Goal: Task Accomplishment & Management: Manage account settings

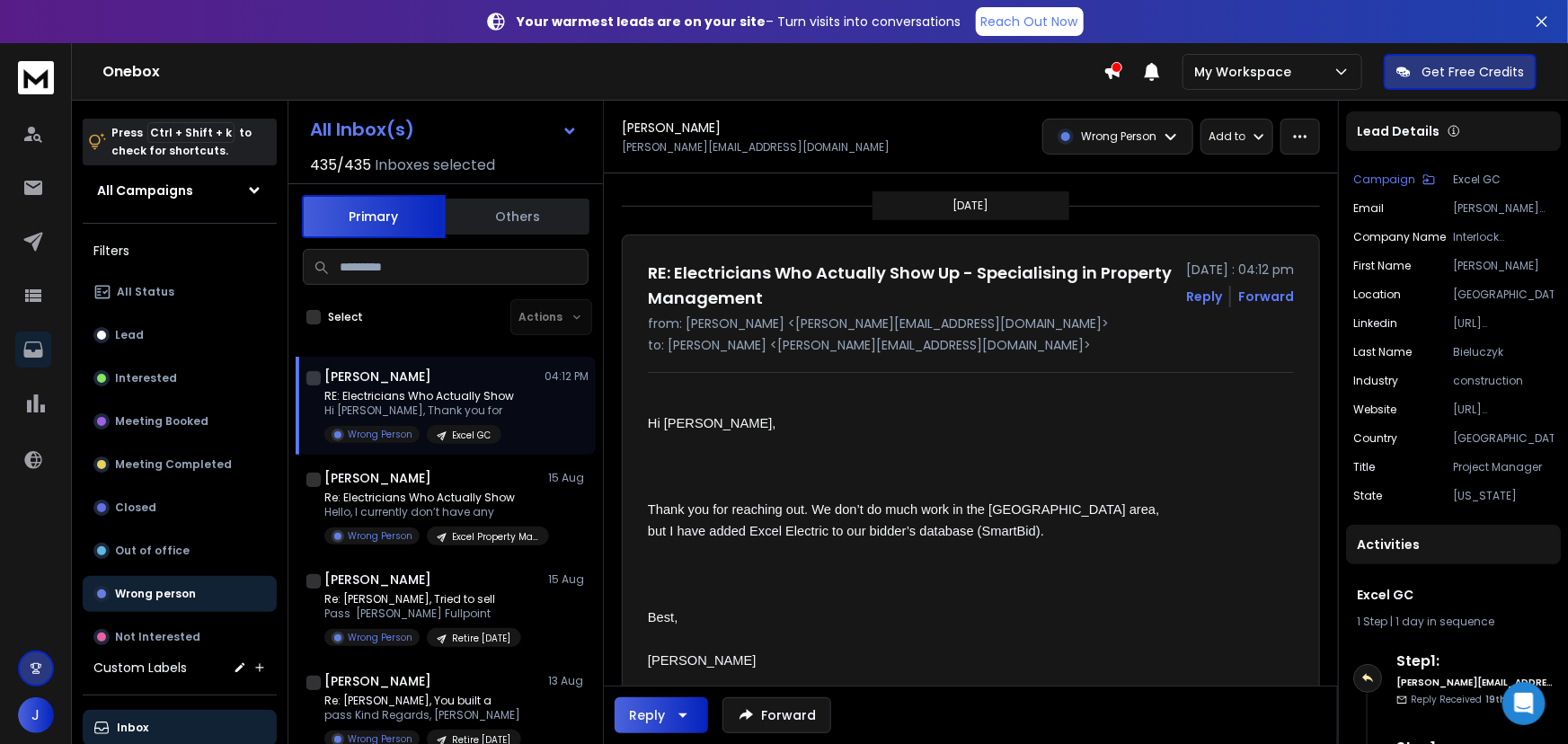
scroll to position [762, 0]
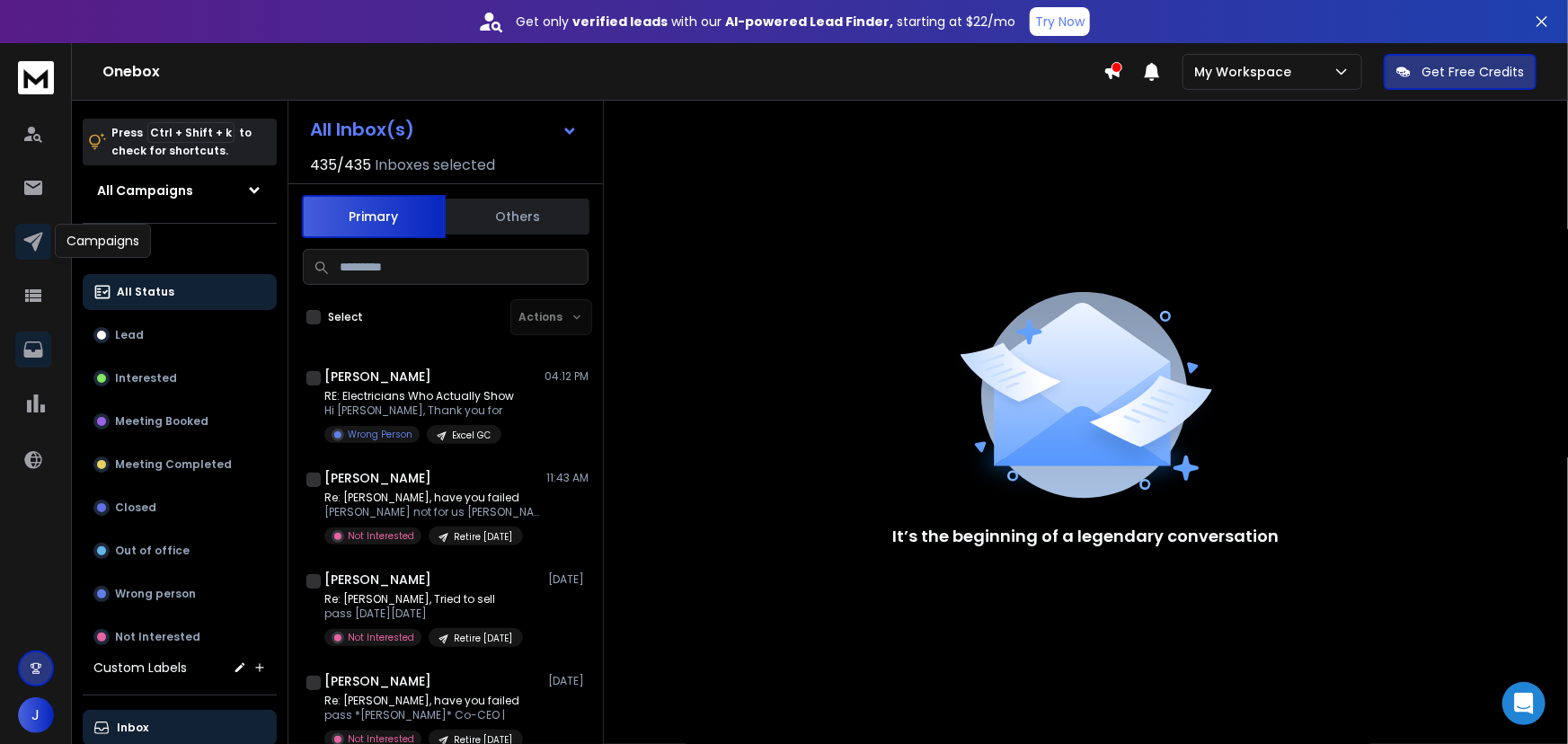
click at [36, 239] on icon at bounding box center [32, 241] width 19 height 19
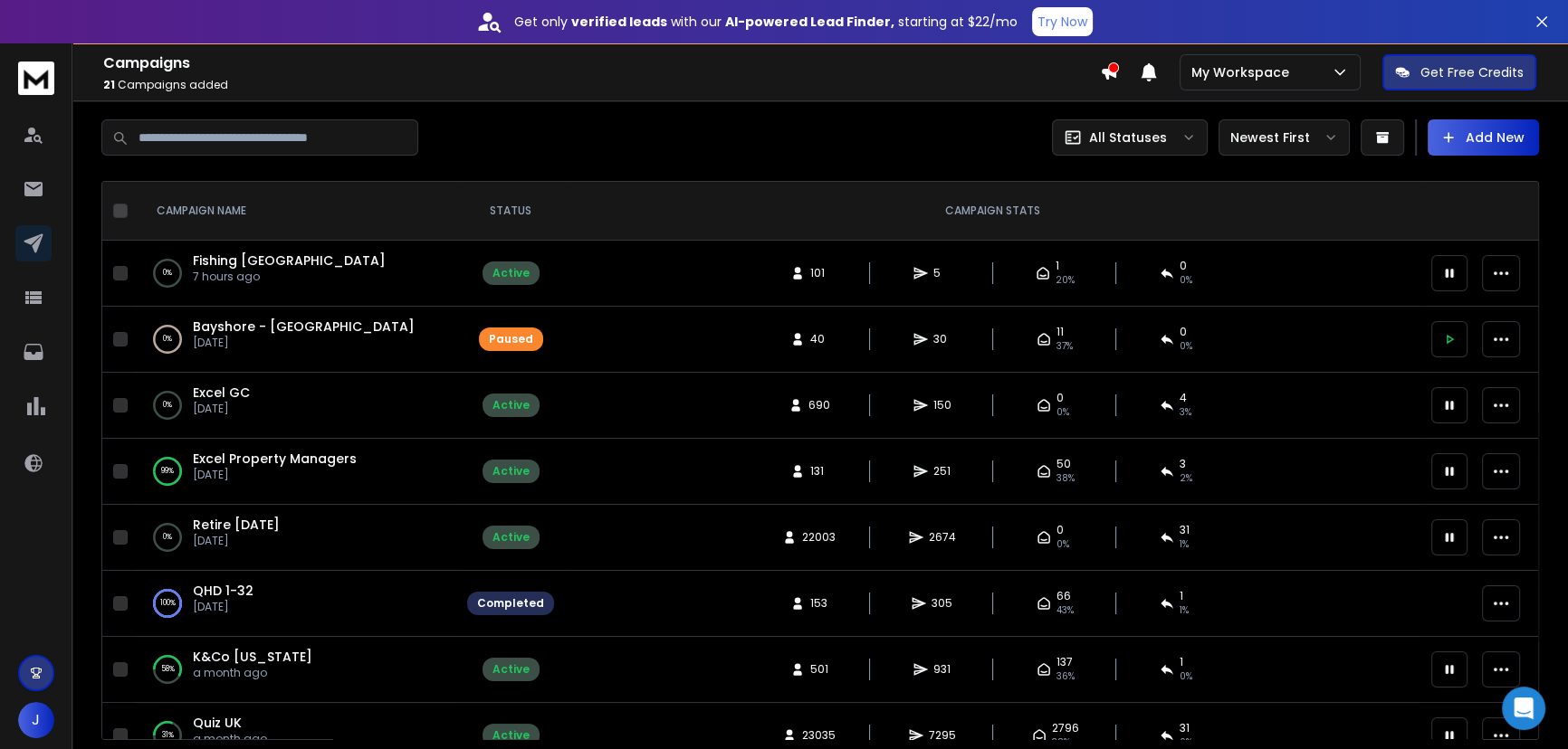
click at [310, 593] on div "100 % QHD 1-32 [DATE]" at bounding box center [296, 603] width 286 height 43
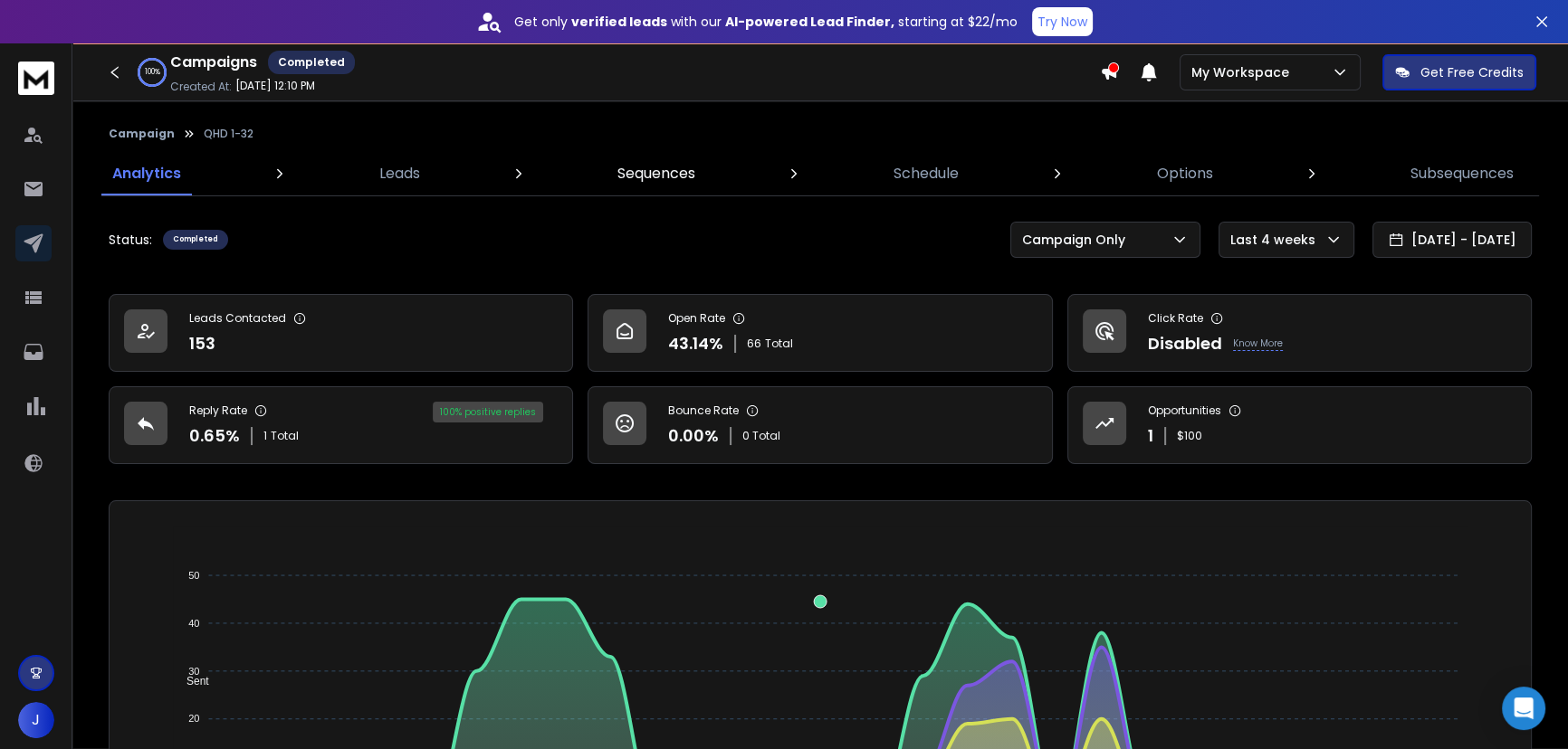
click at [667, 163] on p "Sequences" at bounding box center [656, 174] width 78 height 22
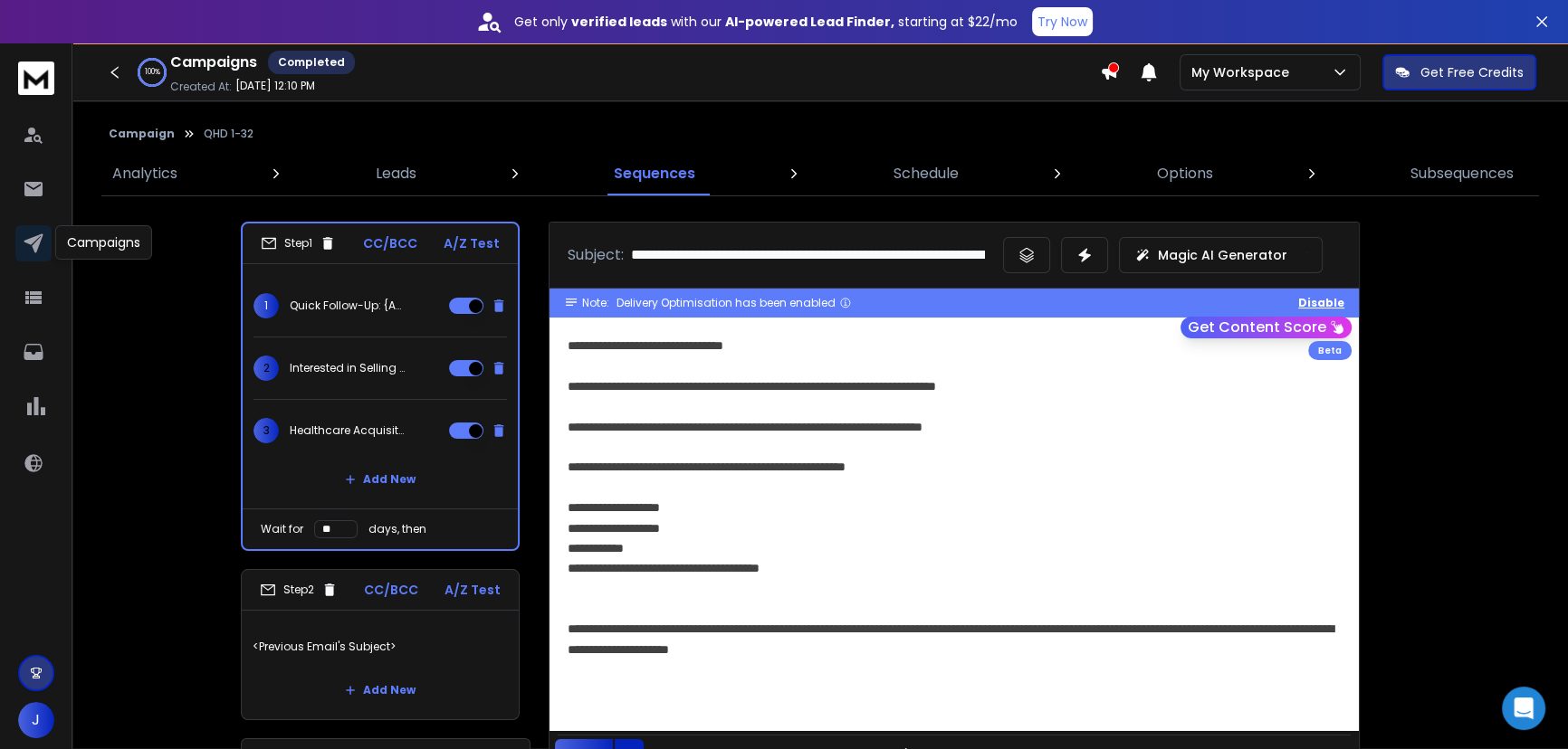
click at [33, 240] on icon at bounding box center [32, 243] width 19 height 19
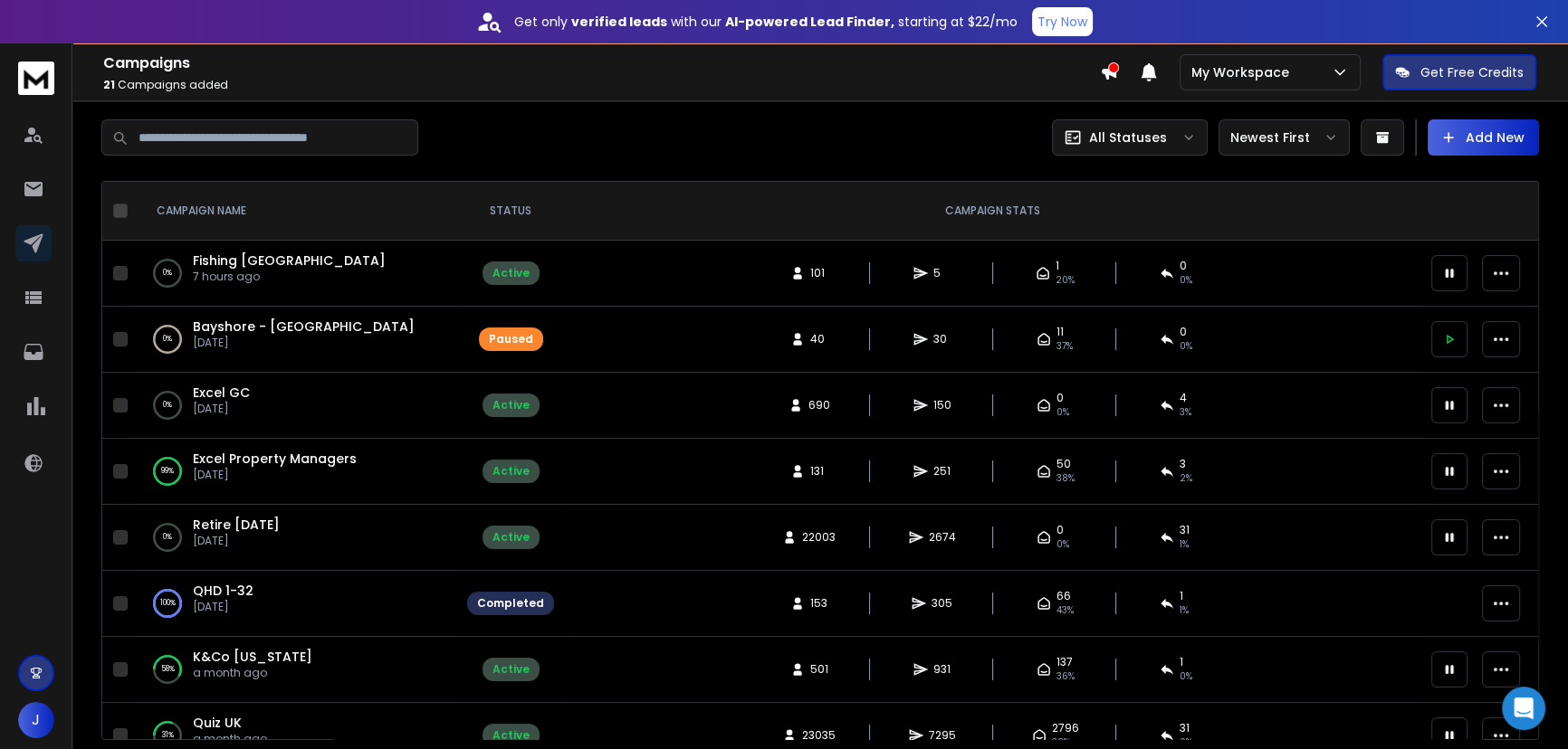
click at [400, 324] on div "0 % Bayshore - Wireless Tower [DATE]" at bounding box center [296, 339] width 286 height 43
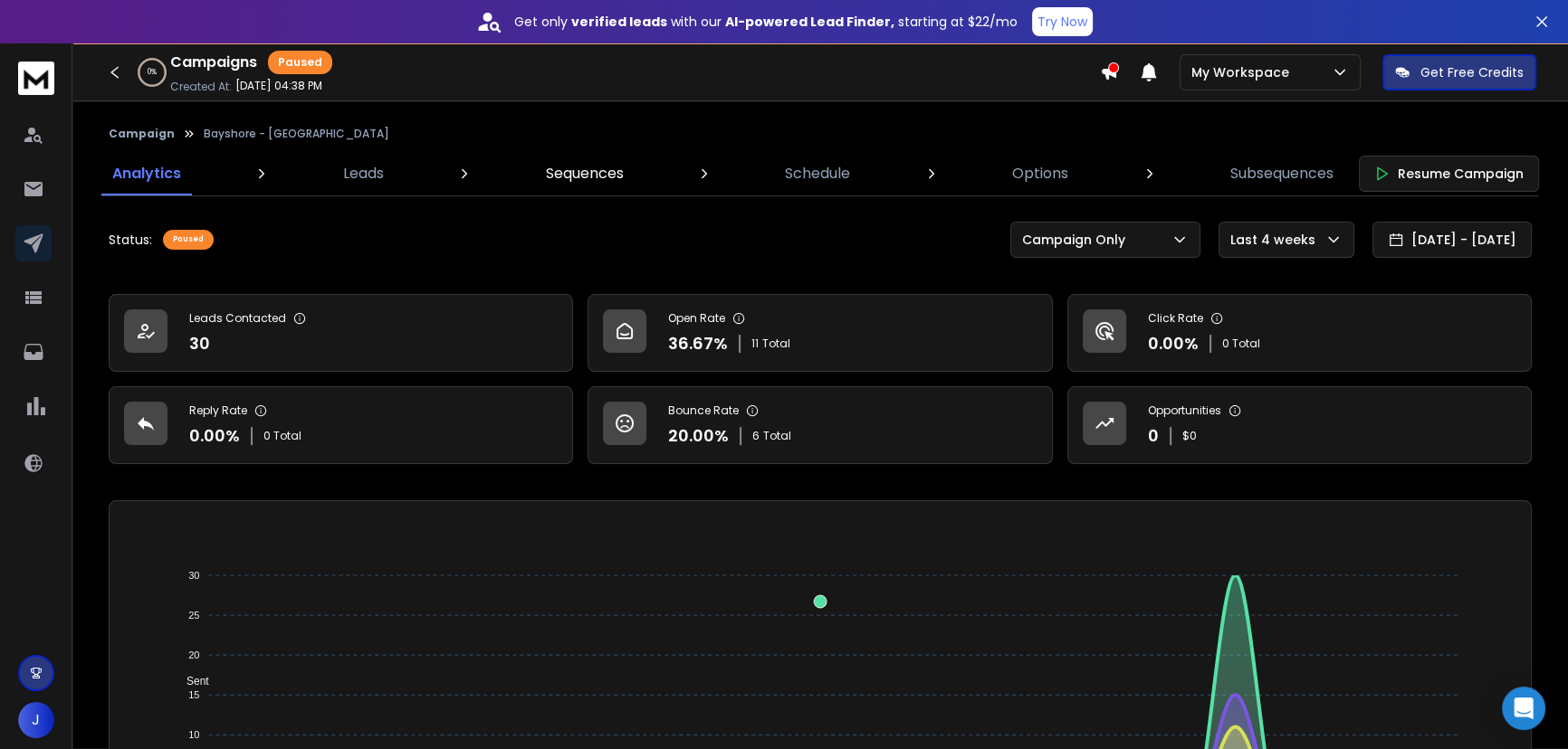
click at [638, 173] on div "Analytics Leads Sequences Schedule Options Subsequences" at bounding box center [723, 174] width 1243 height 43
click at [596, 178] on p "Sequences" at bounding box center [585, 174] width 78 height 22
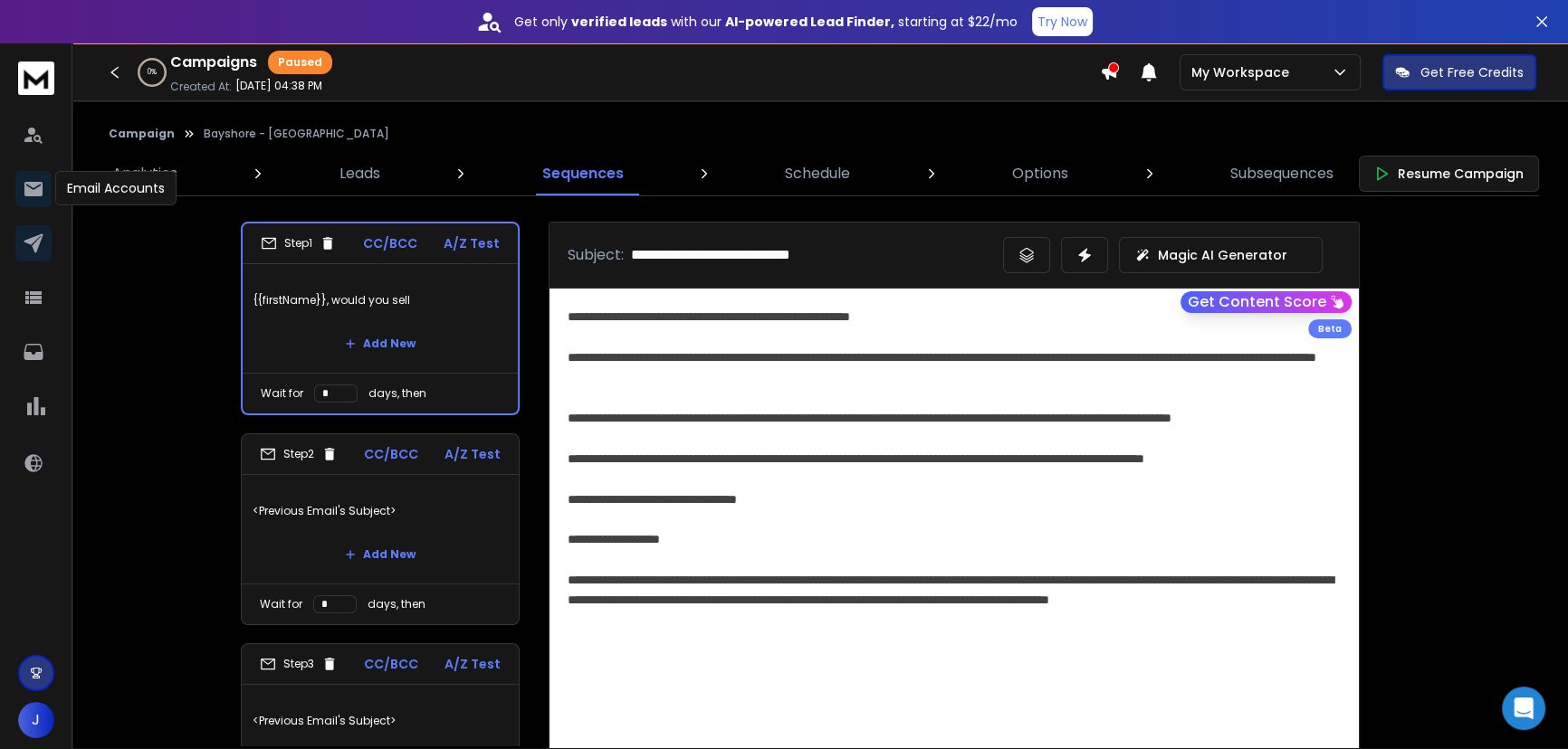
click at [36, 178] on icon at bounding box center [33, 189] width 22 height 22
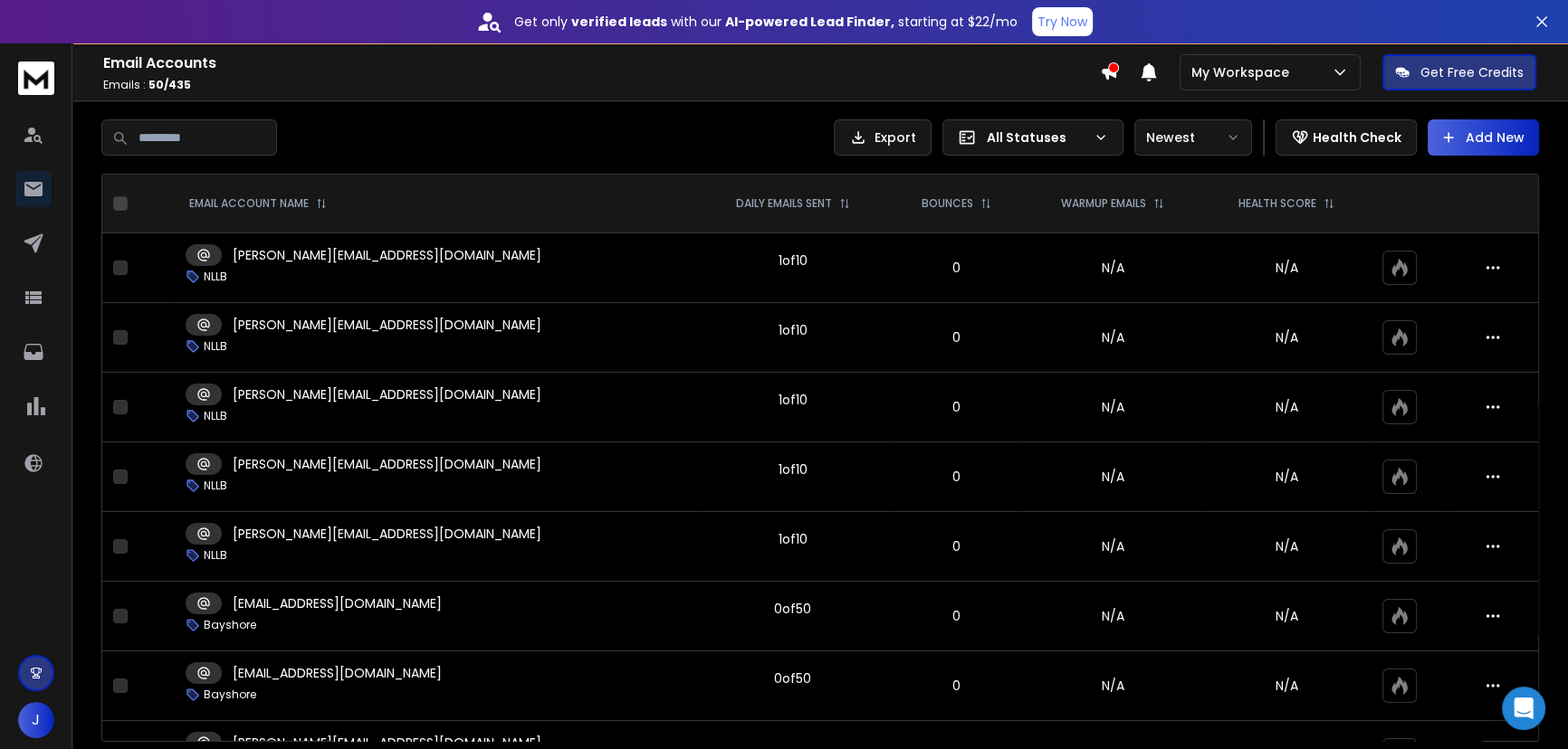
click at [268, 143] on input at bounding box center [189, 137] width 176 height 36
type input "*****"
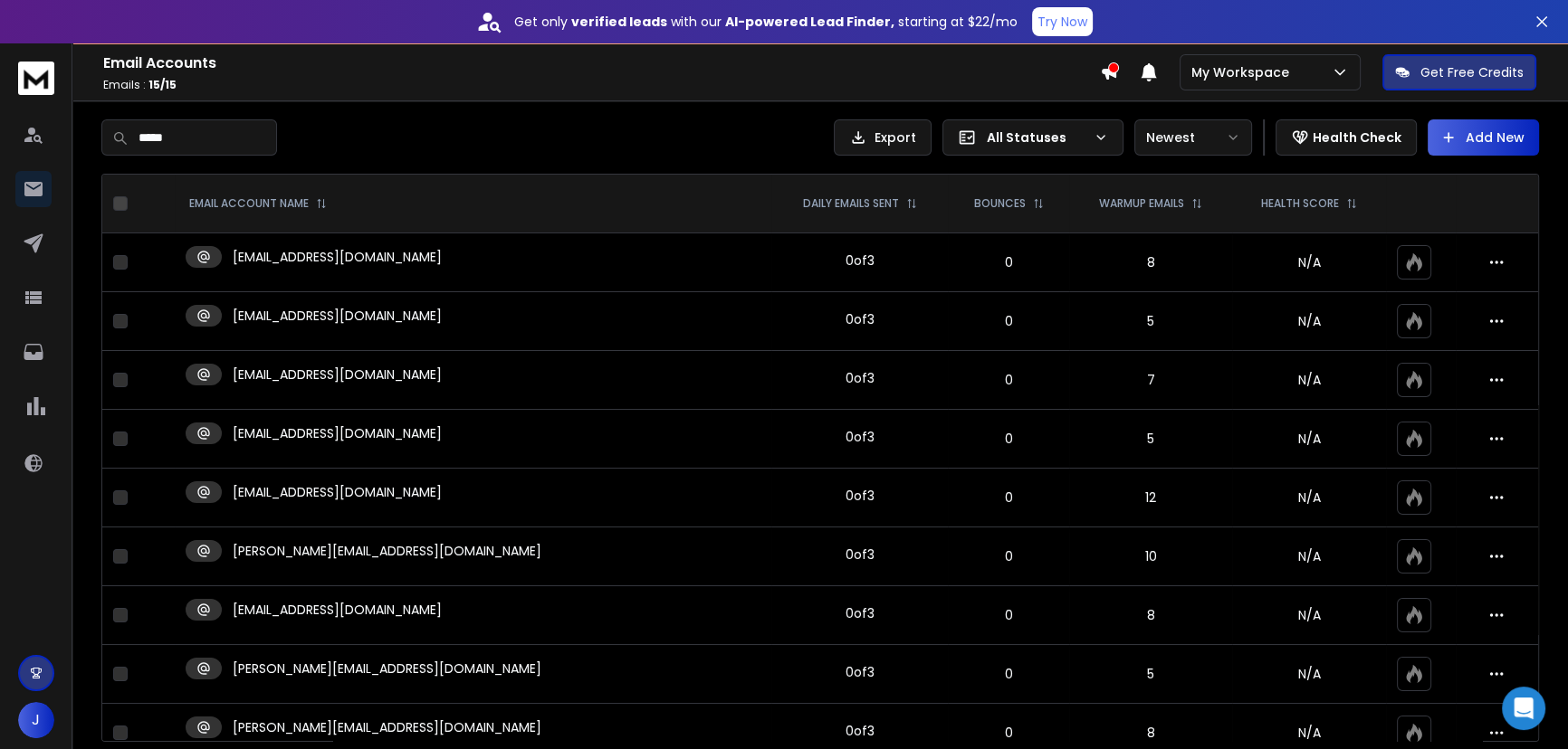
click at [435, 259] on p "[EMAIL_ADDRESS][DOMAIN_NAME]" at bounding box center [337, 257] width 209 height 18
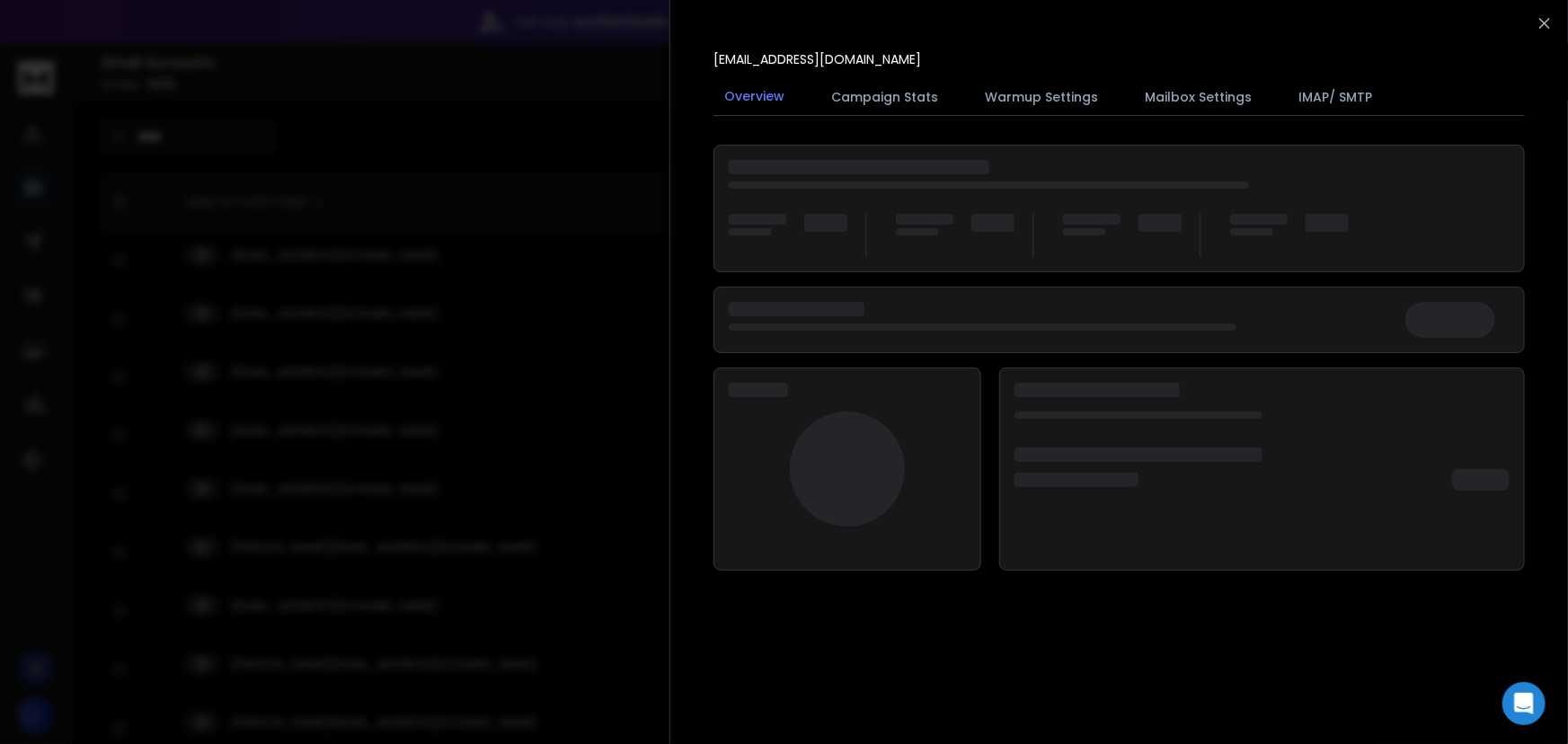
click at [1301, 85] on button "IMAP/ SMTP" at bounding box center [1335, 96] width 95 height 39
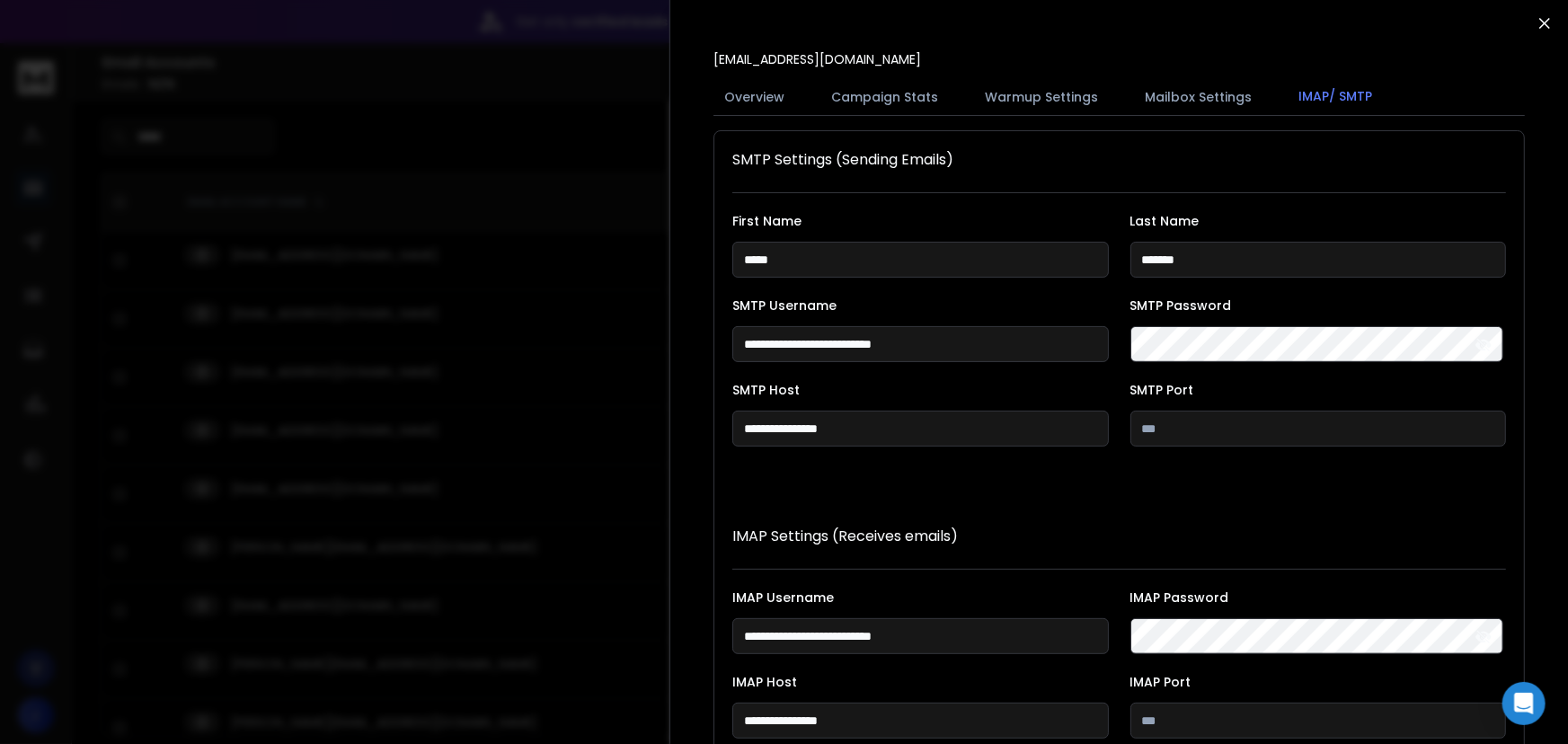
click at [1542, 20] on icon "button" at bounding box center [1544, 24] width 9 height 9
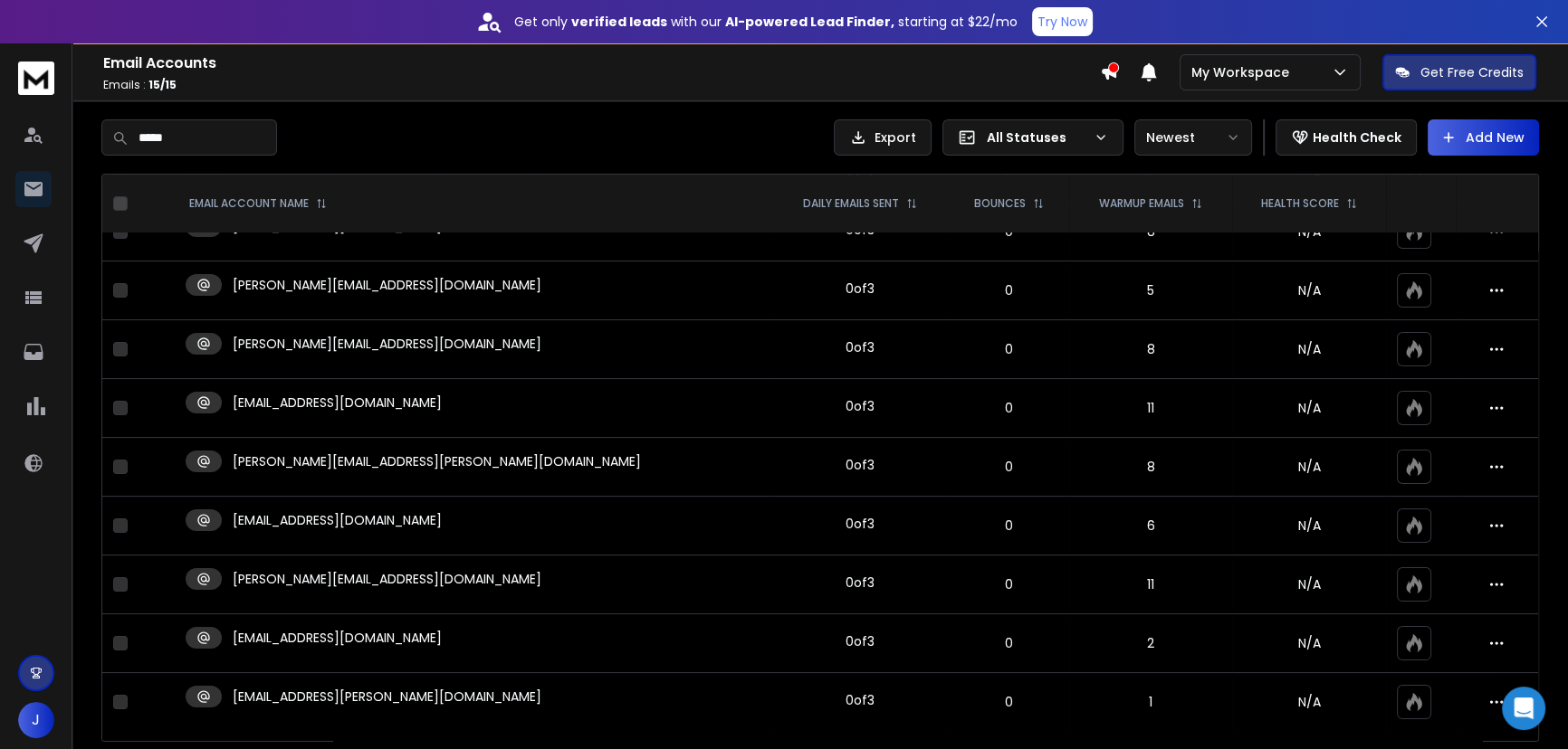
scroll to position [385, 0]
click at [136, 292] on label "Select all 15" at bounding box center [144, 292] width 65 height 15
click at [99, 291] on button "Select this Page" at bounding box center [98, 292] width 15 height 15
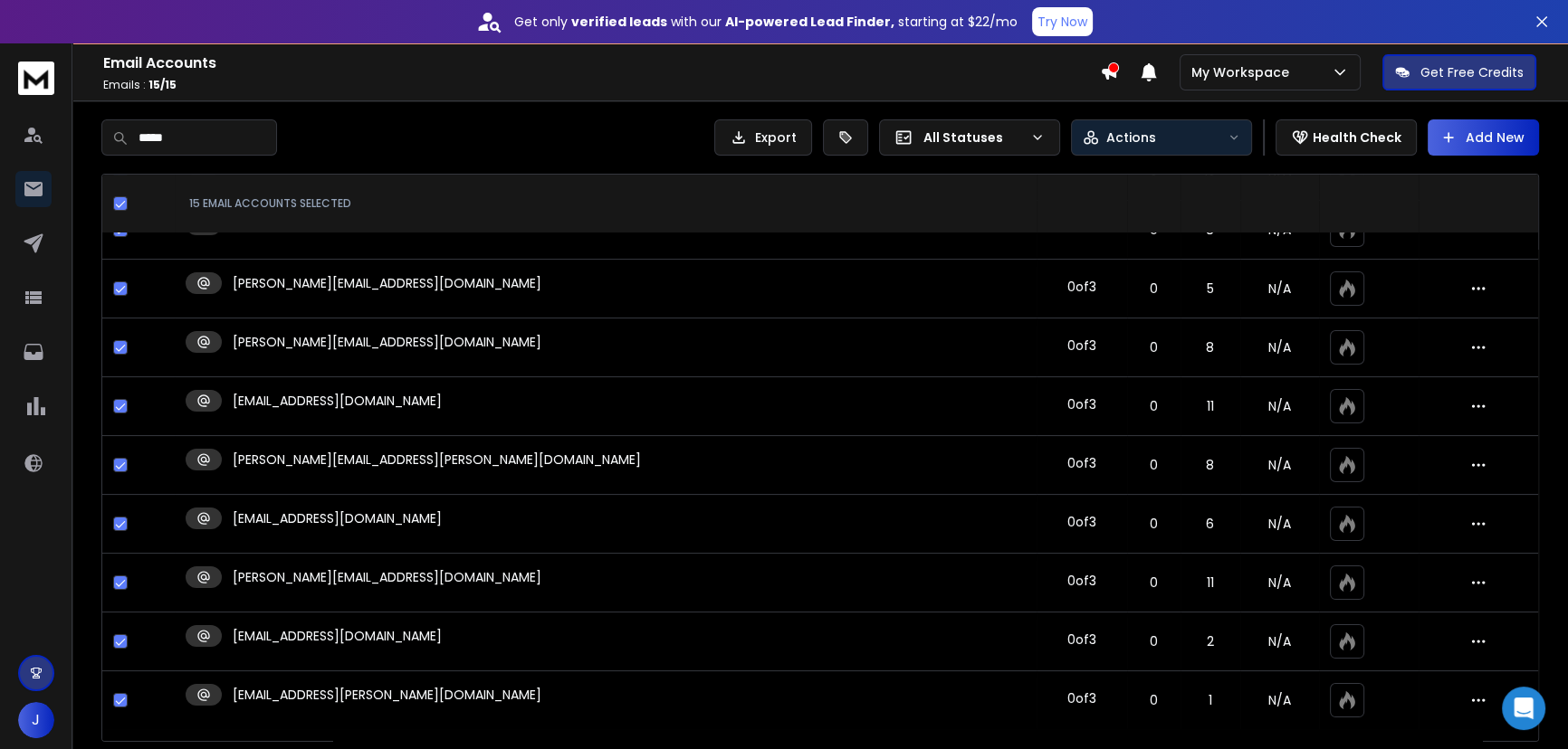
click at [1213, 141] on div "Actions" at bounding box center [1151, 138] width 138 height 18
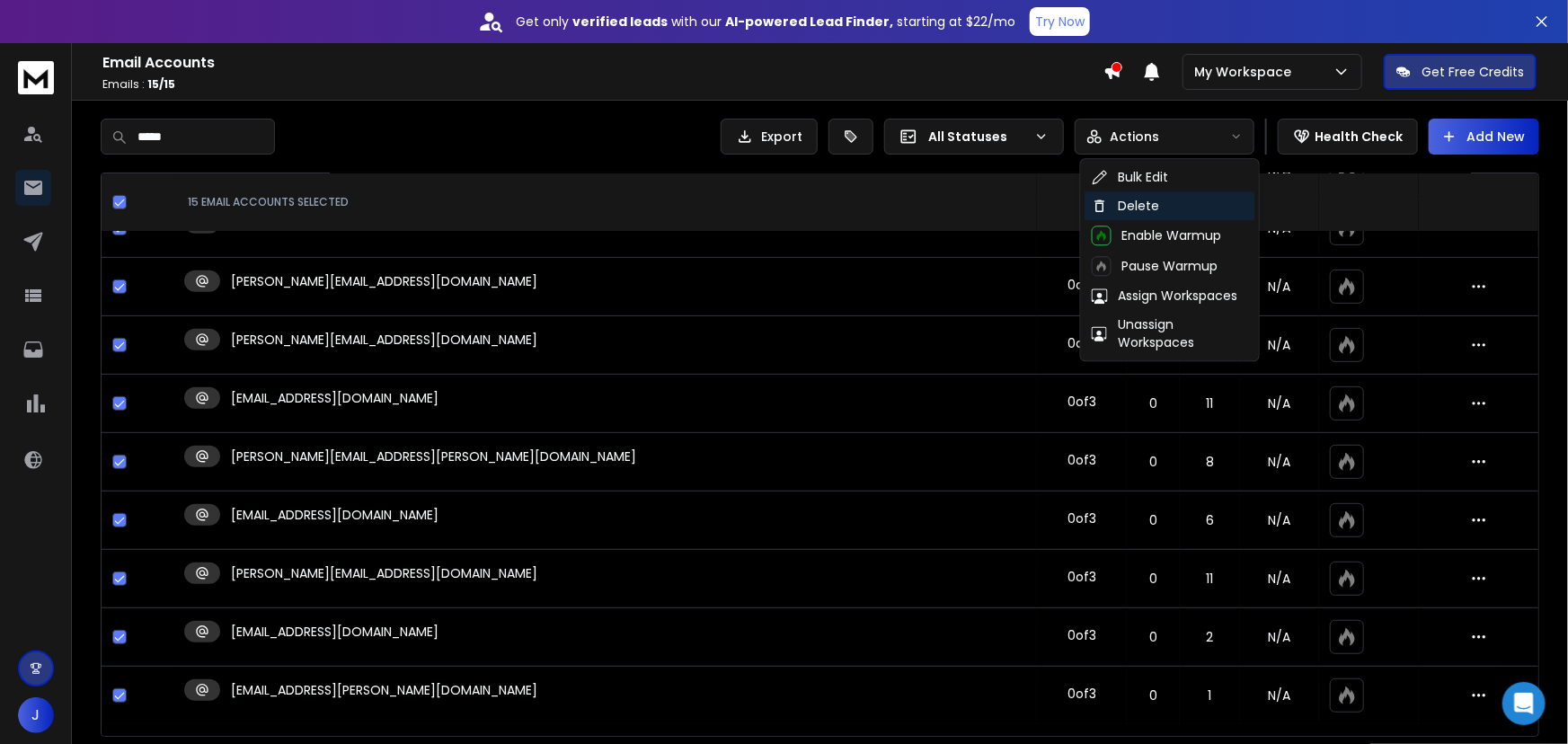
click at [1165, 199] on div "Delete" at bounding box center [1170, 205] width 171 height 28
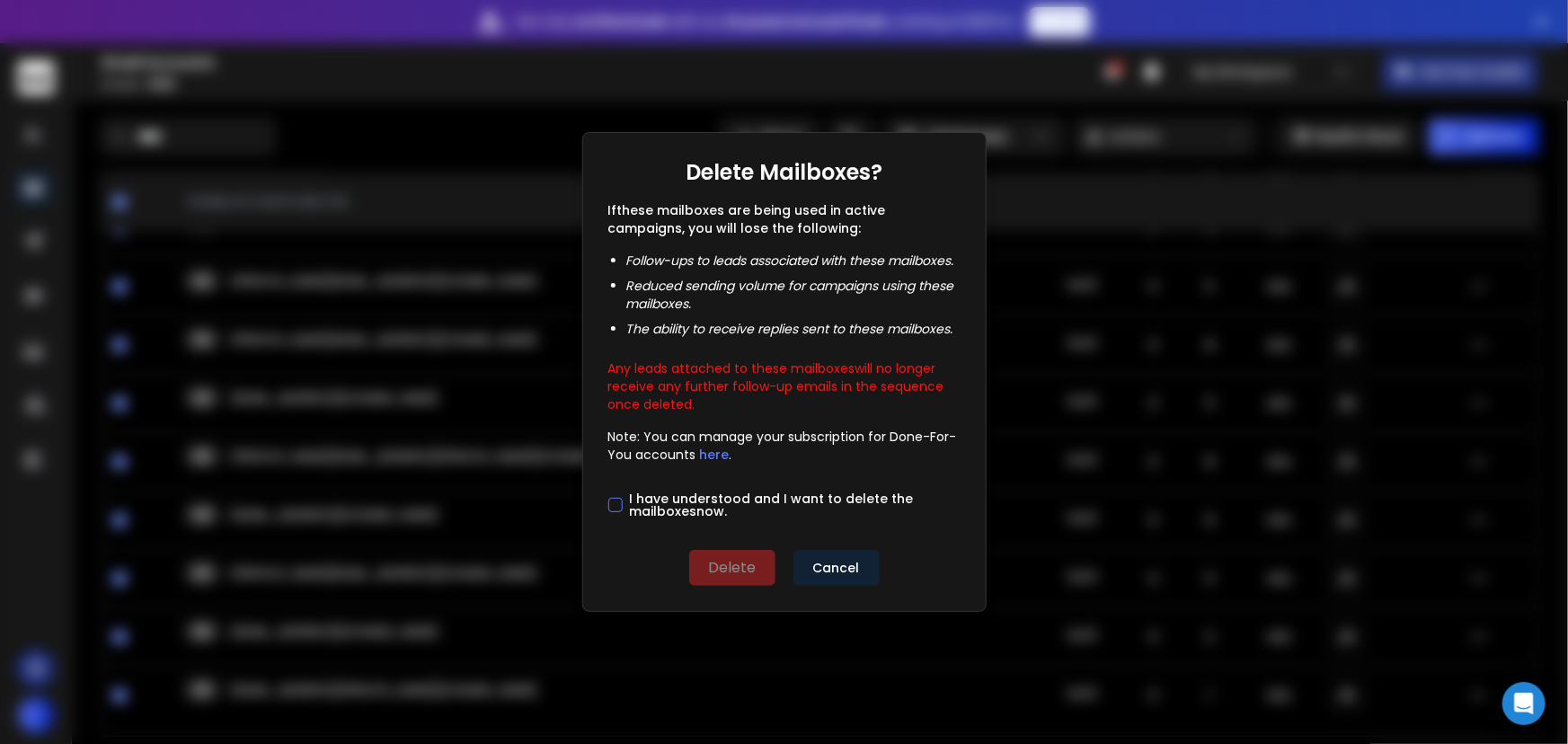
click at [611, 498] on button "I have understood and I want to delete the mailbox es now." at bounding box center [615, 505] width 15 height 15
click at [714, 556] on button "Delete" at bounding box center [732, 568] width 86 height 36
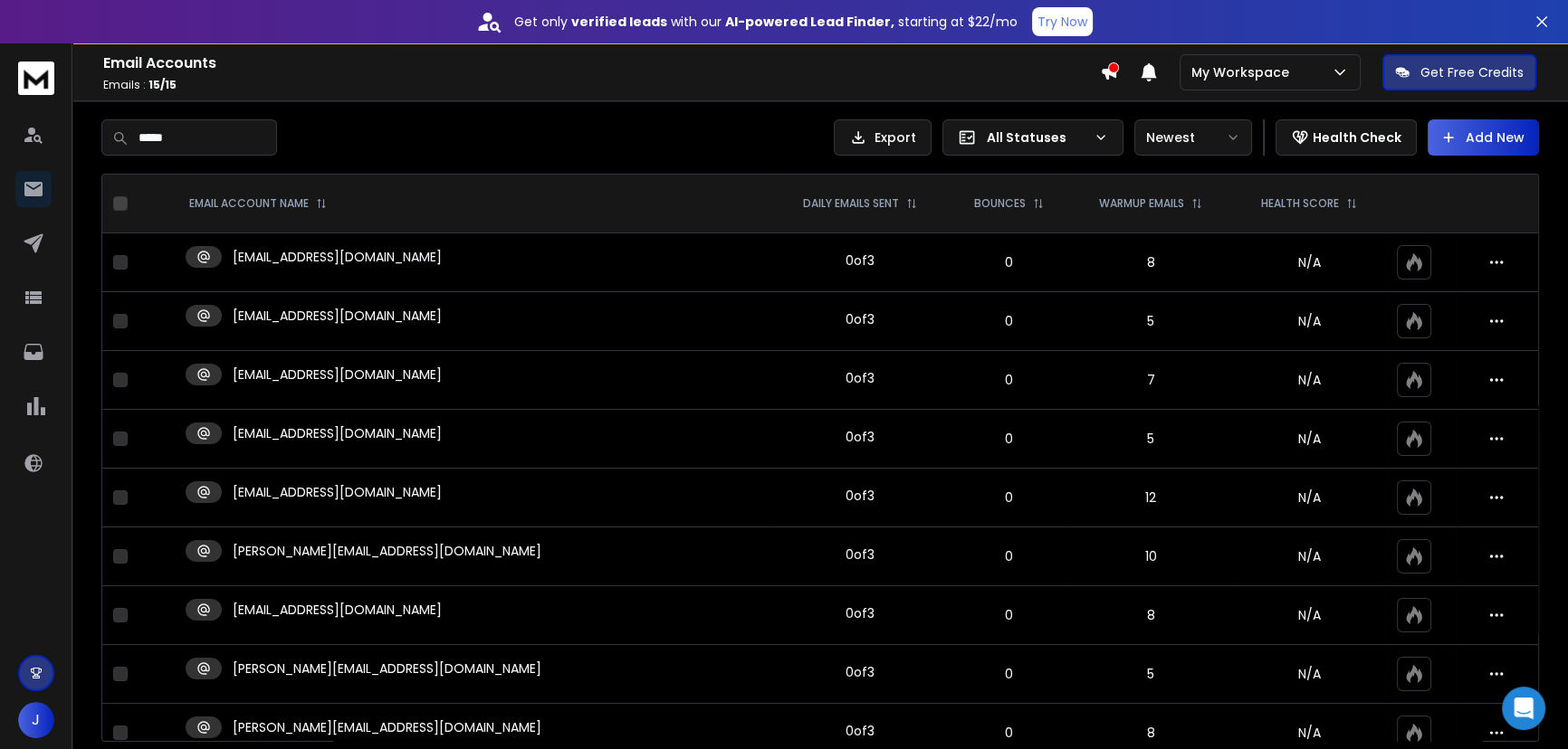
click at [200, 140] on input "*****" at bounding box center [189, 137] width 176 height 36
type input "*"
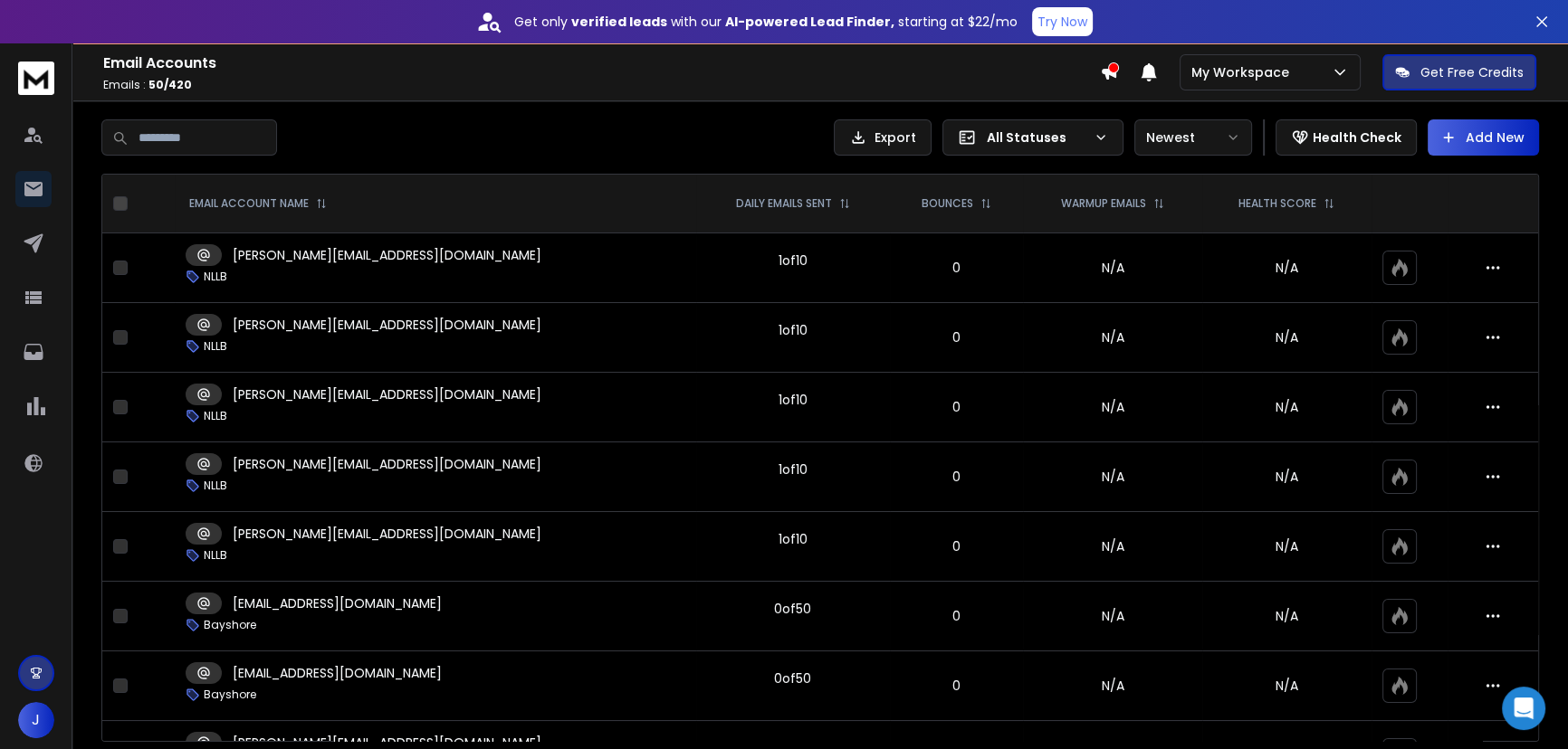
click at [1447, 146] on button "Add New" at bounding box center [1483, 137] width 112 height 36
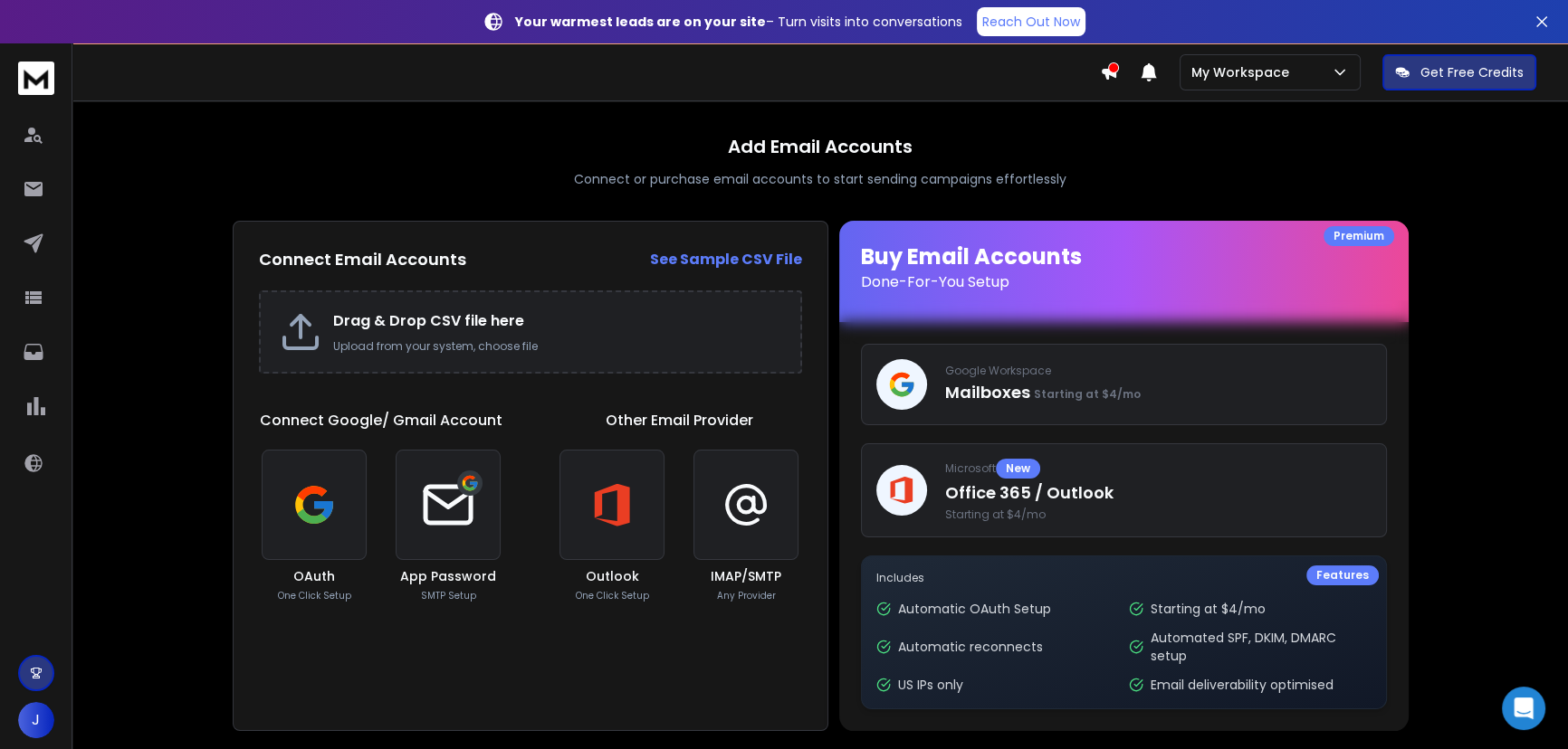
click at [525, 339] on p "Upload from your system, choose file" at bounding box center [558, 346] width 449 height 15
type input "**********"
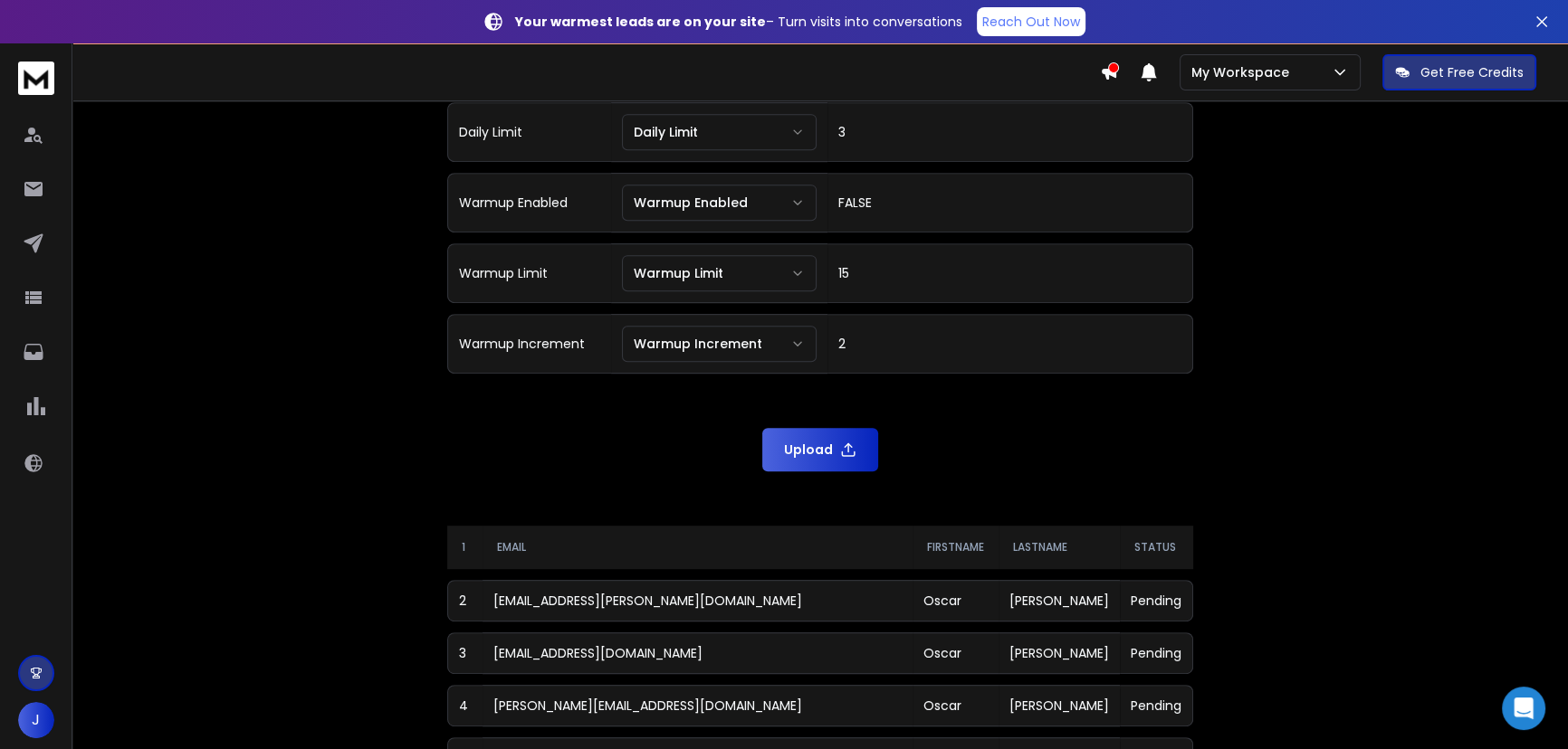
scroll to position [1124, 0]
click at [809, 452] on button "Upload" at bounding box center [820, 448] width 115 height 43
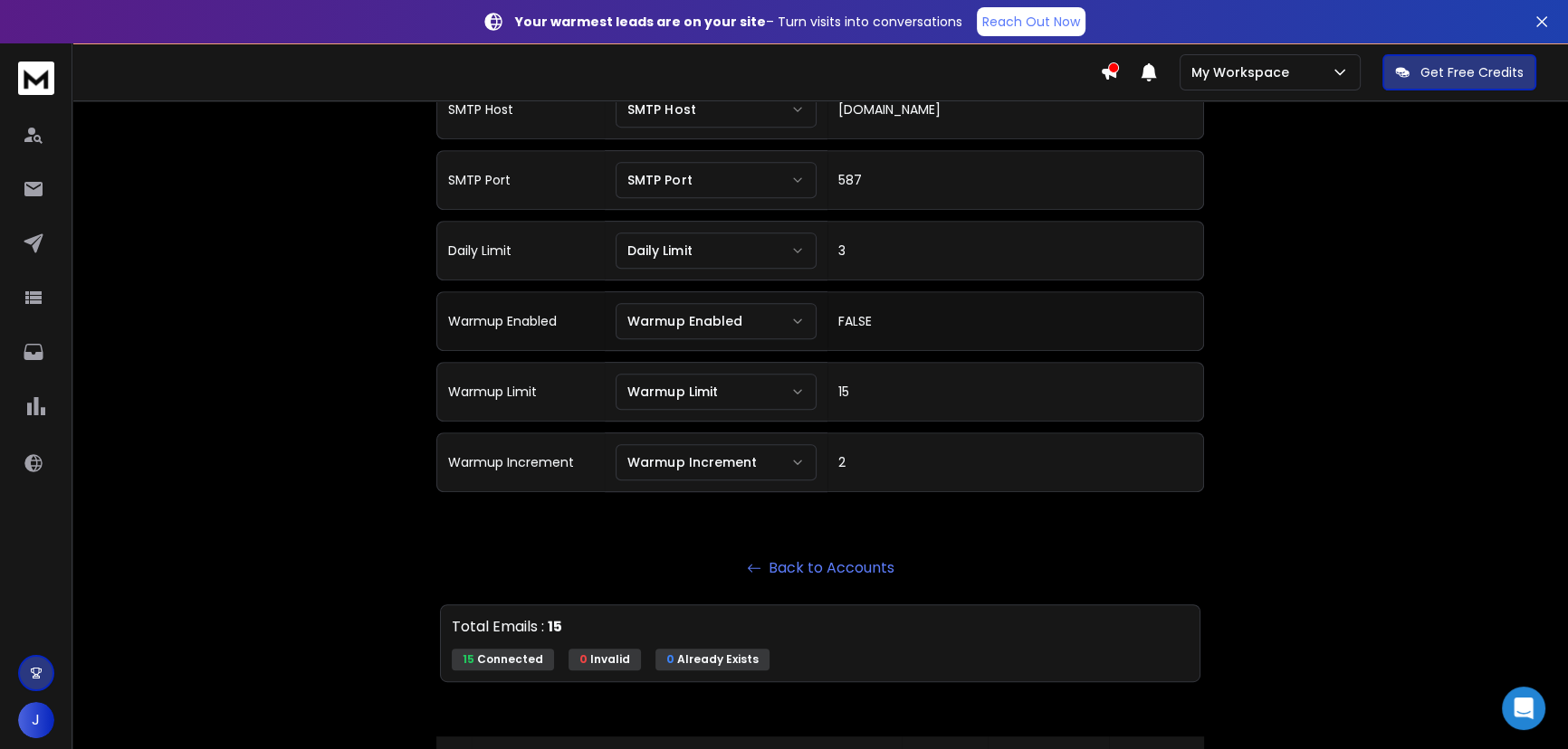
scroll to position [983, 0]
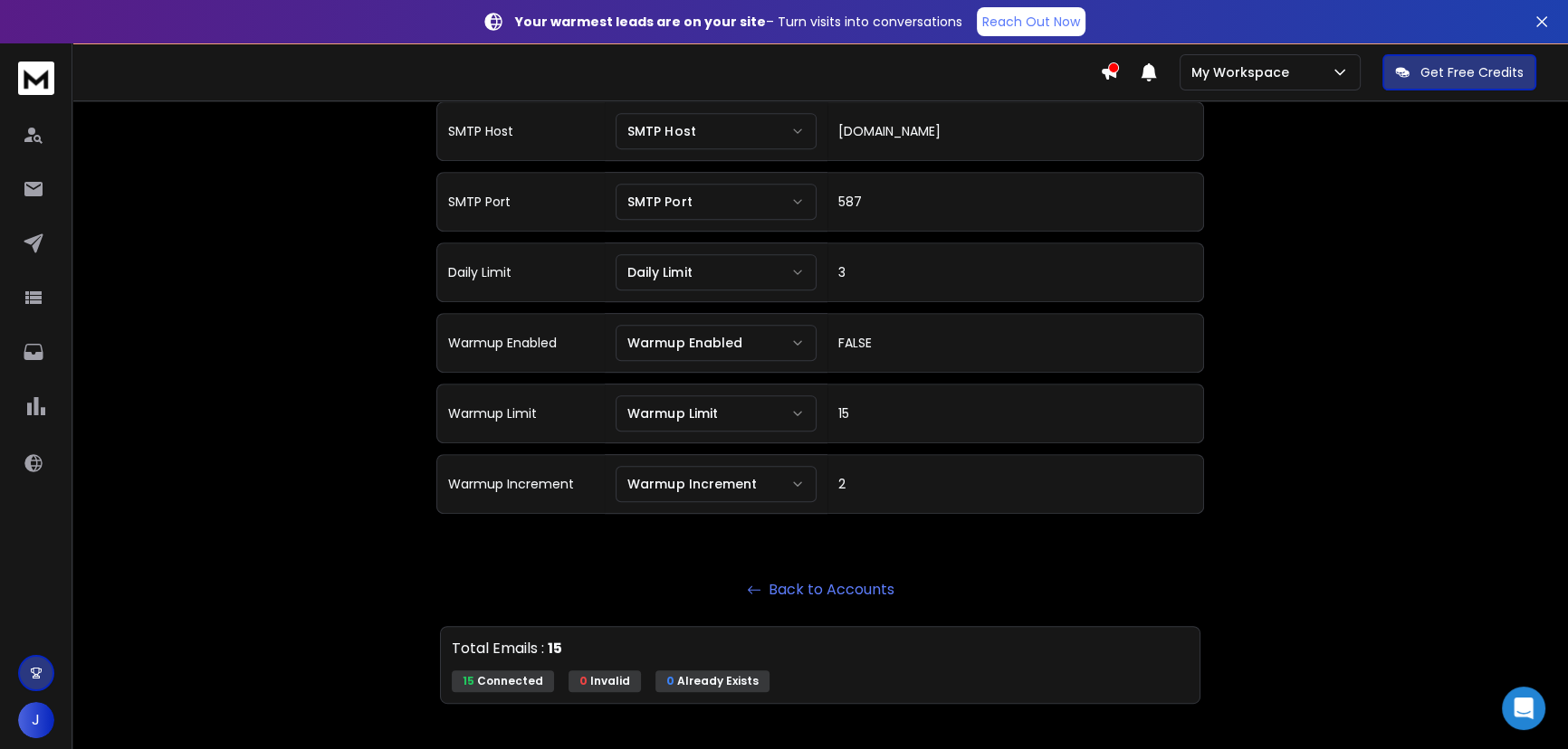
click at [818, 585] on p "Back to Accounts" at bounding box center [832, 590] width 126 height 22
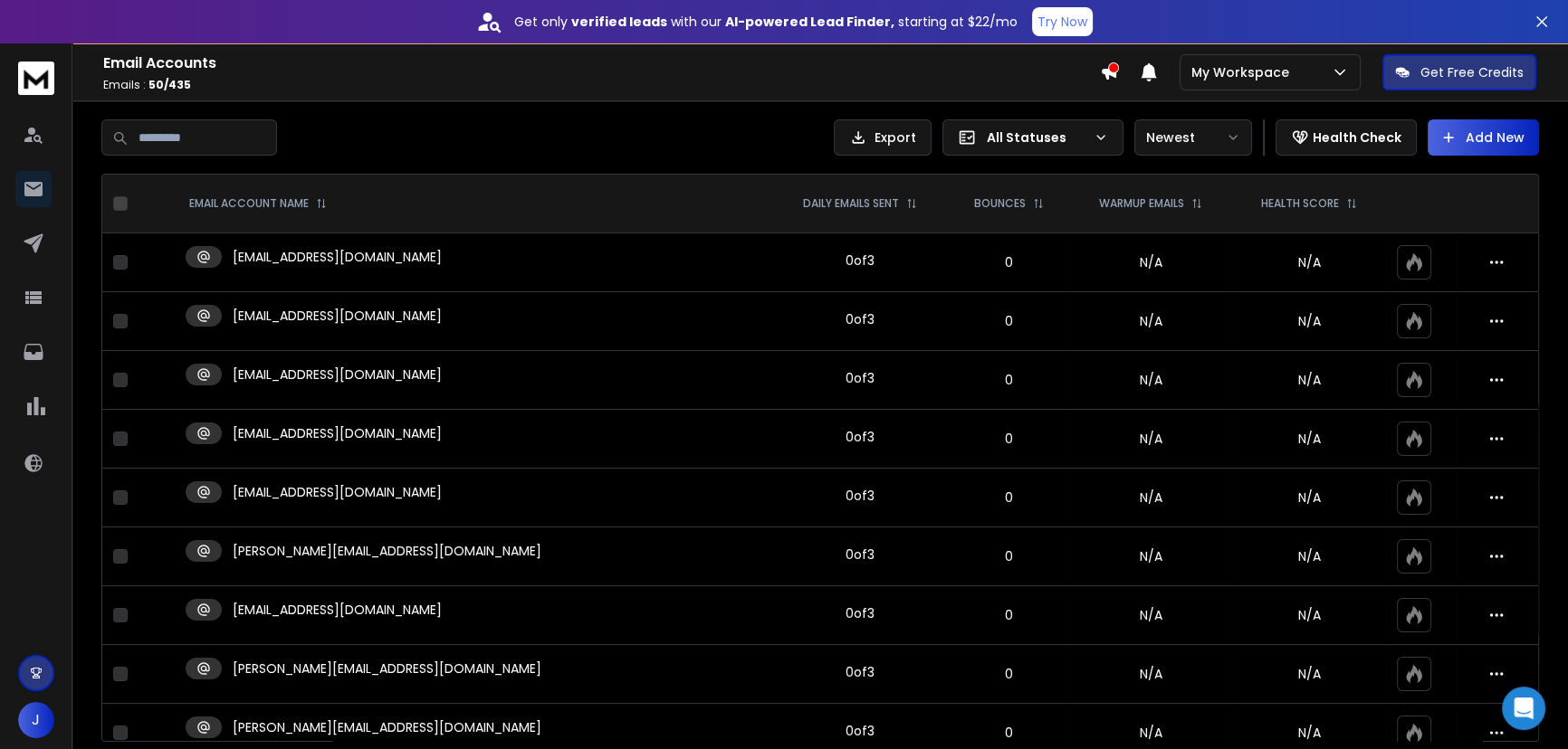
click at [216, 142] on input at bounding box center [189, 137] width 176 height 36
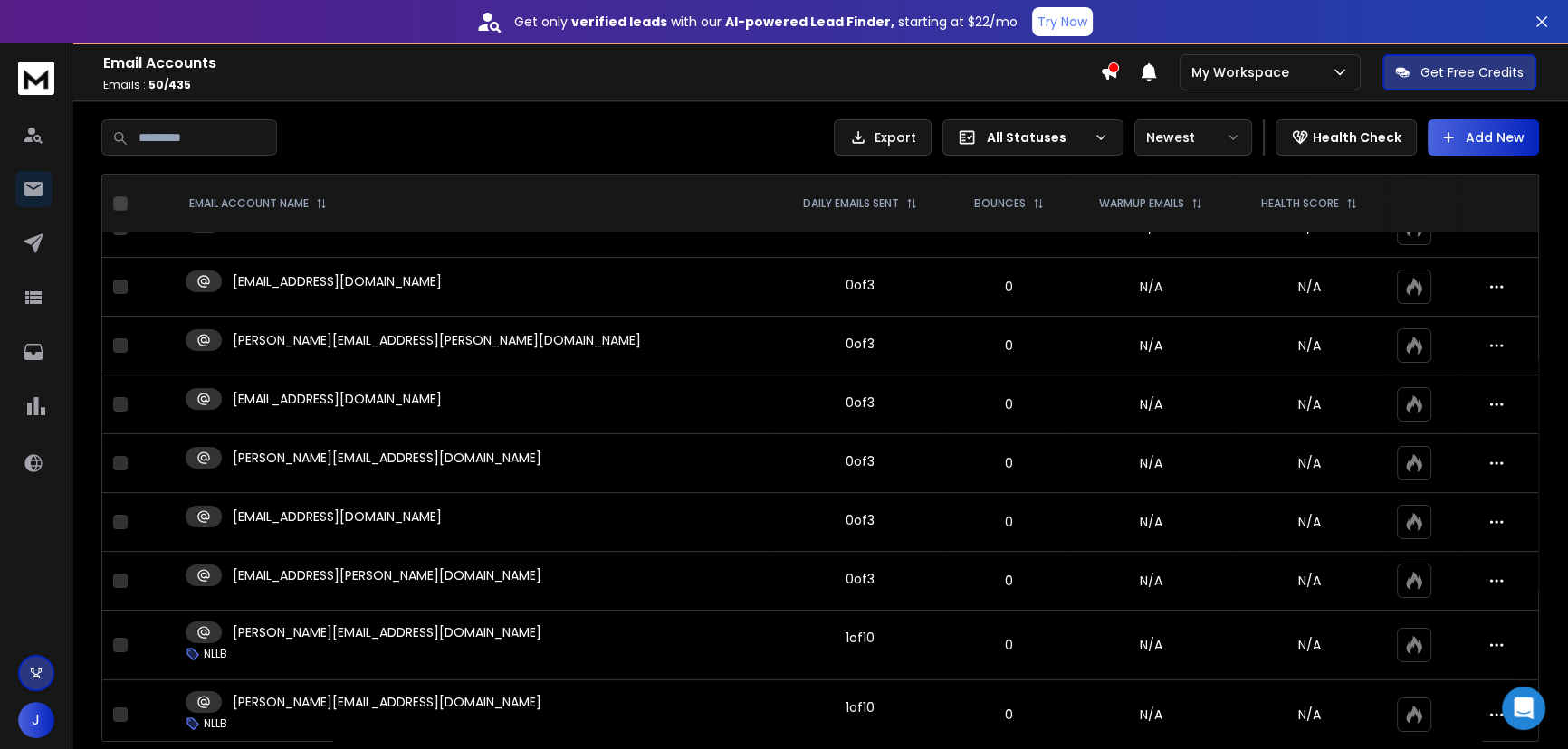
scroll to position [520, 0]
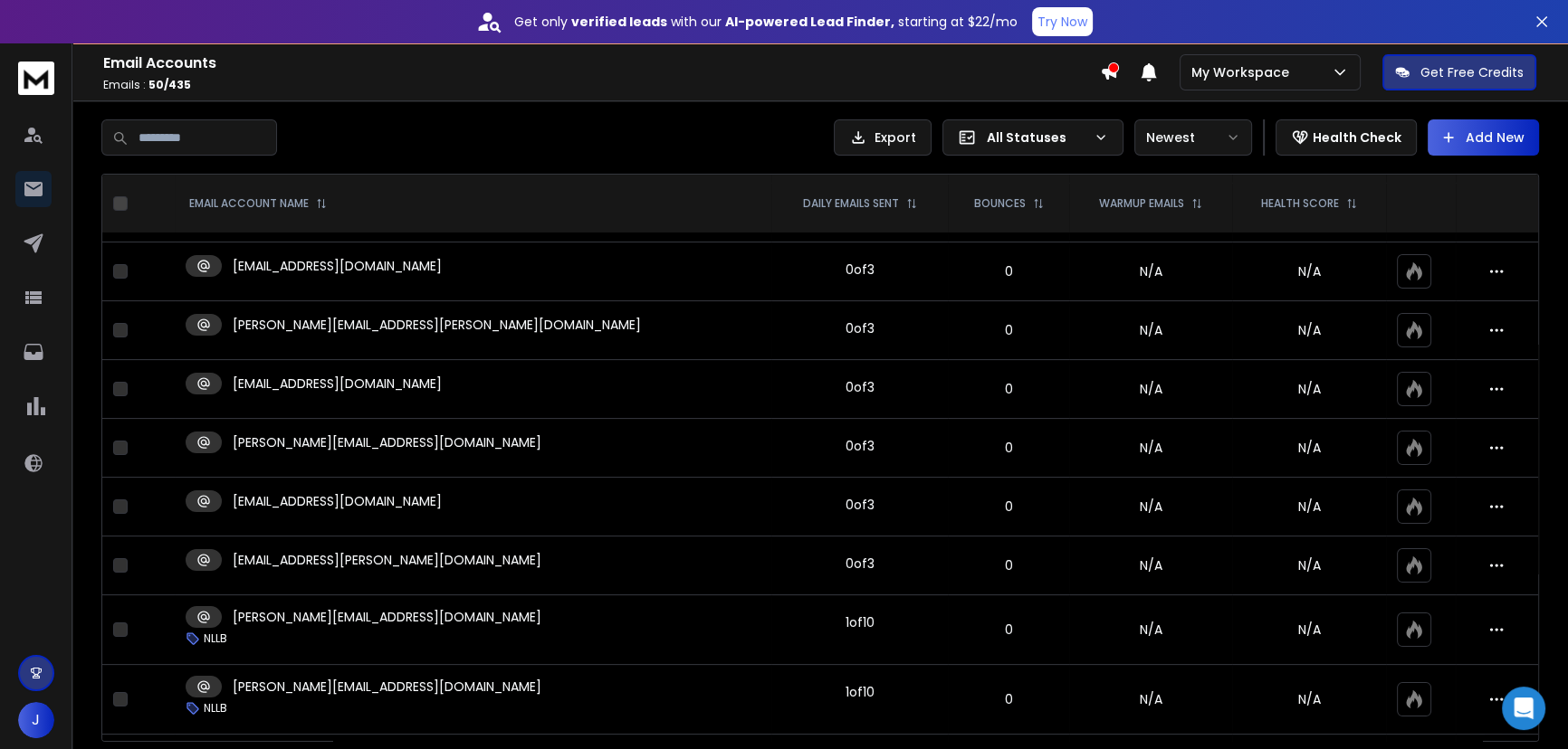
click at [197, 132] on input at bounding box center [189, 137] width 176 height 36
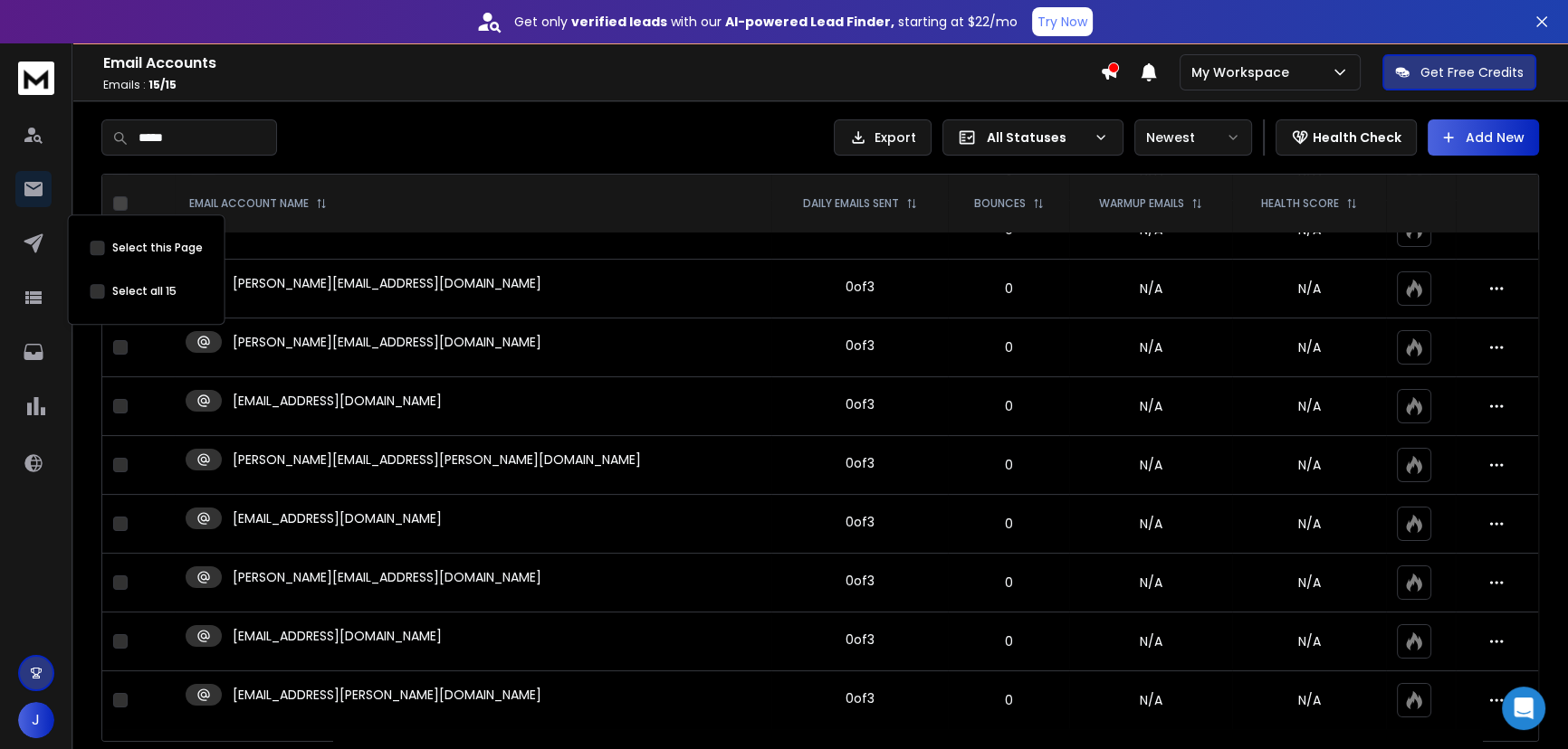
type input "*****"
click at [152, 290] on label "Select all 15" at bounding box center [144, 292] width 65 height 15
click at [99, 290] on button "Select this Page" at bounding box center [98, 292] width 15 height 15
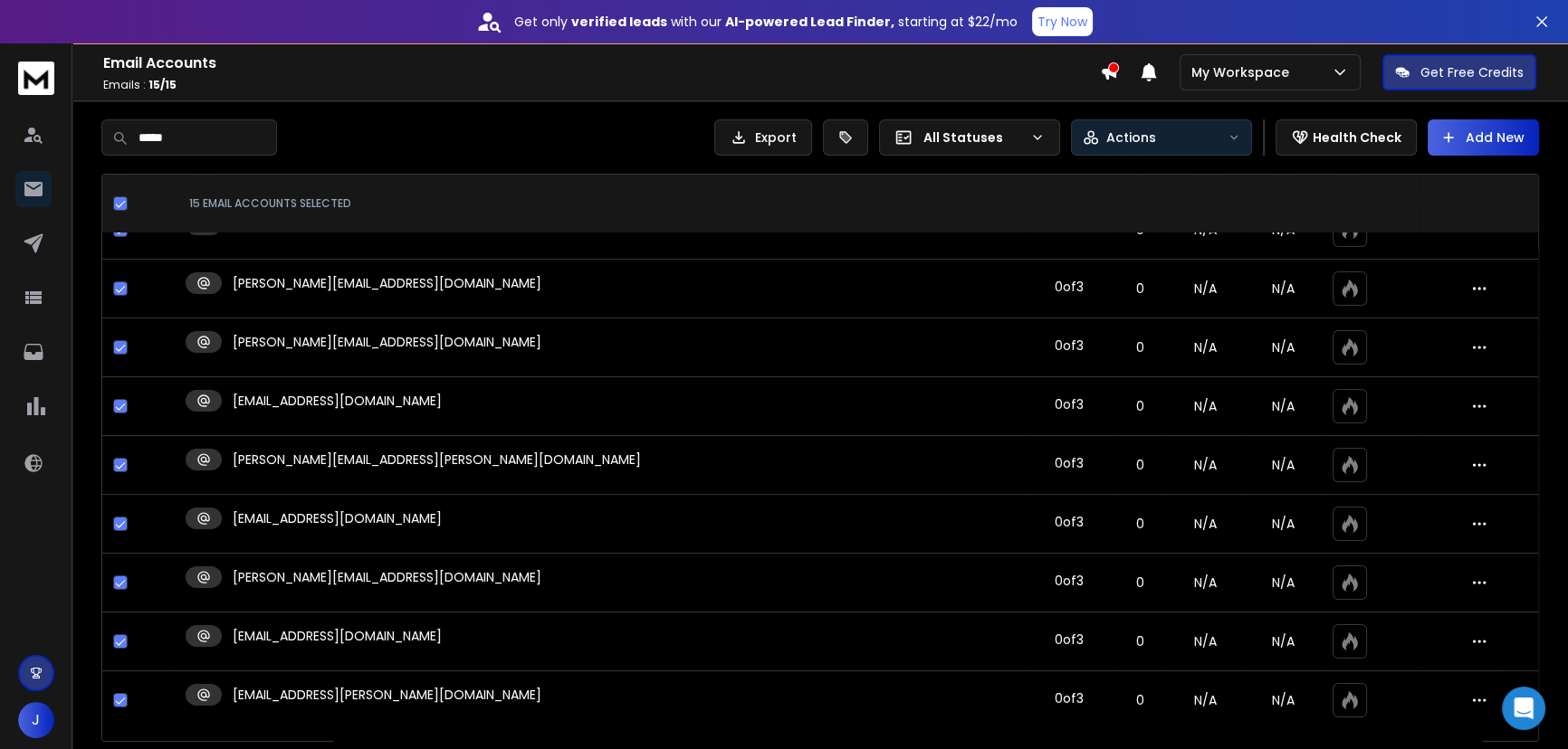
click at [1160, 137] on div "Actions" at bounding box center [1151, 138] width 138 height 18
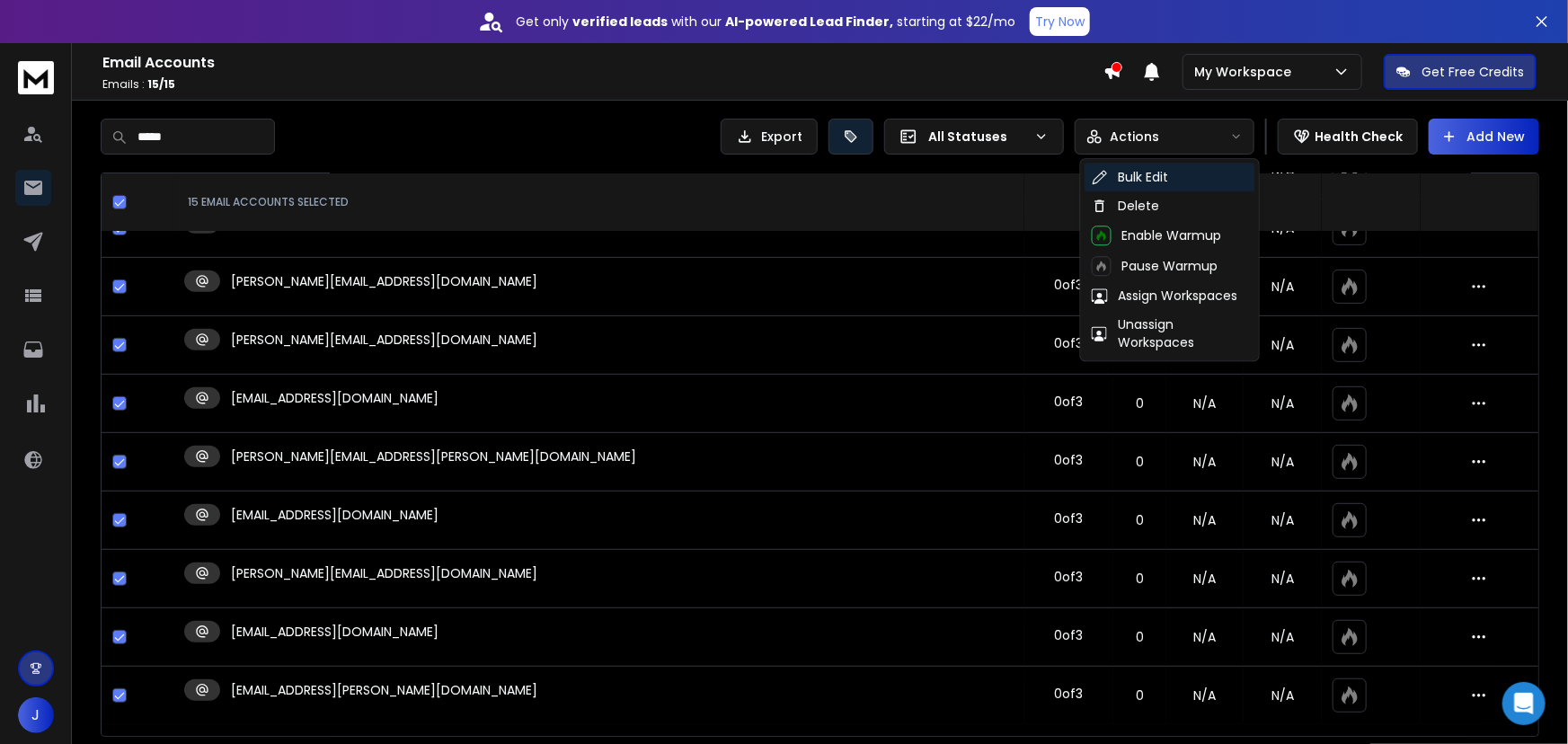
click at [860, 140] on button at bounding box center [850, 136] width 45 height 36
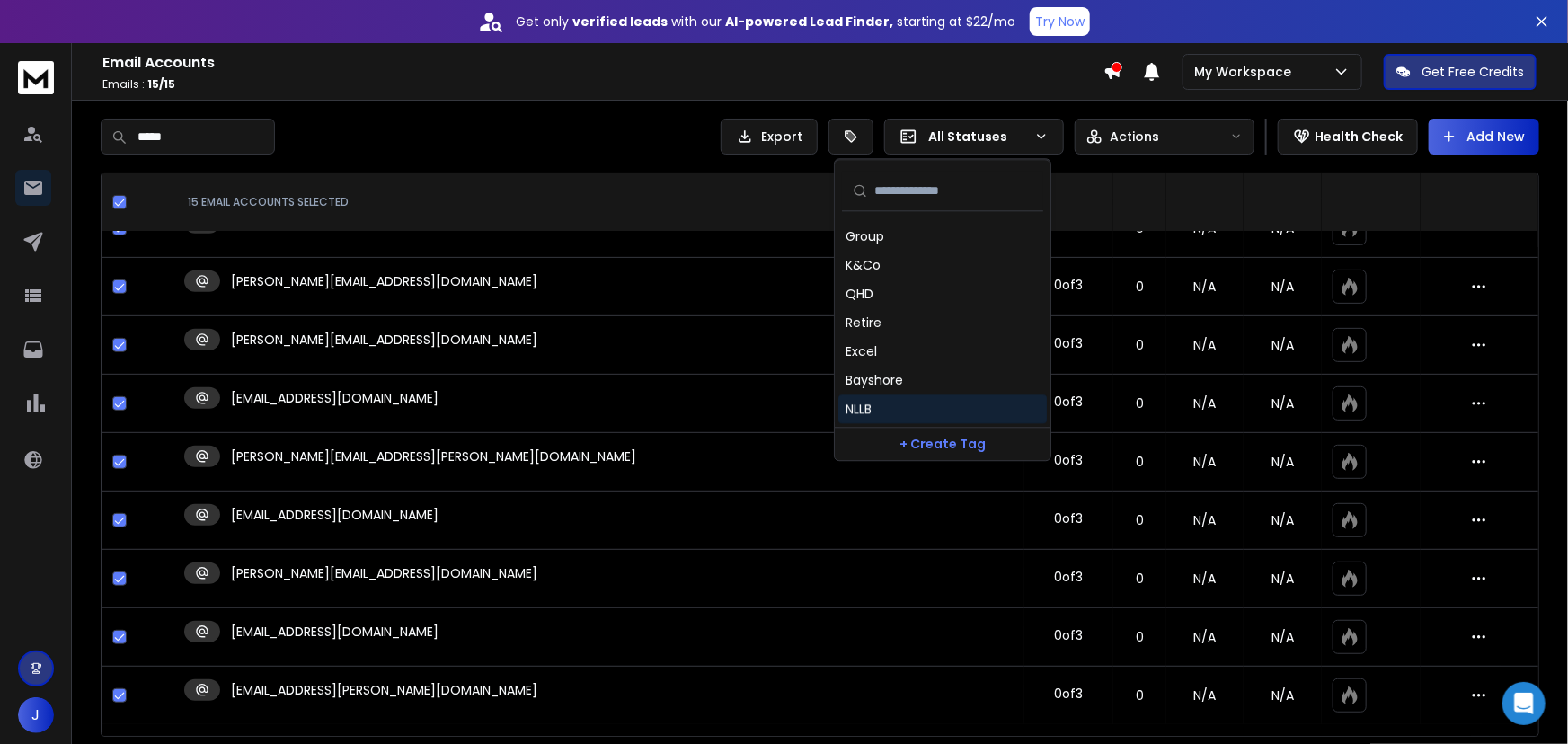
click at [942, 456] on button "+ Create Tag" at bounding box center [942, 443] width 215 height 33
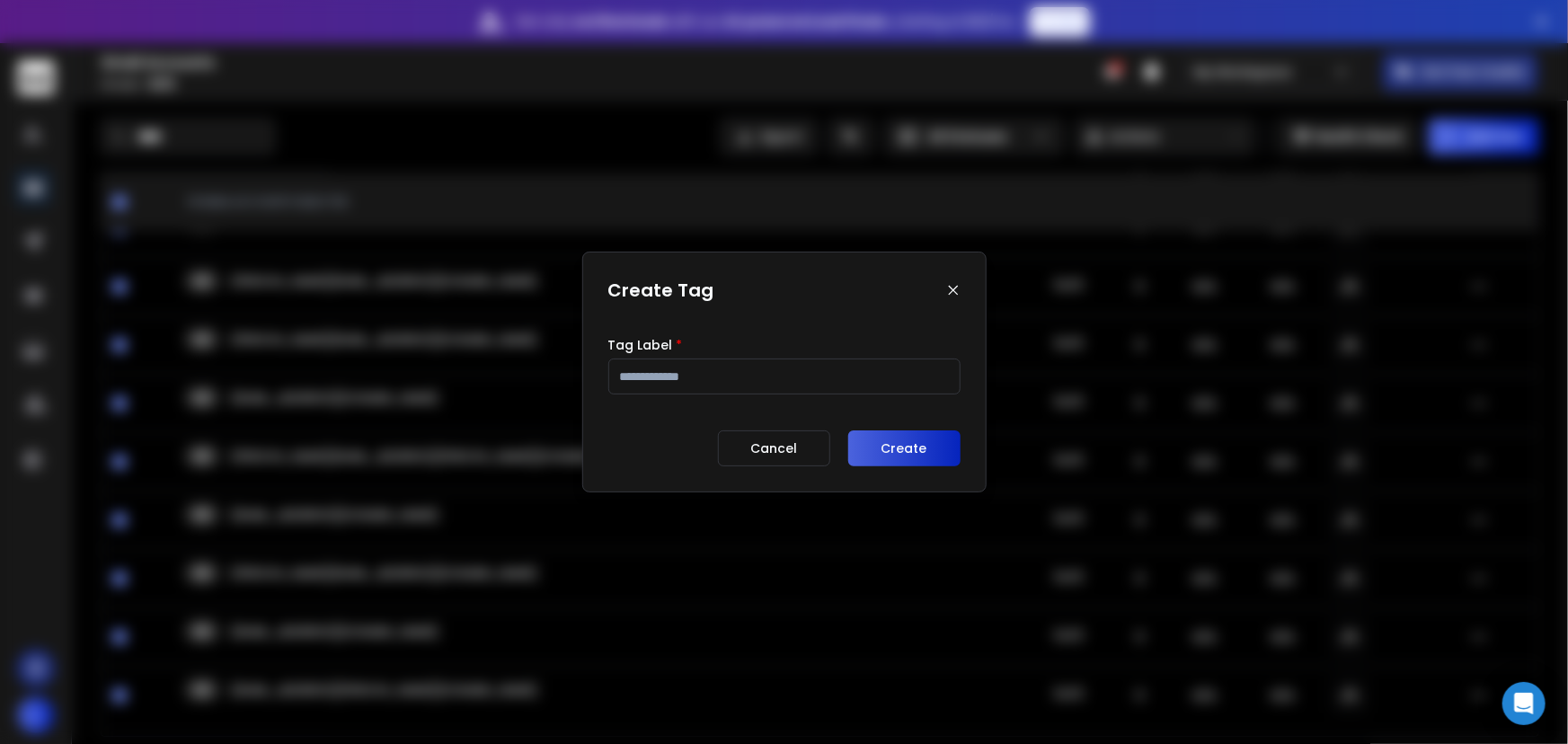
click at [795, 364] on input "text" at bounding box center [784, 376] width 352 height 36
type input "*****"
click at [901, 451] on button "Create" at bounding box center [904, 448] width 112 height 36
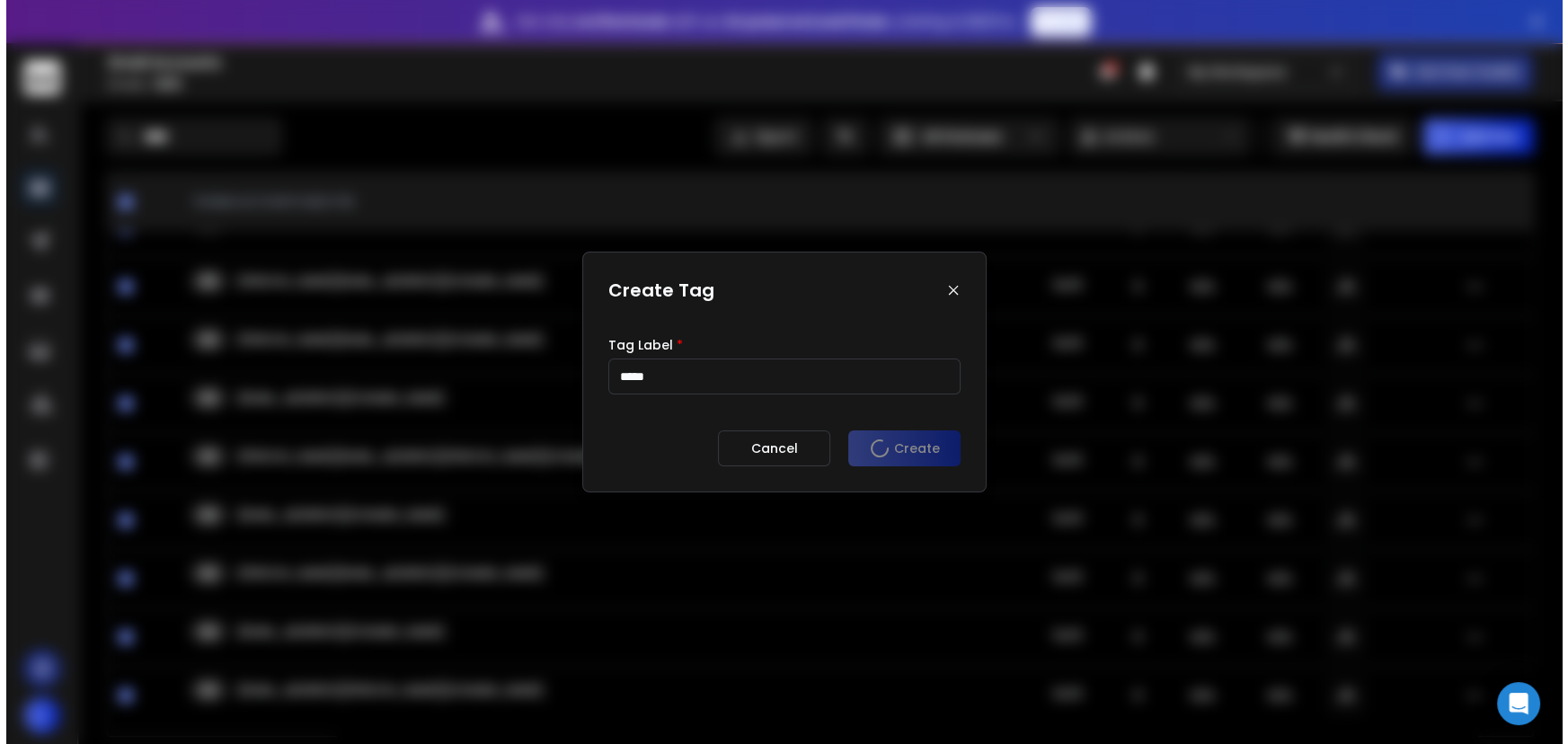
scroll to position [545, 0]
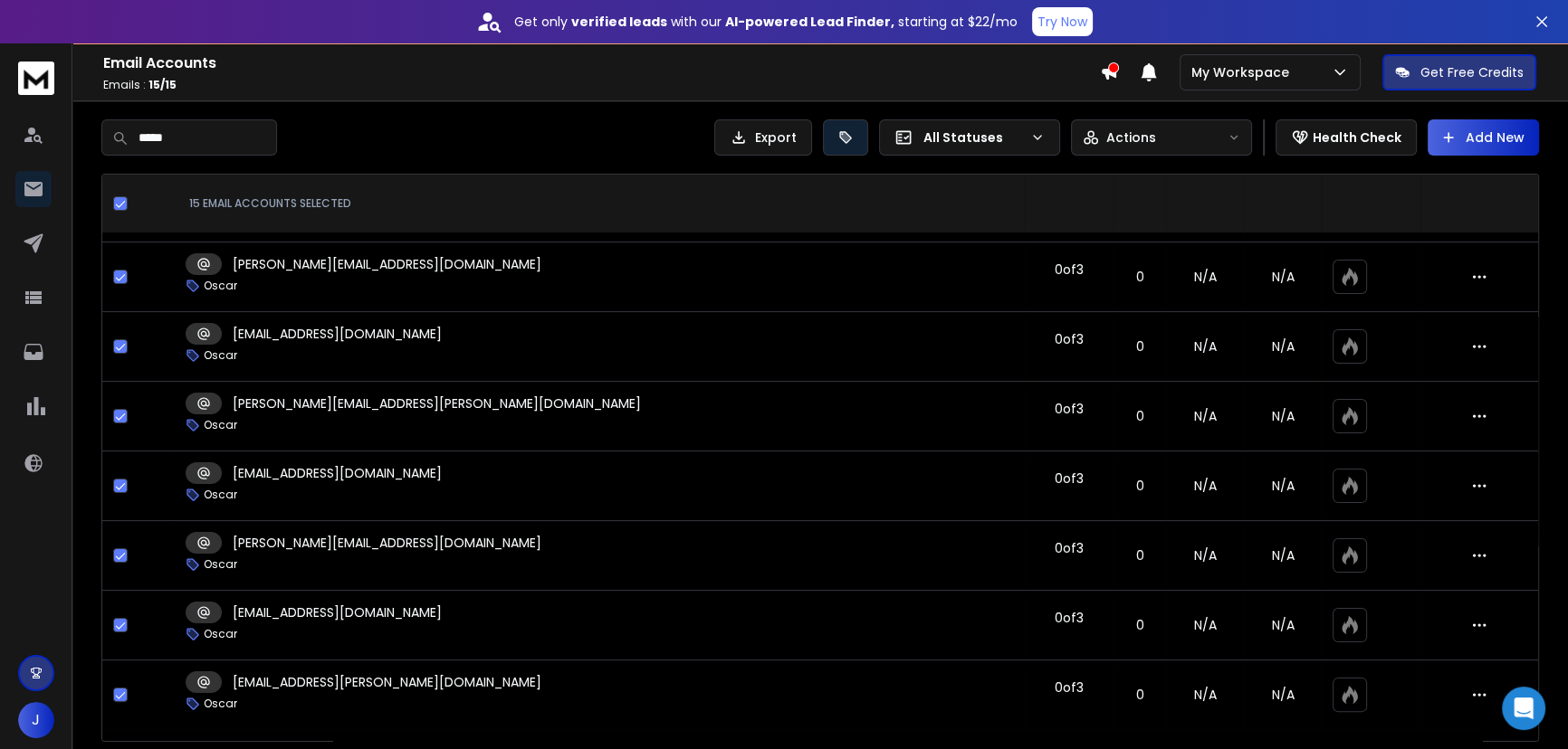
click at [853, 133] on icon at bounding box center [845, 138] width 15 height 15
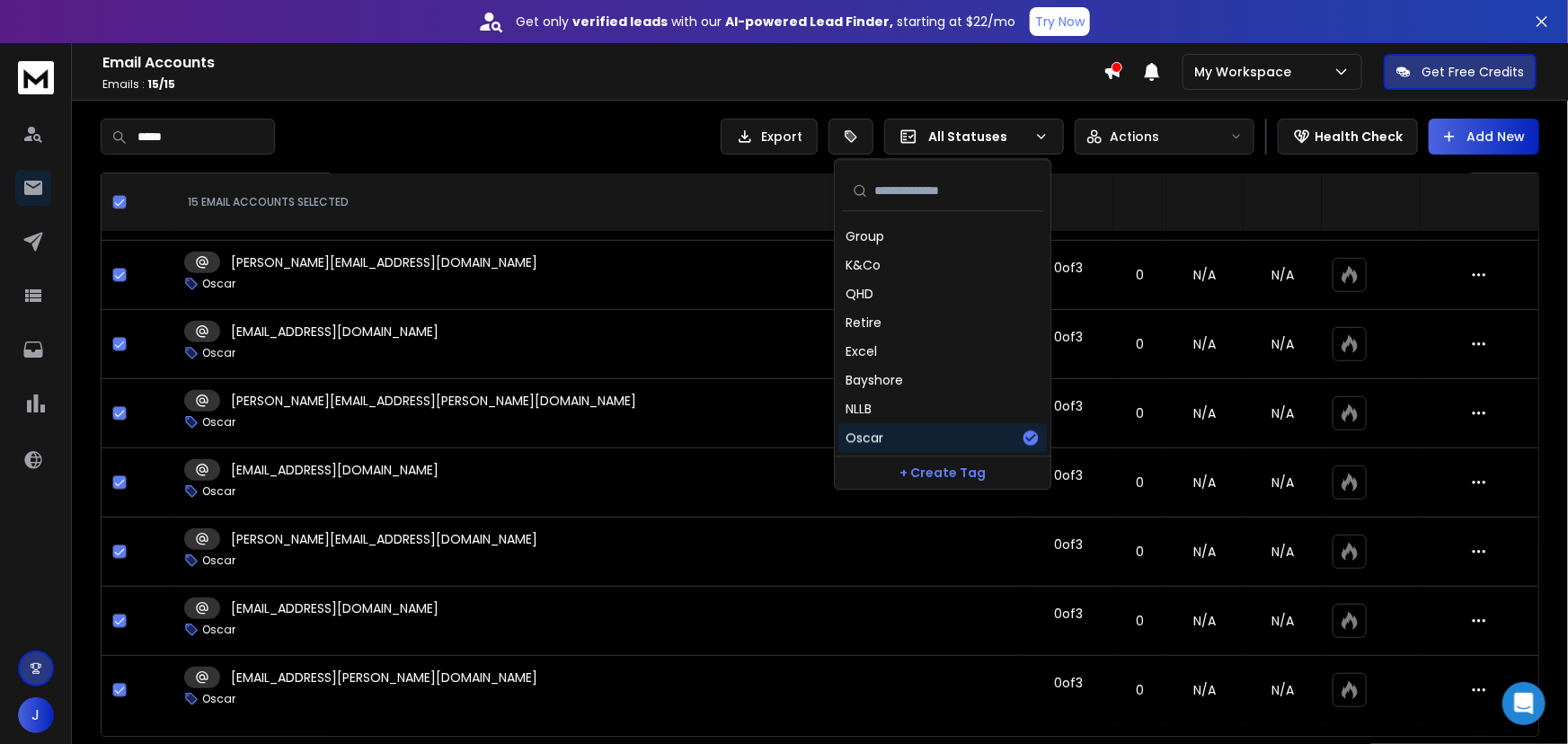
click at [872, 431] on span "Oscar" at bounding box center [864, 438] width 38 height 18
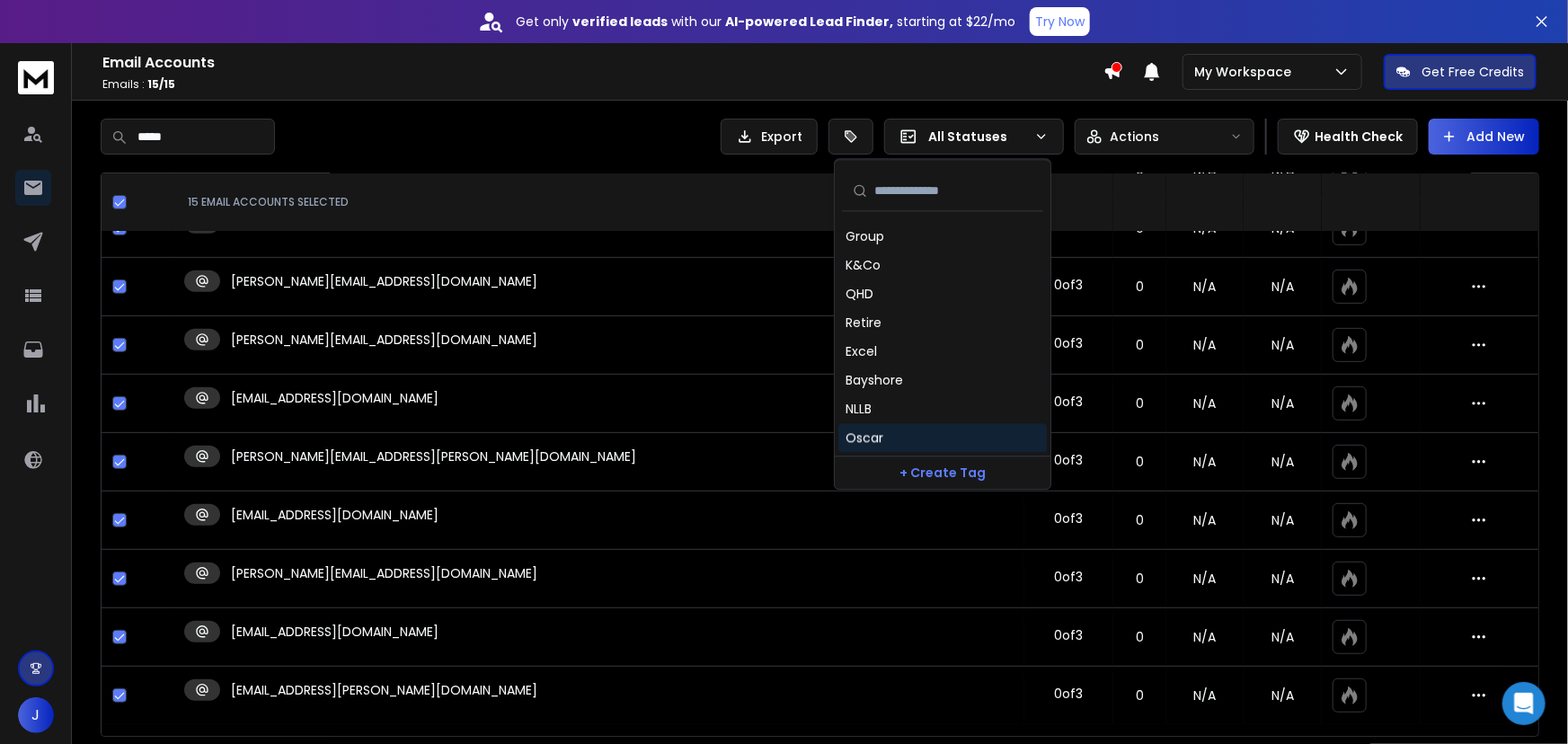
click at [867, 428] on span "Oscar" at bounding box center [864, 438] width 38 height 18
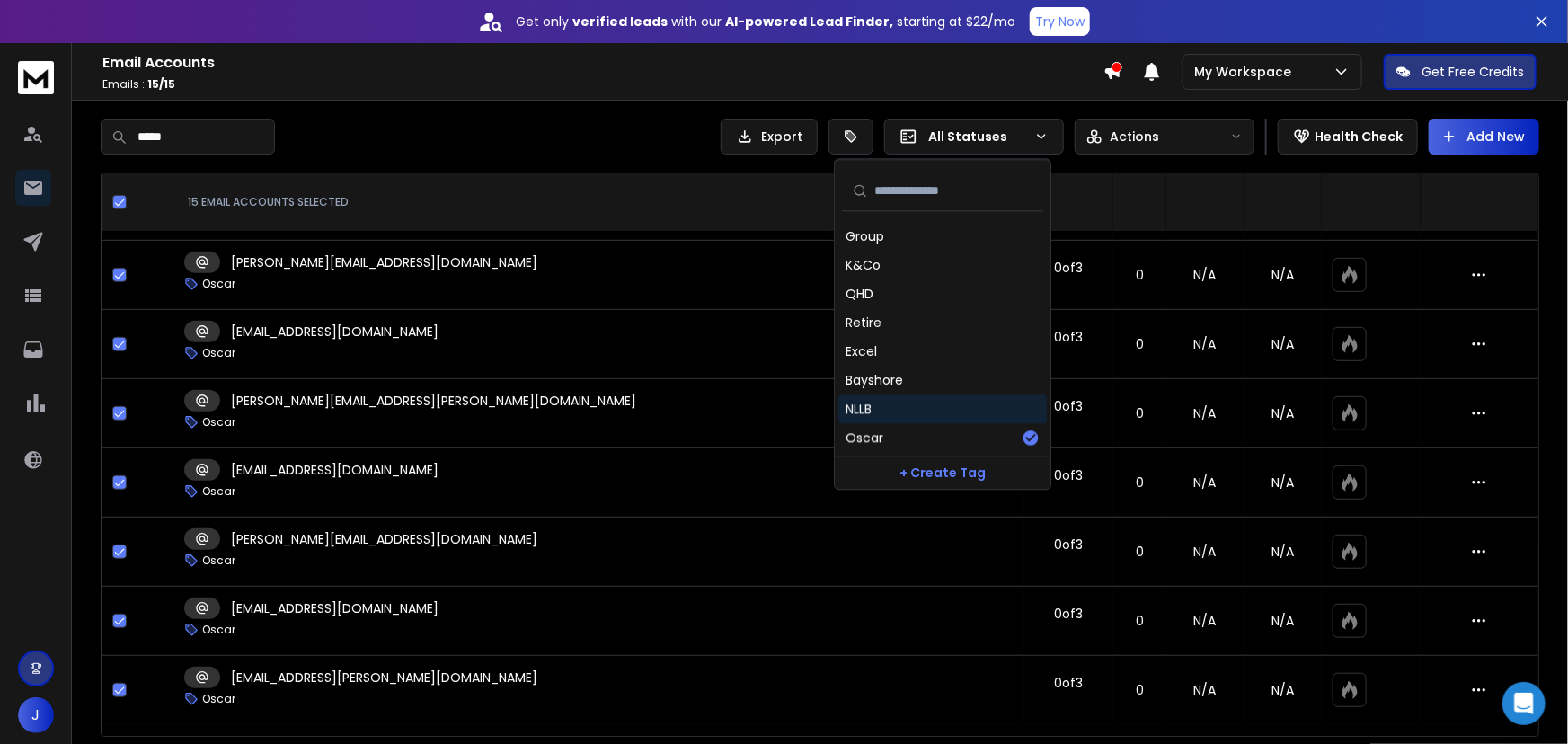
click at [552, 145] on div "*****" at bounding box center [405, 136] width 609 height 36
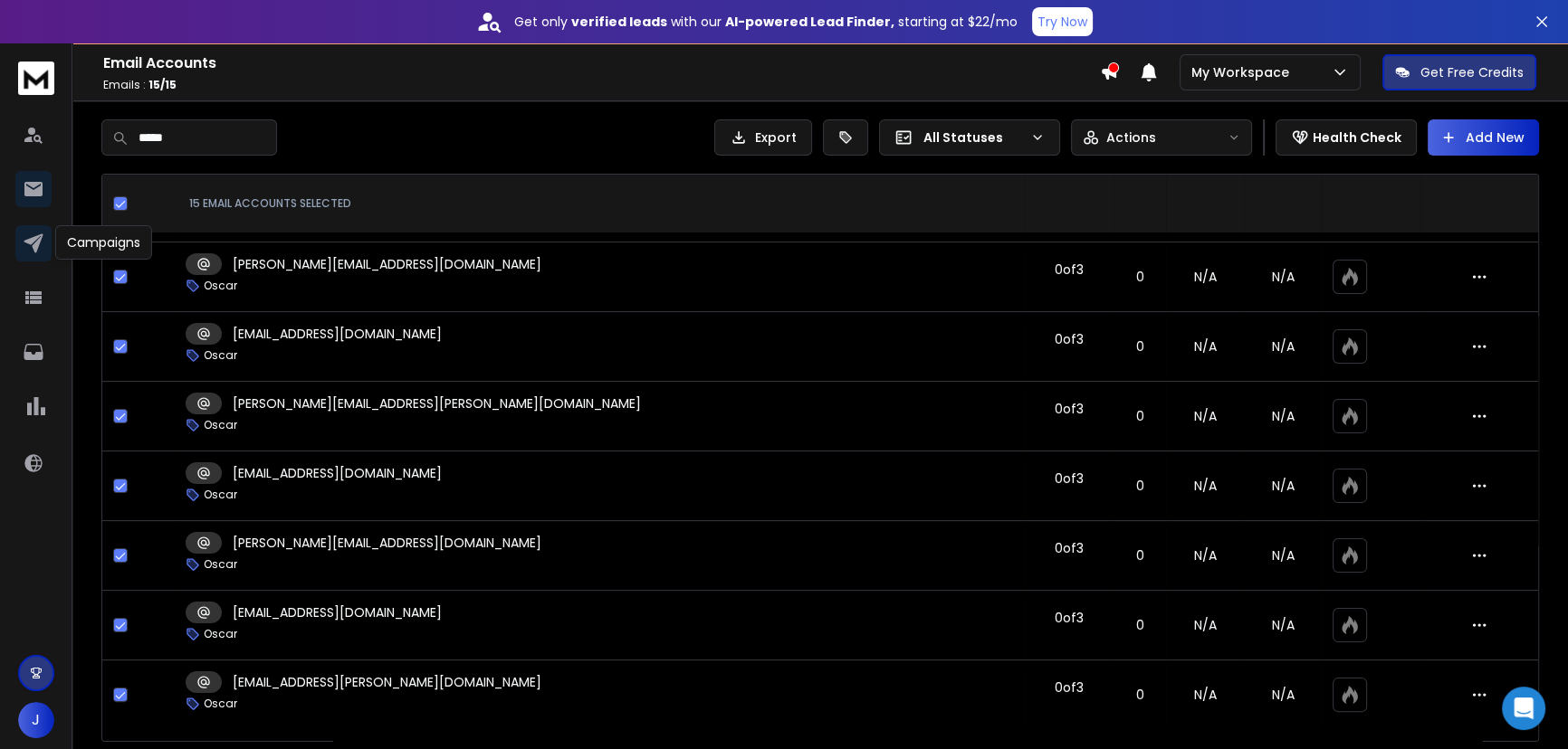
click at [36, 240] on icon at bounding box center [32, 243] width 19 height 19
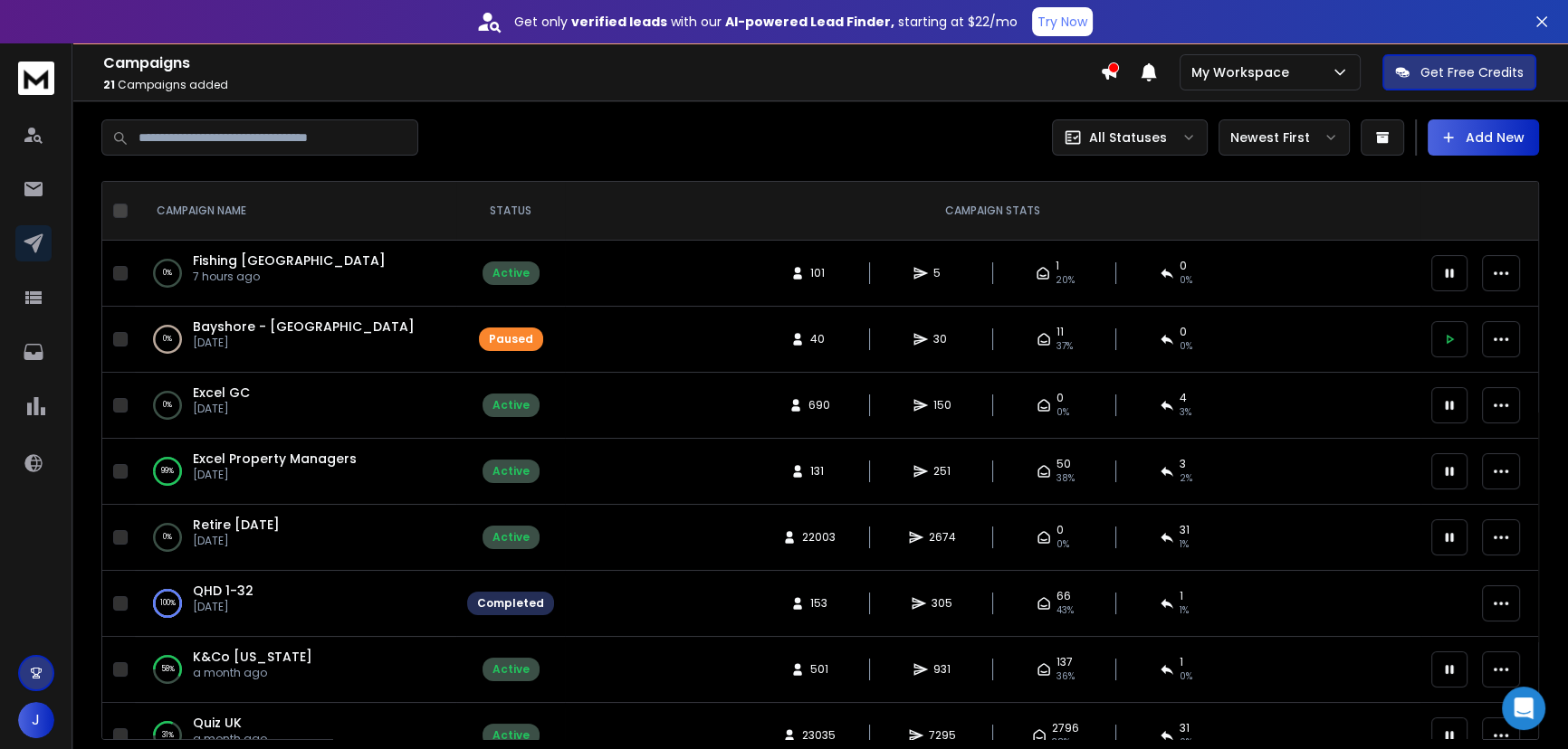
click at [303, 264] on span "Fishing [GEOGRAPHIC_DATA]" at bounding box center [289, 260] width 193 height 18
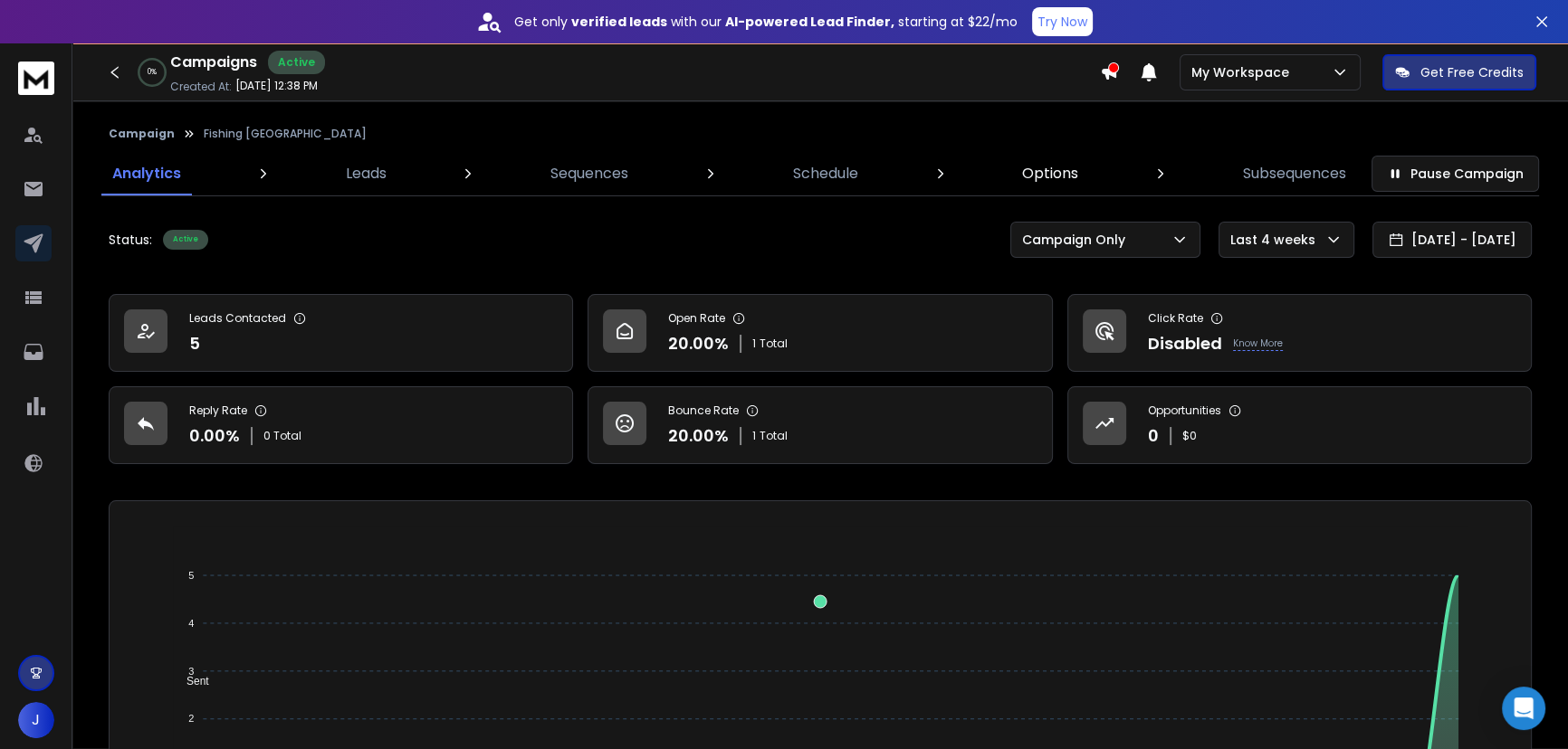
click at [1073, 179] on p "Options" at bounding box center [1050, 174] width 56 height 22
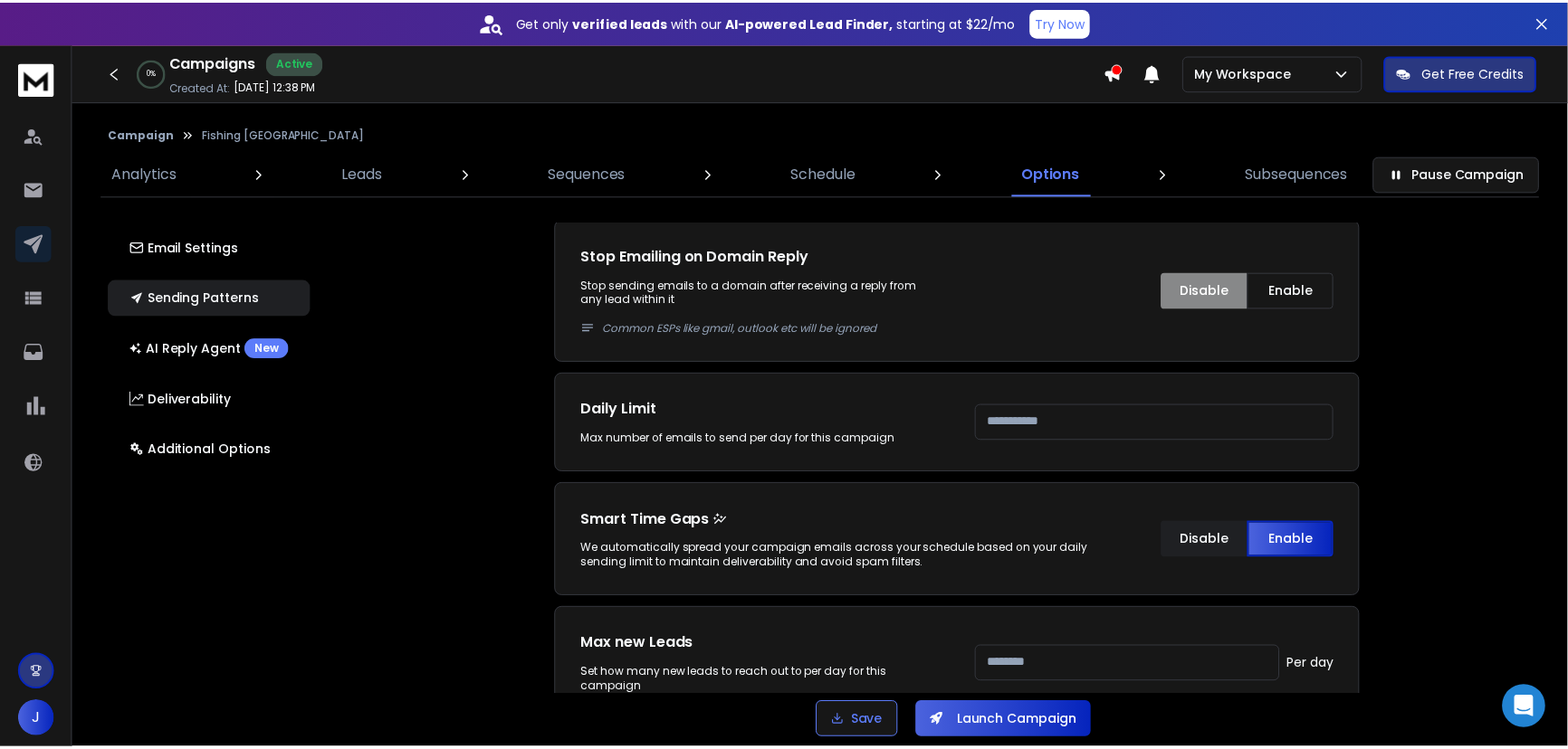
scroll to position [658, 0]
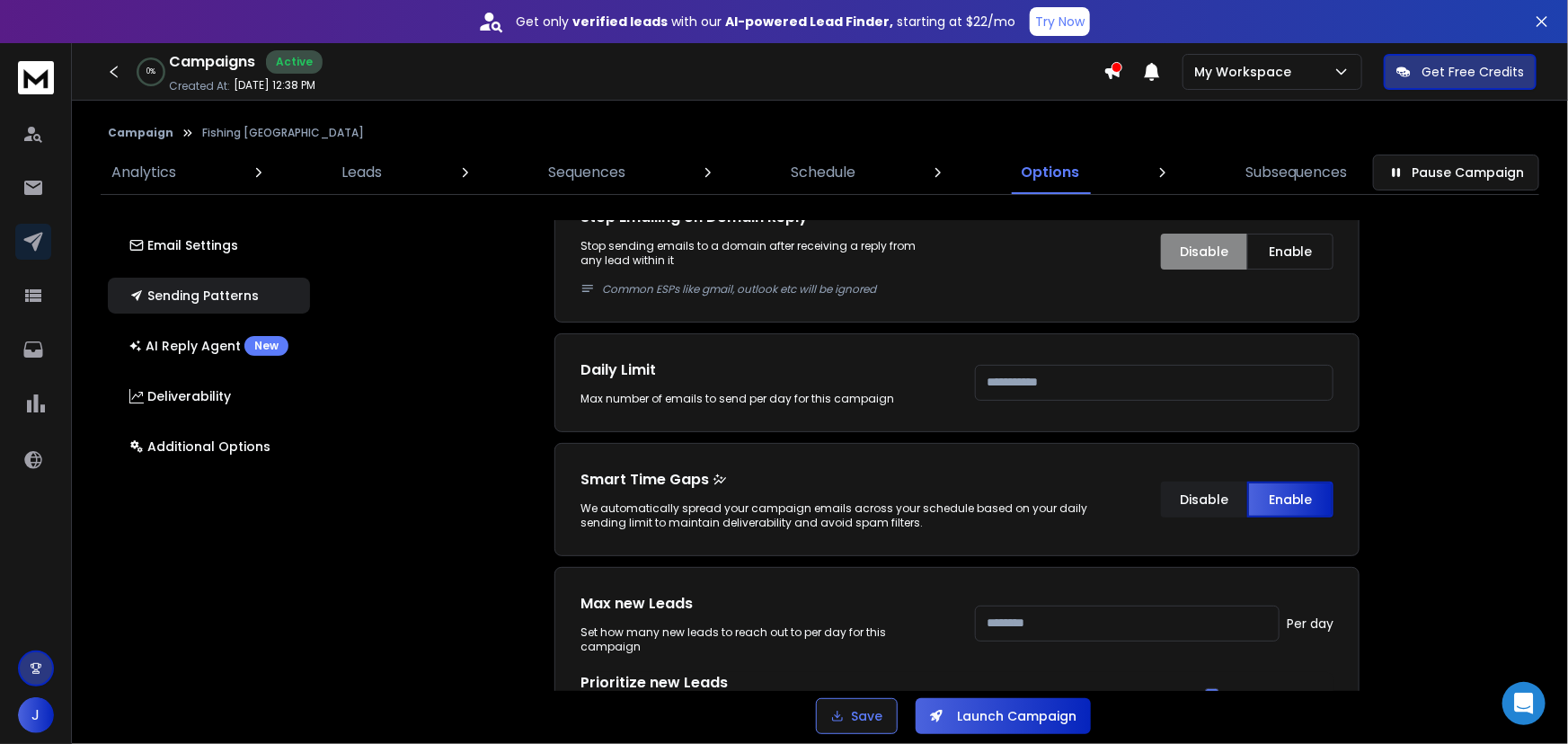
drag, startPoint x: 1004, startPoint y: 374, endPoint x: 930, endPoint y: 376, distance: 74.0
click at [930, 376] on div "Daily Limit Max number of emails to send per day for this campaign *" at bounding box center [956, 383] width 753 height 47
type input "**"
click at [871, 728] on button "Save" at bounding box center [856, 716] width 82 height 36
click at [40, 189] on icon at bounding box center [33, 188] width 18 height 15
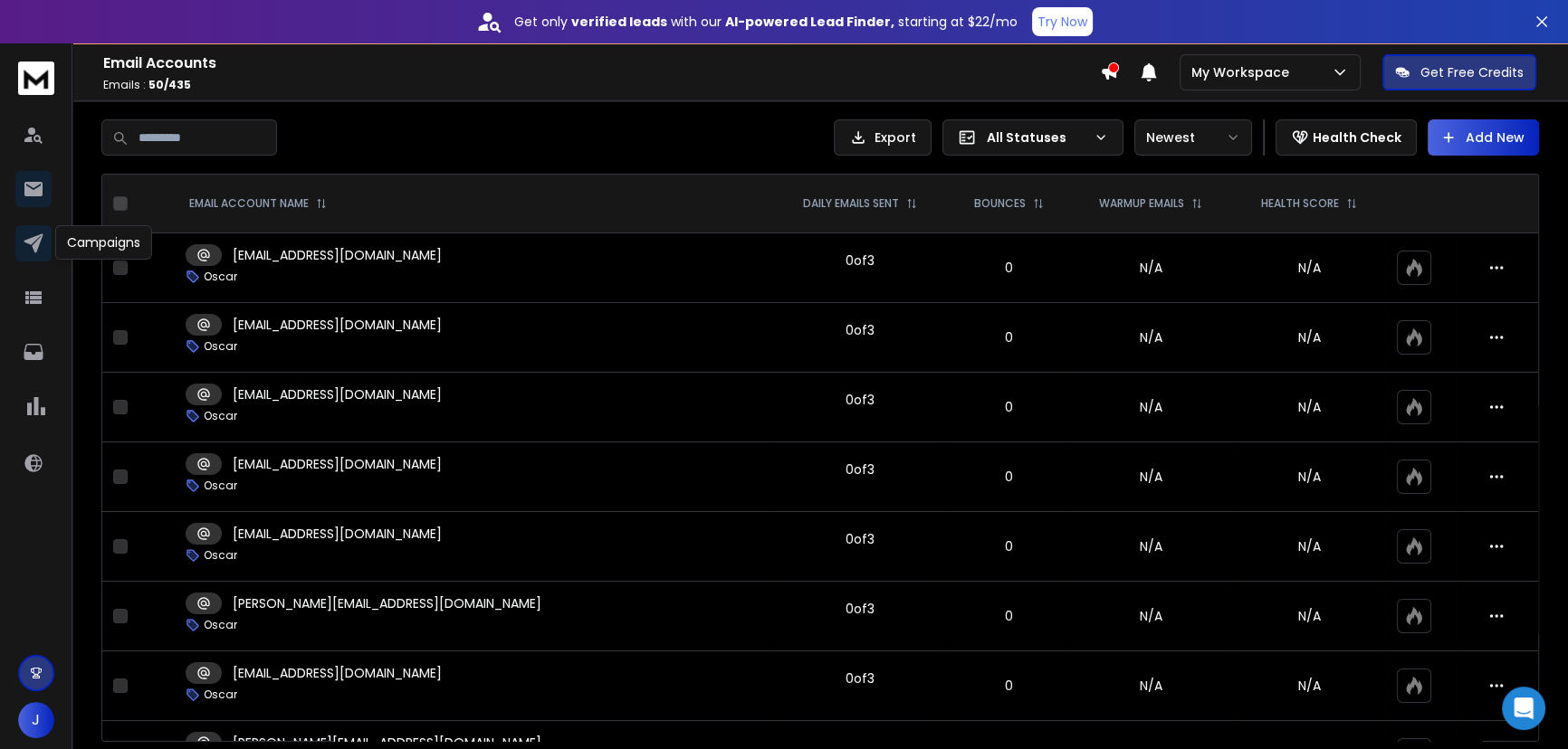
click at [35, 241] on icon at bounding box center [32, 243] width 19 height 19
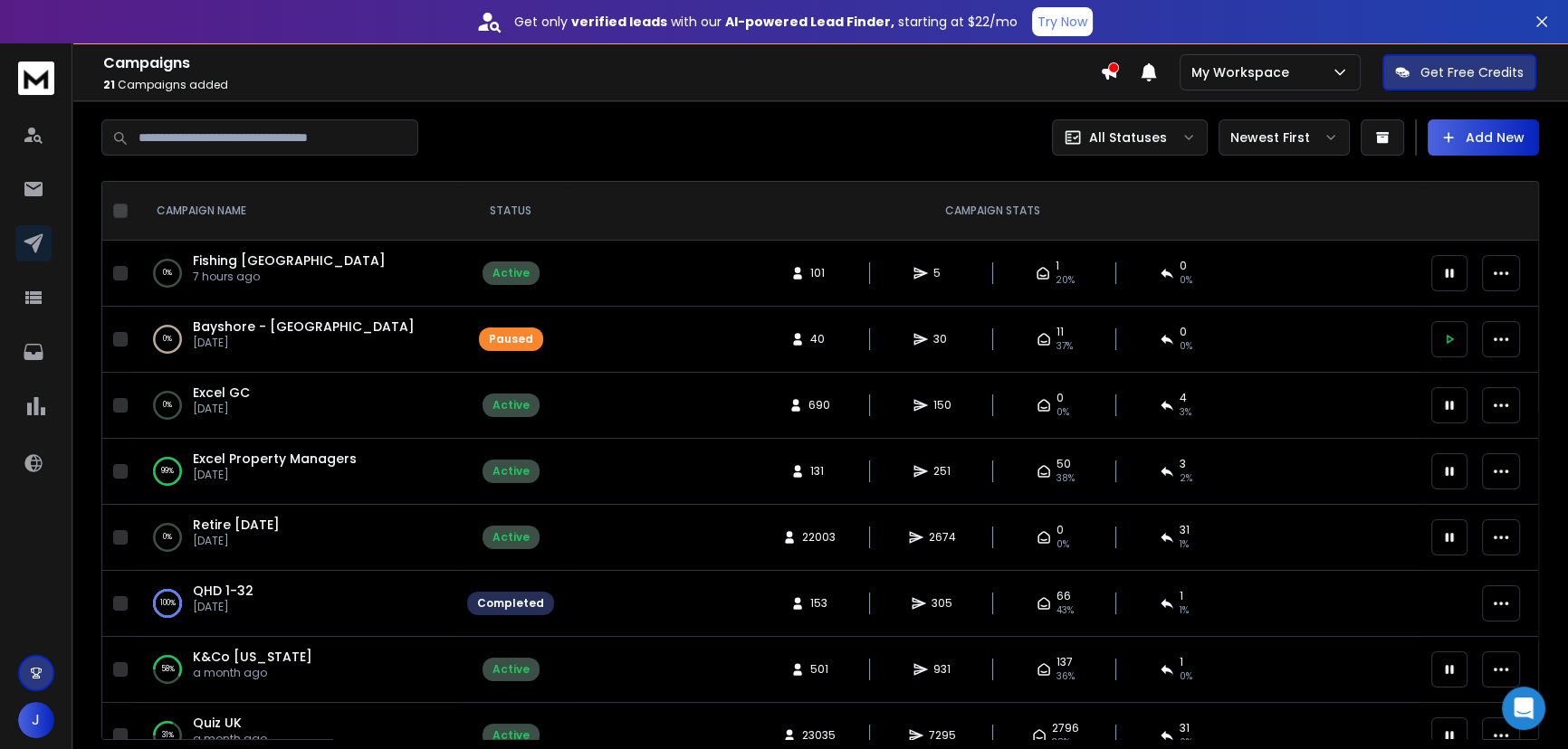
click at [1445, 144] on button "Add New" at bounding box center [1483, 137] width 112 height 36
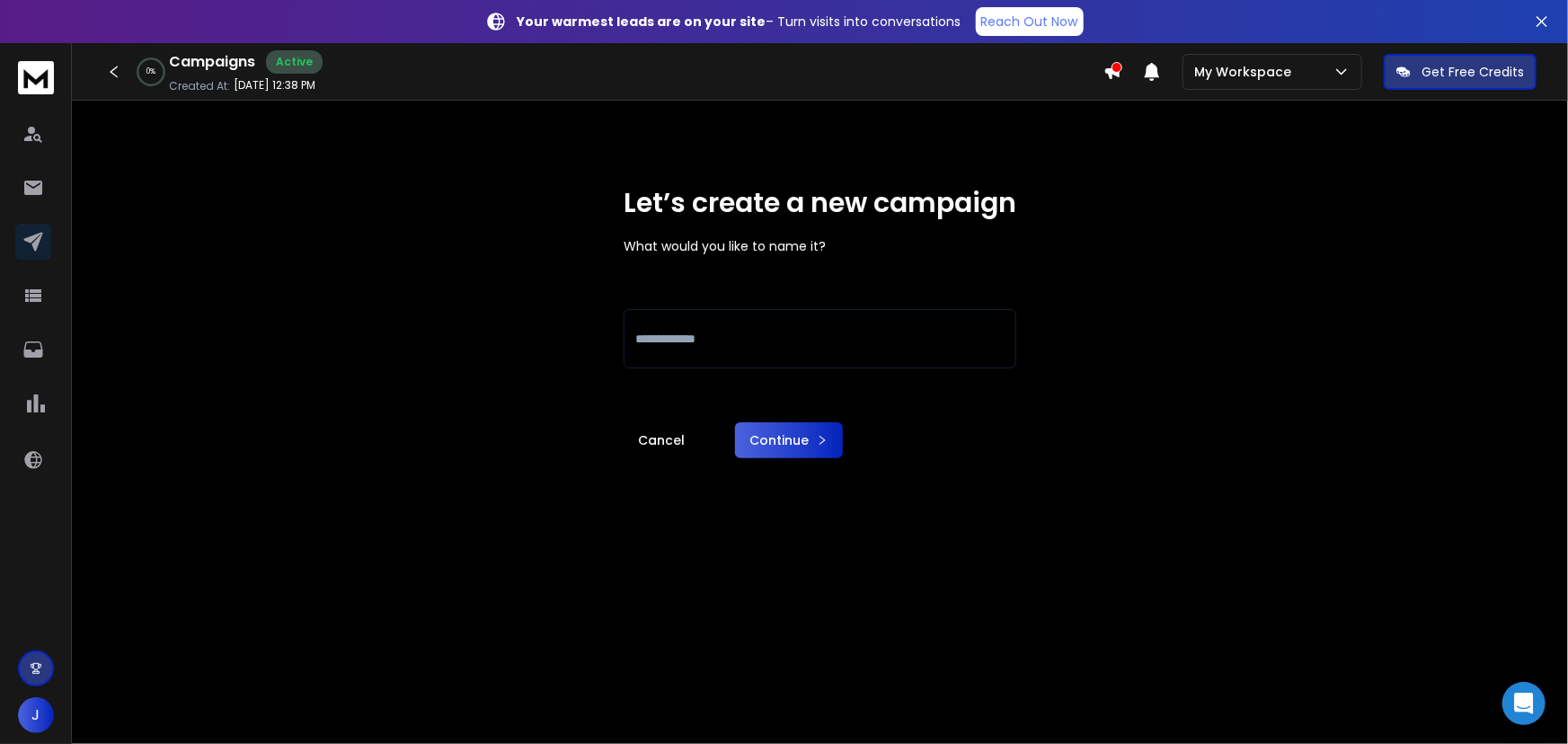
click at [789, 350] on input at bounding box center [820, 339] width 392 height 60
type input "**********"
click at [787, 430] on button "Continue" at bounding box center [789, 439] width 108 height 36
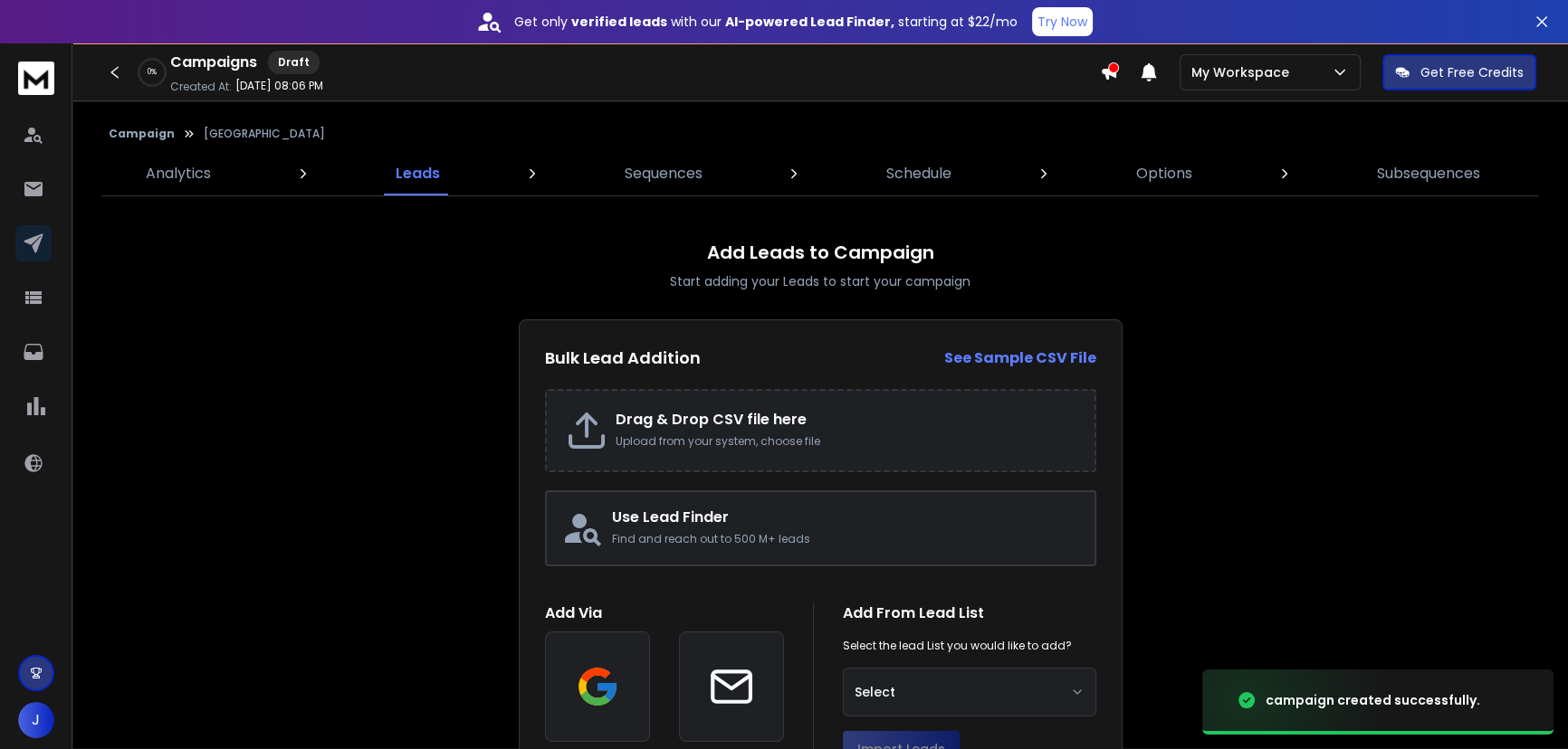
click at [741, 426] on h2 "Drag & Drop CSV file here" at bounding box center [845, 420] width 461 height 22
type input "**********"
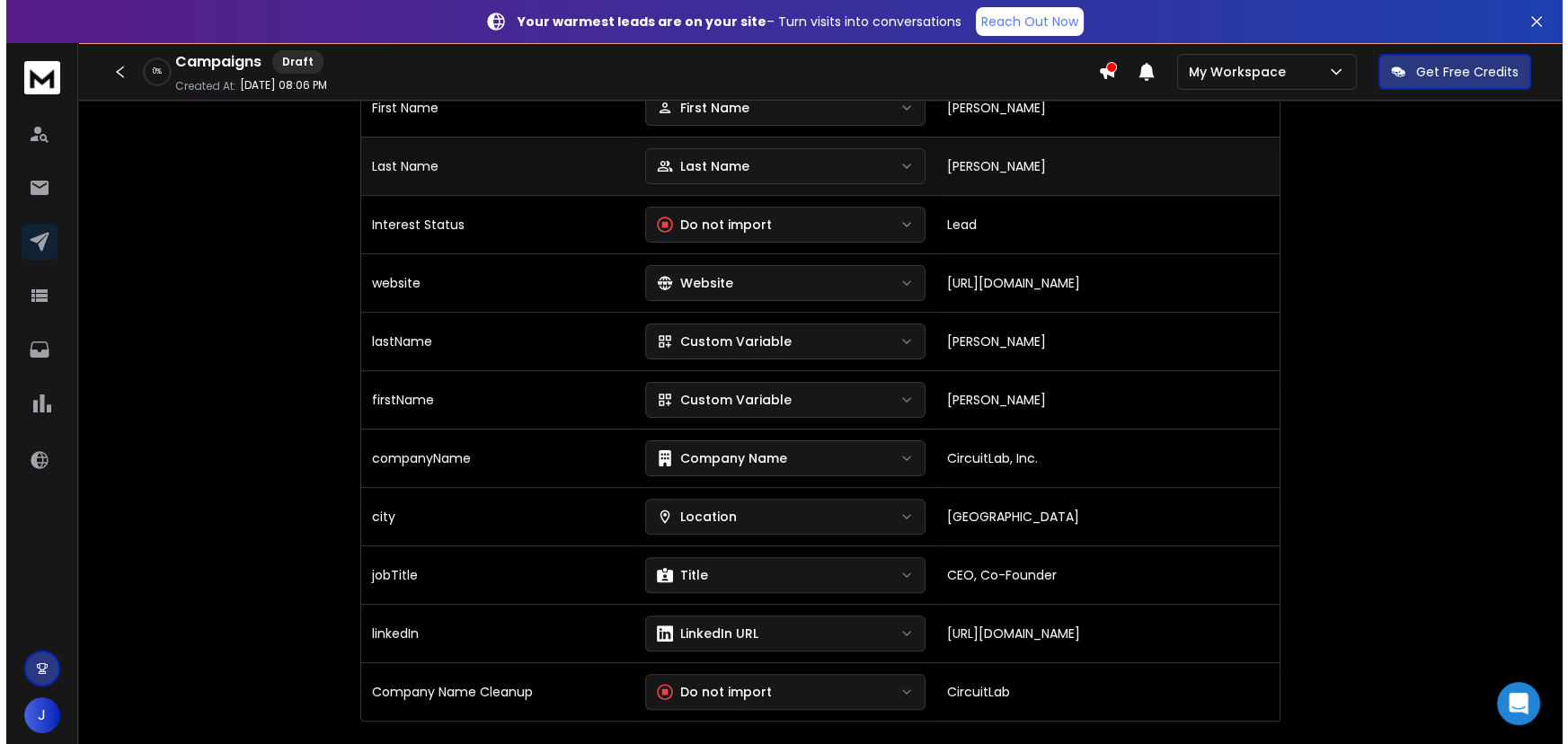
scroll to position [599, 0]
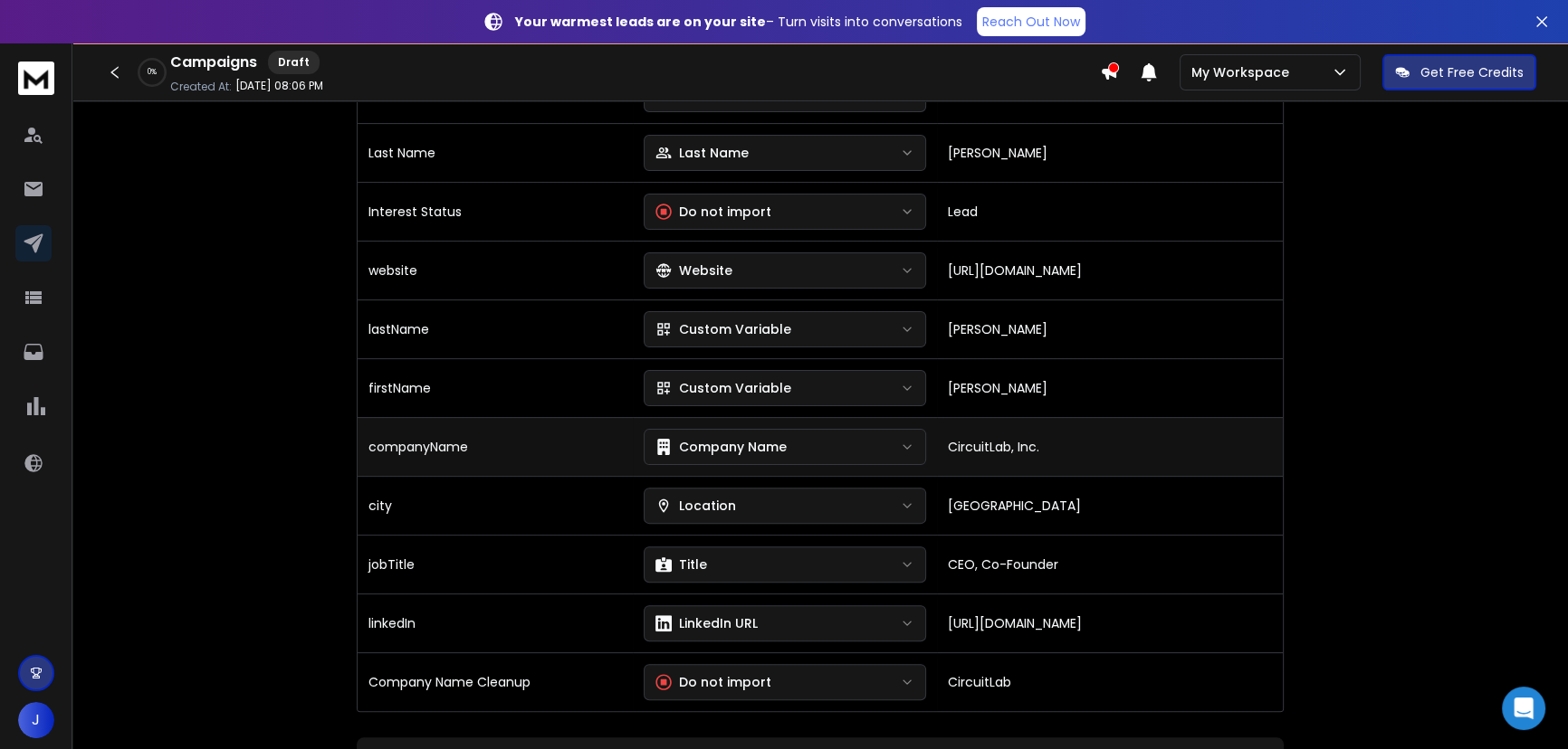
click at [900, 450] on icon "button" at bounding box center [907, 447] width 15 height 15
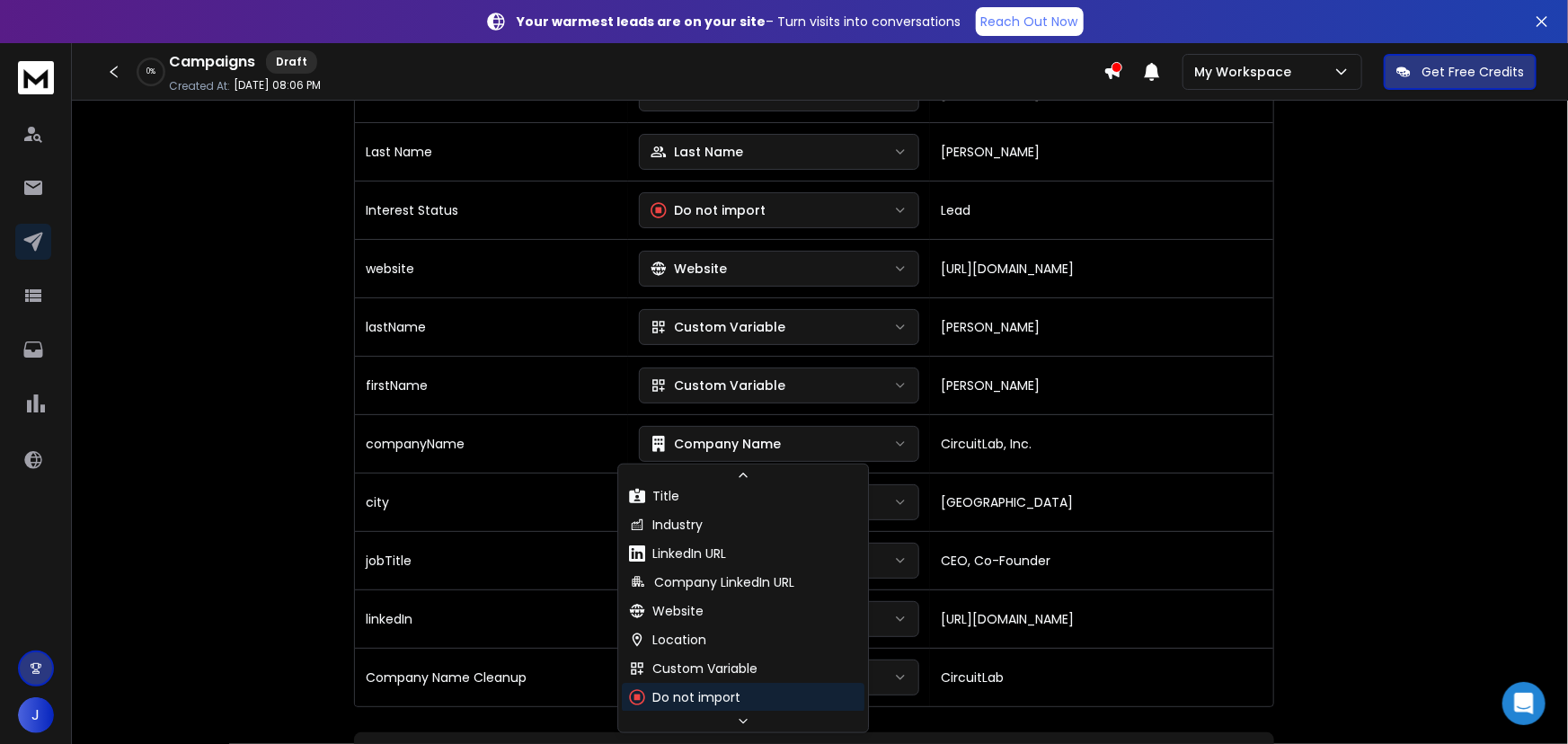
scroll to position [161, 0]
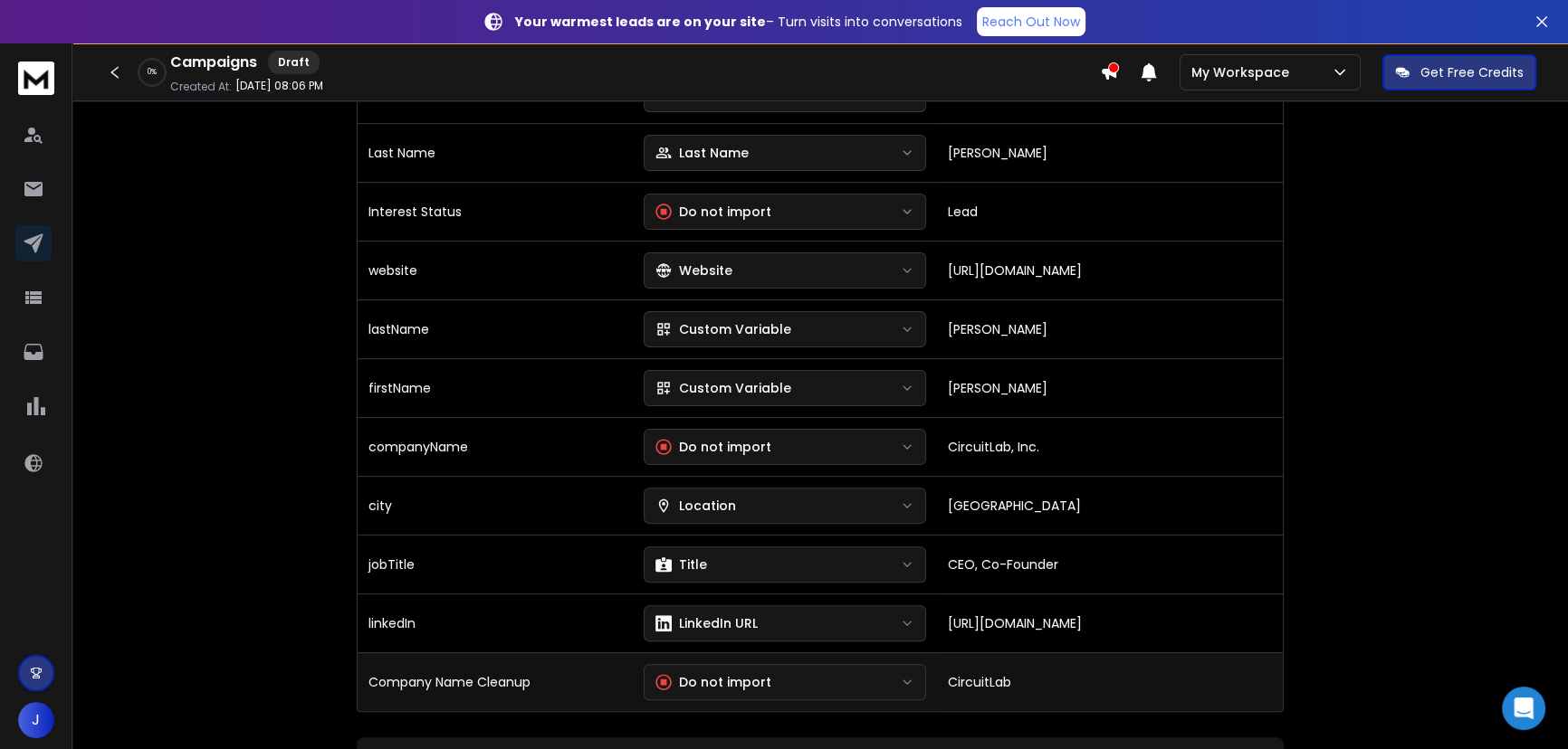
click at [846, 670] on button "Do not import" at bounding box center [785, 682] width 283 height 36
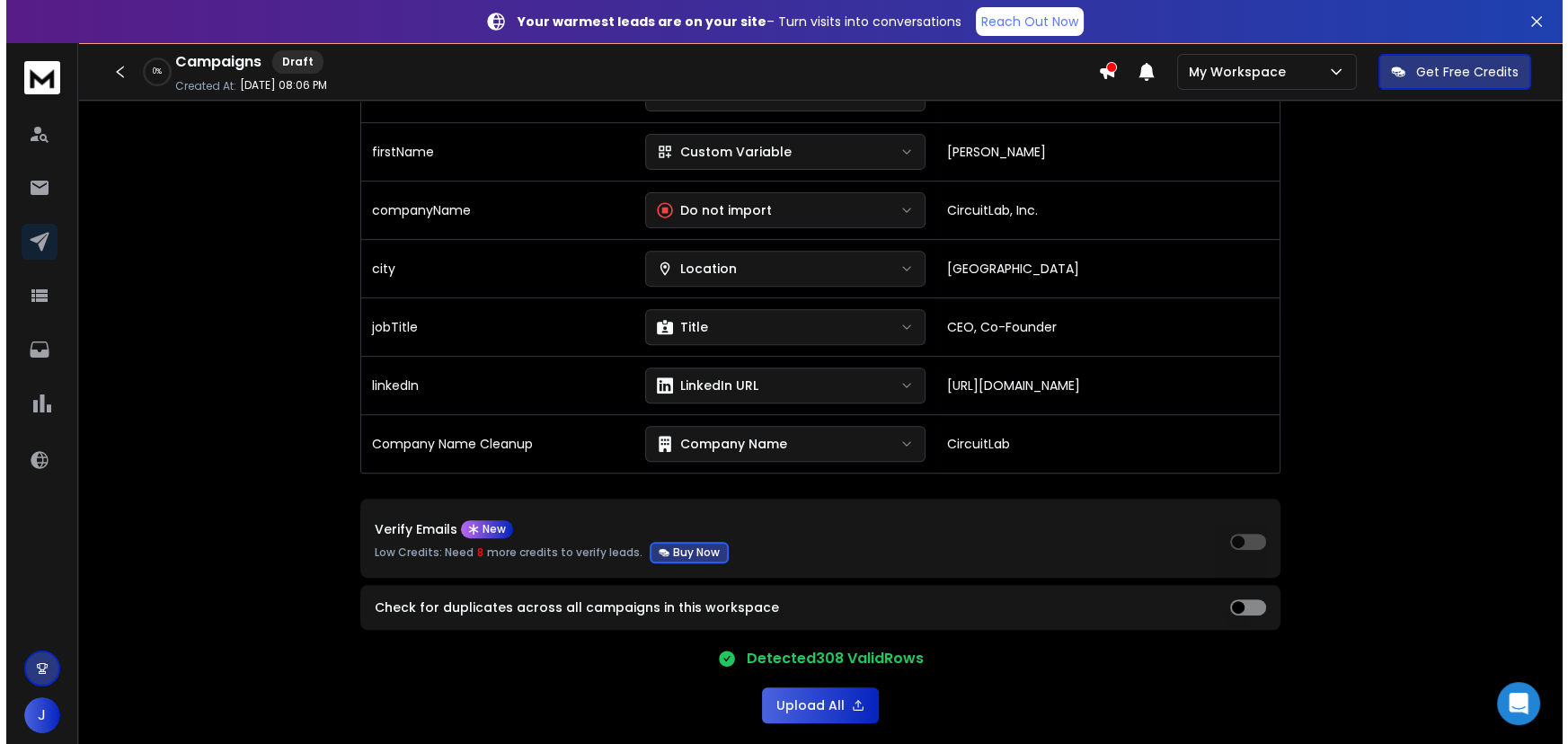
scroll to position [837, 0]
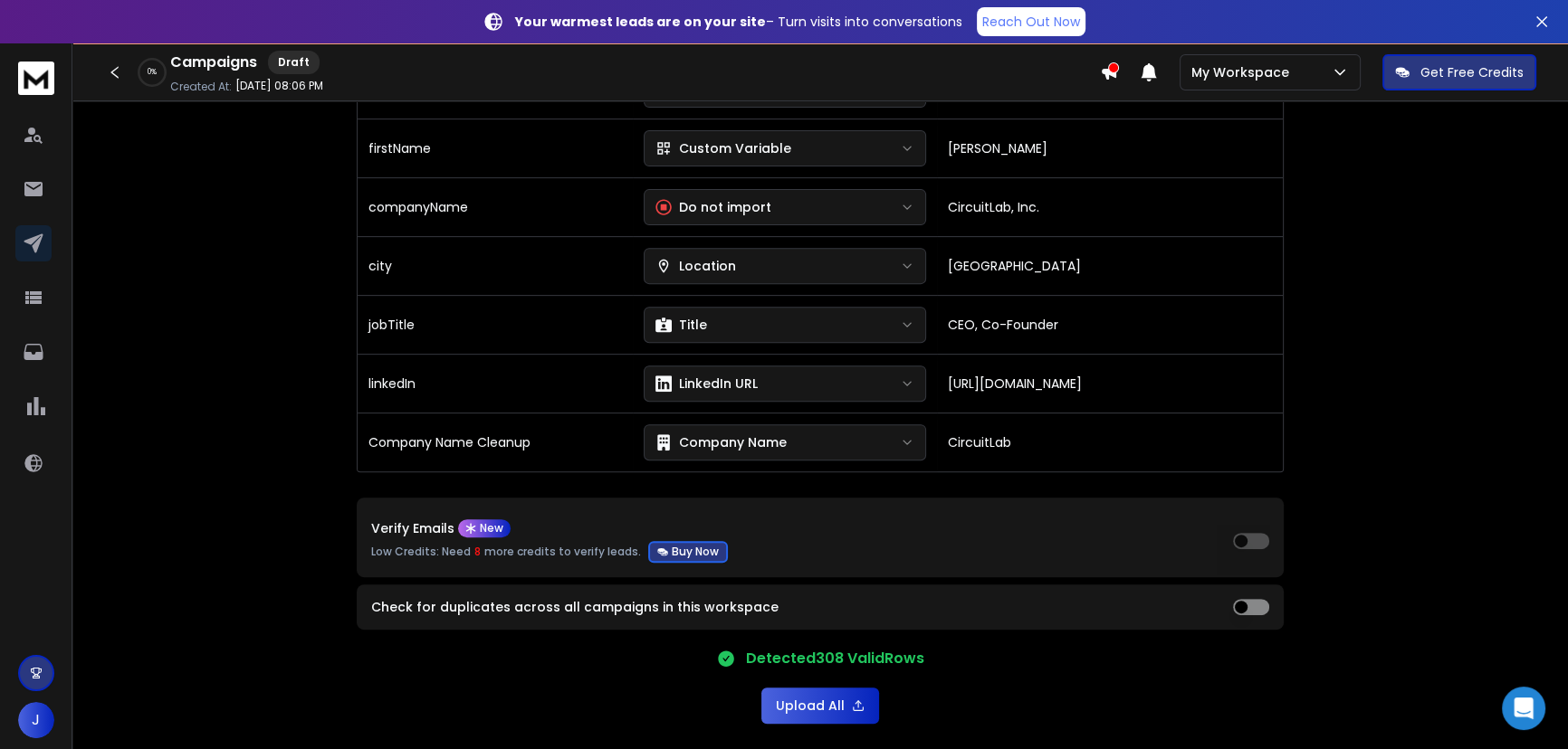
click at [798, 703] on button "Upload All" at bounding box center [820, 706] width 117 height 36
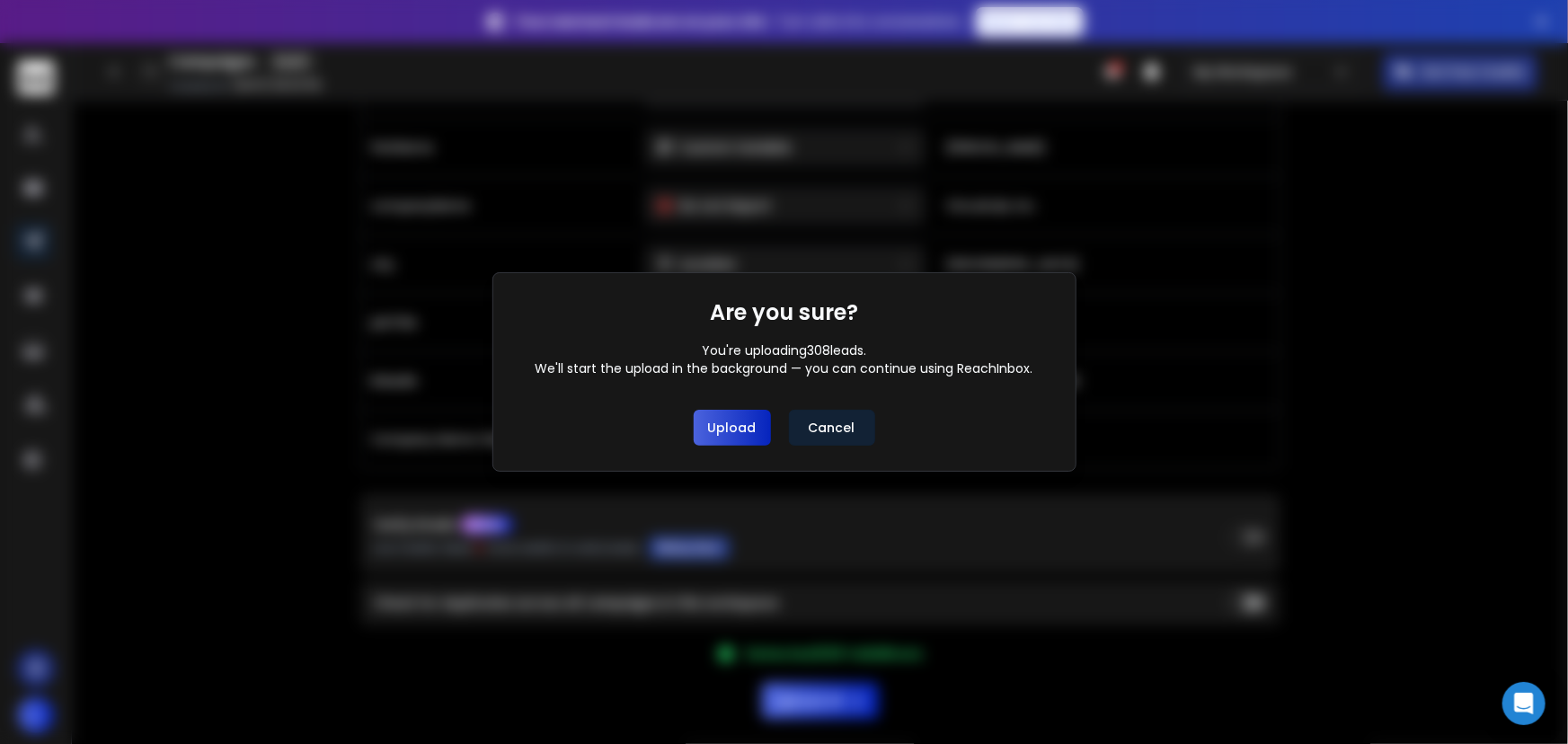
click at [736, 433] on button "Upload" at bounding box center [732, 428] width 77 height 36
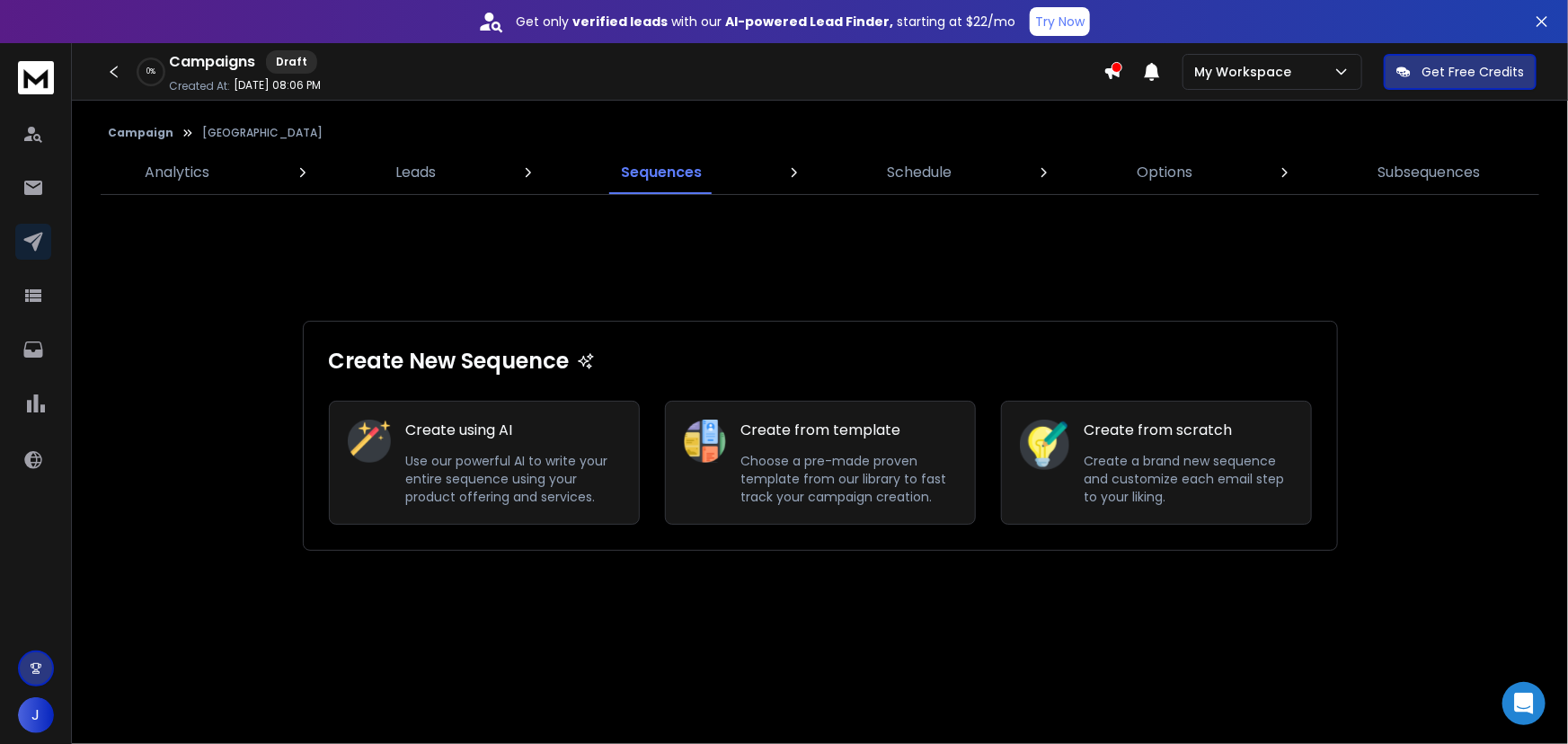
click at [1158, 452] on p "Create a brand new sequence and customize each email step to your liking." at bounding box center [1187, 479] width 208 height 54
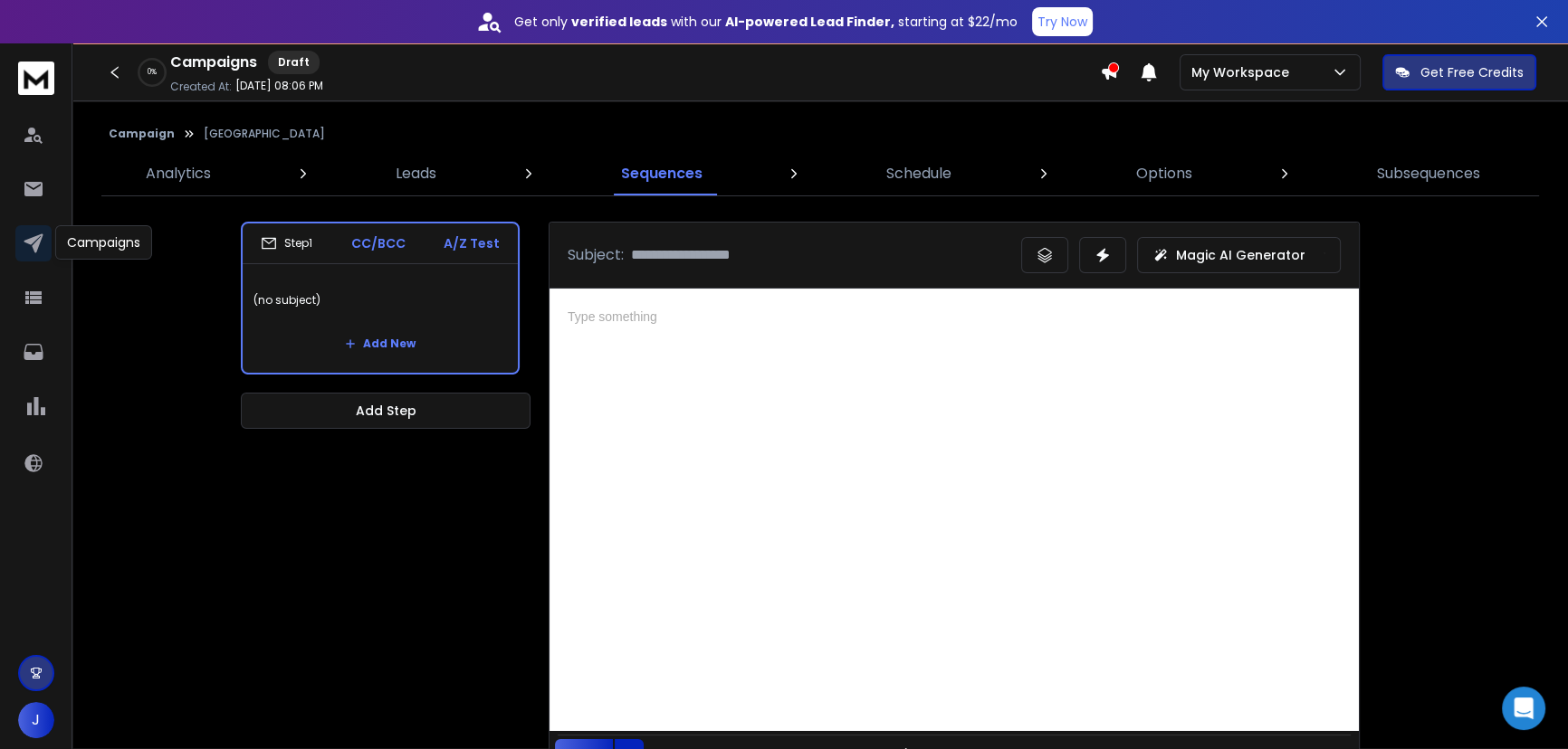
click at [39, 236] on icon at bounding box center [32, 243] width 19 height 19
click at [692, 253] on input at bounding box center [817, 256] width 372 height 22
paste input "**********"
type input "**********"
click at [625, 373] on div at bounding box center [954, 510] width 809 height 442
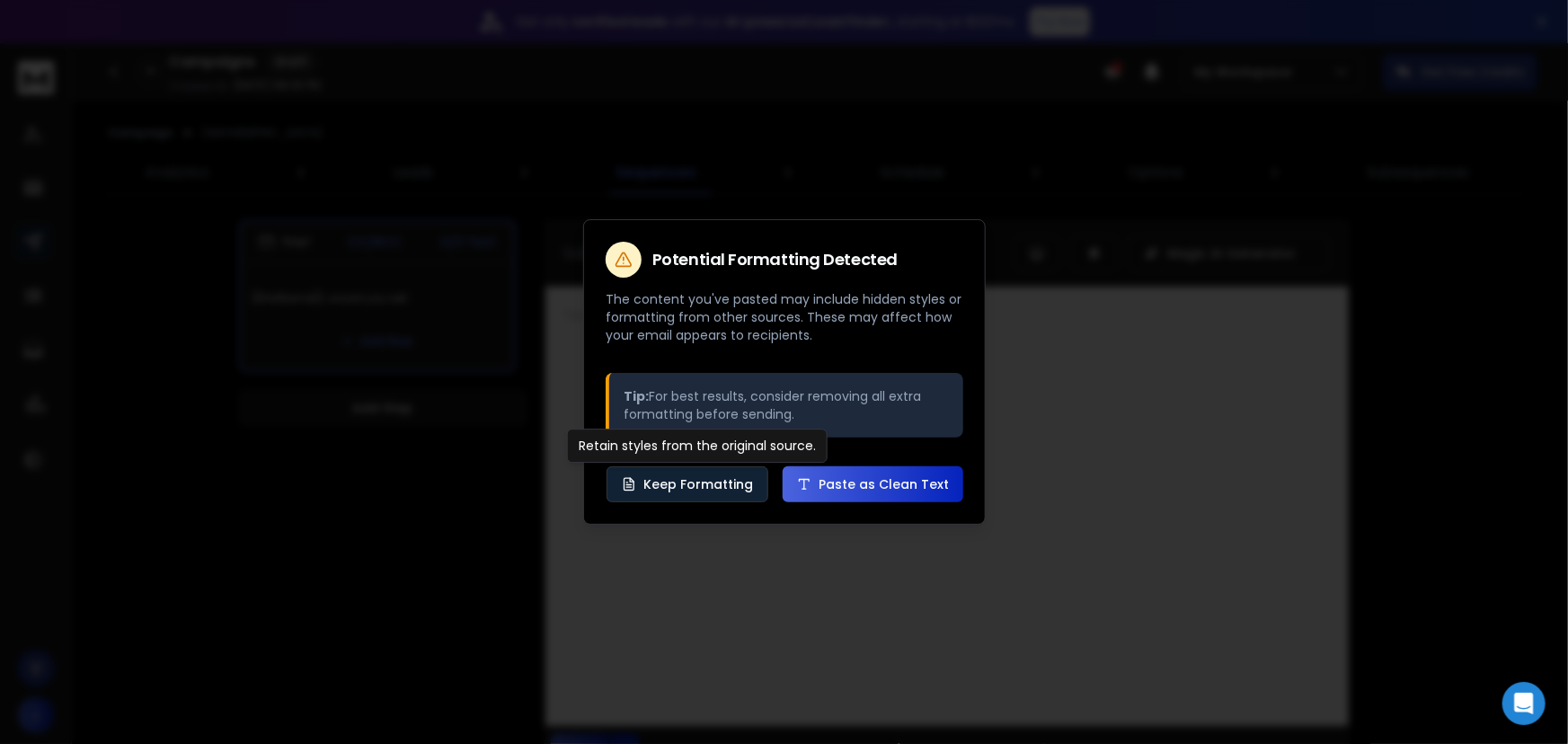
click at [718, 476] on button "Keep Formatting" at bounding box center [687, 484] width 161 height 36
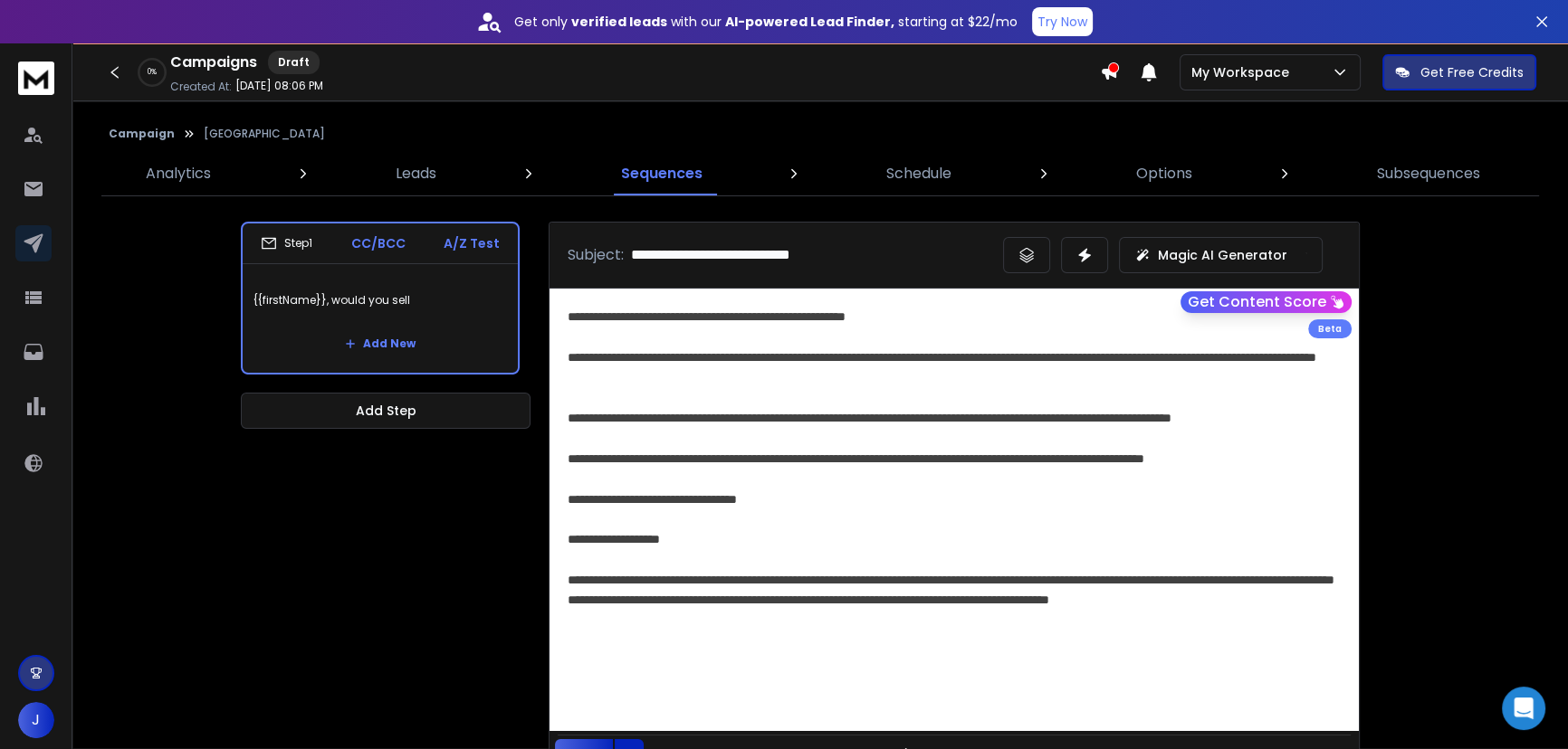
click at [772, 356] on div "**********" at bounding box center [954, 368] width 773 height 41
click at [590, 741] on div "Save" at bounding box center [584, 756] width 58 height 36
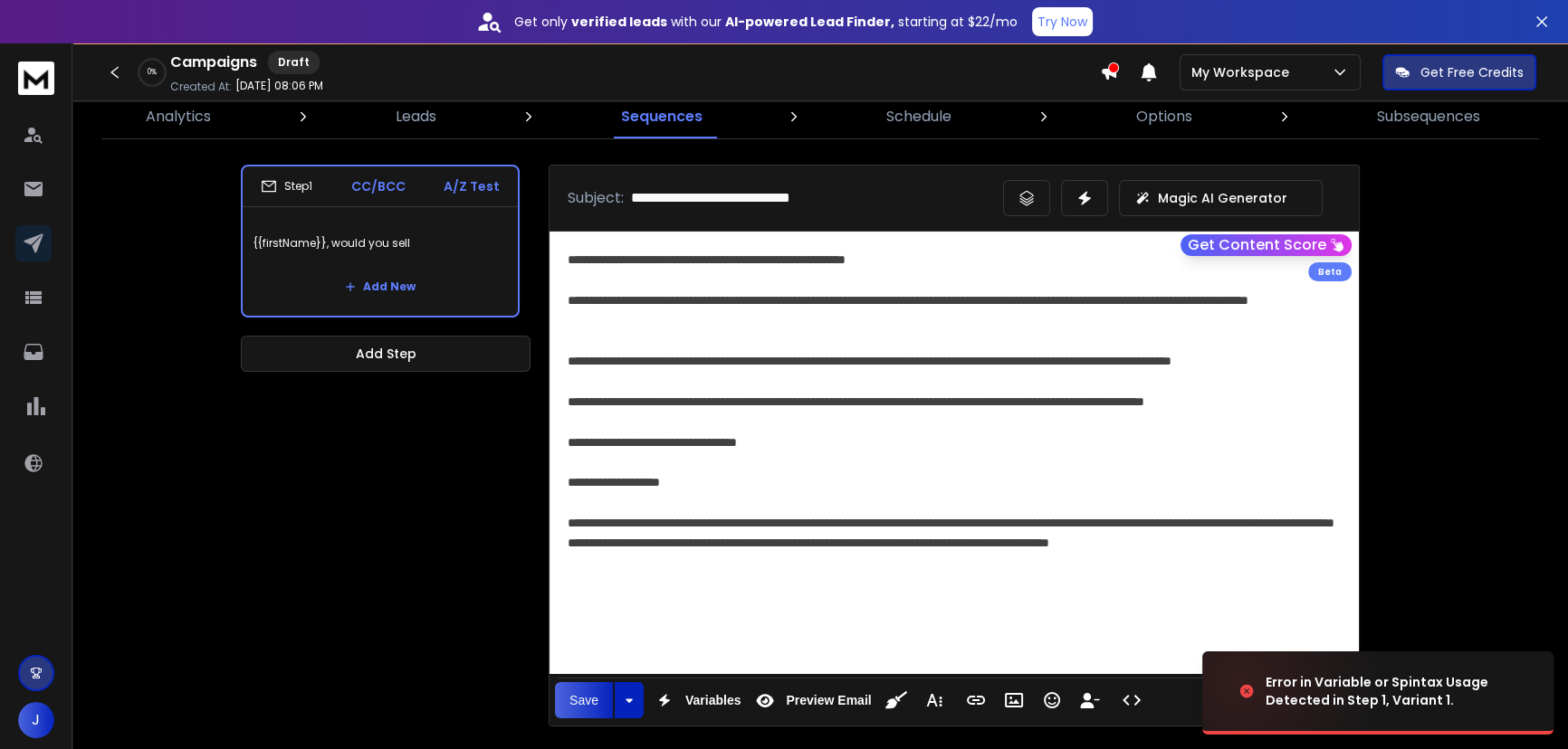
scroll to position [59, 0]
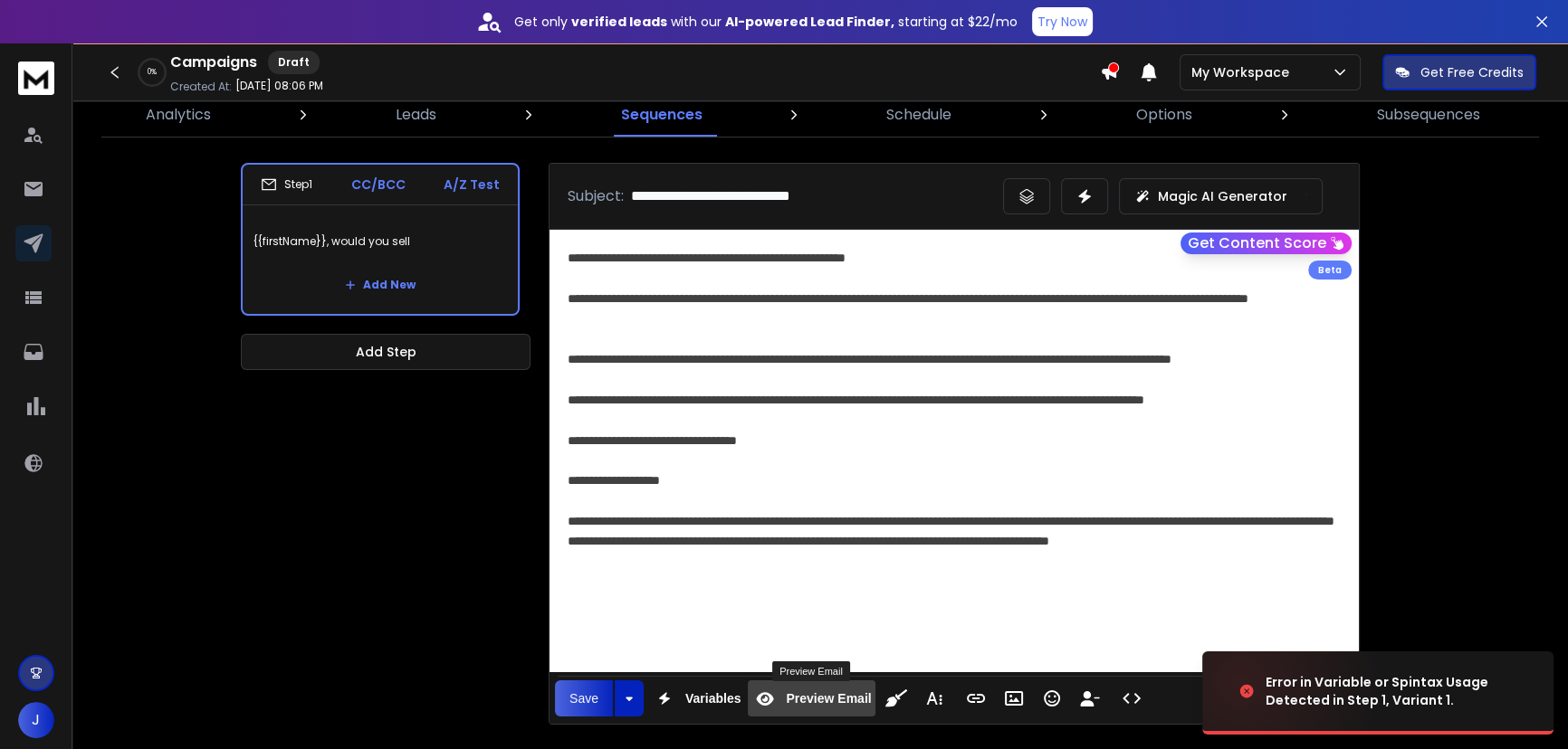
click at [821, 696] on span "Preview Email" at bounding box center [829, 699] width 92 height 16
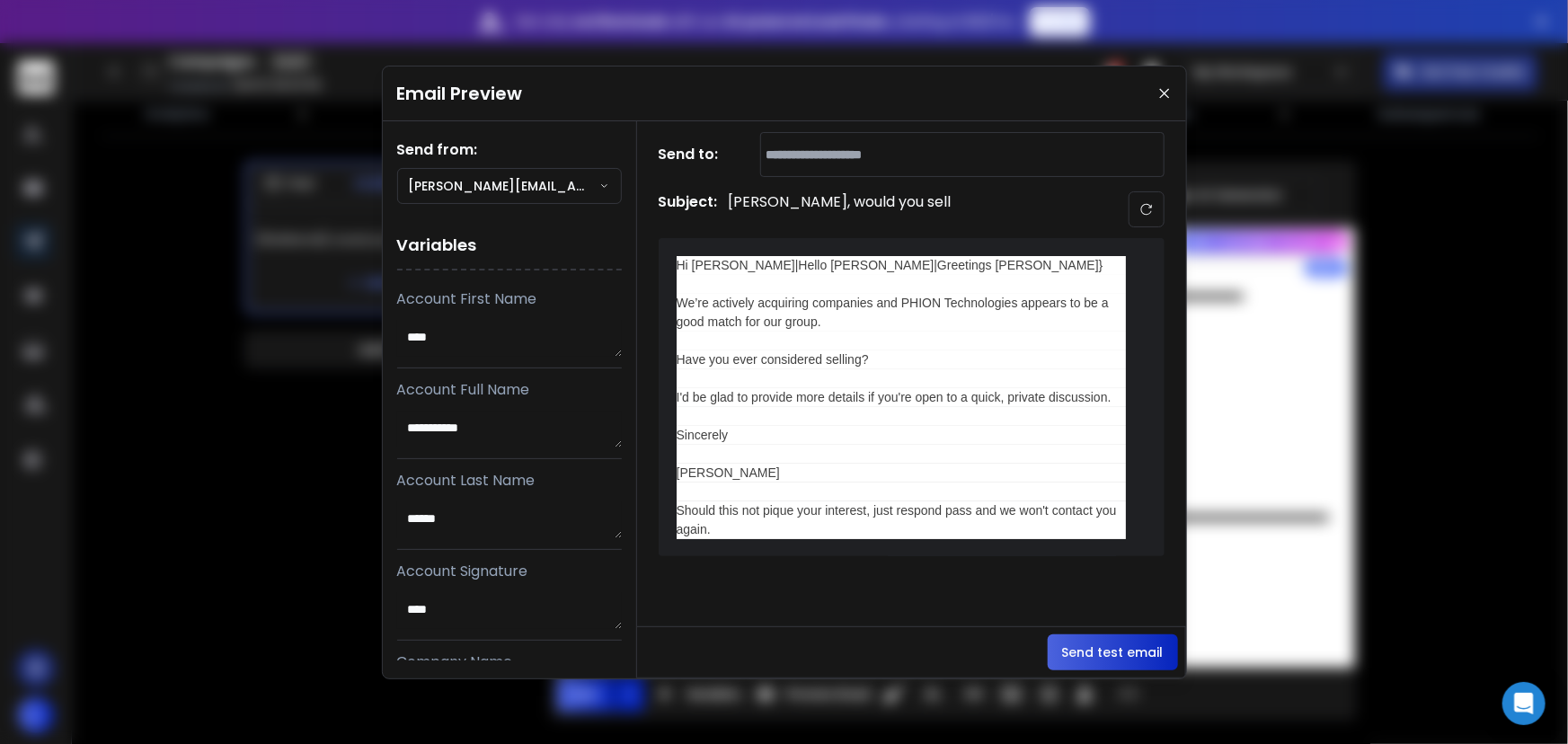
drag, startPoint x: 1165, startPoint y: 92, endPoint x: 1154, endPoint y: 95, distance: 11.4
click at [1161, 92] on icon at bounding box center [1165, 94] width 15 height 15
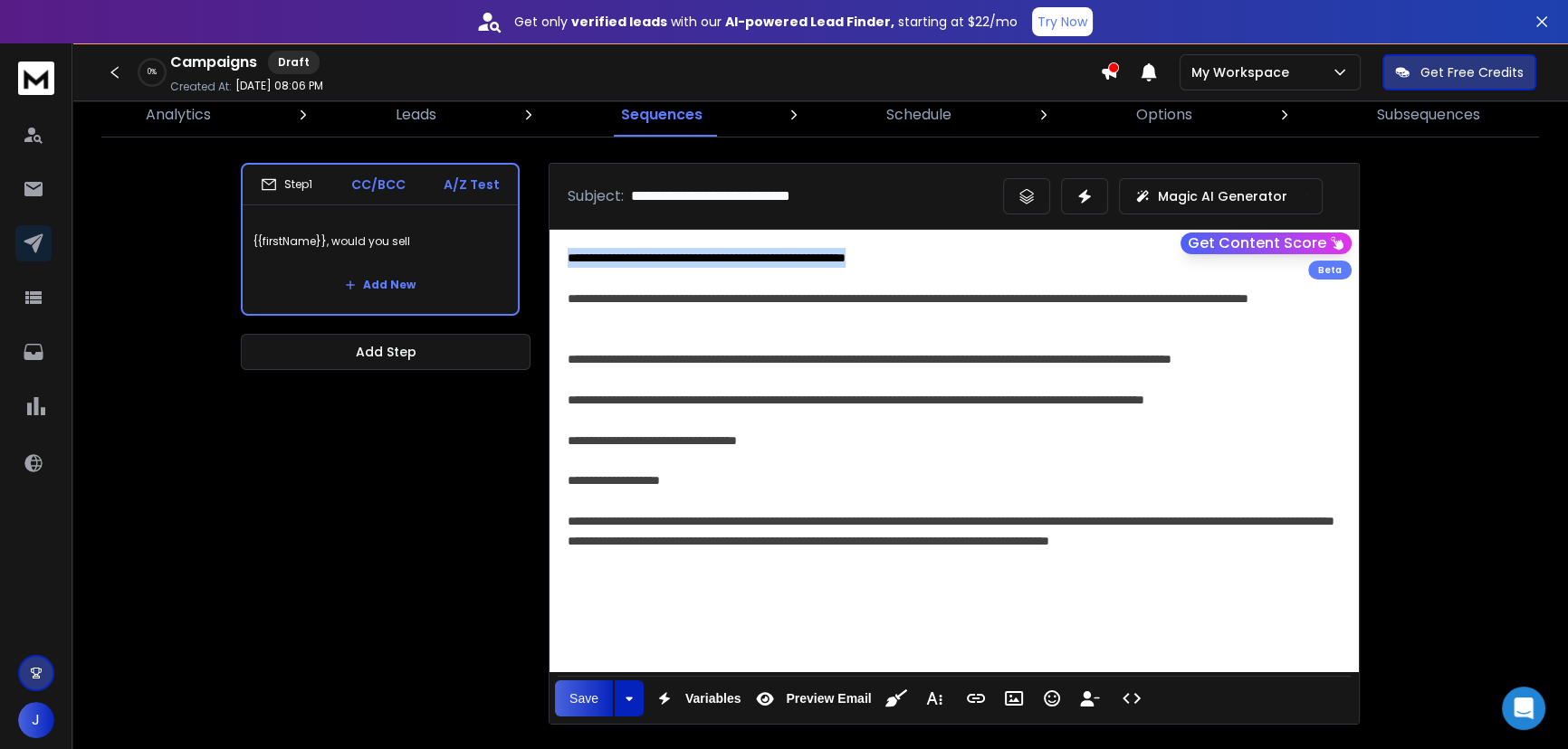
drag, startPoint x: 913, startPoint y: 254, endPoint x: 472, endPoint y: 255, distance: 441.0
click at [472, 255] on div "**********" at bounding box center [820, 443] width 1159 height 562
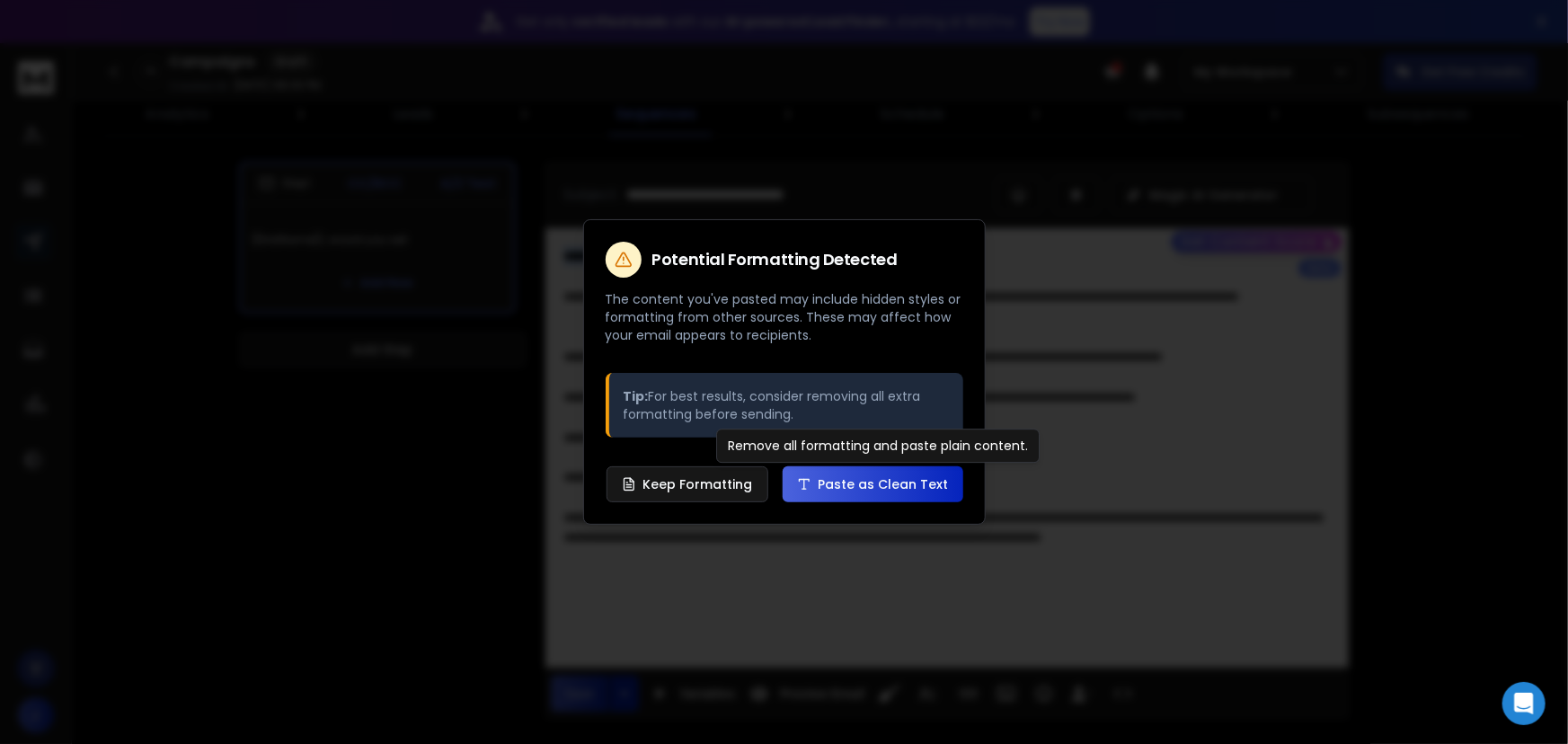
click at [856, 477] on button "Paste as Clean Text" at bounding box center [872, 484] width 181 height 36
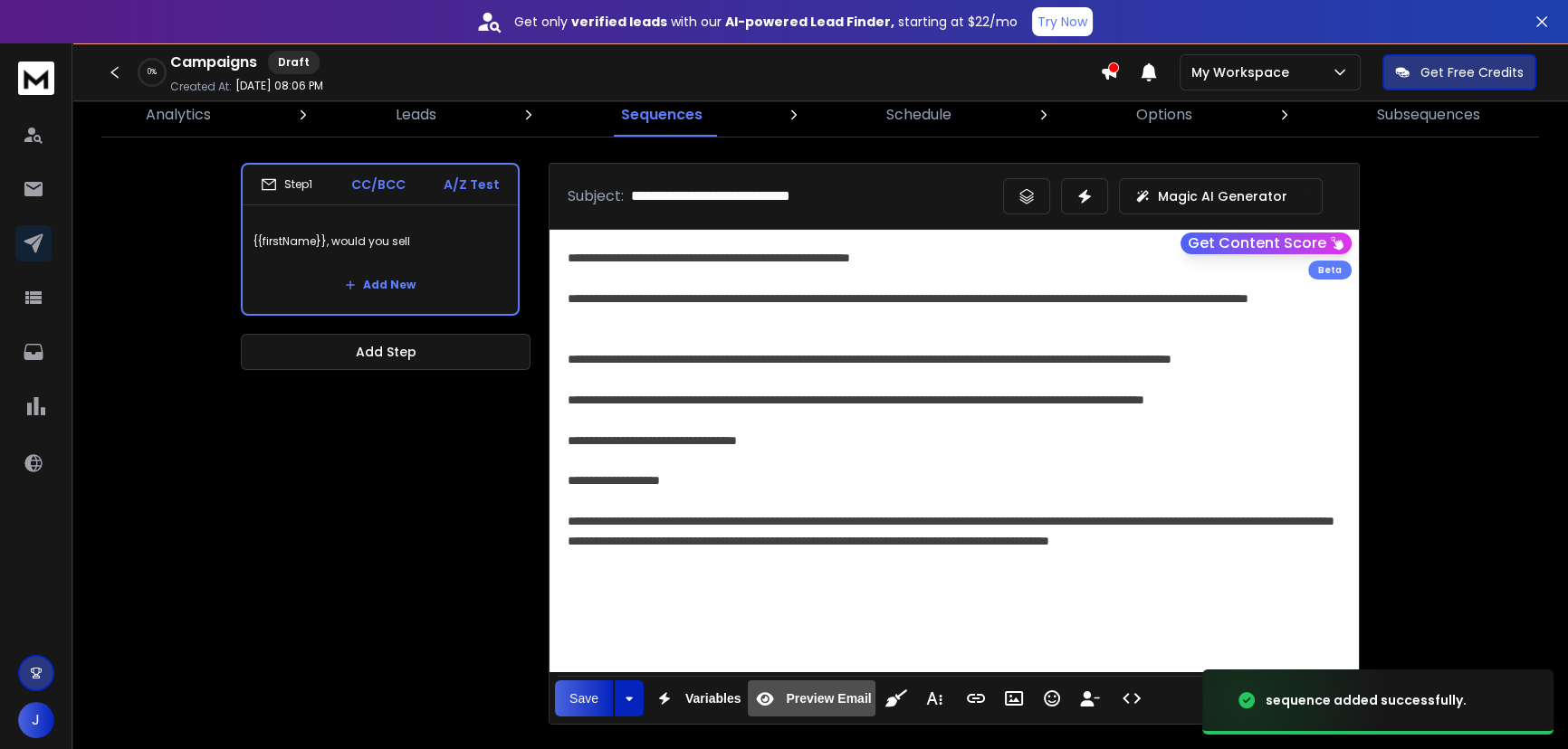
click at [817, 694] on span "Preview Email" at bounding box center [829, 699] width 92 height 16
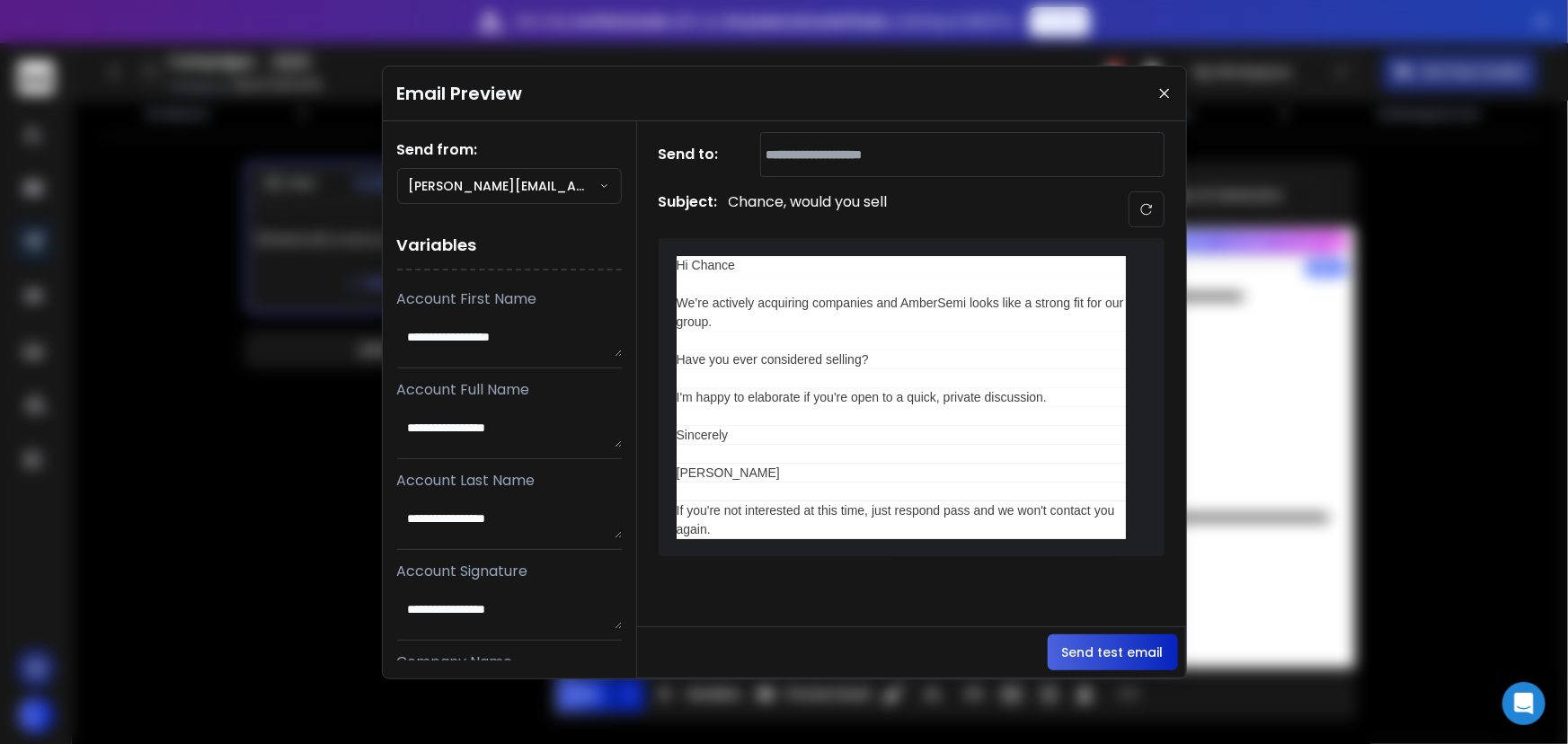
click at [1160, 88] on icon at bounding box center [1165, 94] width 15 height 15
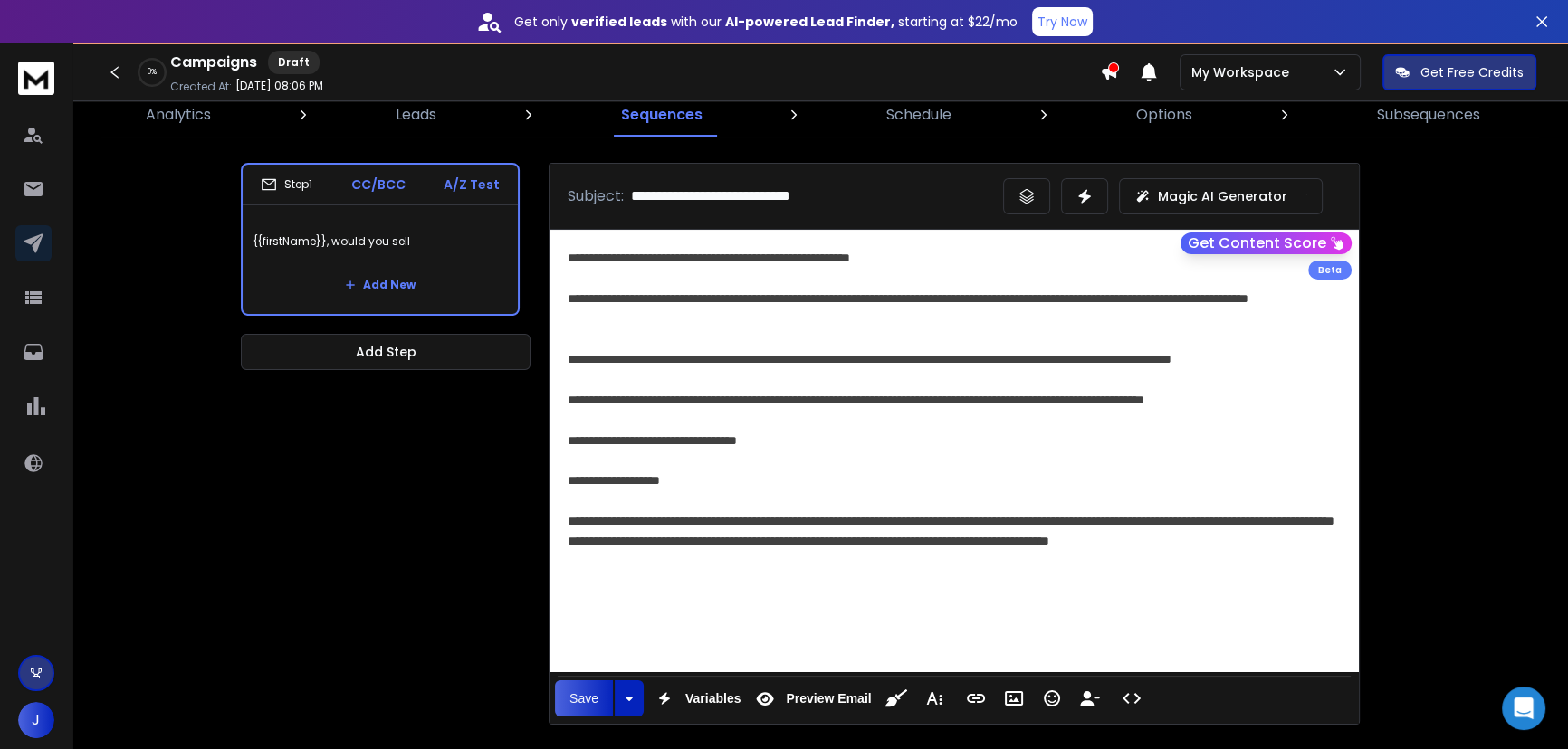
click at [770, 296] on div "**********" at bounding box center [954, 309] width 773 height 41
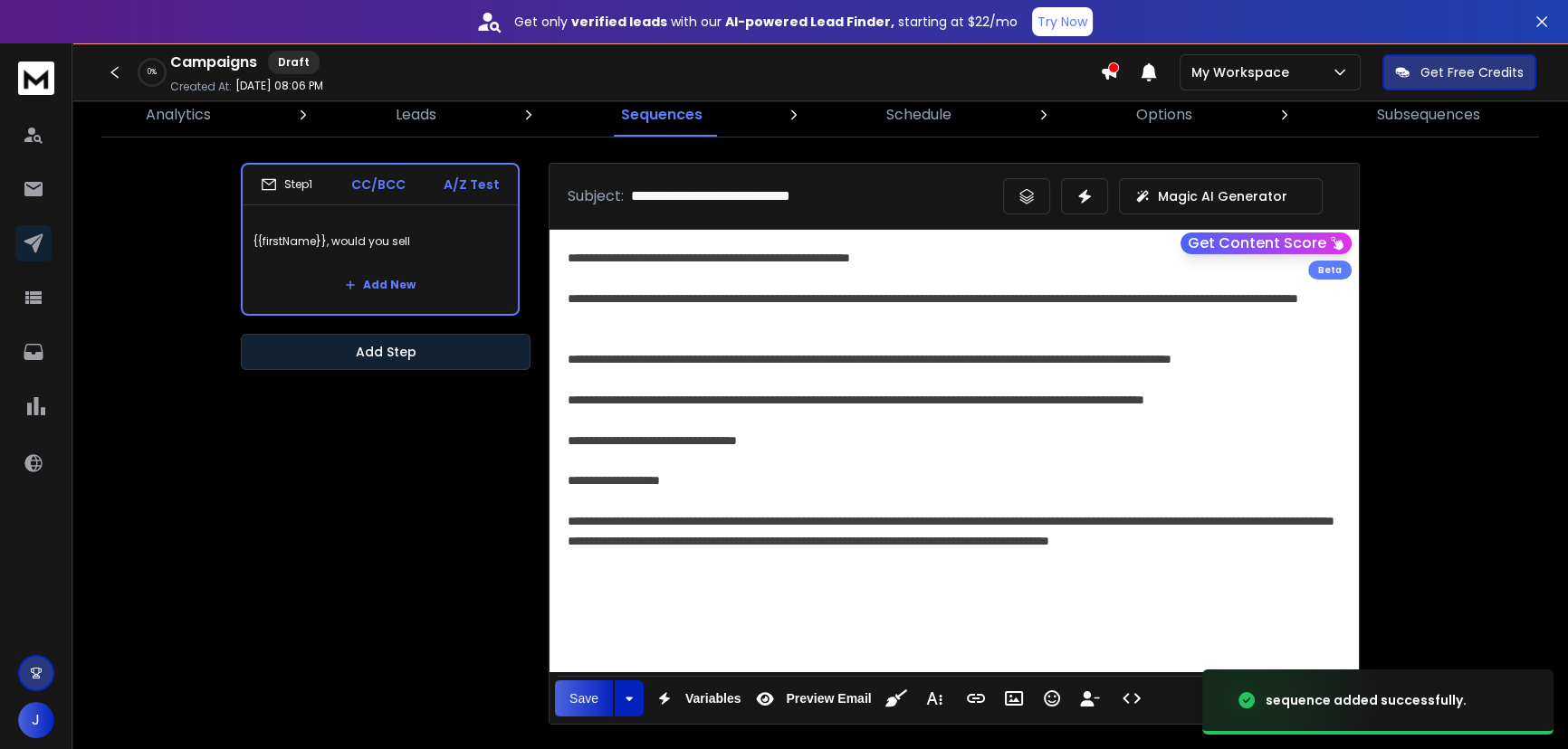
click at [383, 356] on button "Add Step" at bounding box center [386, 352] width 290 height 36
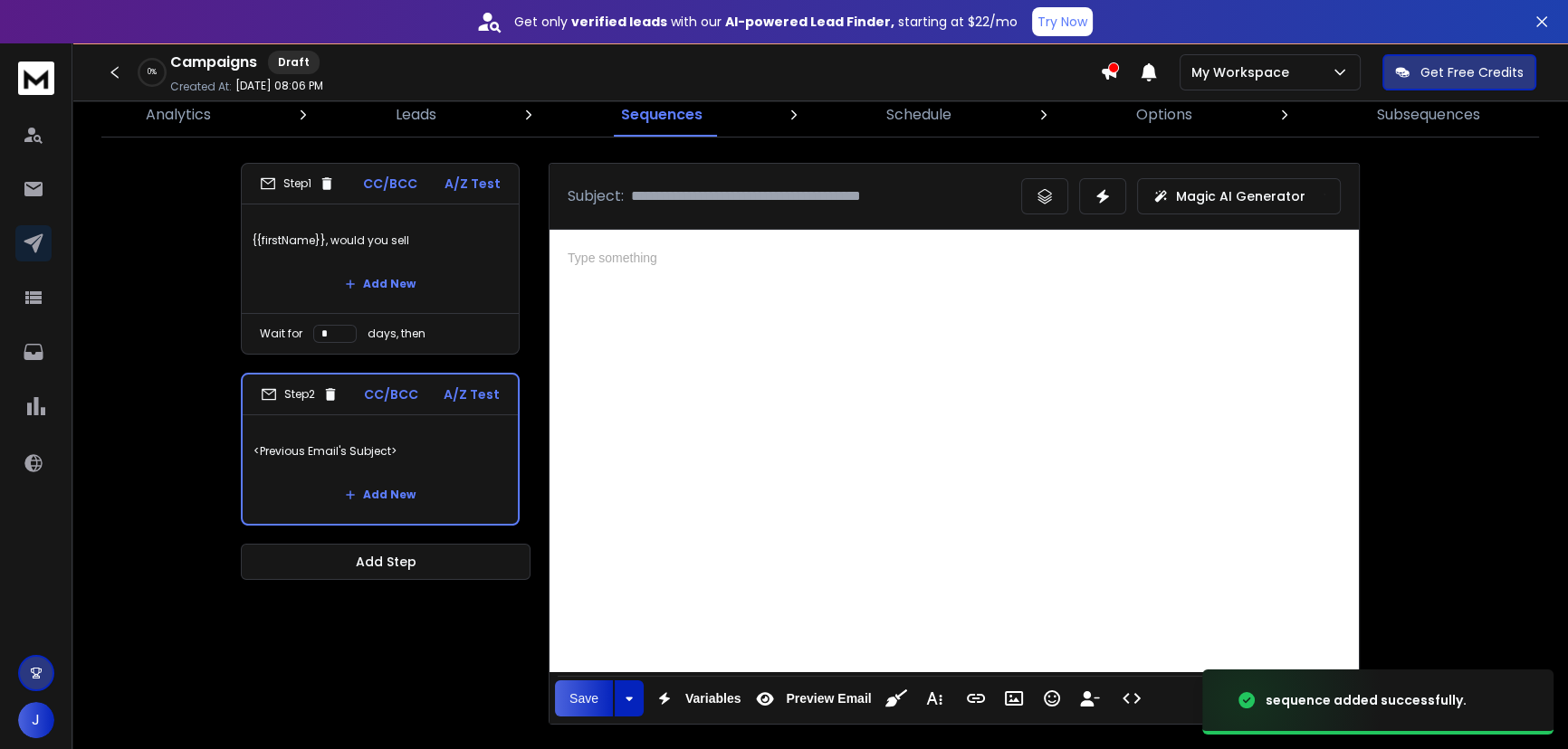
drag, startPoint x: 327, startPoint y: 335, endPoint x: 316, endPoint y: 335, distance: 11.0
click at [316, 335] on input "*" at bounding box center [334, 334] width 43 height 18
type input "**********"
type input "*"
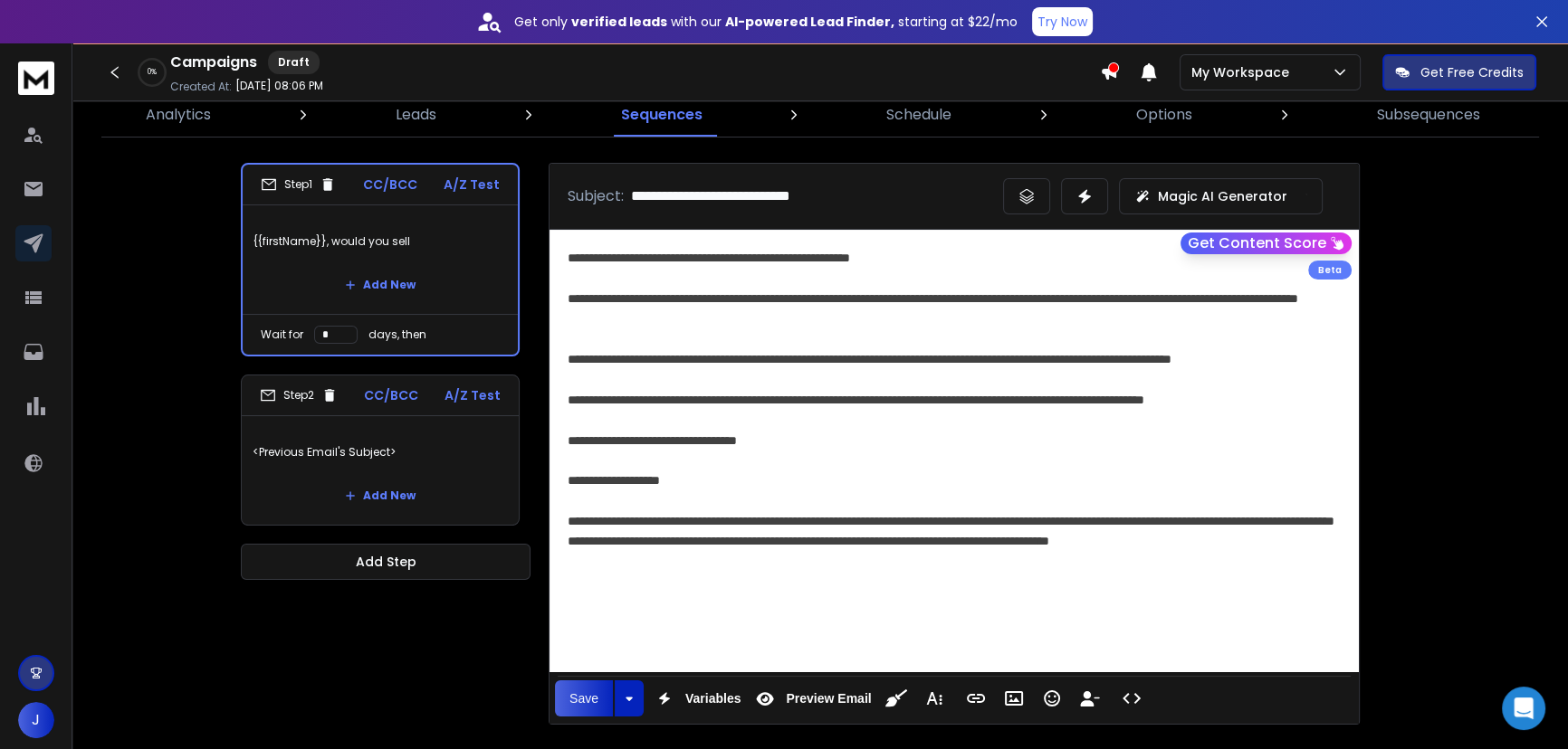
click at [480, 477] on div "Add New" at bounding box center [380, 495] width 255 height 36
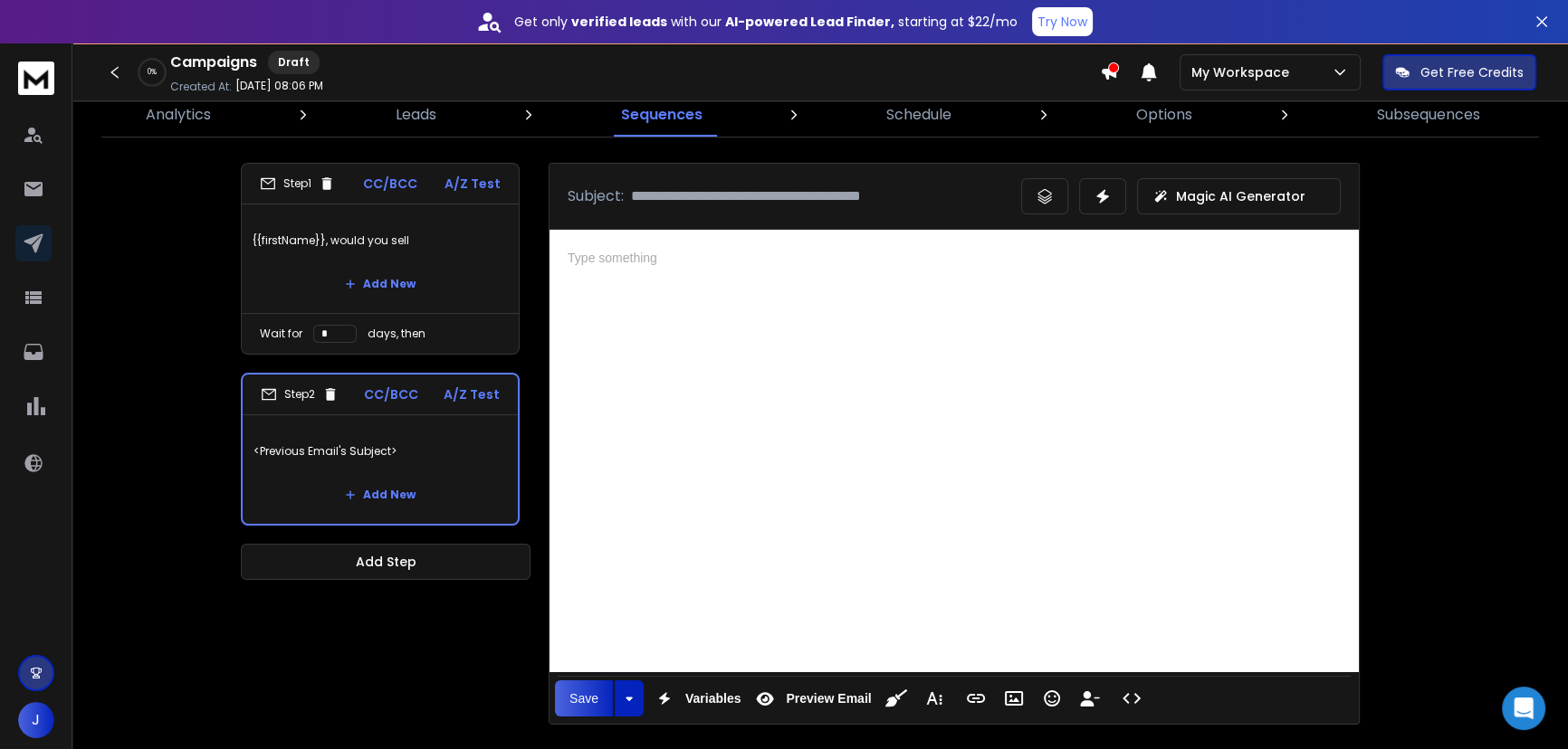
type input "*"
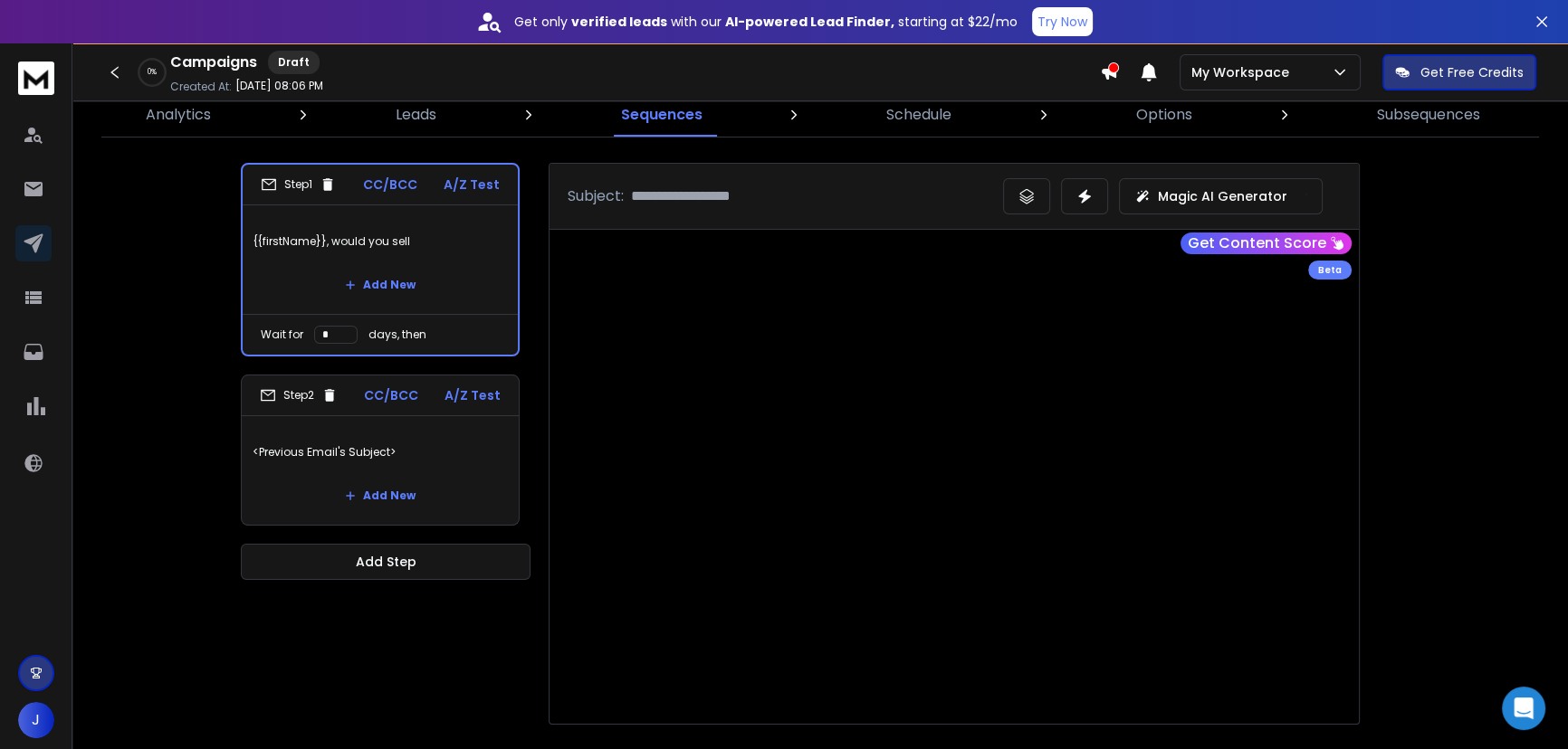
type input "**********"
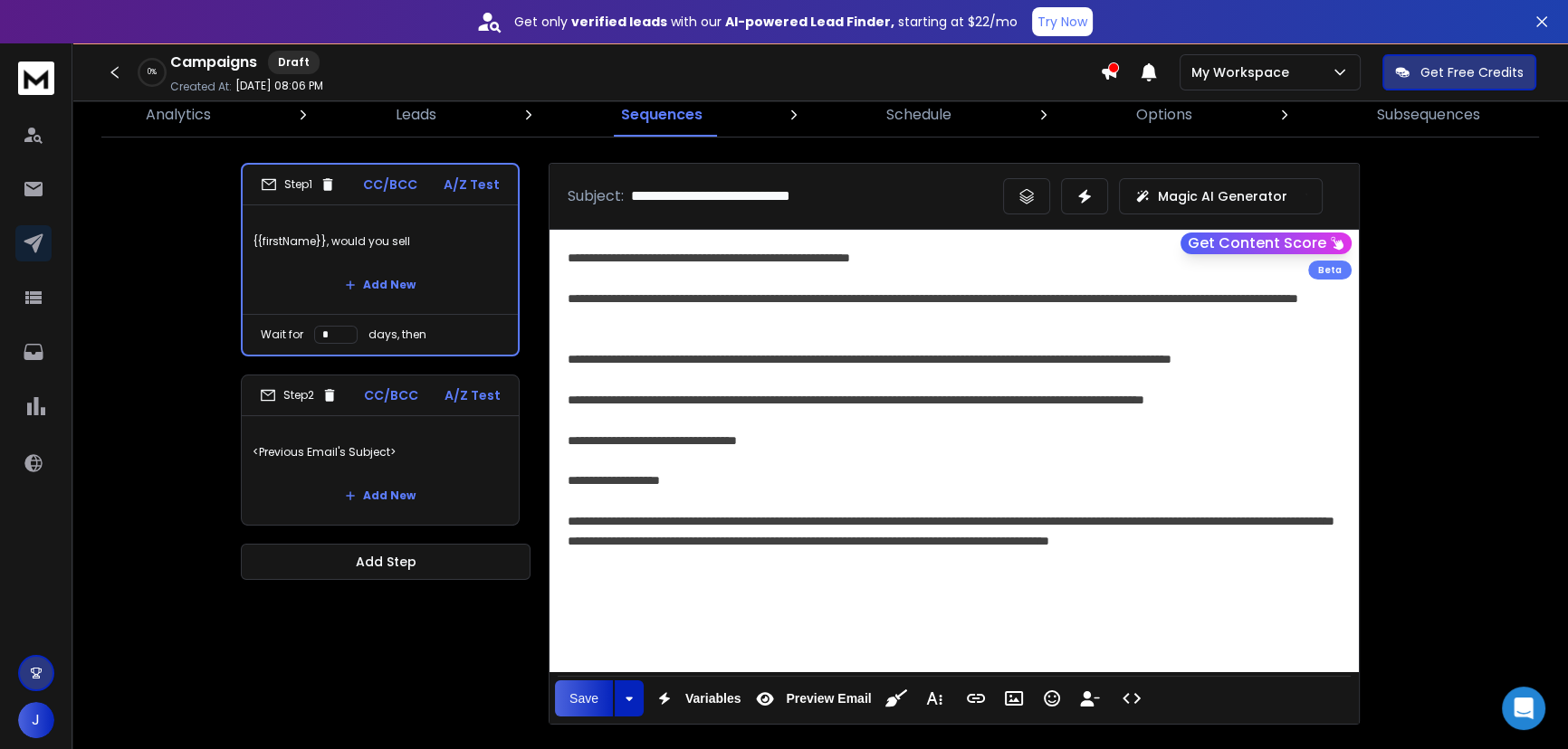
click at [370, 437] on p "<Previous Email's Subject>" at bounding box center [380, 452] width 255 height 51
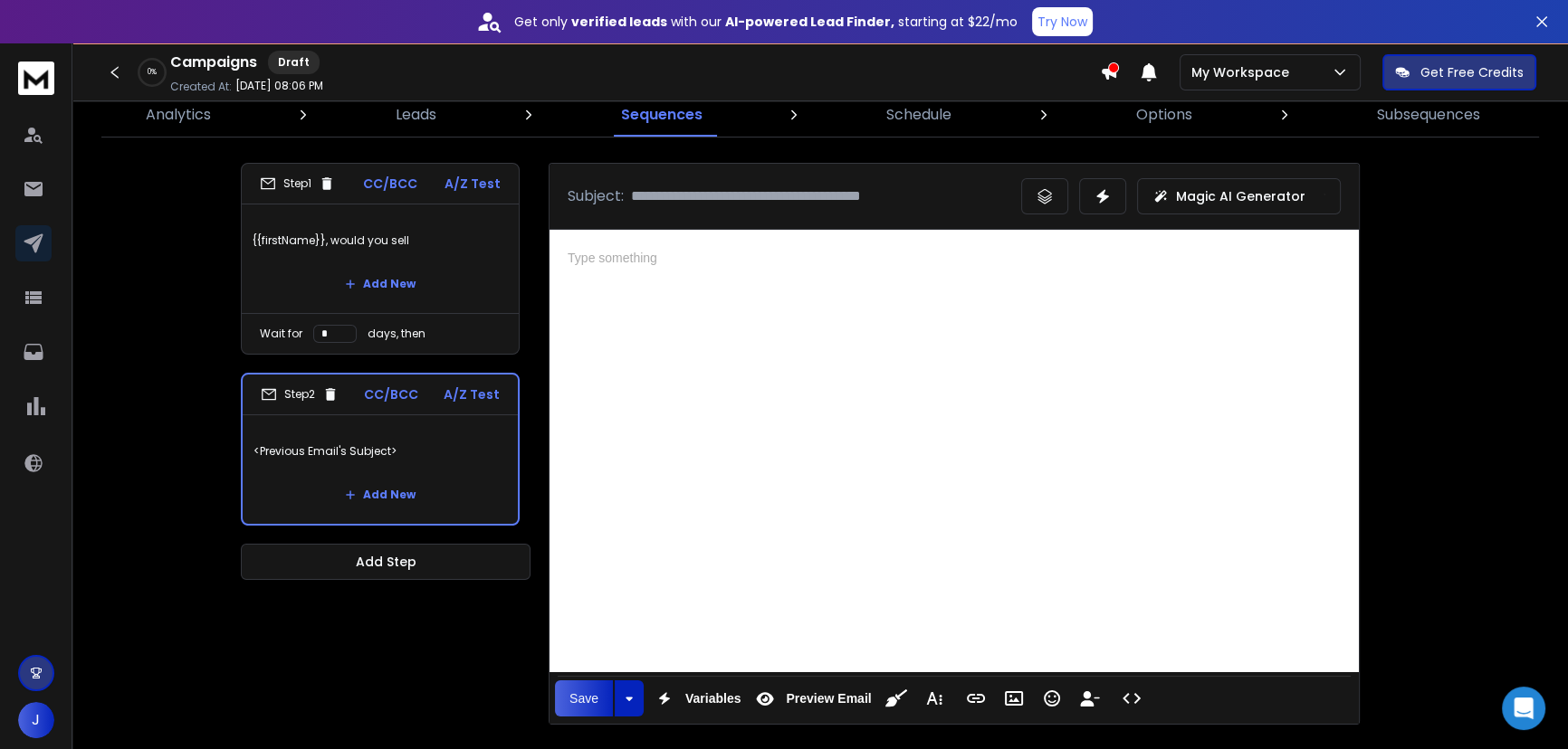
type input "**********"
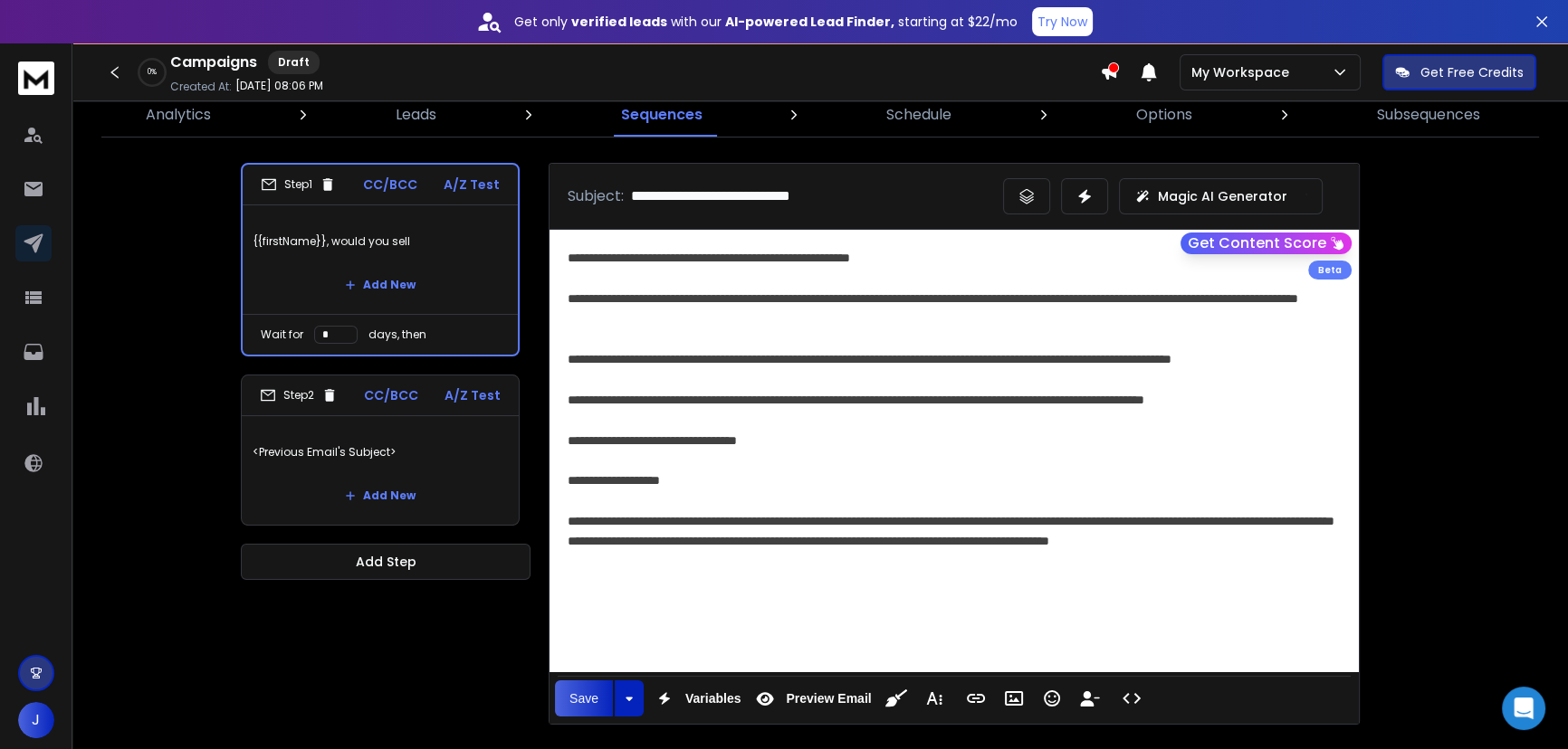
click at [381, 444] on p "<Previous Email's Subject>" at bounding box center [380, 452] width 255 height 51
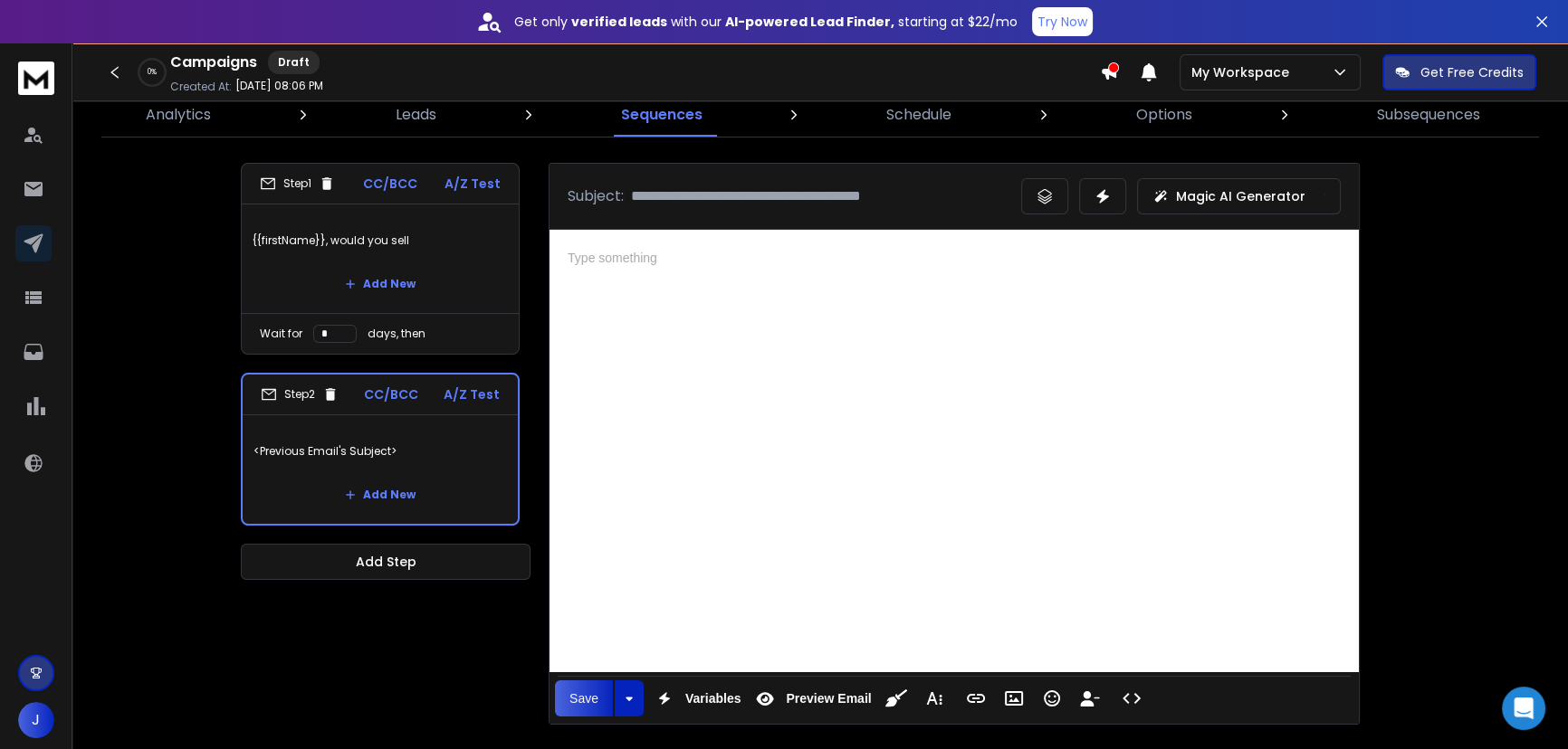
click at [634, 461] on div at bounding box center [954, 451] width 809 height 442
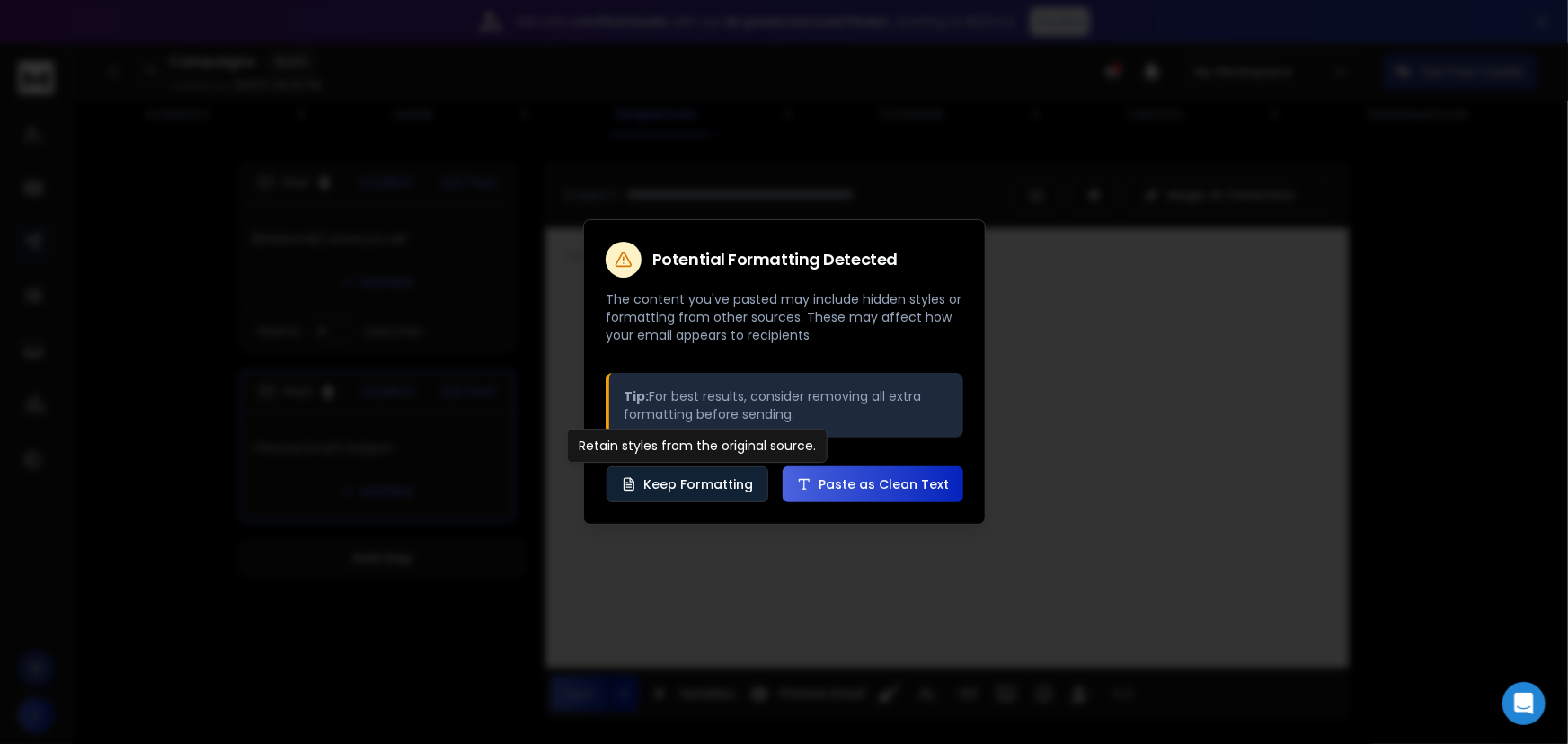
click at [719, 475] on button "Keep Formatting" at bounding box center [687, 484] width 161 height 36
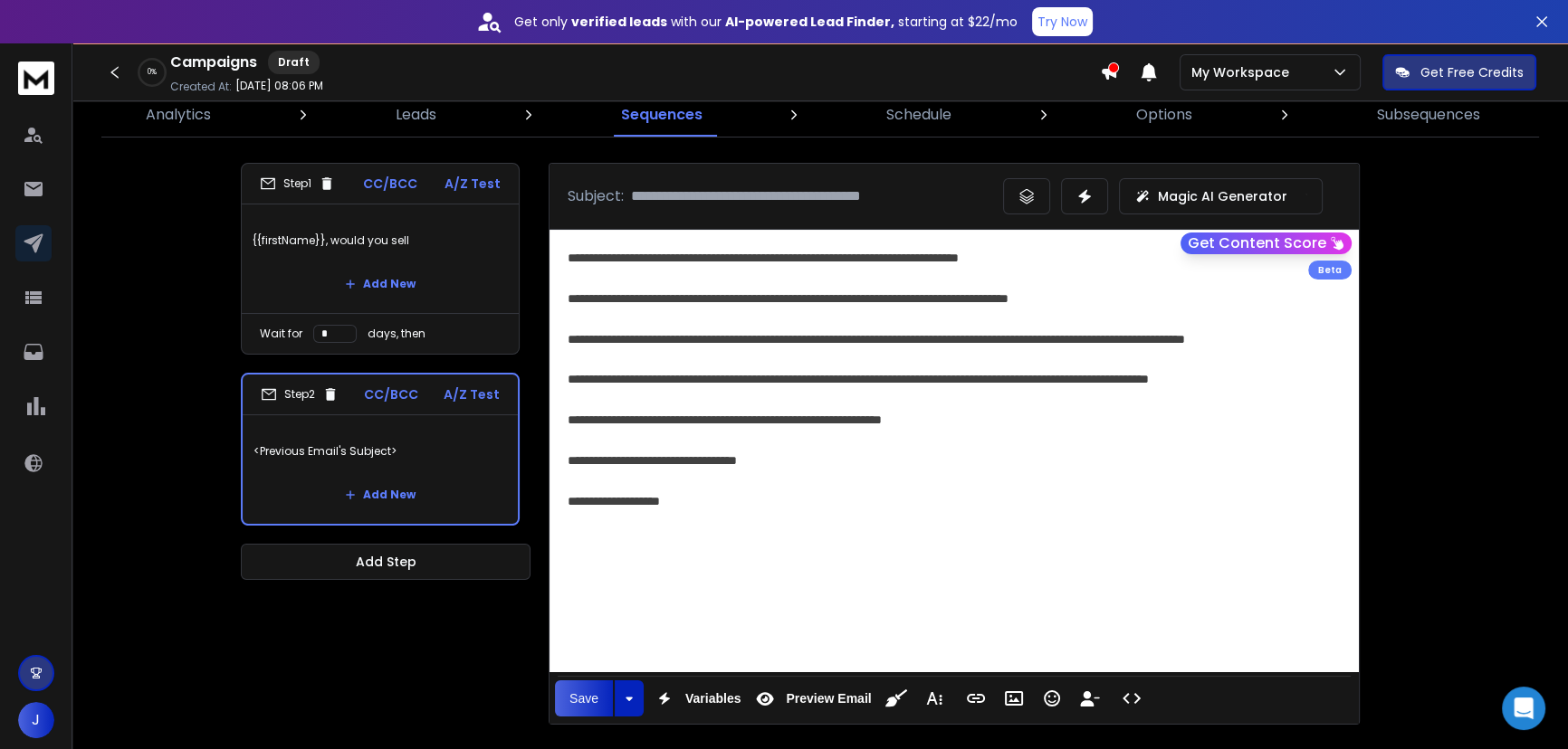
click at [715, 335] on div "**********" at bounding box center [954, 340] width 773 height 20
click at [771, 341] on div "**********" at bounding box center [954, 340] width 773 height 20
click at [425, 561] on button "Add Step" at bounding box center [386, 562] width 290 height 36
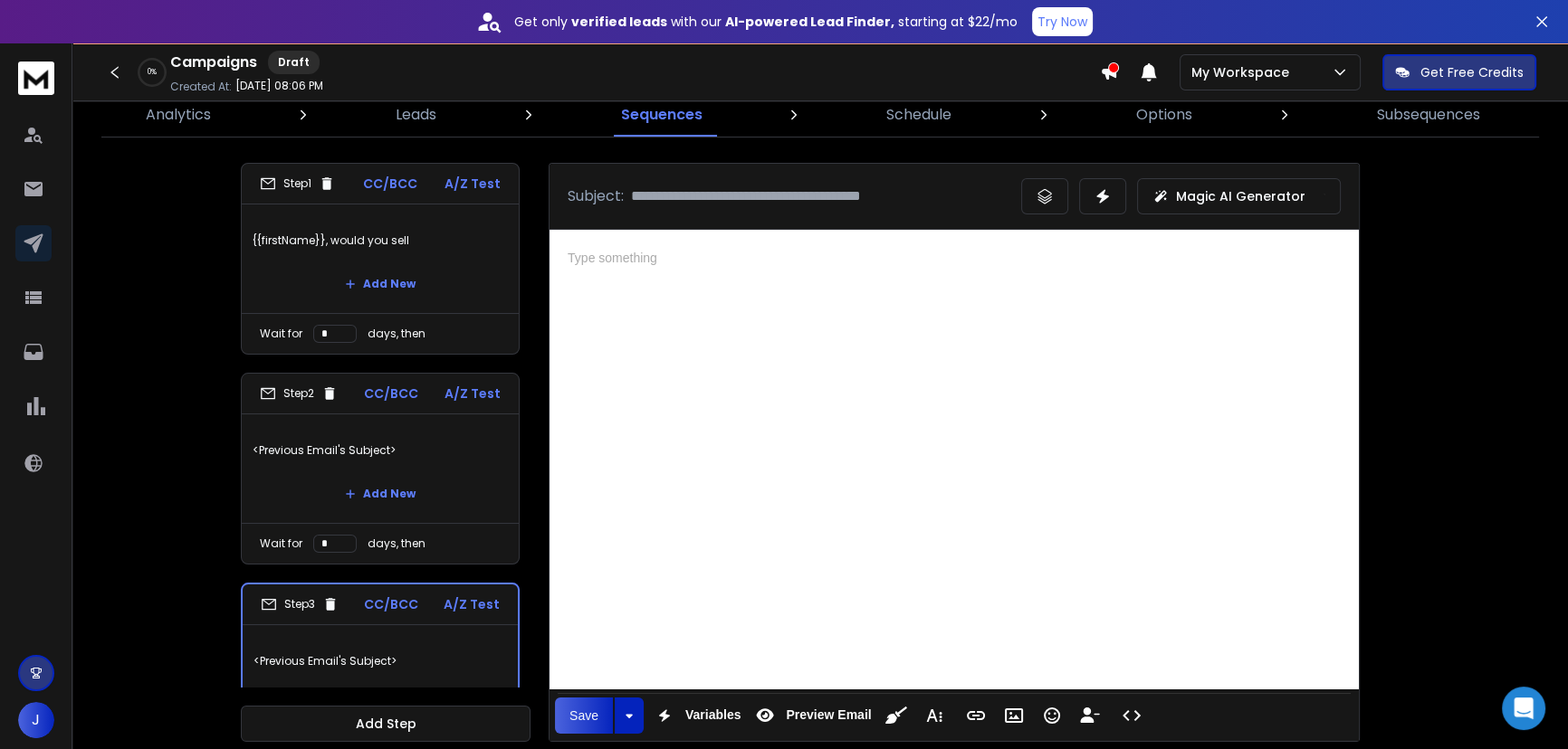
drag, startPoint x: 334, startPoint y: 546, endPoint x: 299, endPoint y: 526, distance: 40.3
click at [301, 529] on div "Wait for * days, then" at bounding box center [381, 543] width 277 height 41
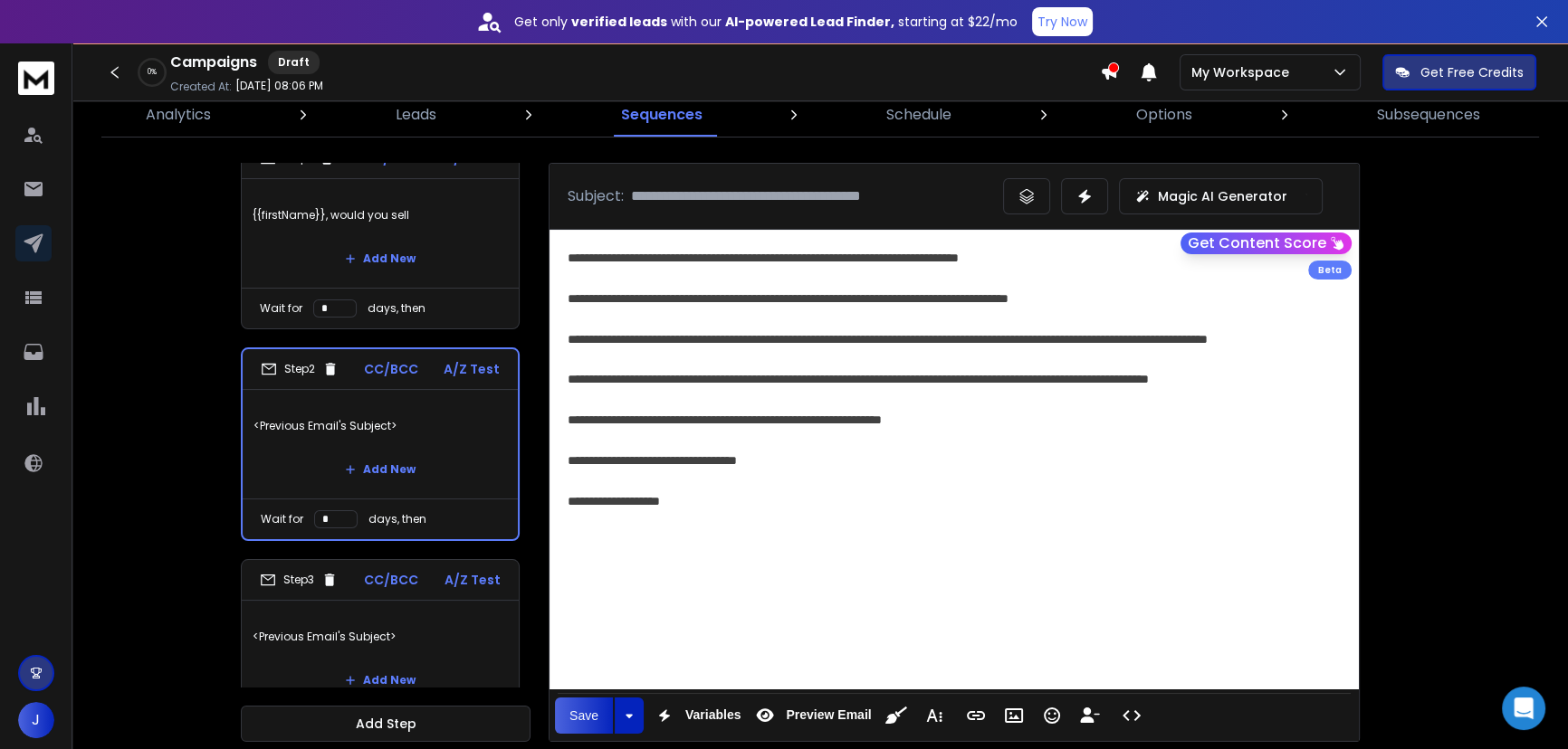
scroll to position [46, 0]
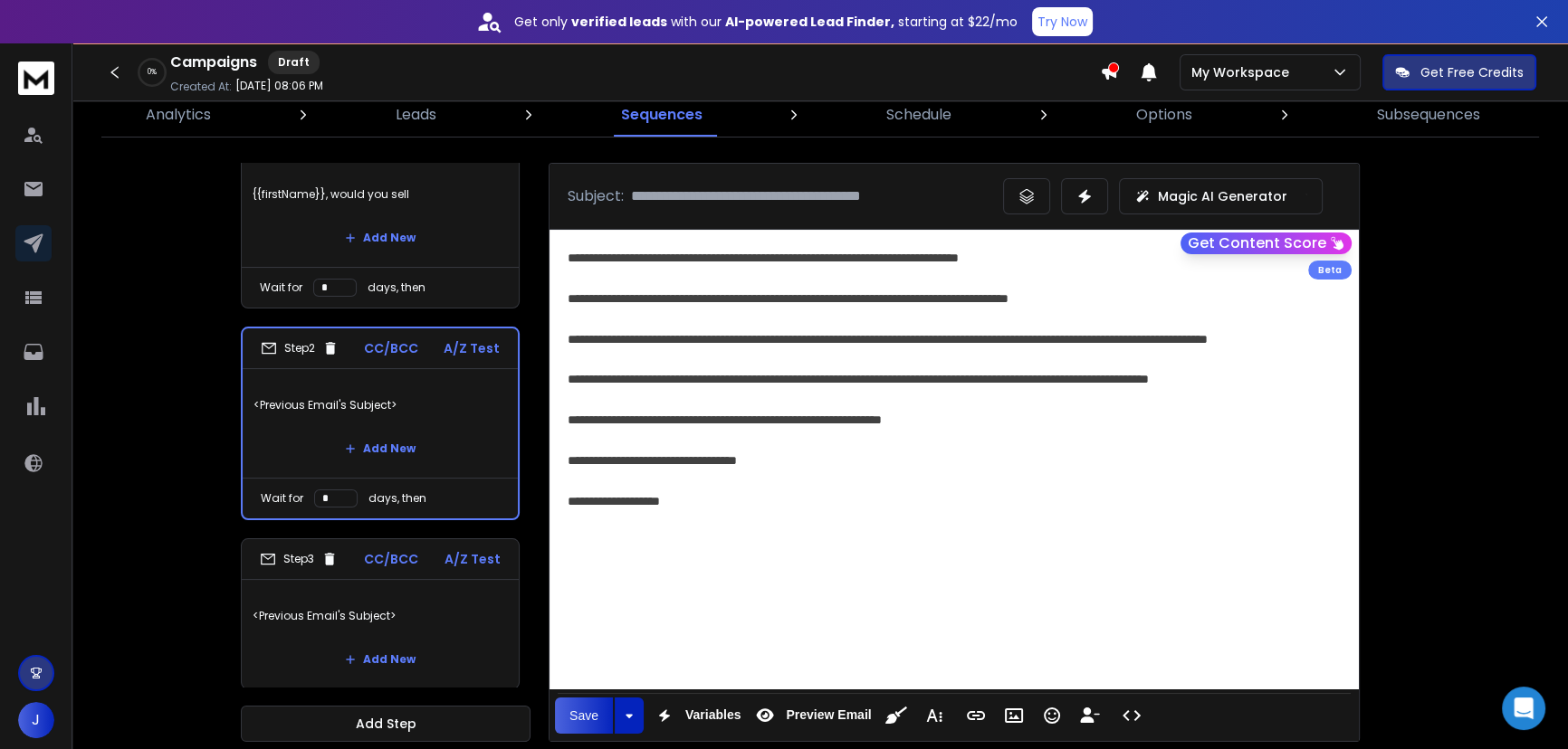
click at [436, 626] on p "<Previous Email's Subject>" at bounding box center [380, 616] width 255 height 51
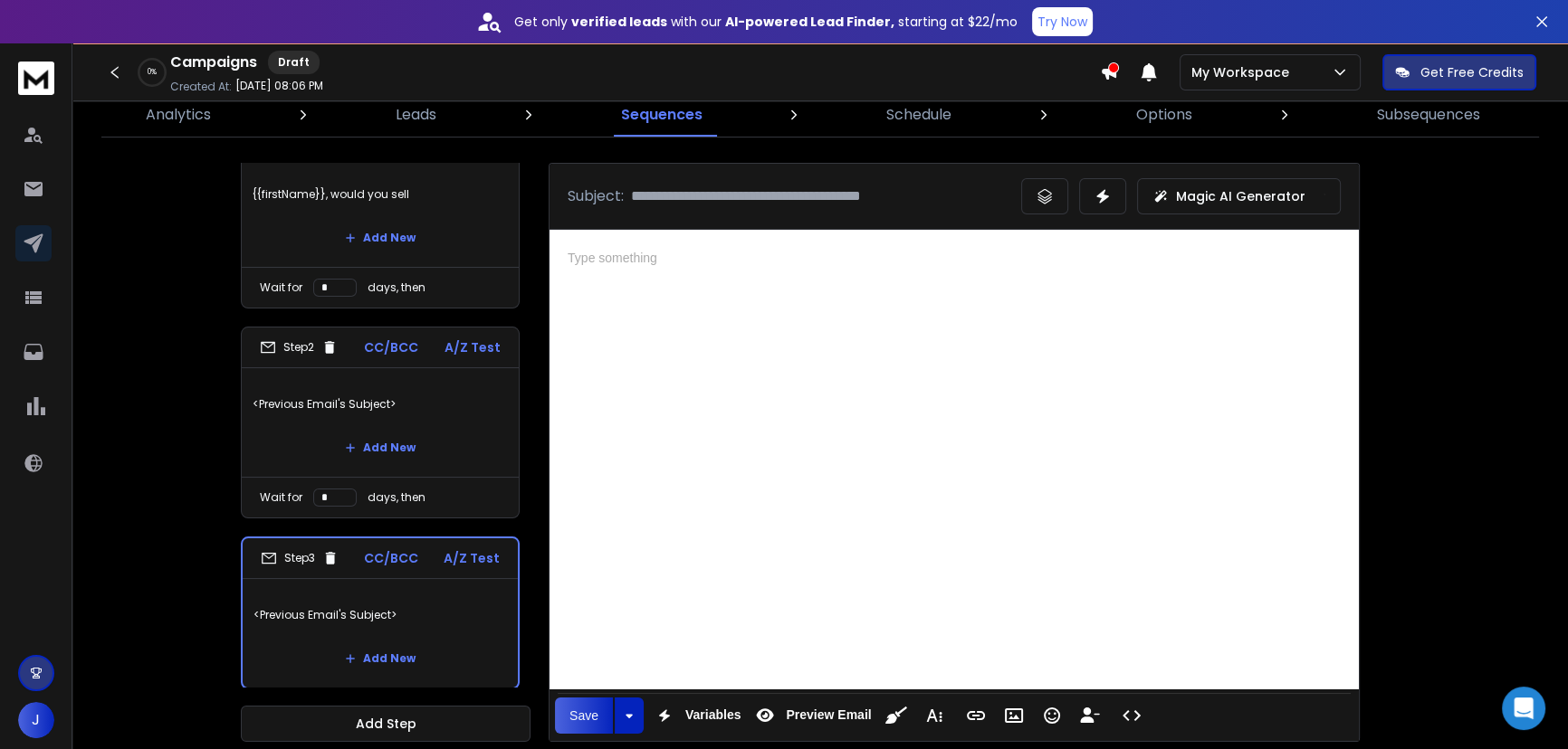
type input "*"
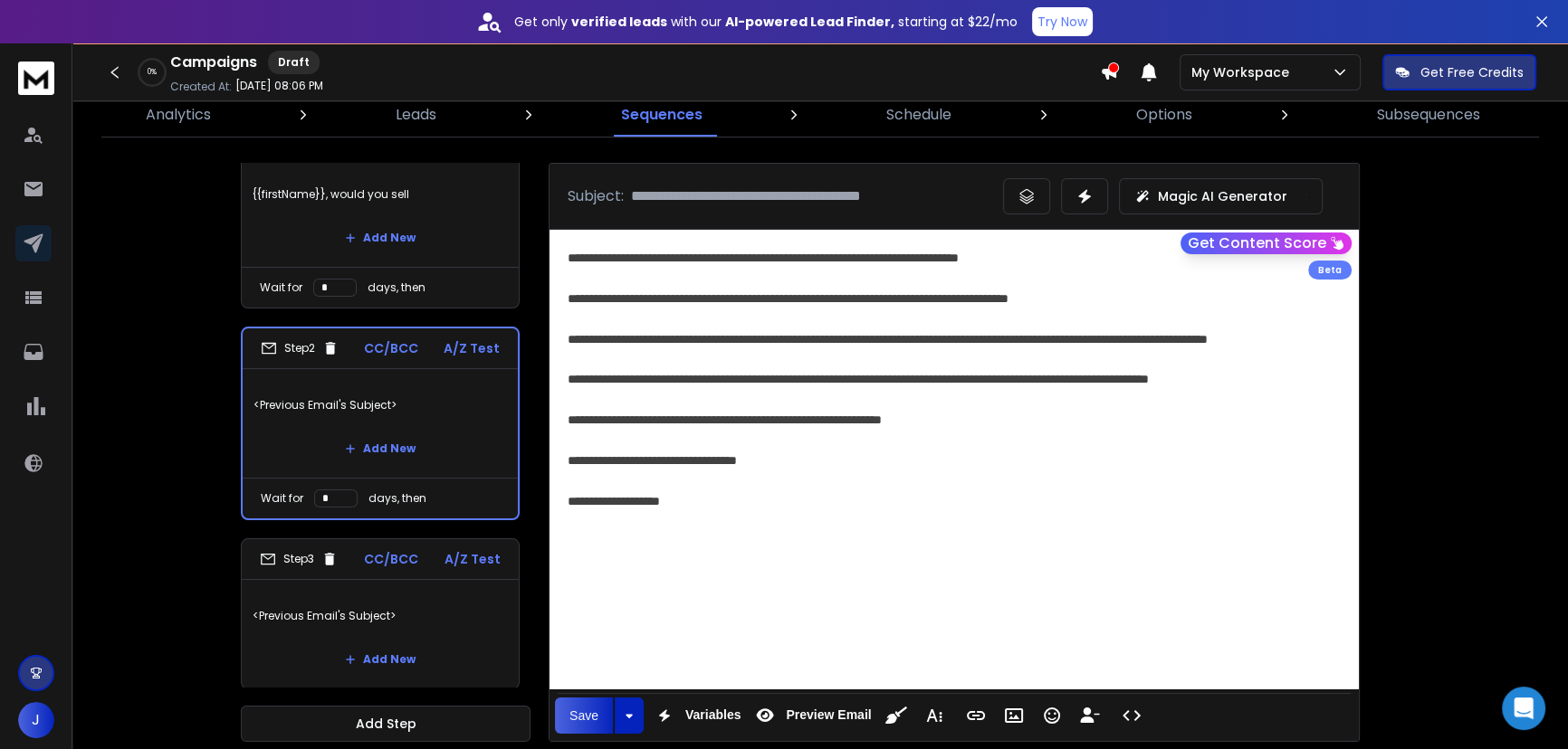
click at [472, 618] on p "<Previous Email's Subject>" at bounding box center [380, 616] width 255 height 51
click at [490, 596] on p "<Previous Email's Subject>" at bounding box center [380, 616] width 255 height 51
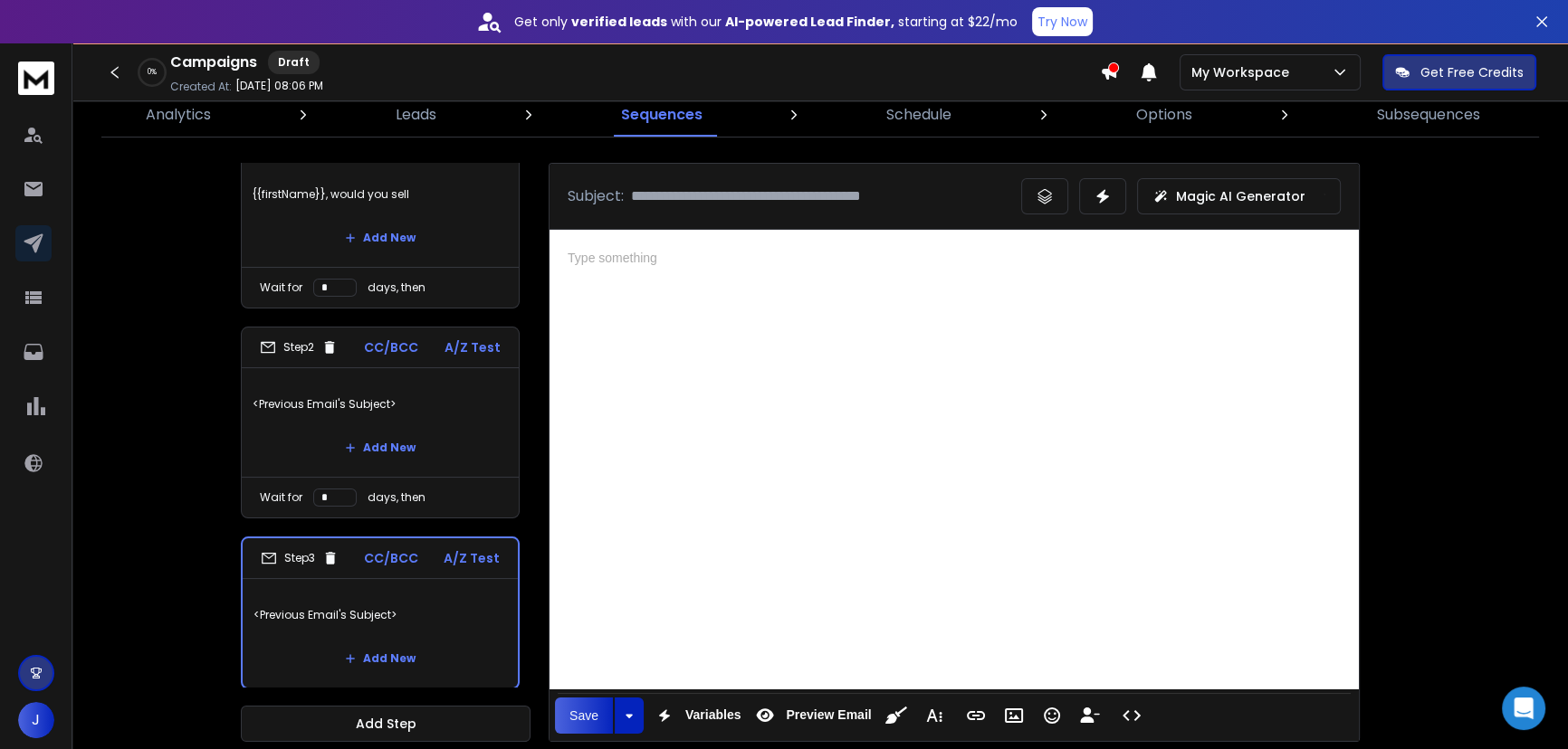
click at [626, 489] on div at bounding box center [954, 454] width 809 height 450
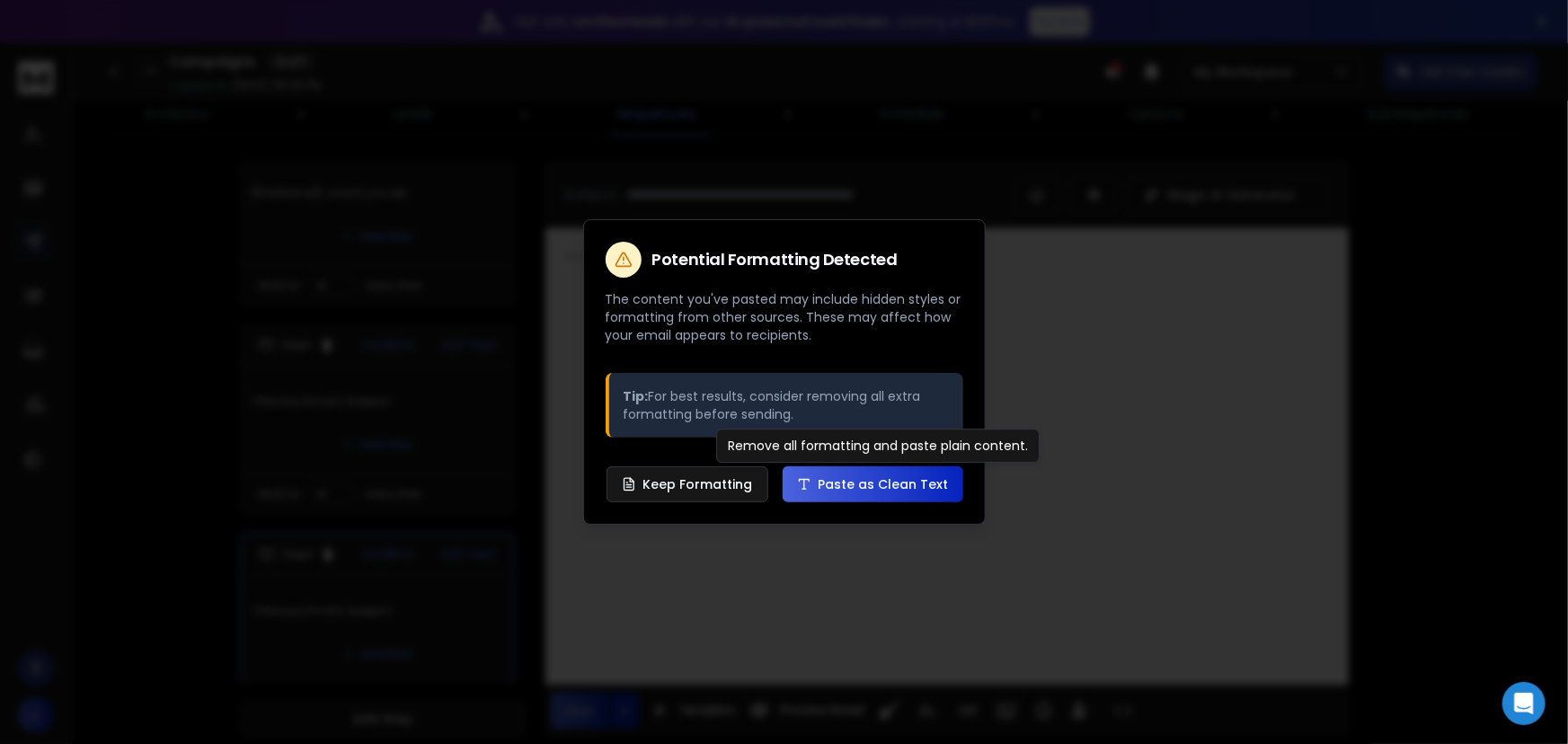
click at [846, 485] on button "Paste as Clean Text" at bounding box center [872, 484] width 181 height 36
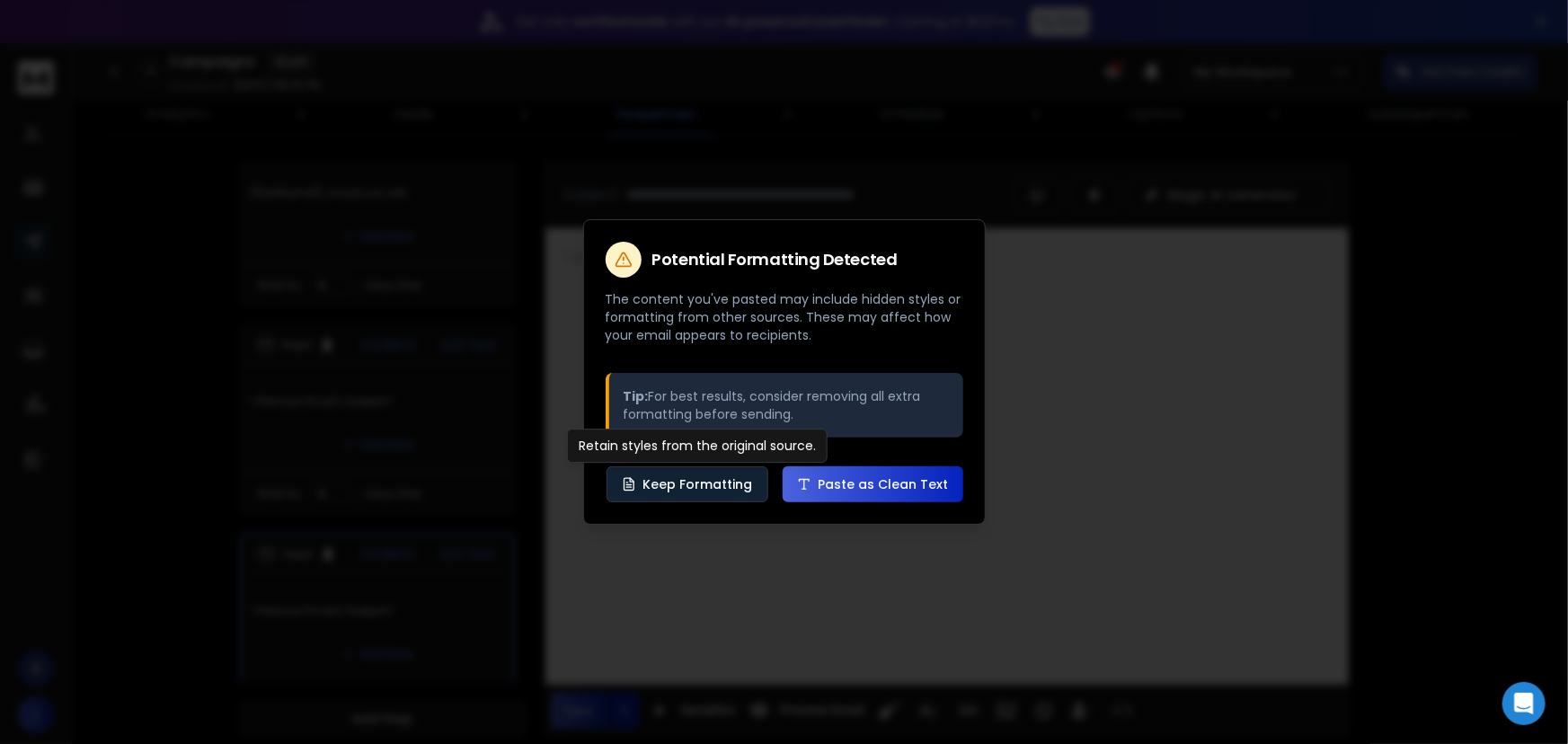
click at [723, 477] on button "Keep Formatting" at bounding box center [687, 484] width 161 height 36
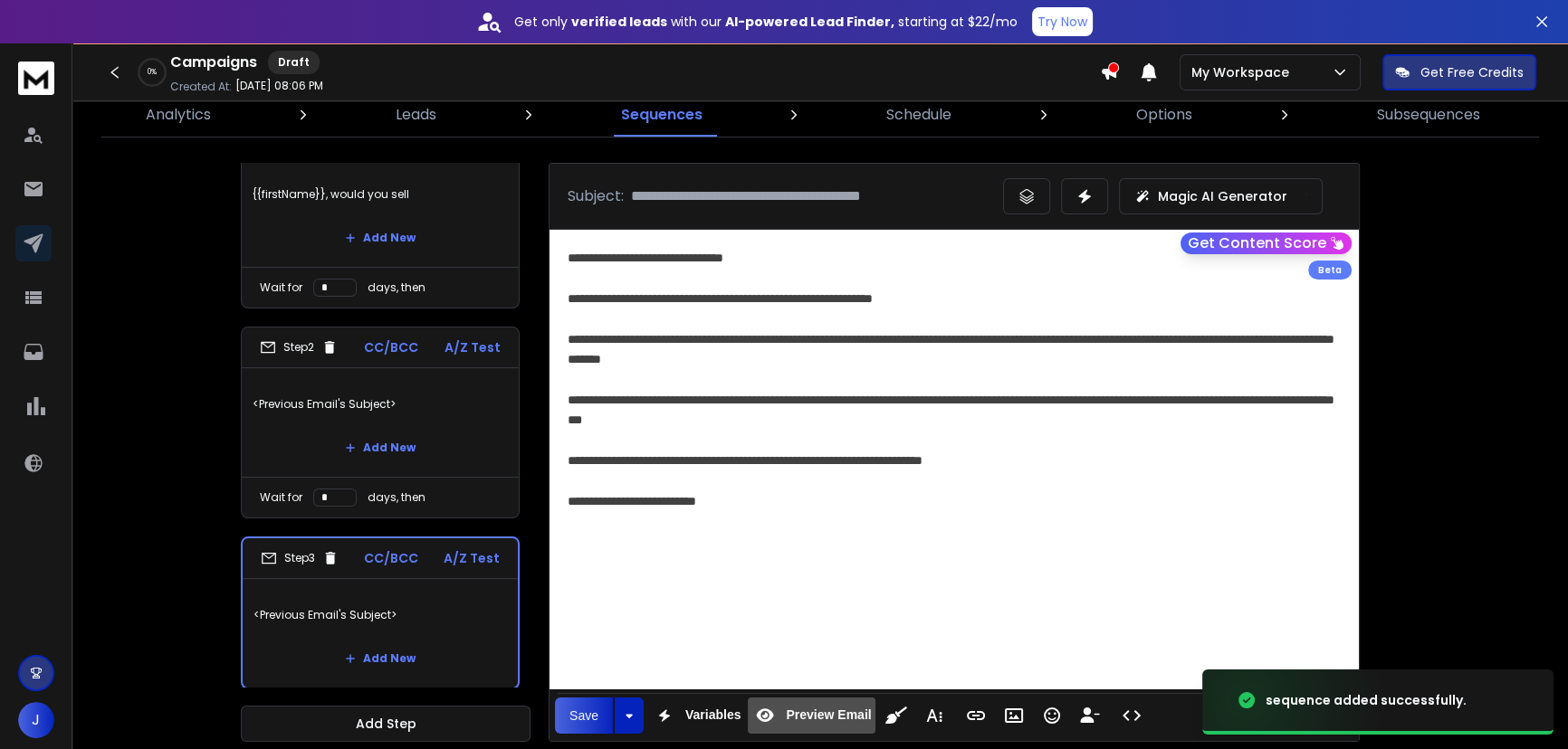
click at [834, 714] on span "Preview Email" at bounding box center [829, 715] width 92 height 16
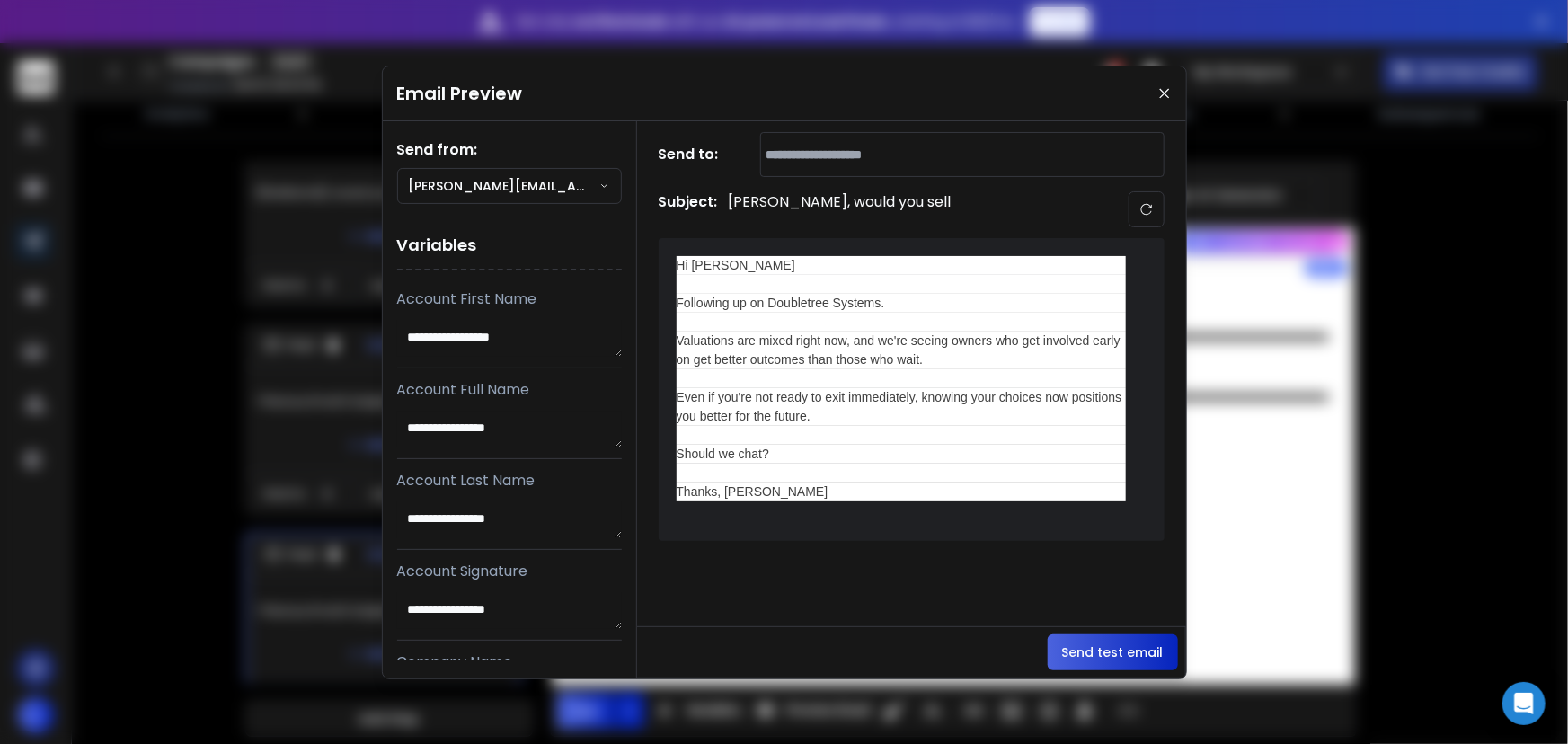
click at [1164, 87] on icon at bounding box center [1165, 94] width 15 height 15
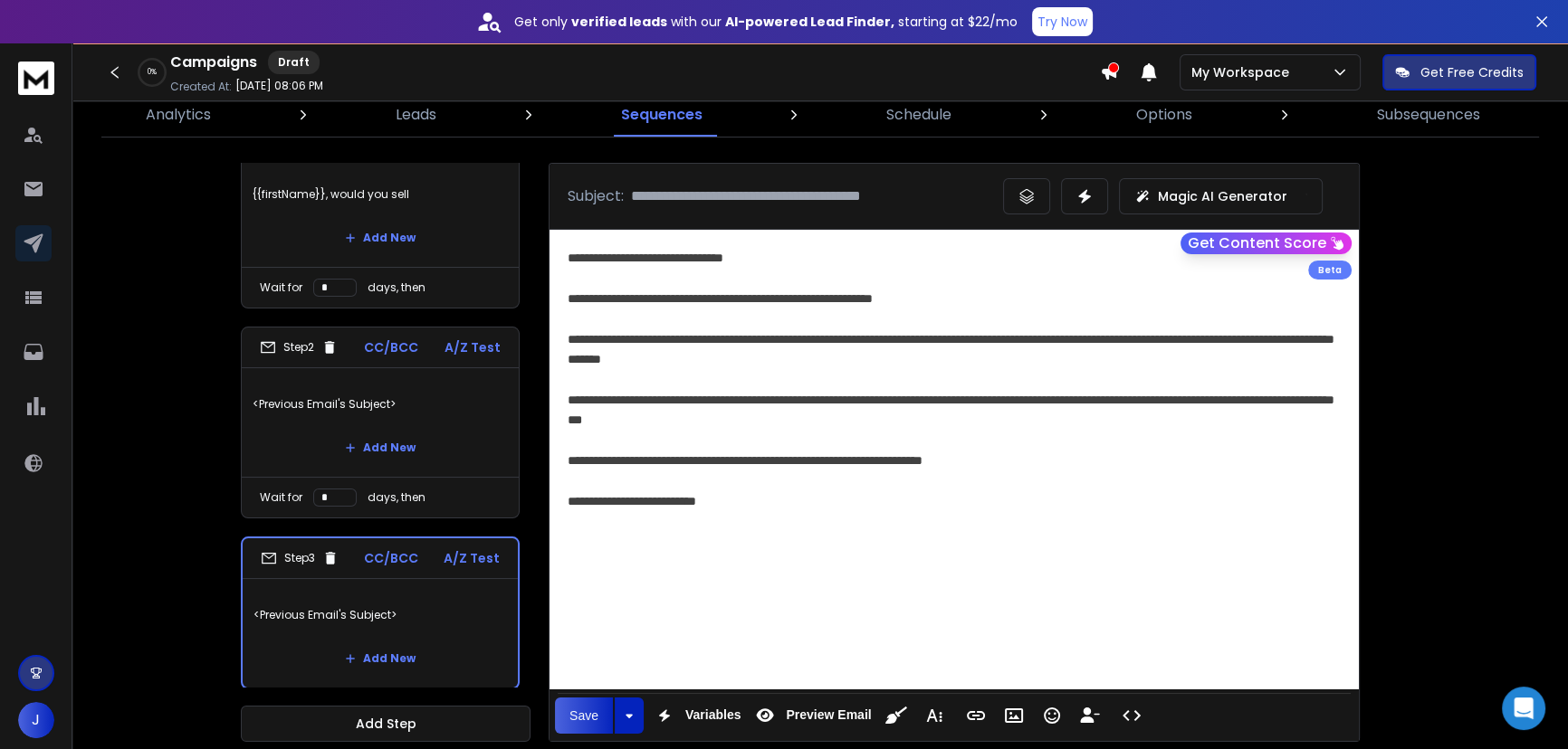
scroll to position [76, 0]
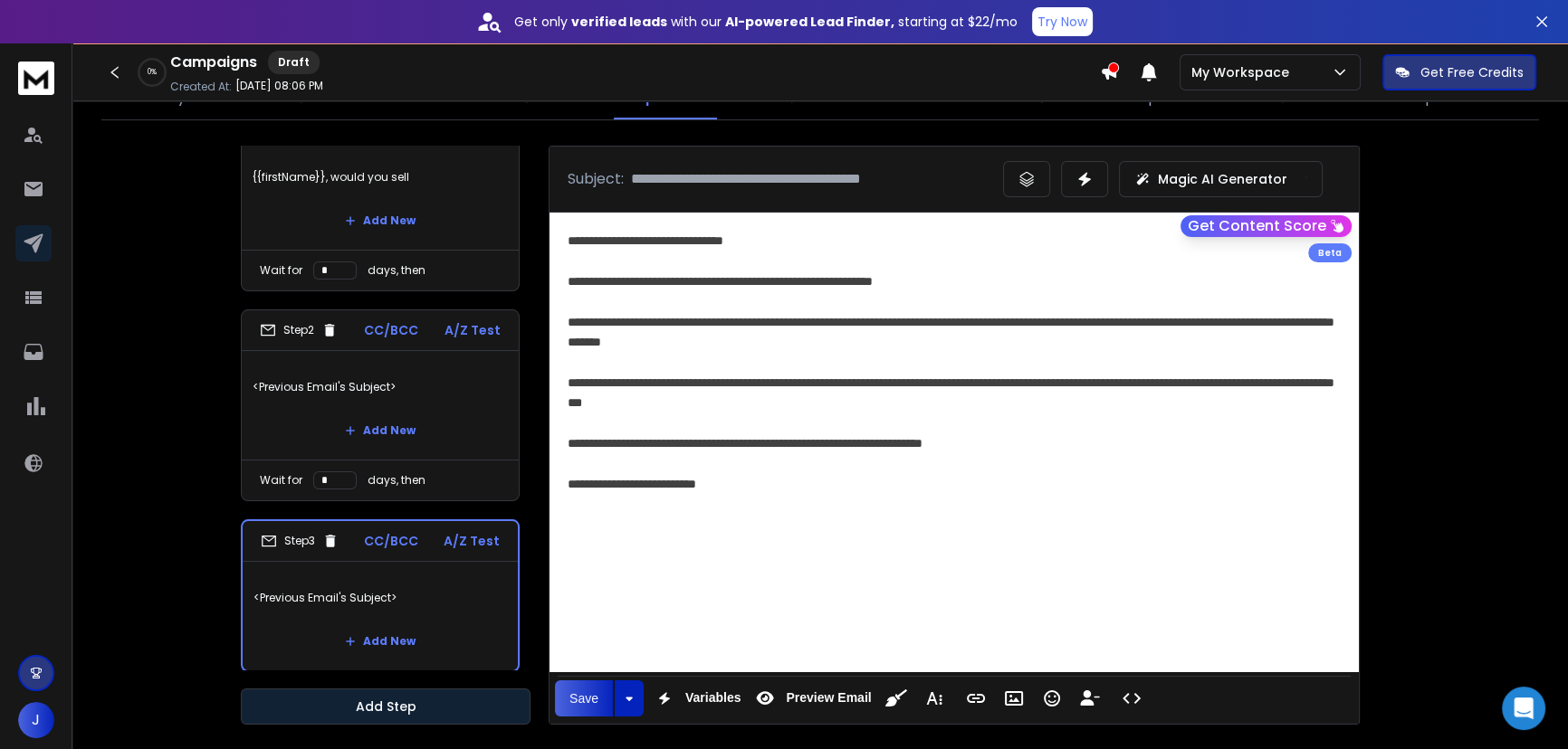
click at [428, 701] on button "Add Step" at bounding box center [386, 707] width 290 height 36
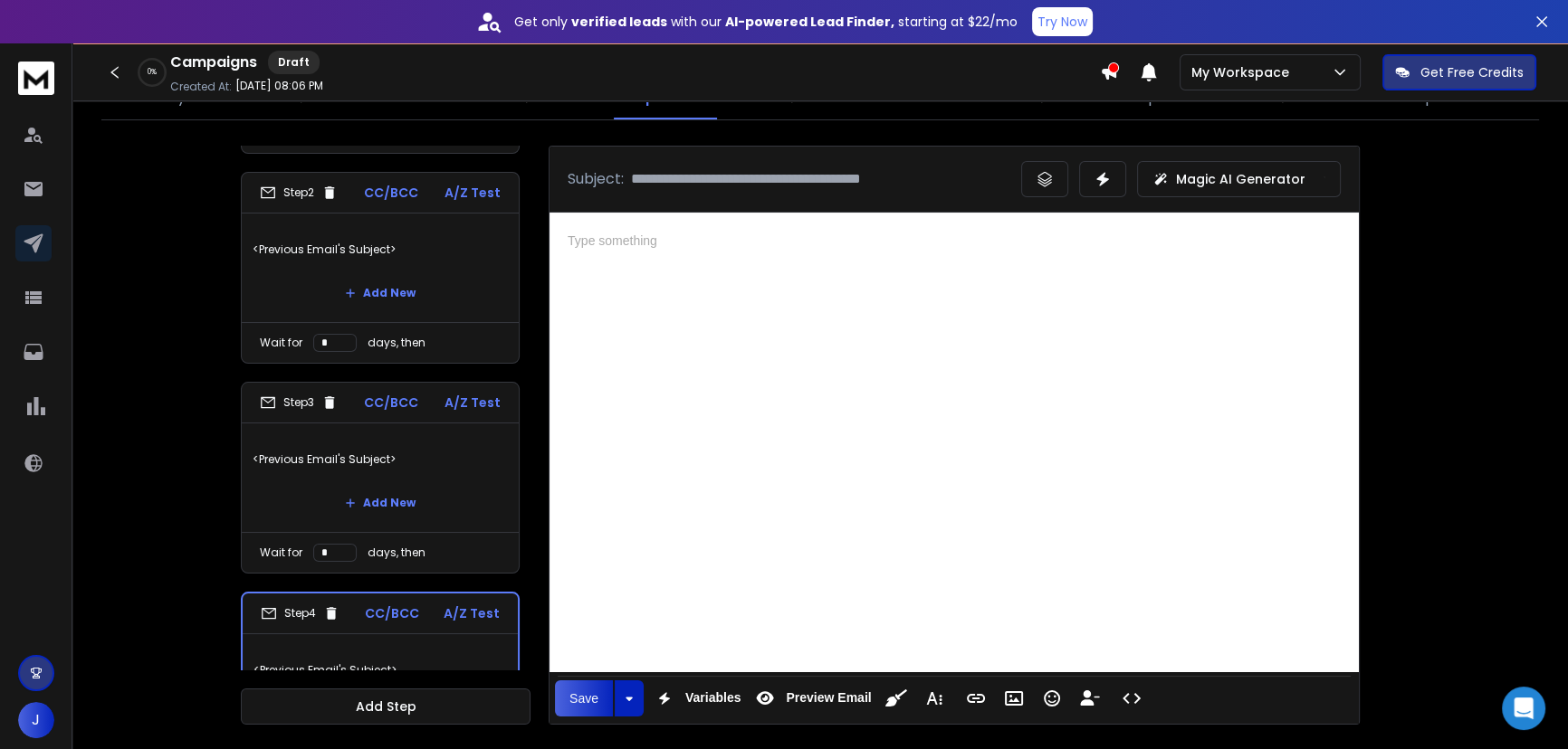
scroll to position [256, 0]
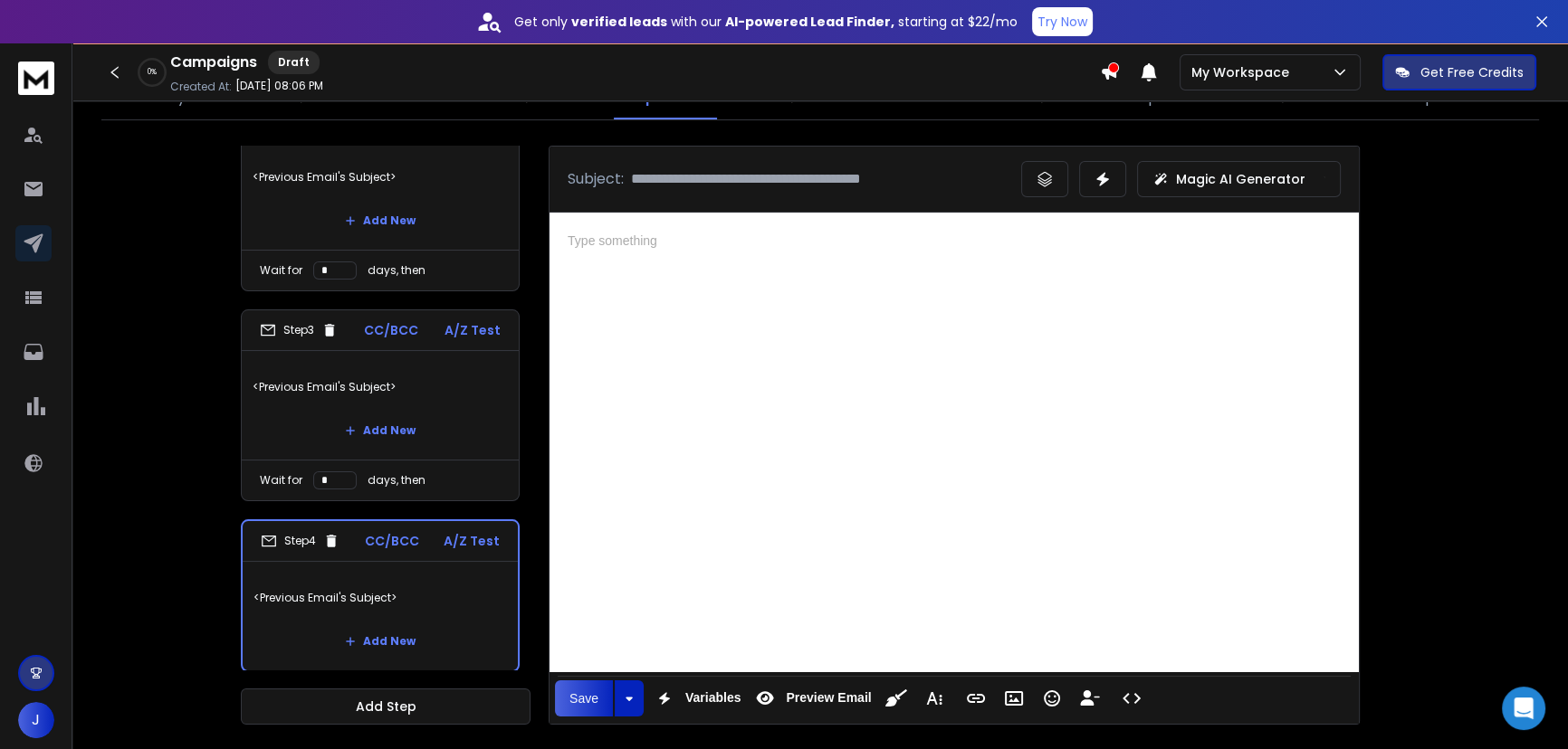
drag, startPoint x: 331, startPoint y: 477, endPoint x: 315, endPoint y: 477, distance: 16.0
click at [315, 477] on input "*" at bounding box center [334, 480] width 43 height 18
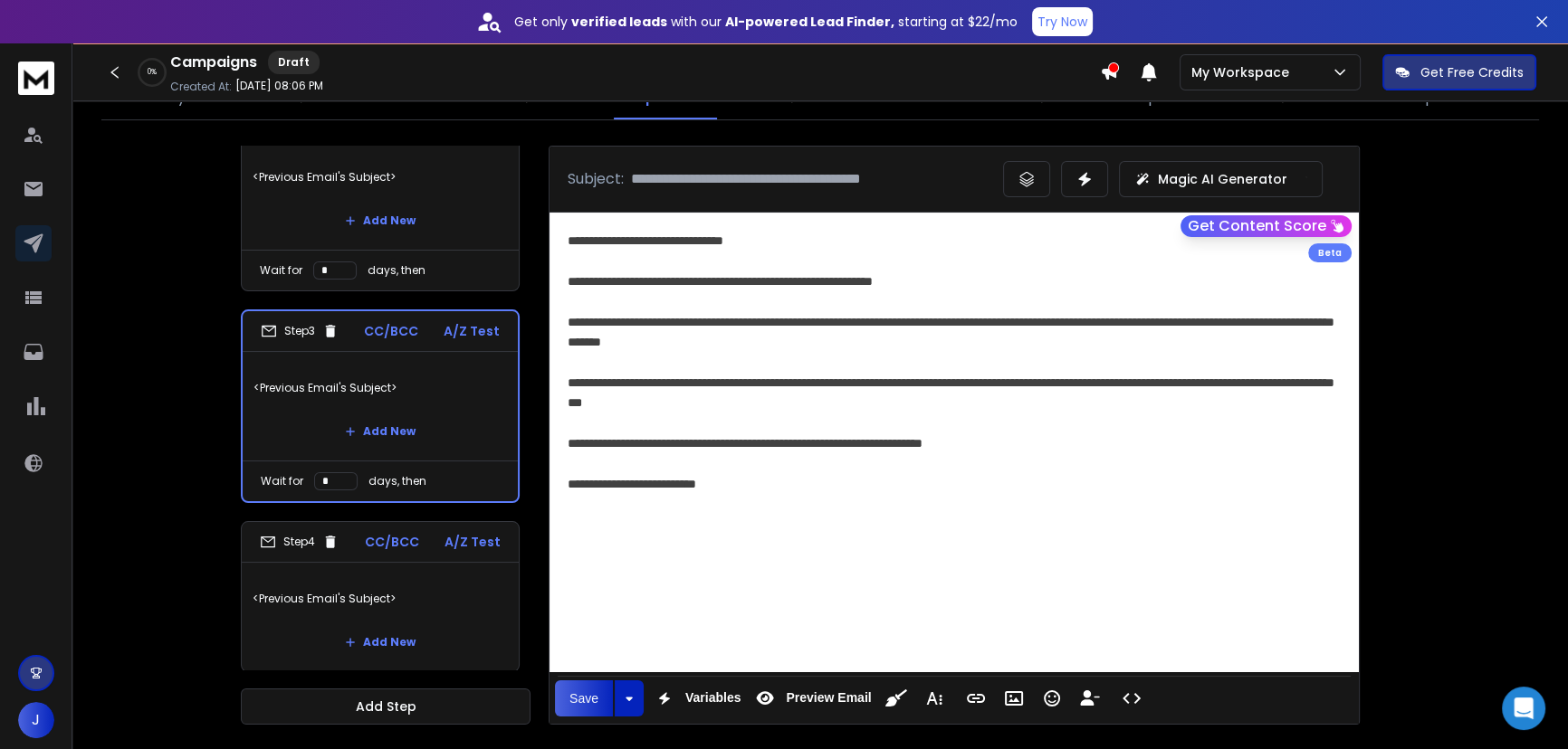
click at [446, 586] on p "<Previous Email's Subject>" at bounding box center [380, 598] width 255 height 51
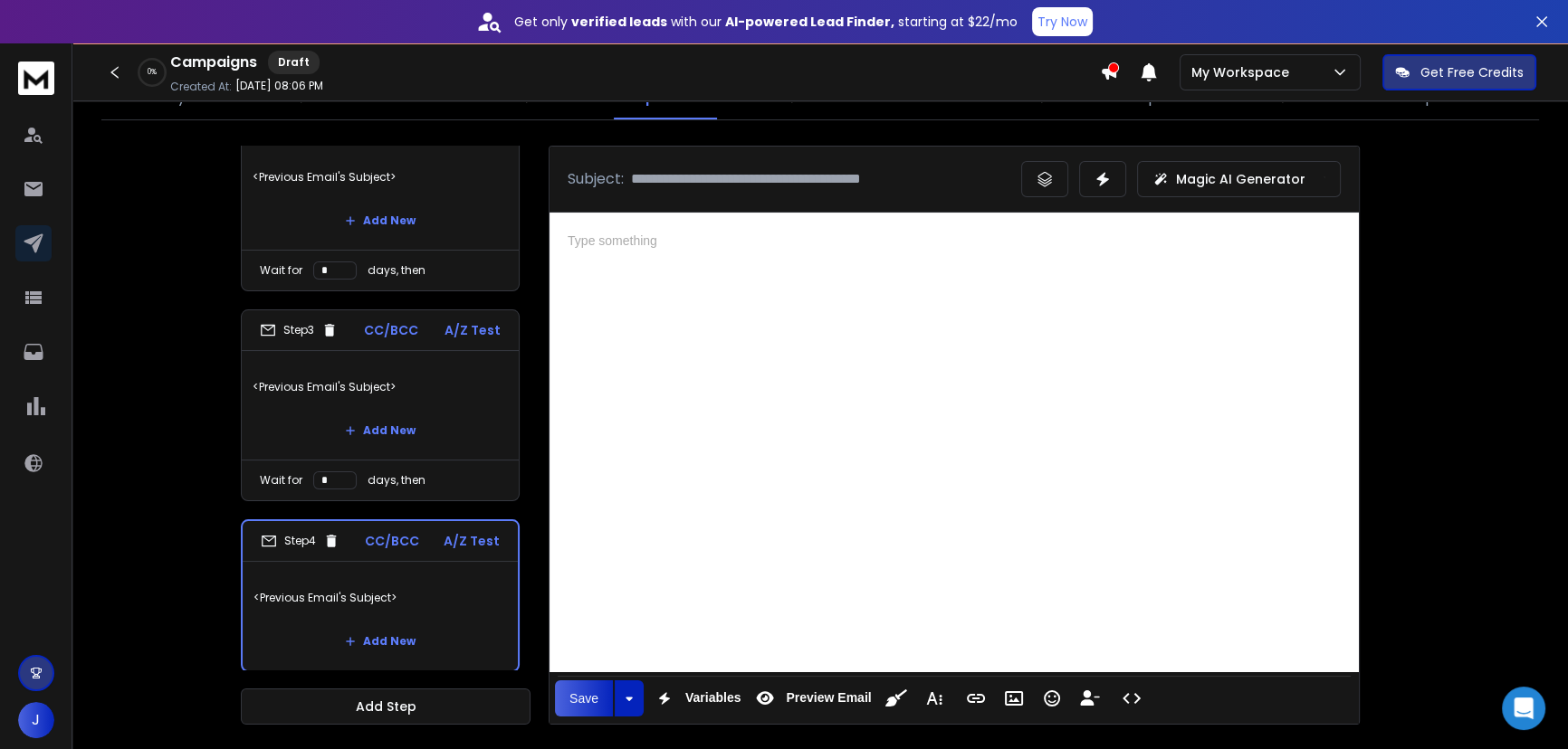
type input "*"
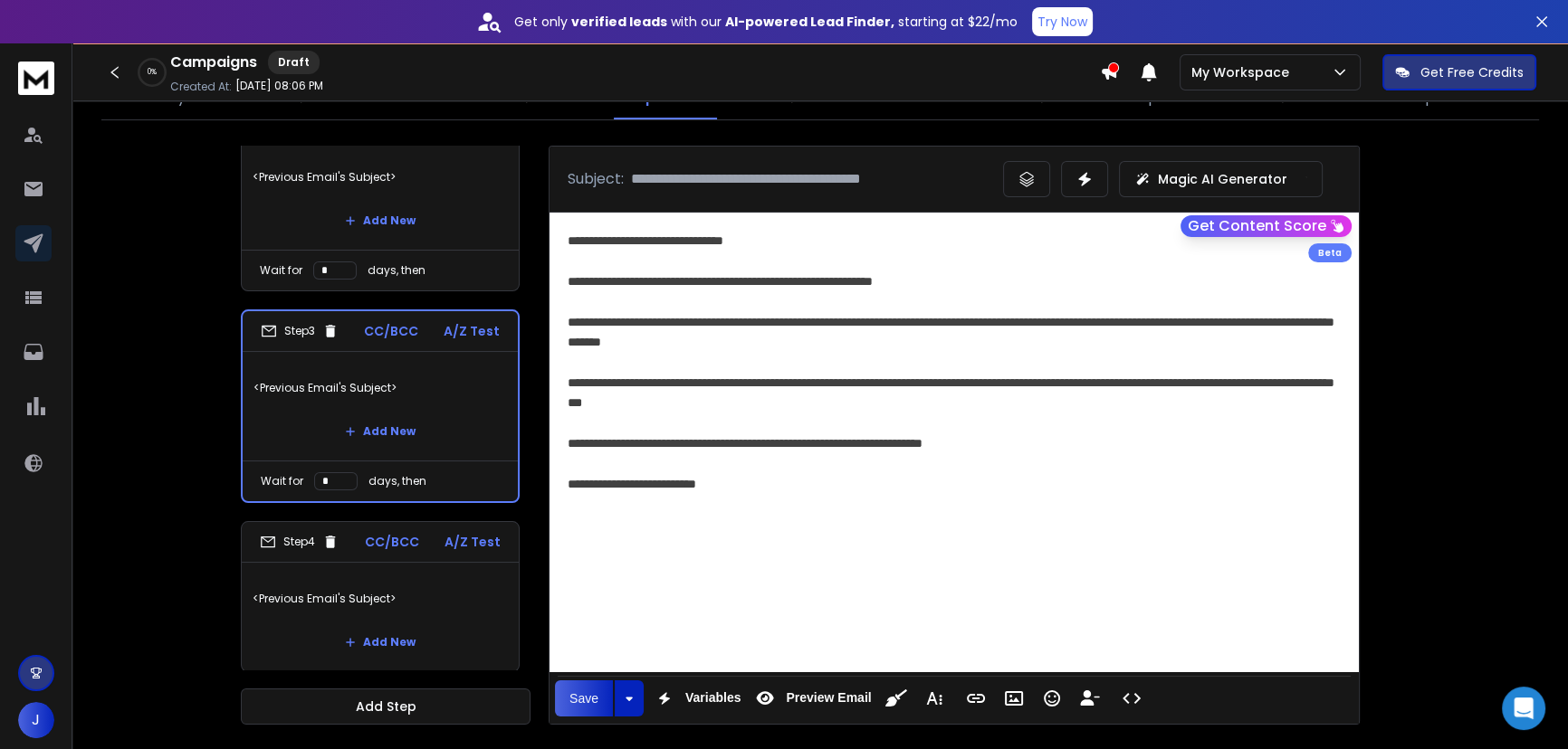
click at [459, 597] on p "<Previous Email's Subject>" at bounding box center [380, 598] width 255 height 51
click at [504, 552] on div "Step 4 CC/BCC A/Z Test" at bounding box center [381, 542] width 277 height 41
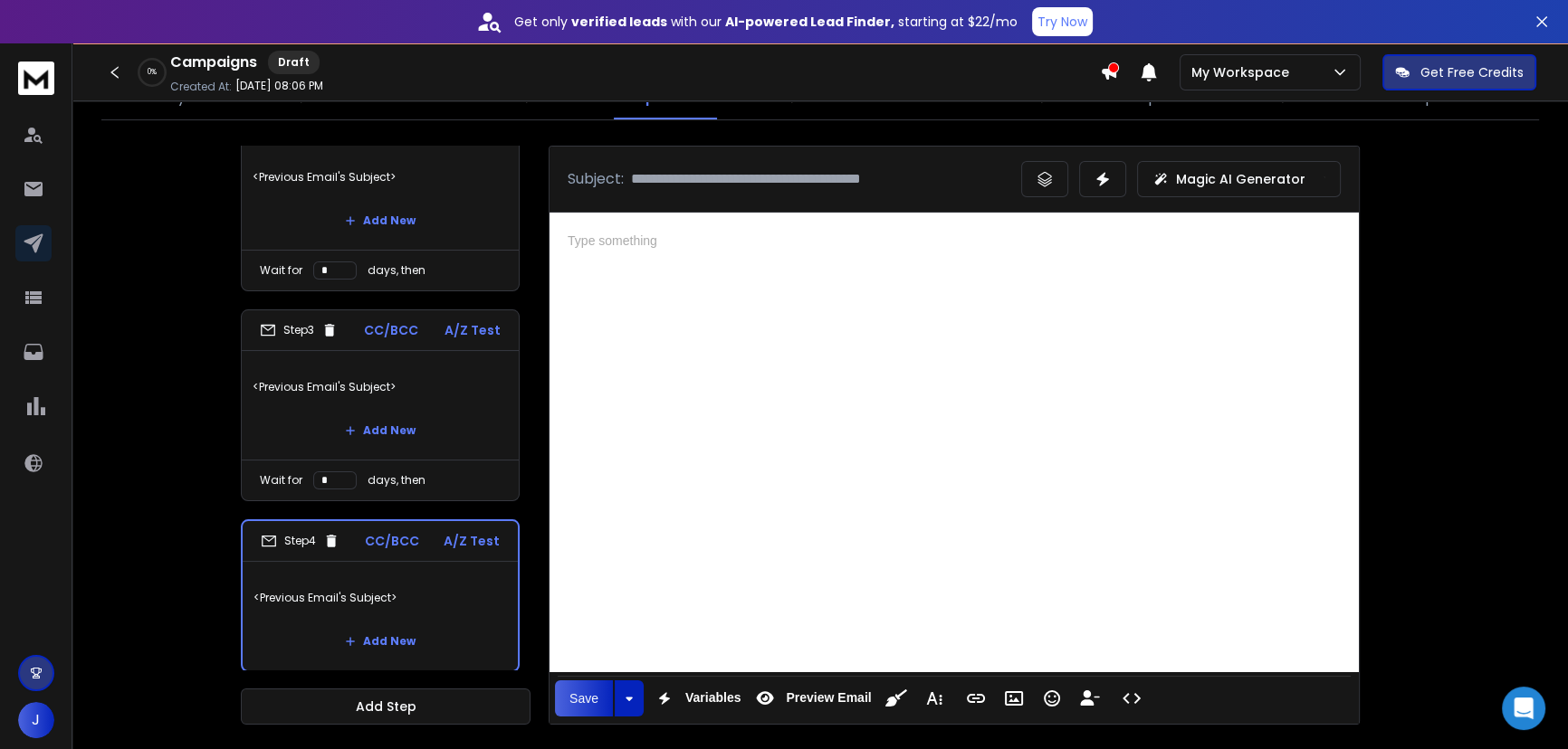
click at [692, 428] on div at bounding box center [954, 437] width 809 height 450
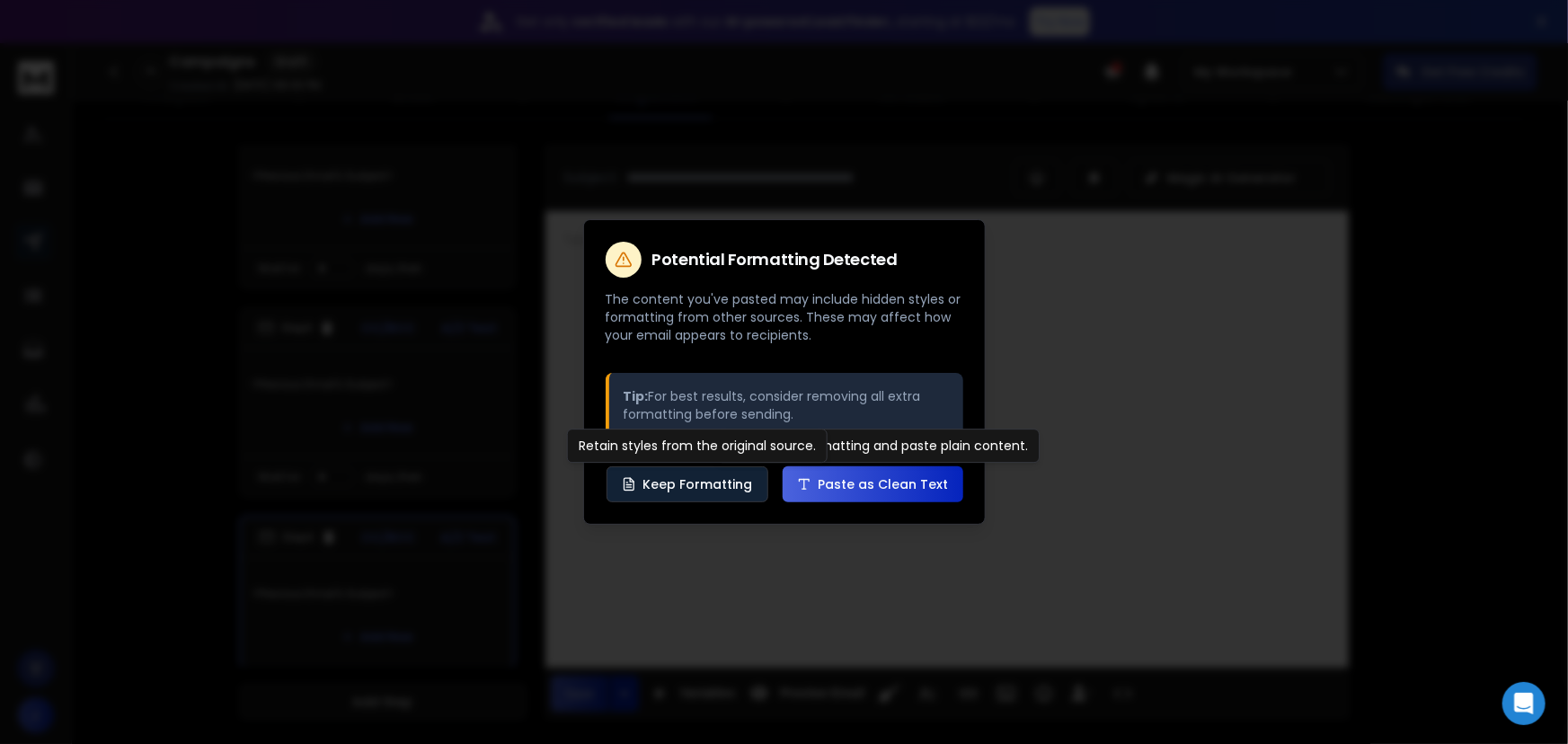
click at [730, 486] on button "Keep Formatting" at bounding box center [687, 484] width 161 height 36
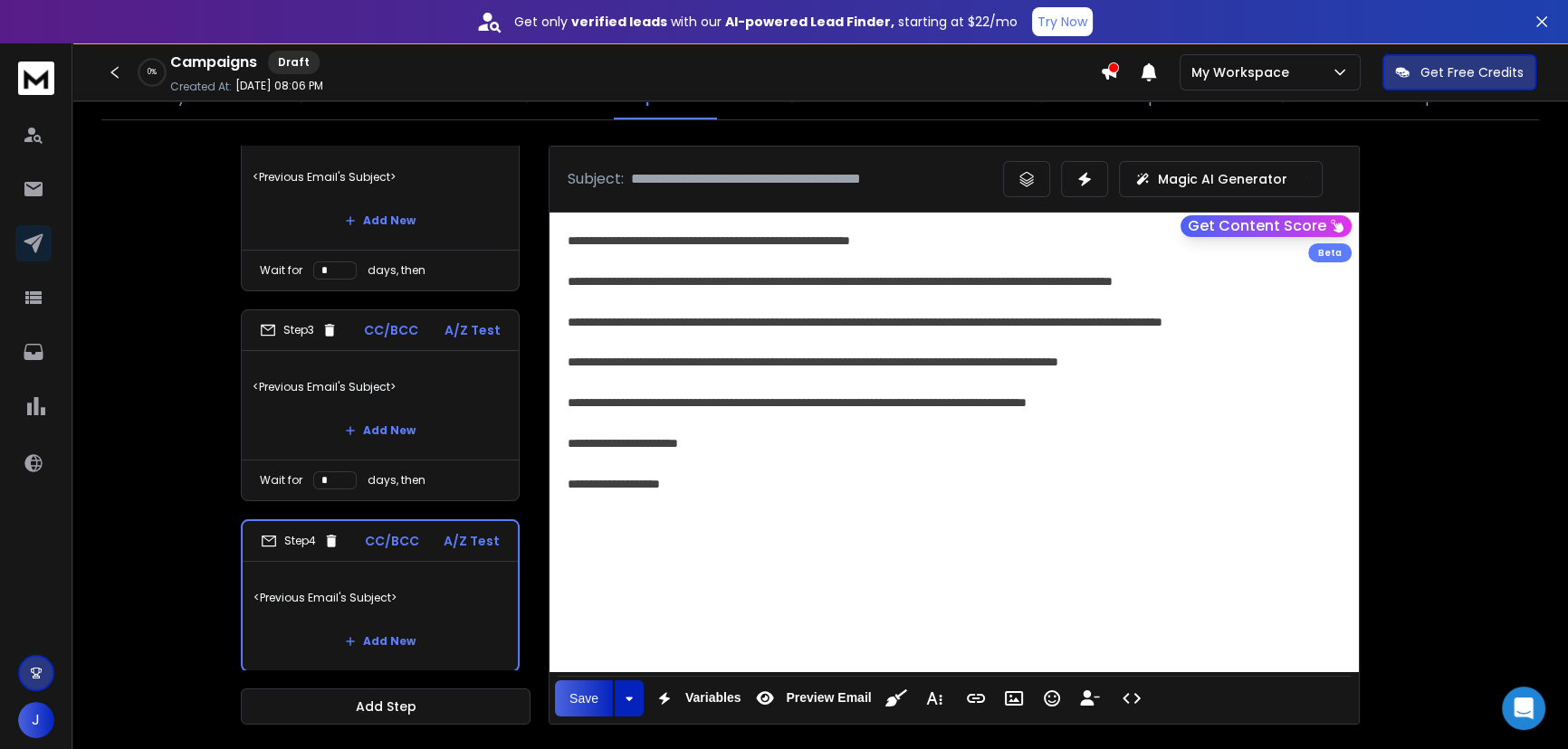
click at [942, 327] on div "**********" at bounding box center [954, 322] width 773 height 20
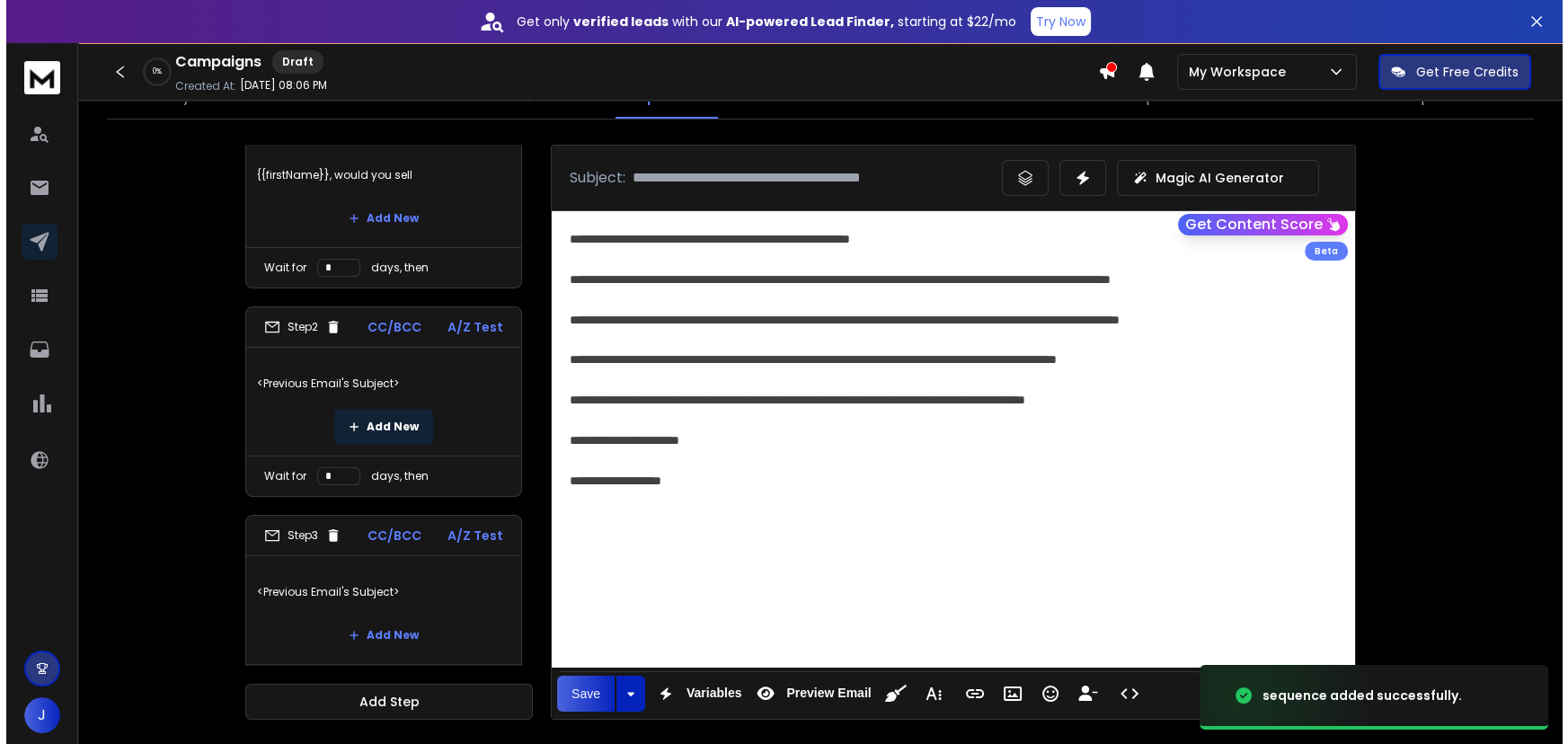
scroll to position [0, 0]
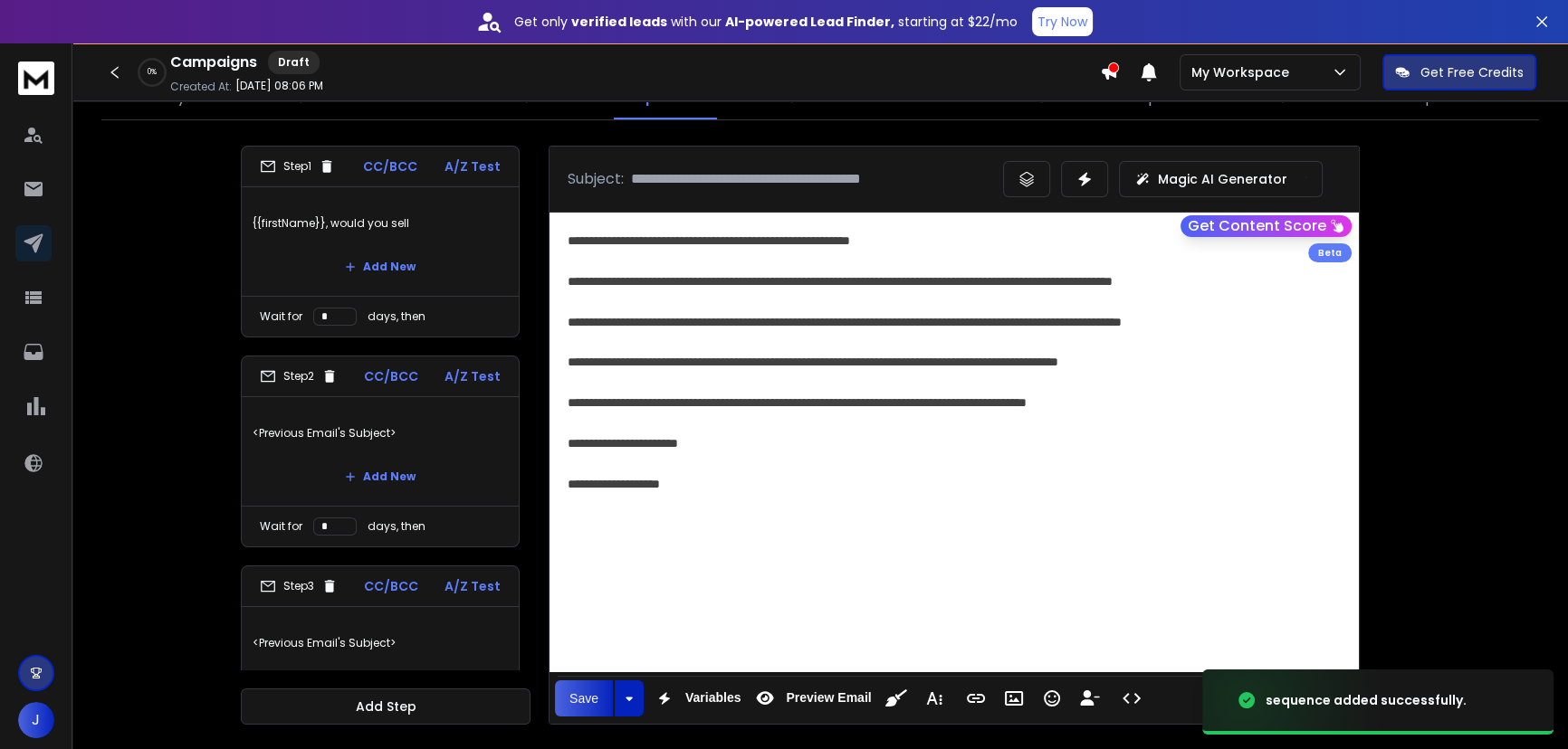
click at [446, 233] on p "{{firstName}}, would you sell" at bounding box center [380, 223] width 255 height 51
type input "**********"
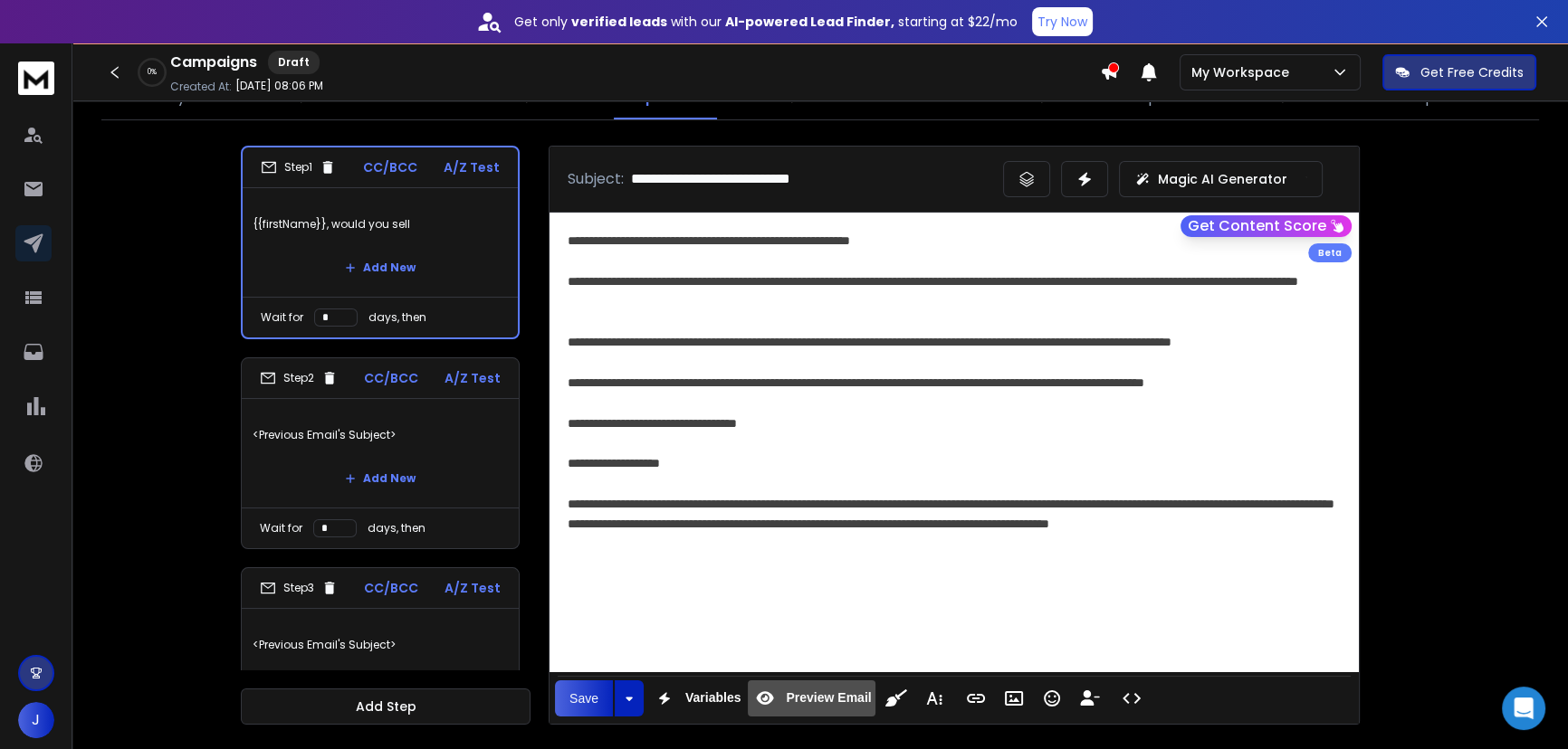
click at [789, 698] on span "Preview Email" at bounding box center [829, 698] width 92 height 16
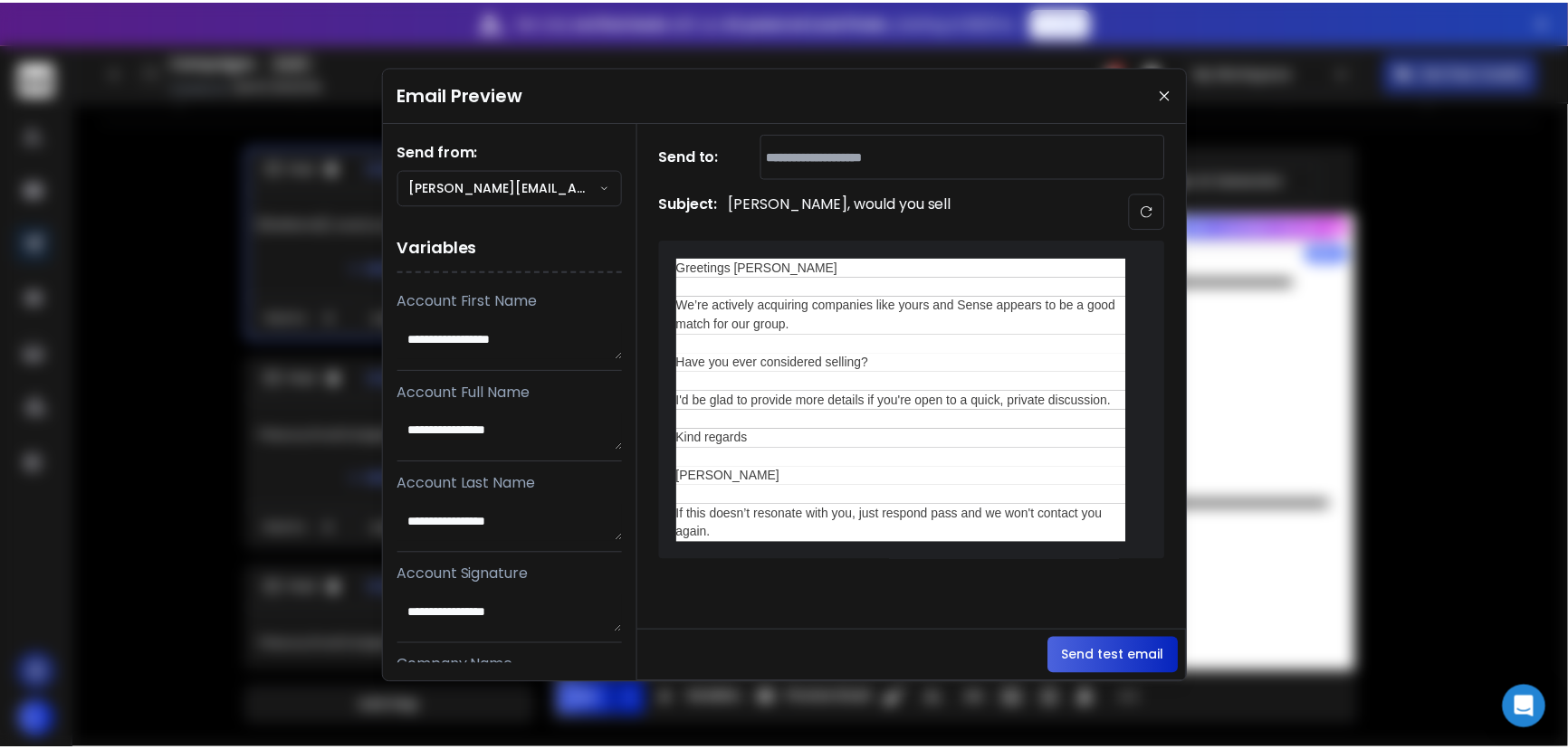
scroll to position [4, 0]
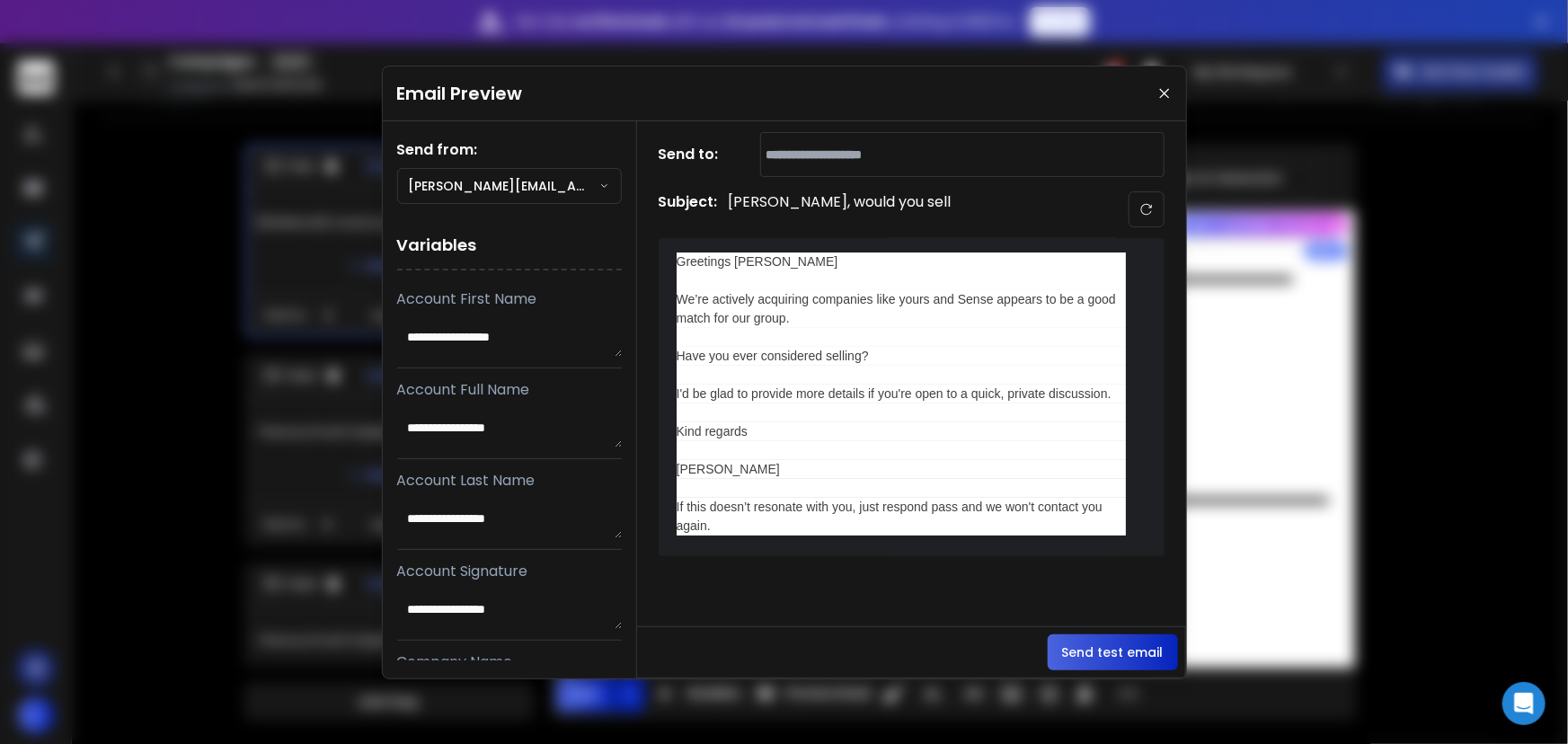
click at [1163, 95] on icon at bounding box center [1165, 94] width 15 height 15
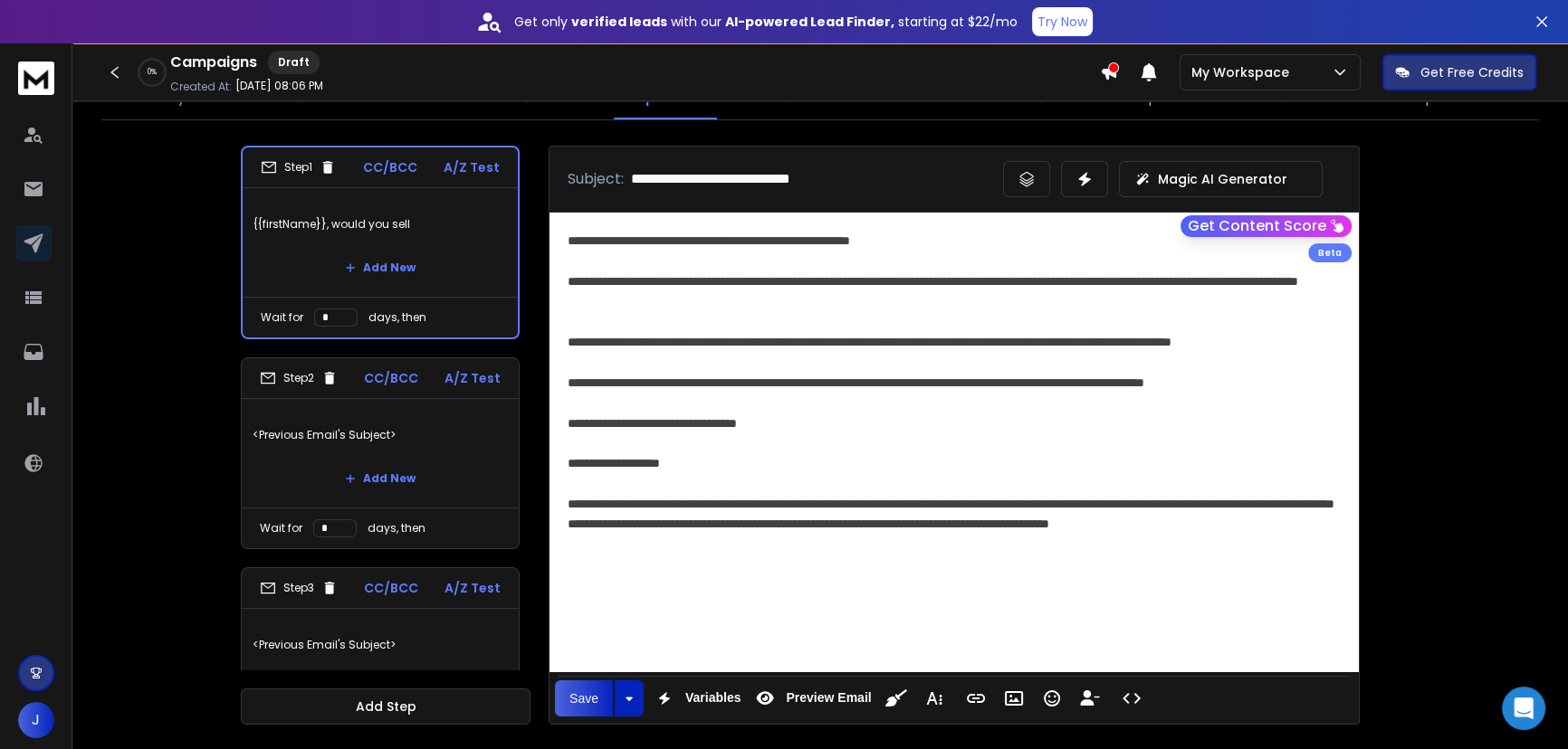
click at [444, 458] on p "<Previous Email's Subject>" at bounding box center [380, 435] width 255 height 51
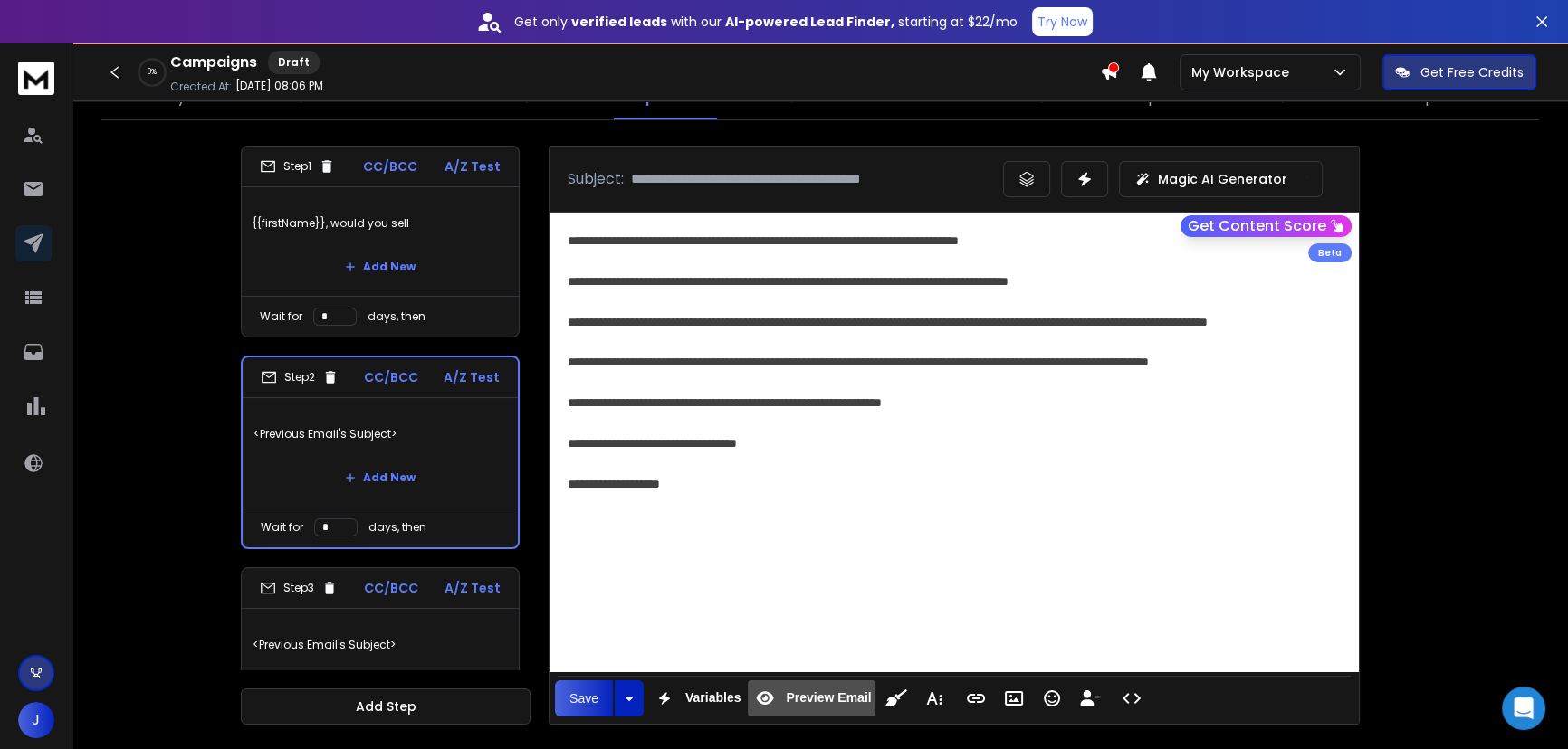
click at [796, 692] on span "Preview Email" at bounding box center [829, 698] width 92 height 16
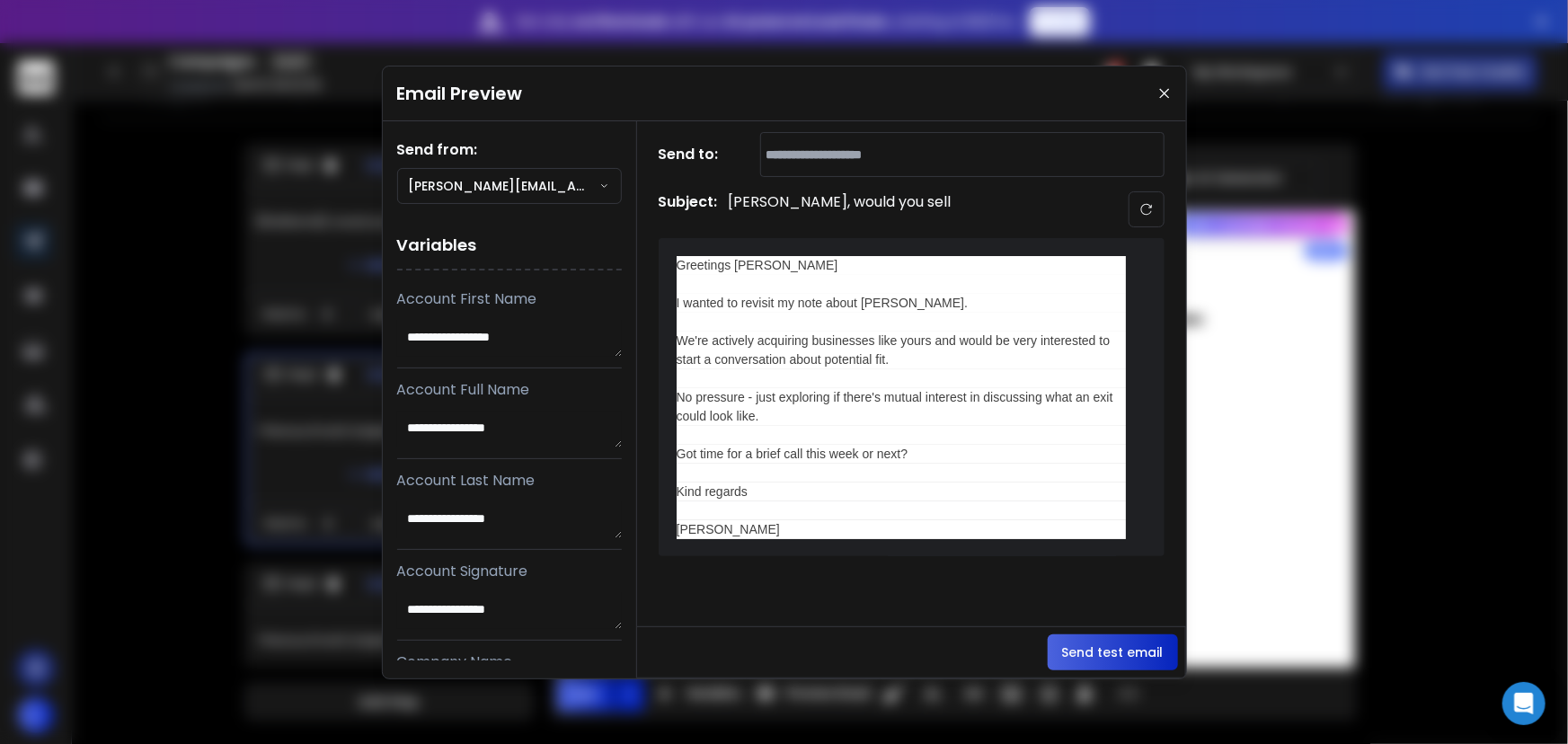
click at [1249, 490] on div "**********" at bounding box center [784, 372] width 1568 height 650
click at [1160, 90] on icon at bounding box center [1165, 94] width 15 height 15
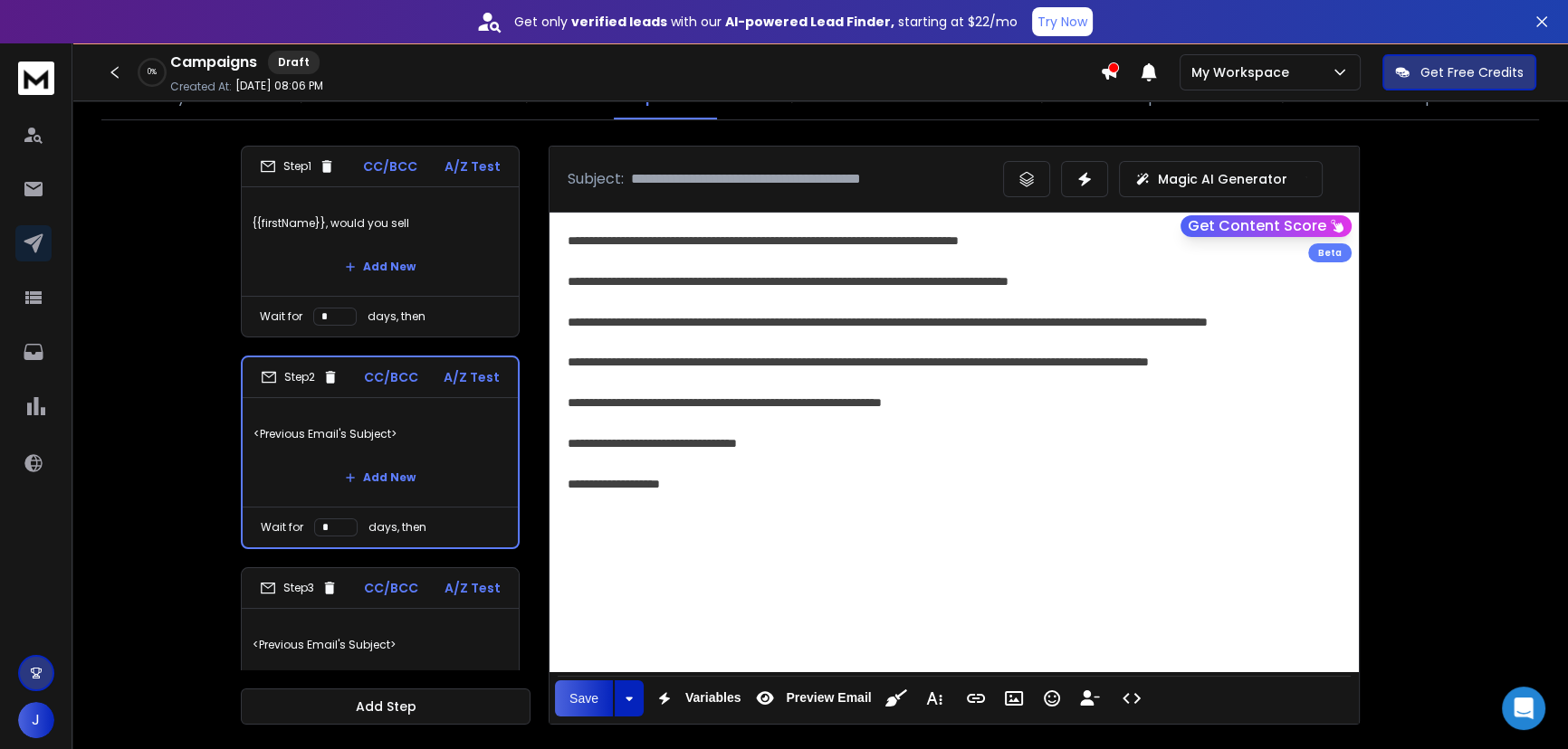
click at [430, 641] on p "<Previous Email's Subject>" at bounding box center [380, 645] width 255 height 51
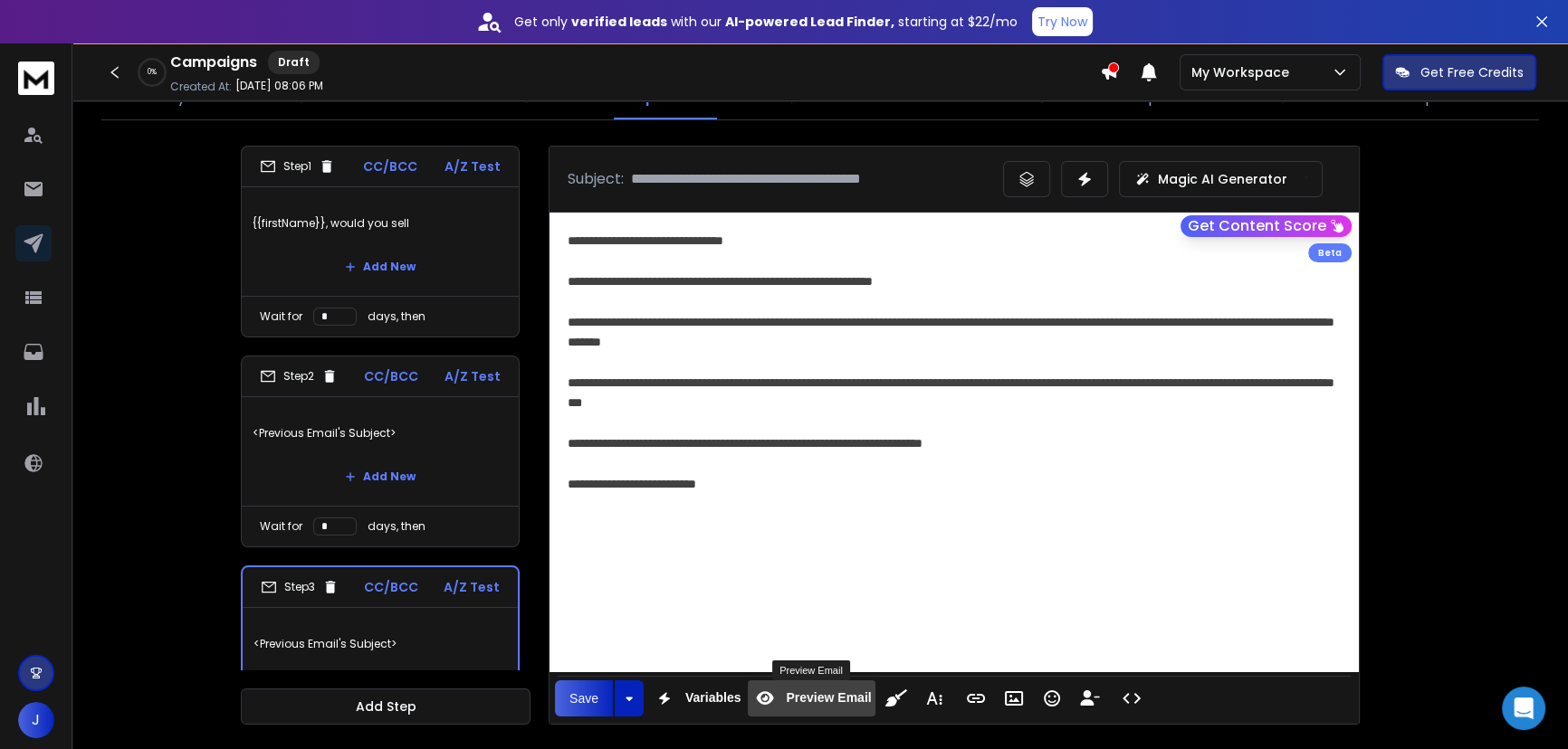
click at [808, 697] on span "Preview Email" at bounding box center [829, 698] width 92 height 16
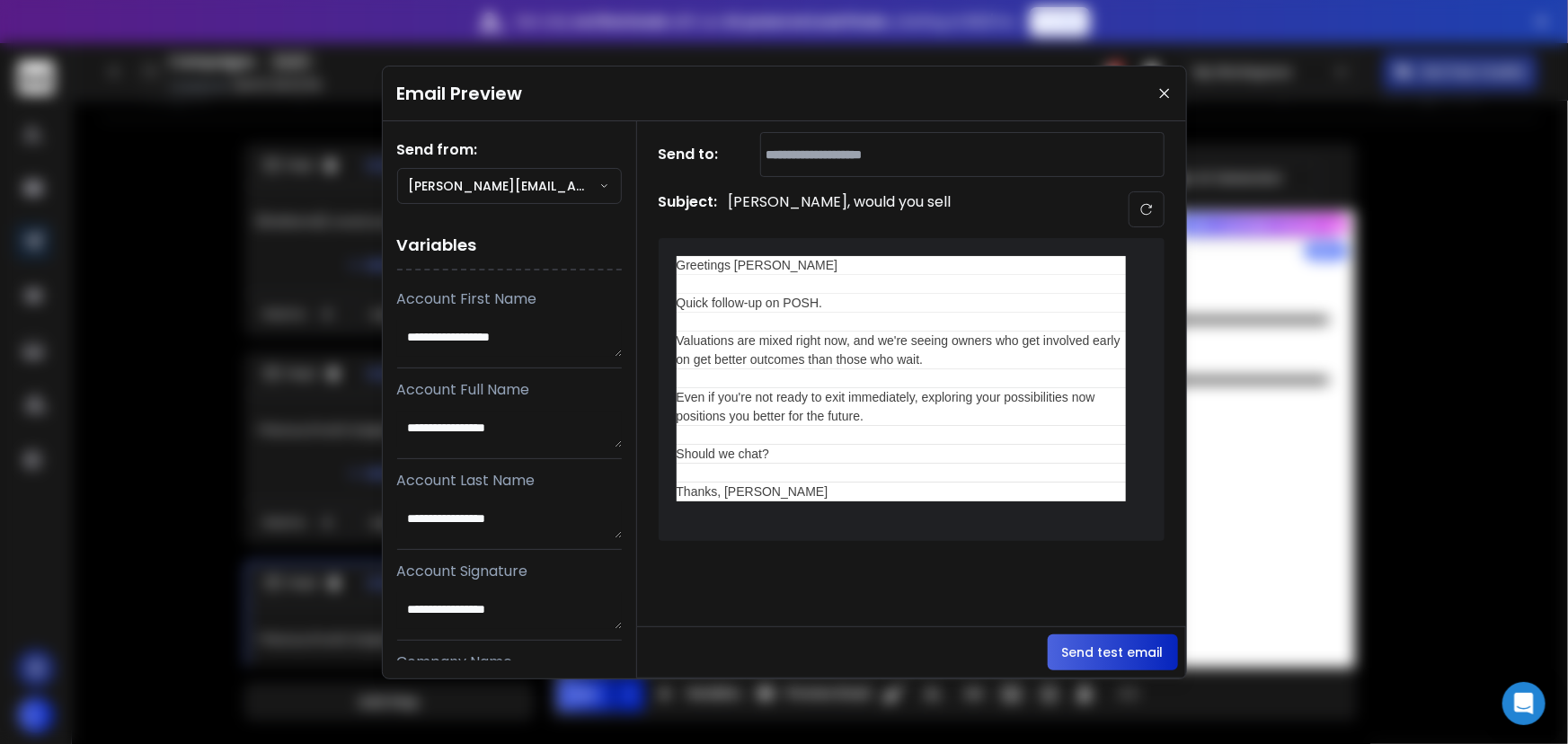
click at [1166, 89] on icon at bounding box center [1165, 94] width 15 height 15
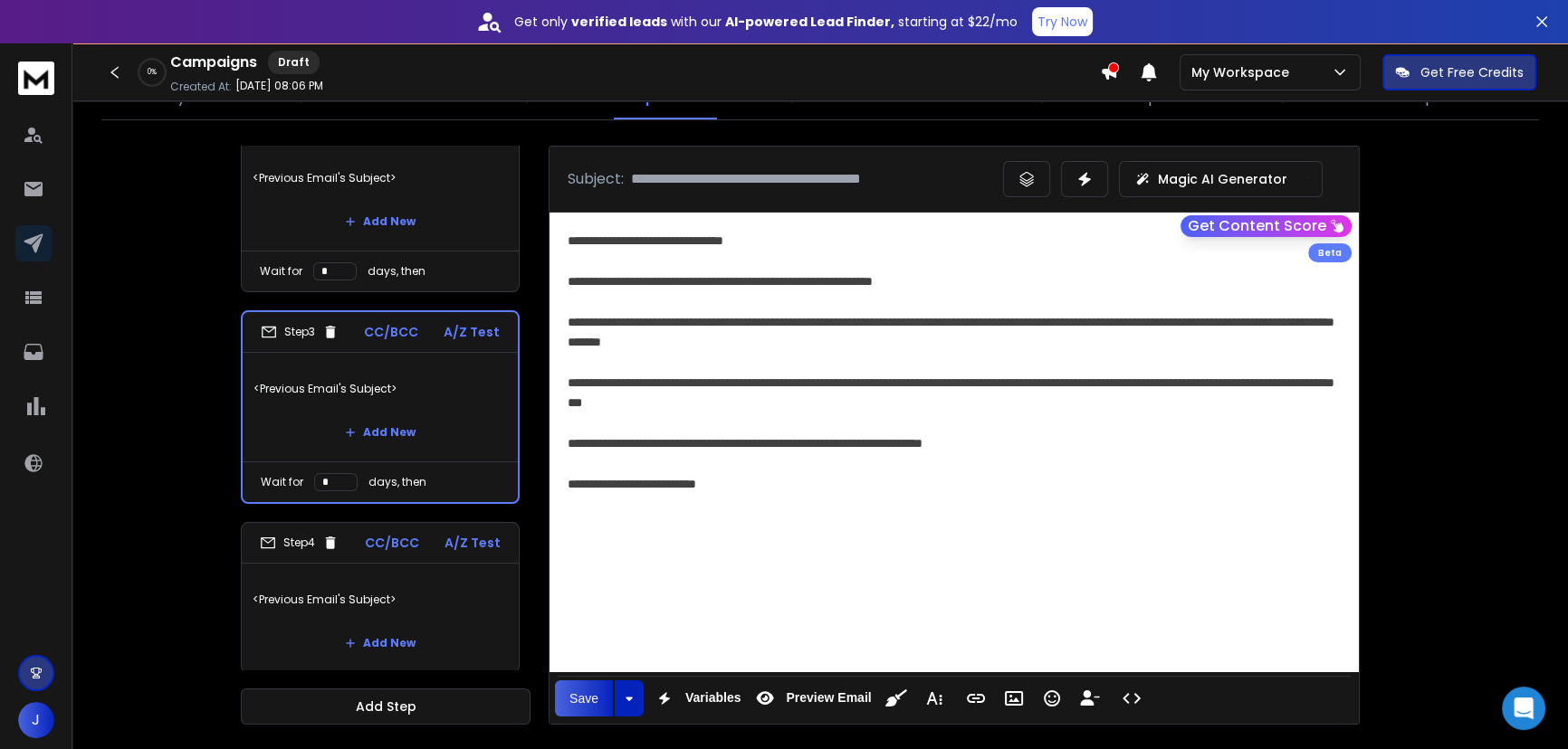
scroll to position [256, 0]
click at [419, 586] on p "<Previous Email's Subject>" at bounding box center [380, 598] width 255 height 51
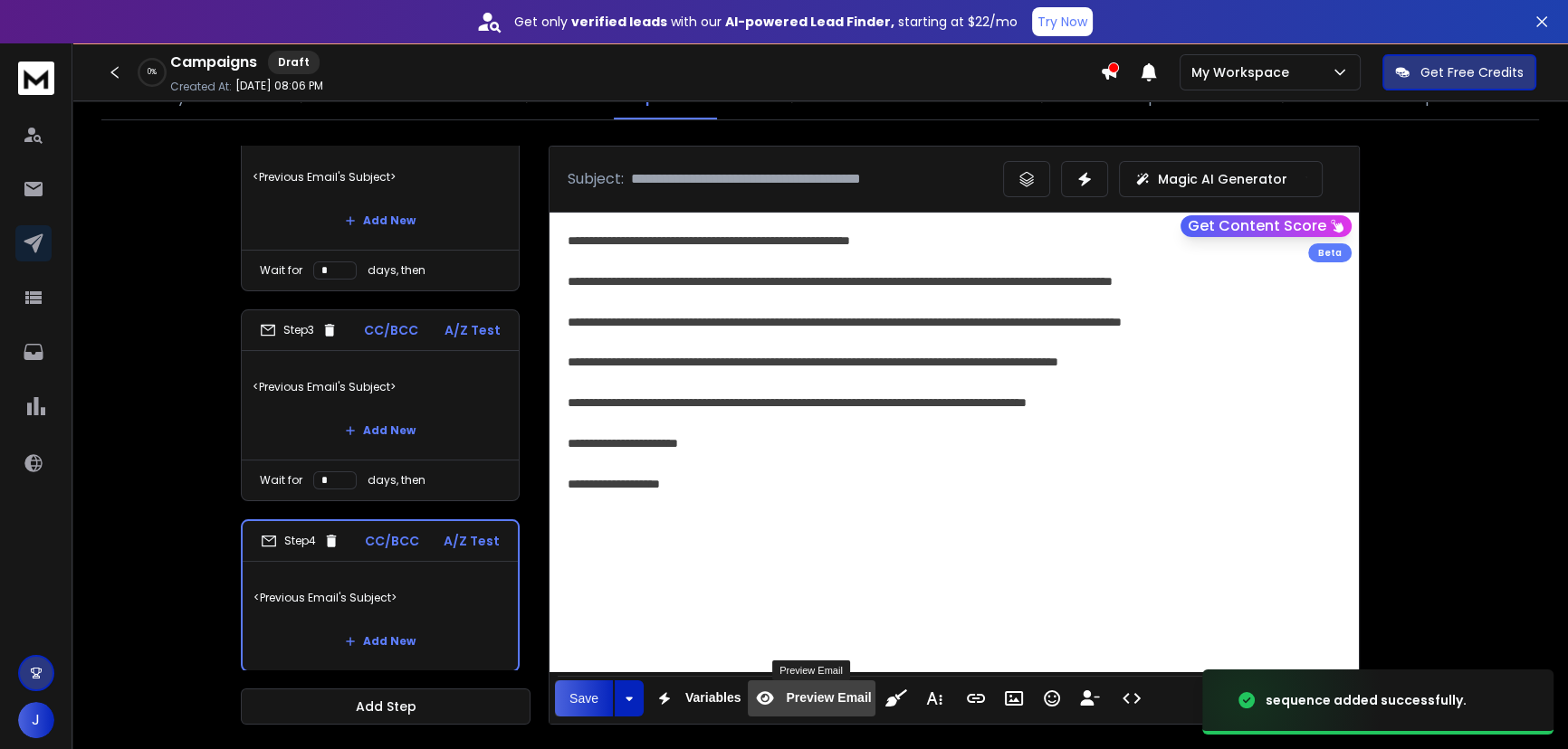
click at [802, 695] on span "Preview Email" at bounding box center [829, 698] width 92 height 16
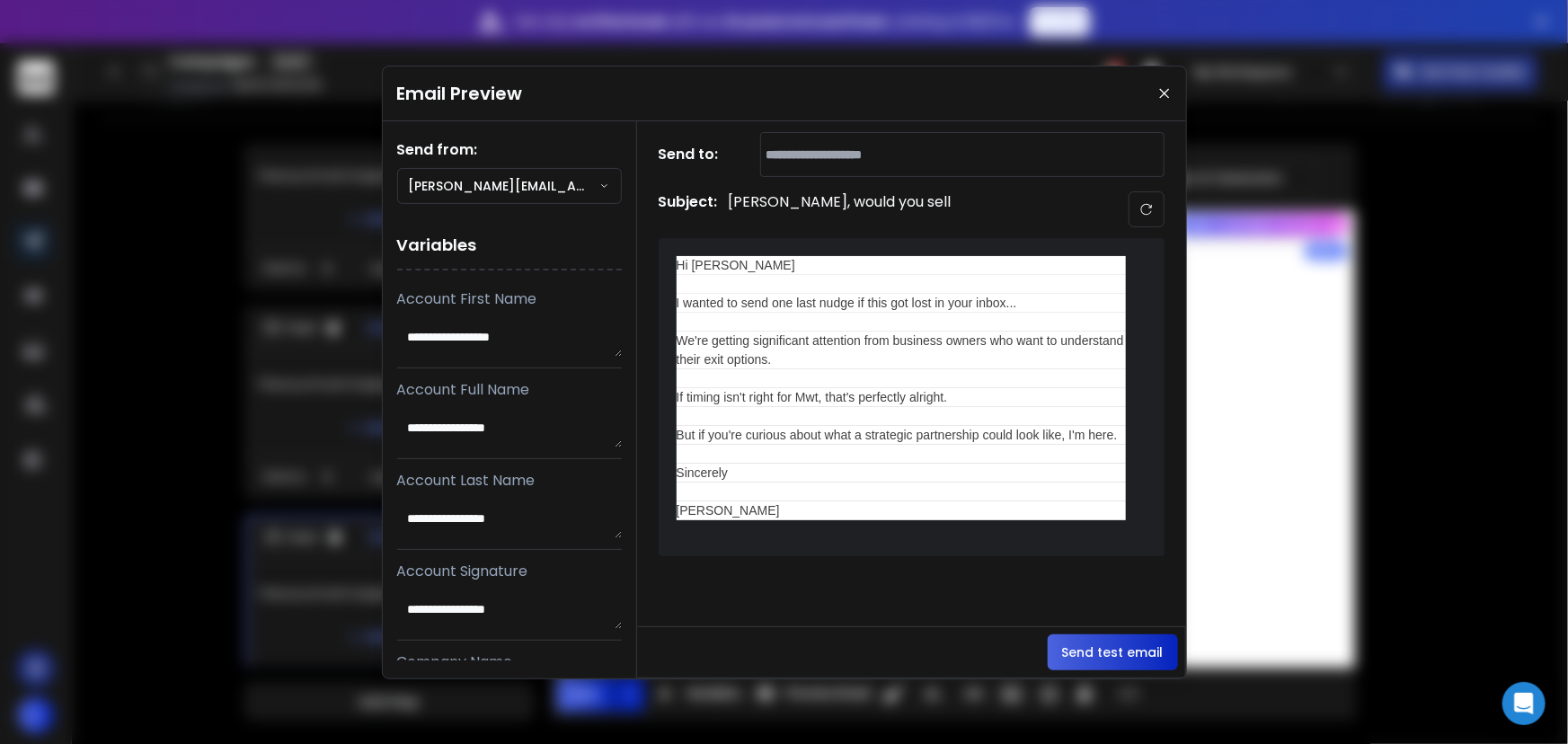
click at [1163, 94] on icon at bounding box center [1164, 93] width 10 height 10
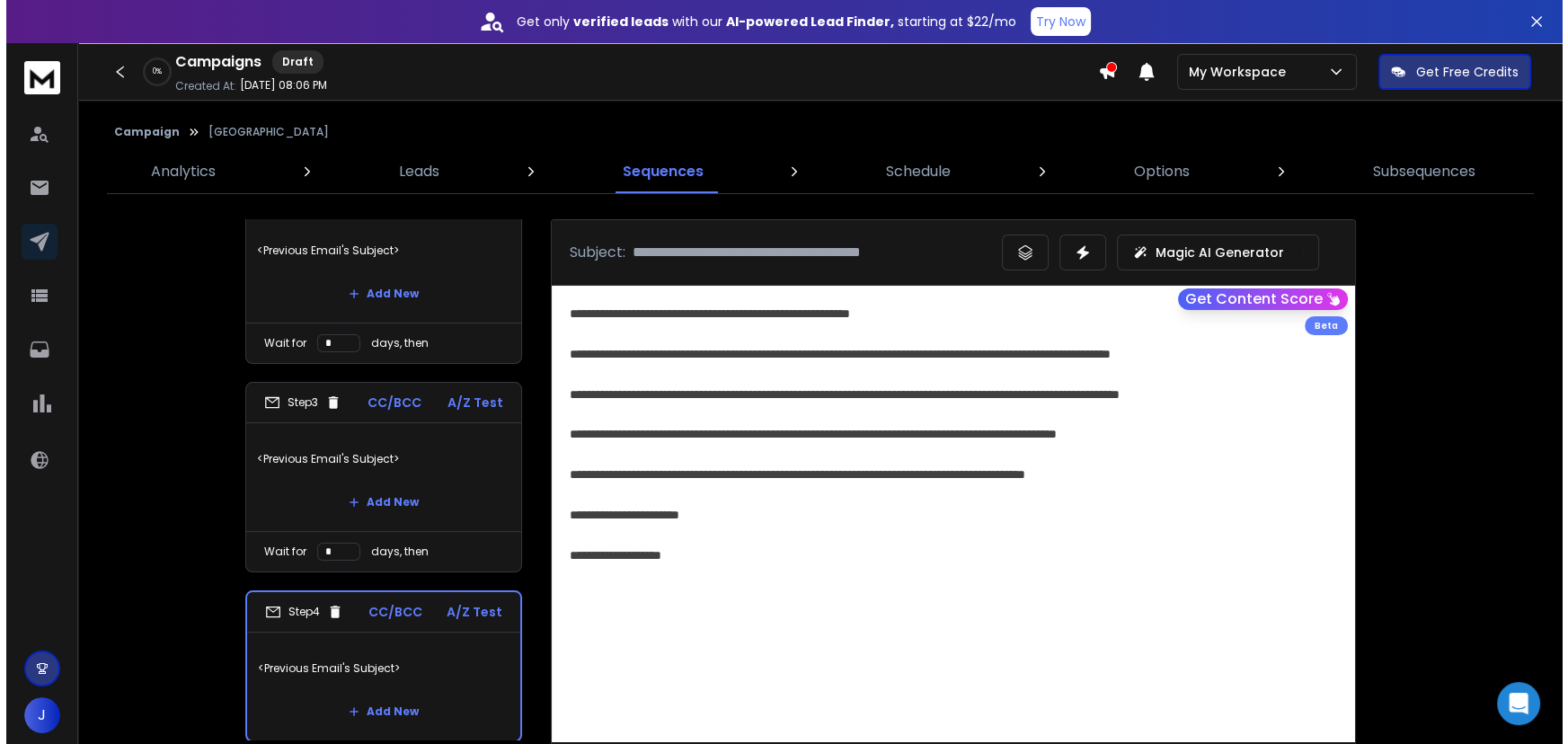
scroll to position [0, 0]
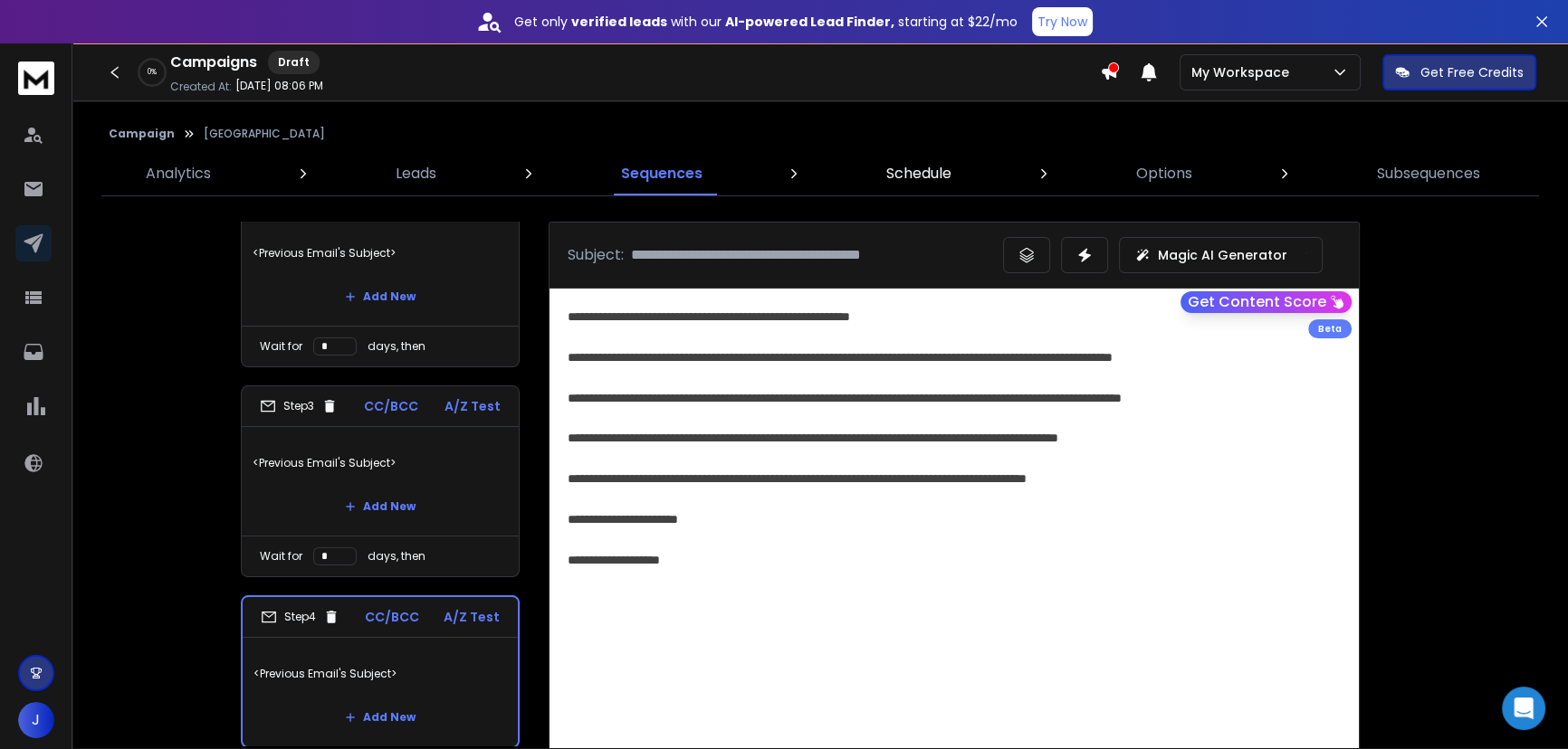
click at [932, 176] on p "Schedule" at bounding box center [918, 174] width 66 height 22
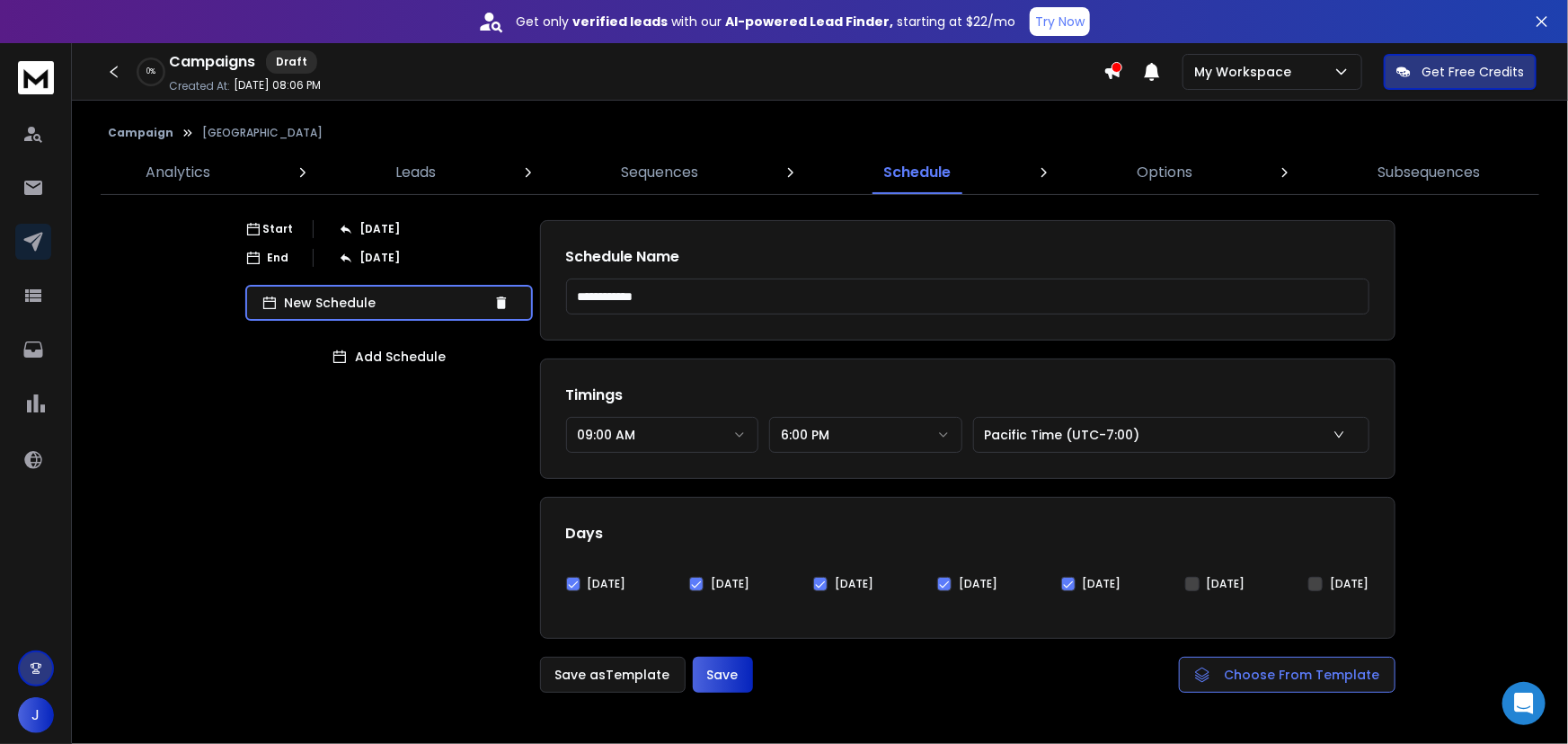
click at [738, 428] on icon "button" at bounding box center [740, 435] width 15 height 15
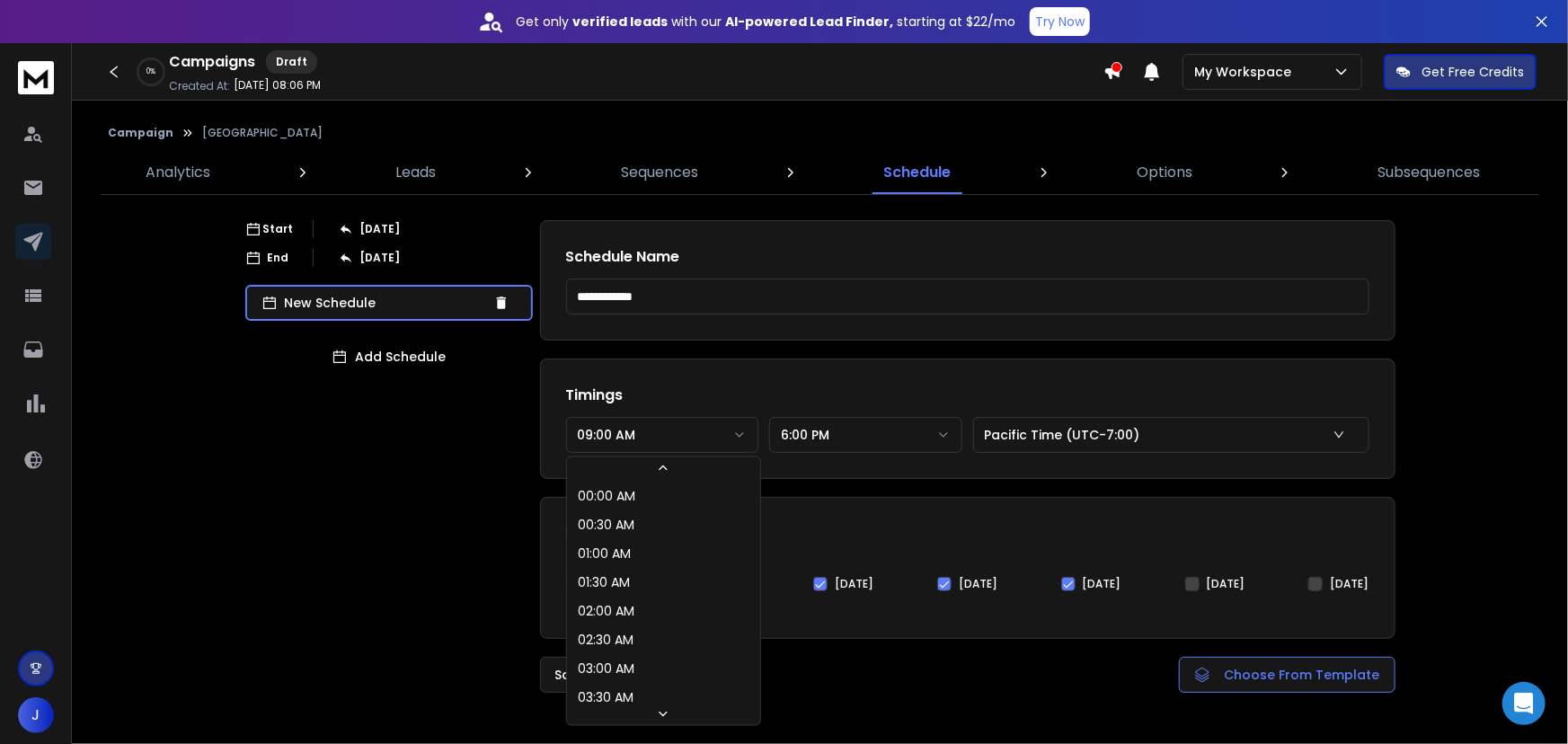
scroll to position [325, 0]
select select "********"
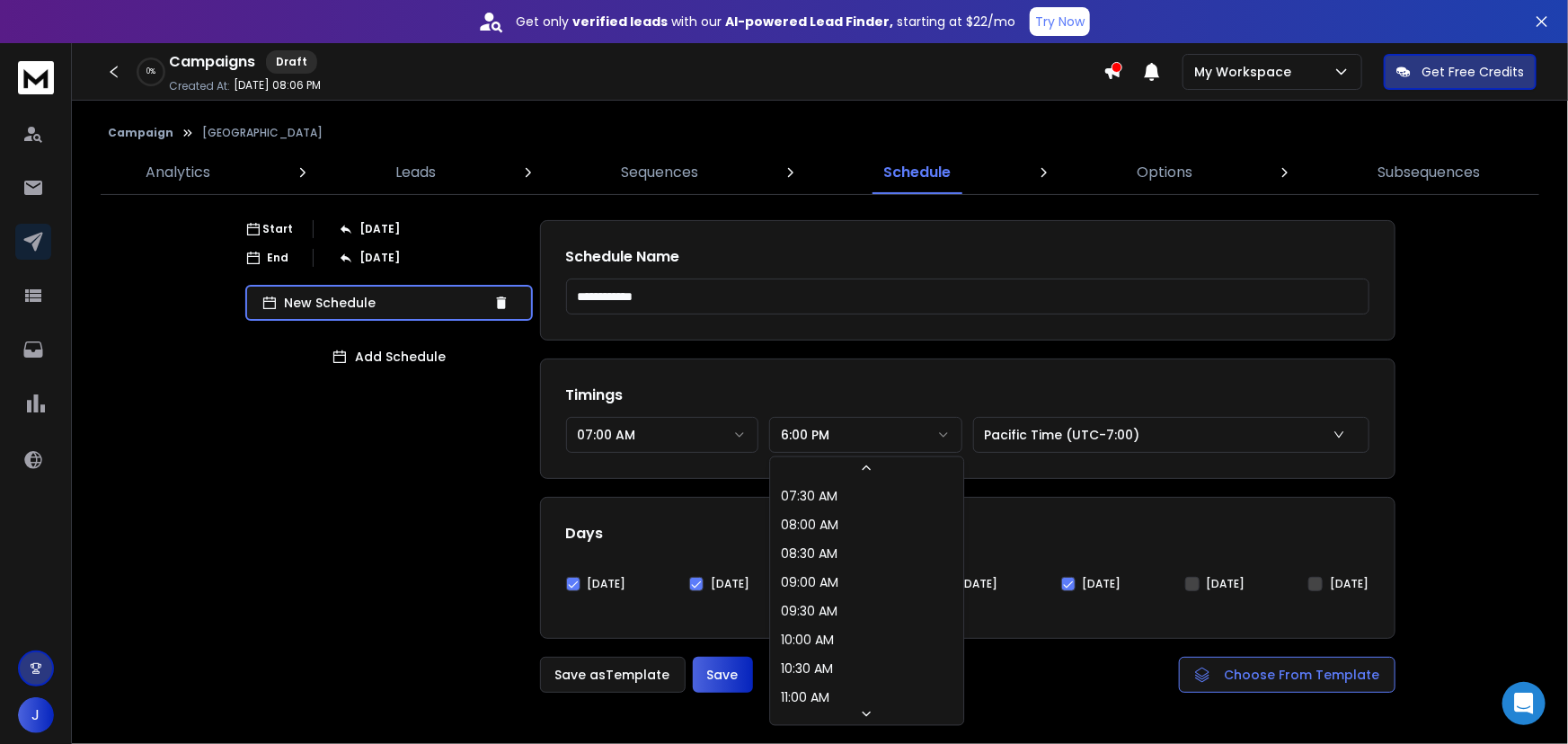
click at [858, 430] on button "6:00 PM" at bounding box center [866, 435] width 193 height 36
select select "********"
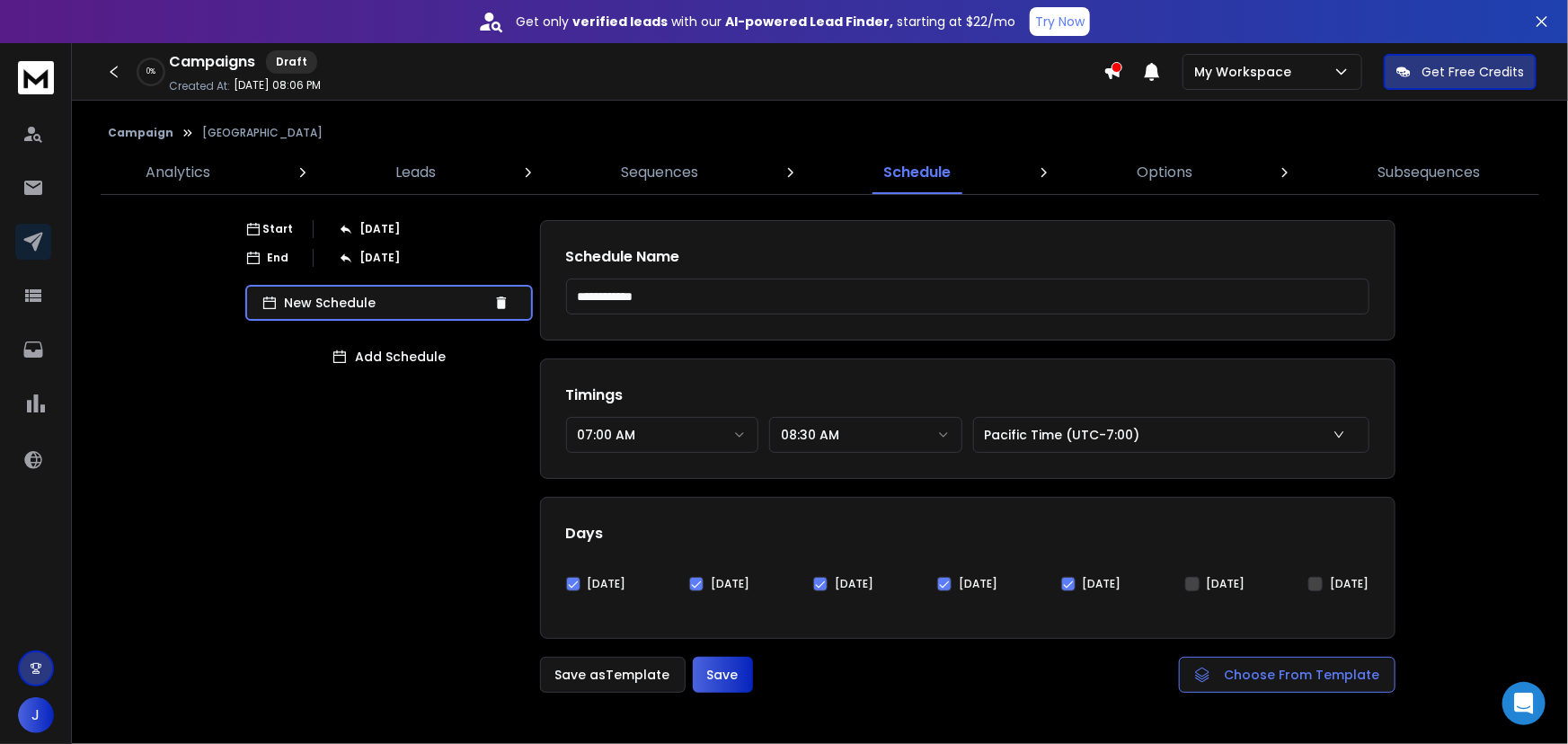
click at [725, 678] on button "Save" at bounding box center [723, 674] width 61 height 36
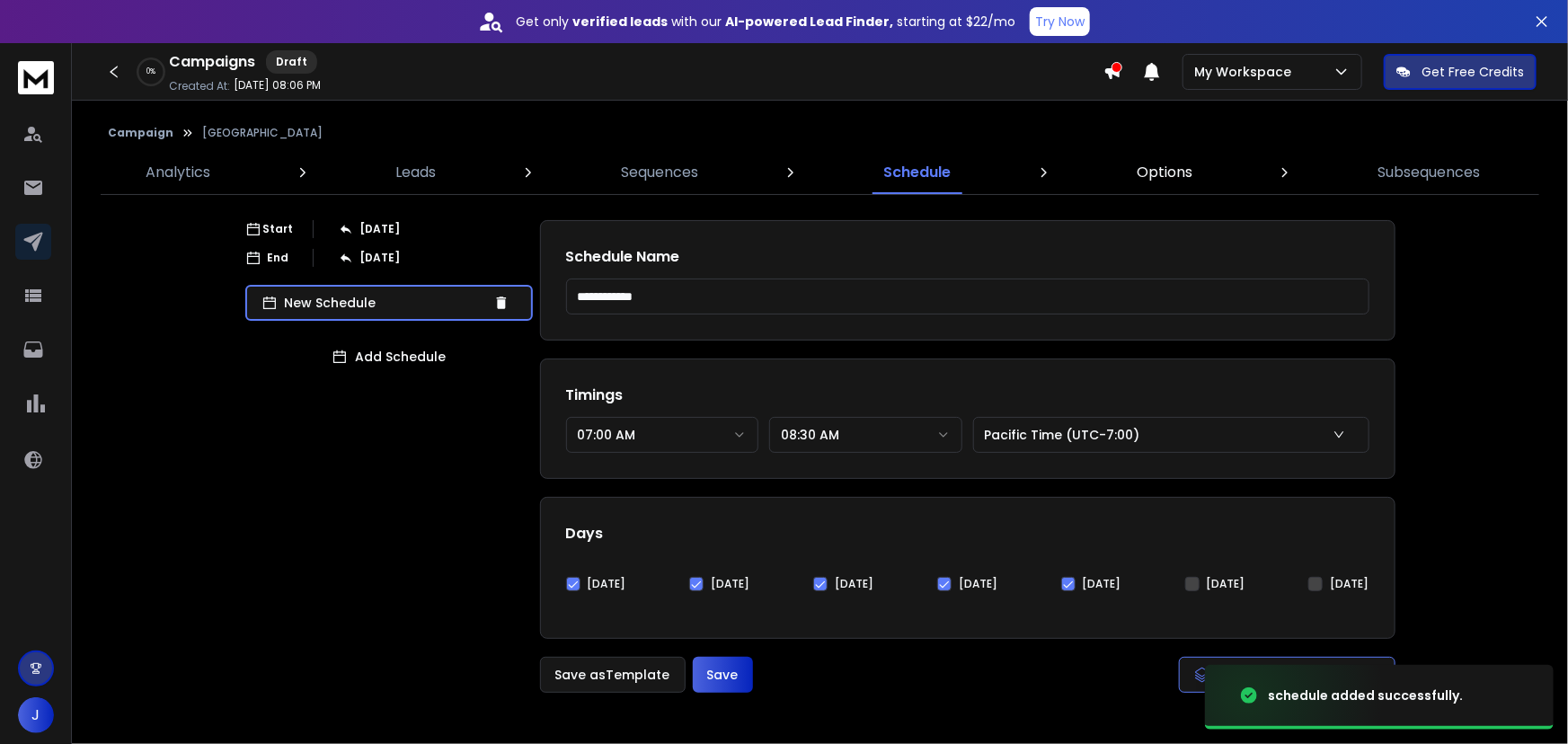
click at [1141, 169] on p "Options" at bounding box center [1164, 172] width 56 height 22
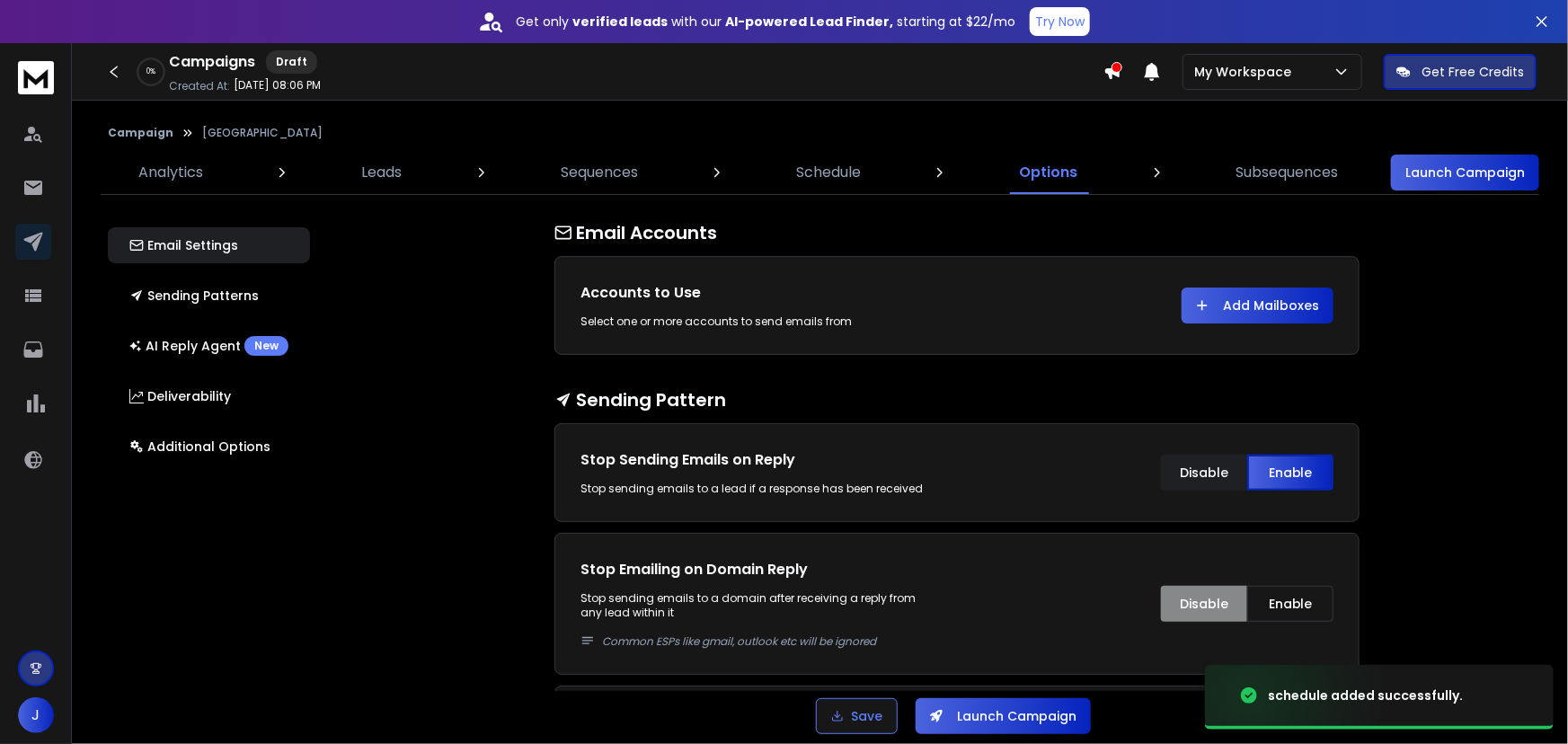
click at [1222, 304] on button "Add Mailboxes" at bounding box center [1257, 305] width 152 height 36
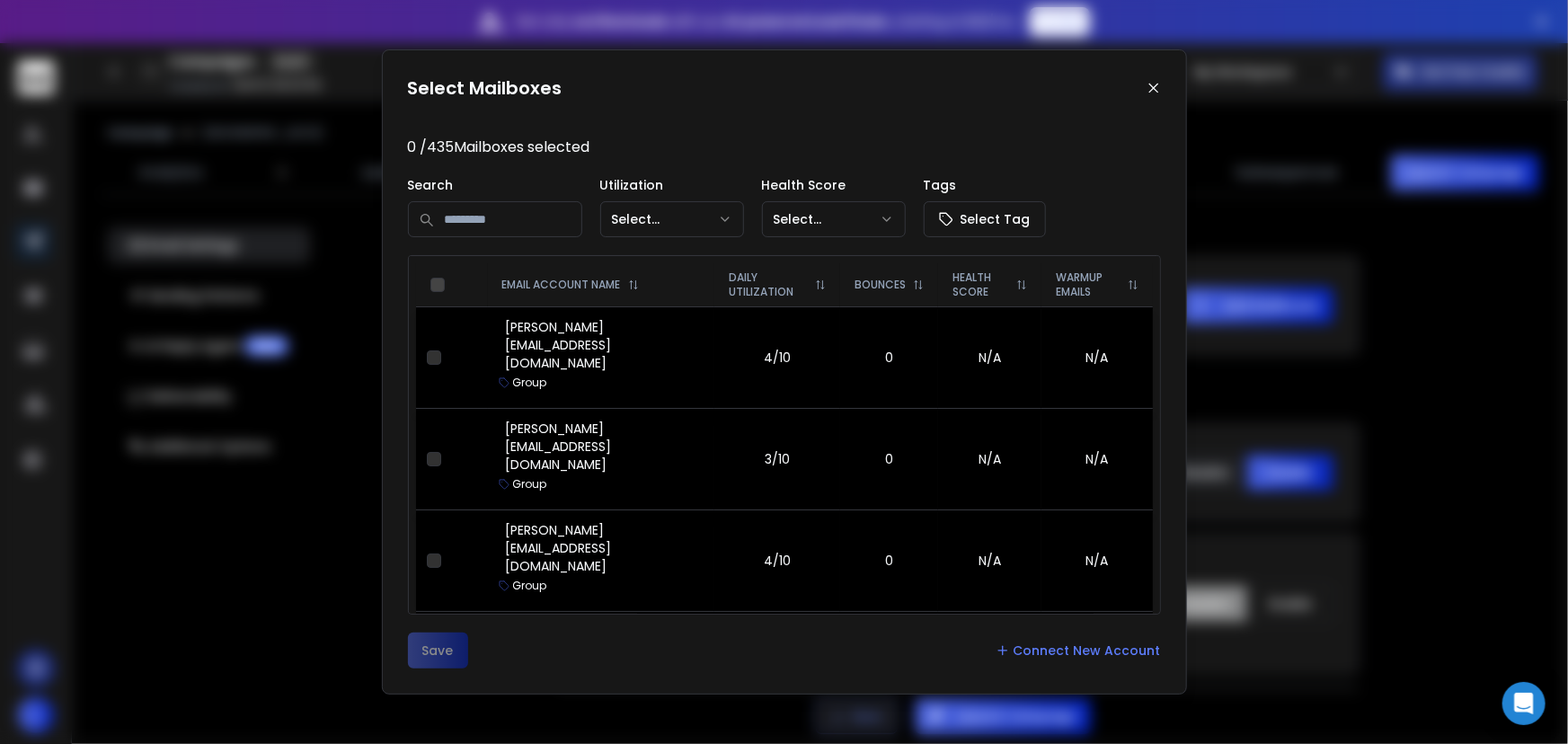
click at [536, 219] on input at bounding box center [495, 218] width 174 height 36
type input "*"
click at [1001, 221] on button "Select Tag" at bounding box center [984, 218] width 122 height 36
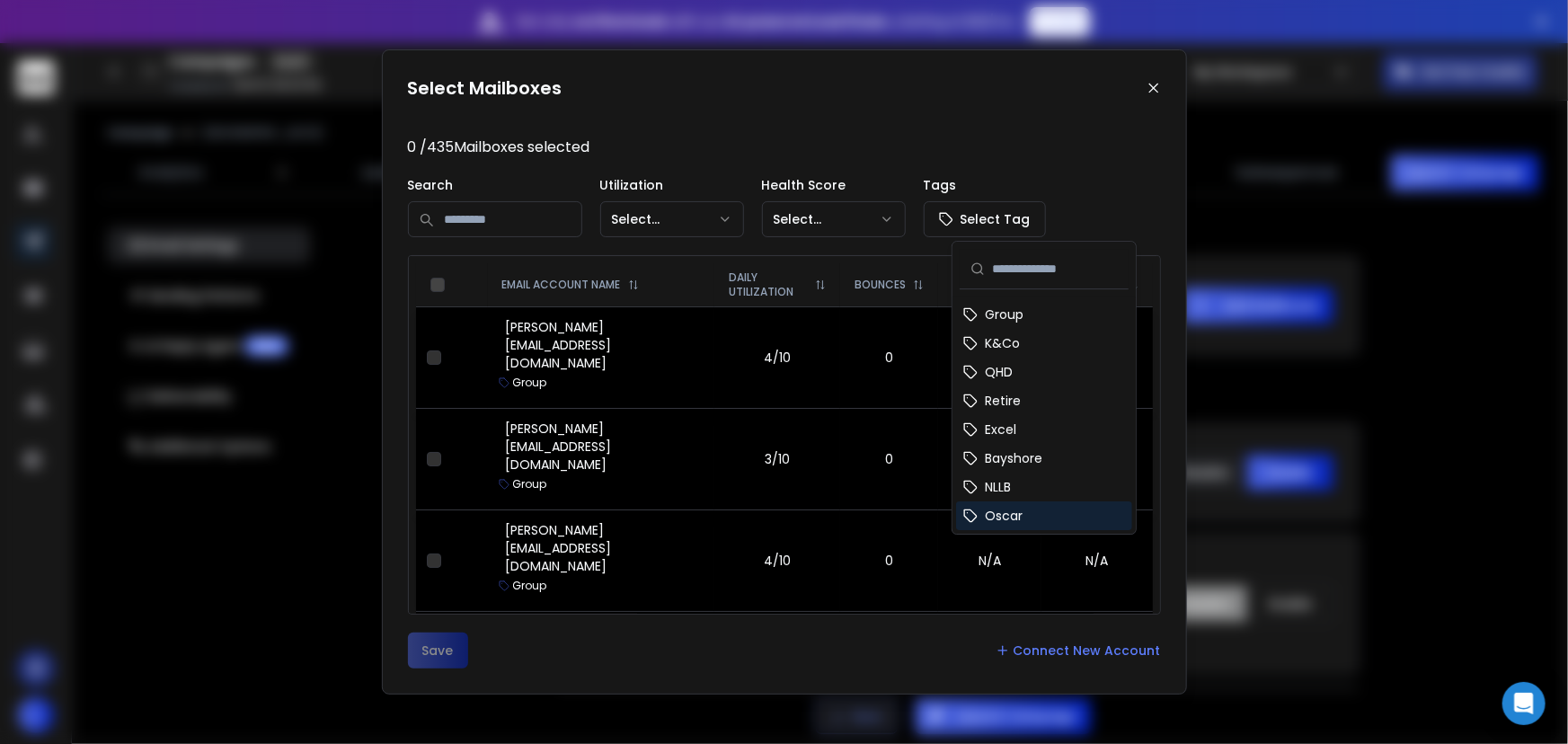
click at [1020, 511] on span "Oscar" at bounding box center [1003, 516] width 38 height 18
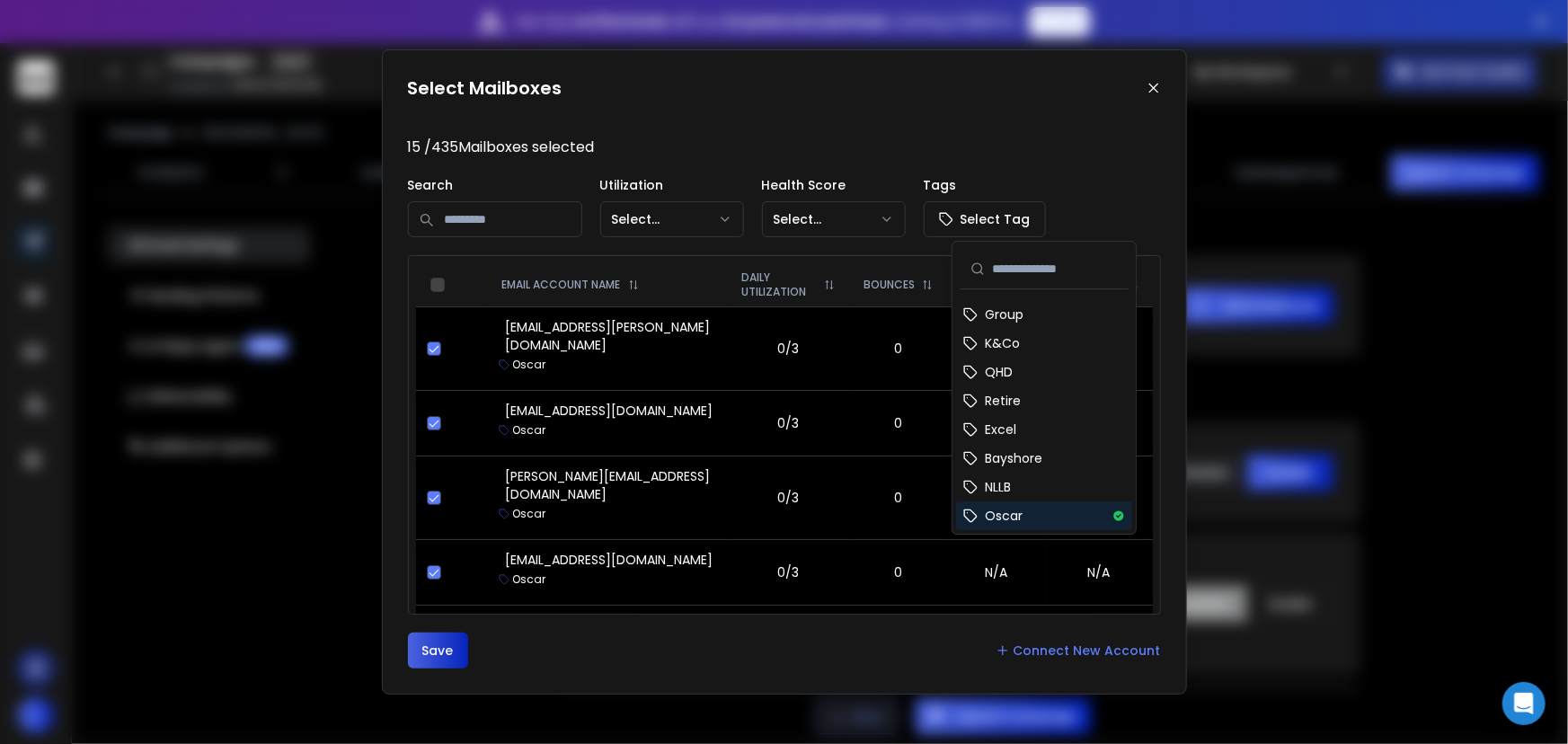
click at [448, 649] on button "Save" at bounding box center [438, 650] width 61 height 36
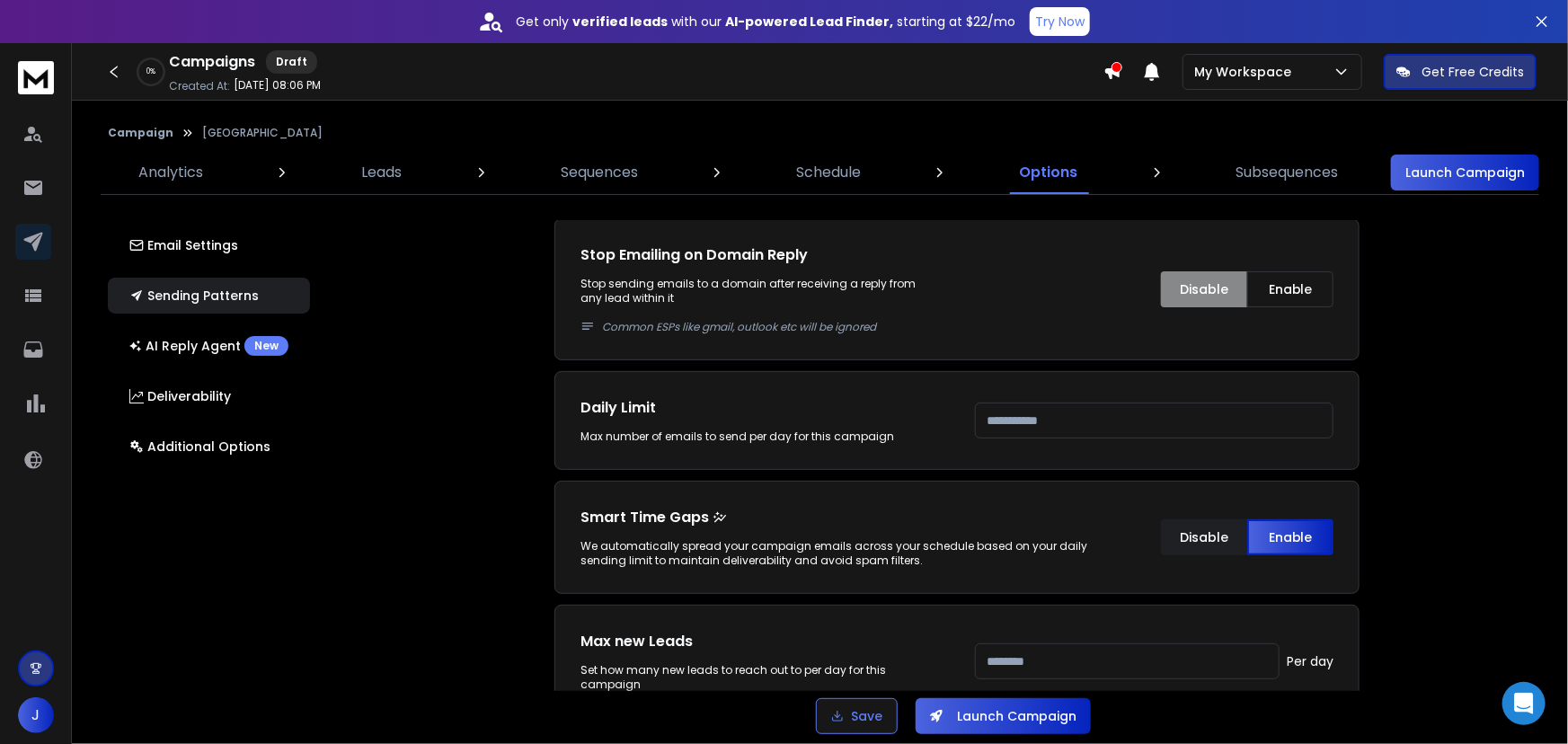
scroll to position [735, 0]
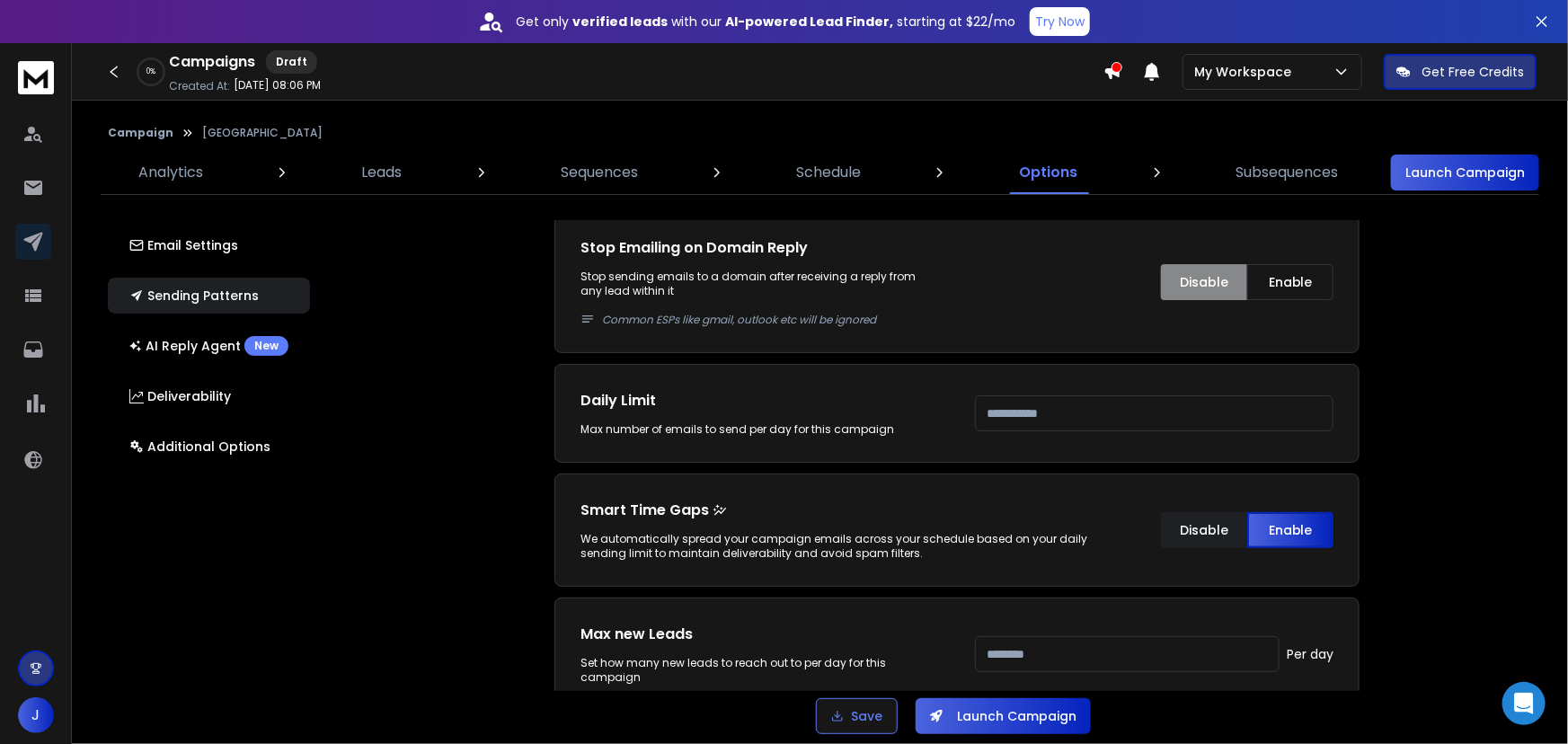
drag, startPoint x: 1016, startPoint y: 420, endPoint x: 911, endPoint y: 419, distance: 105.0
click at [917, 419] on div "Daily Limit Max number of emails to send per day for this campaign ***" at bounding box center [956, 413] width 753 height 47
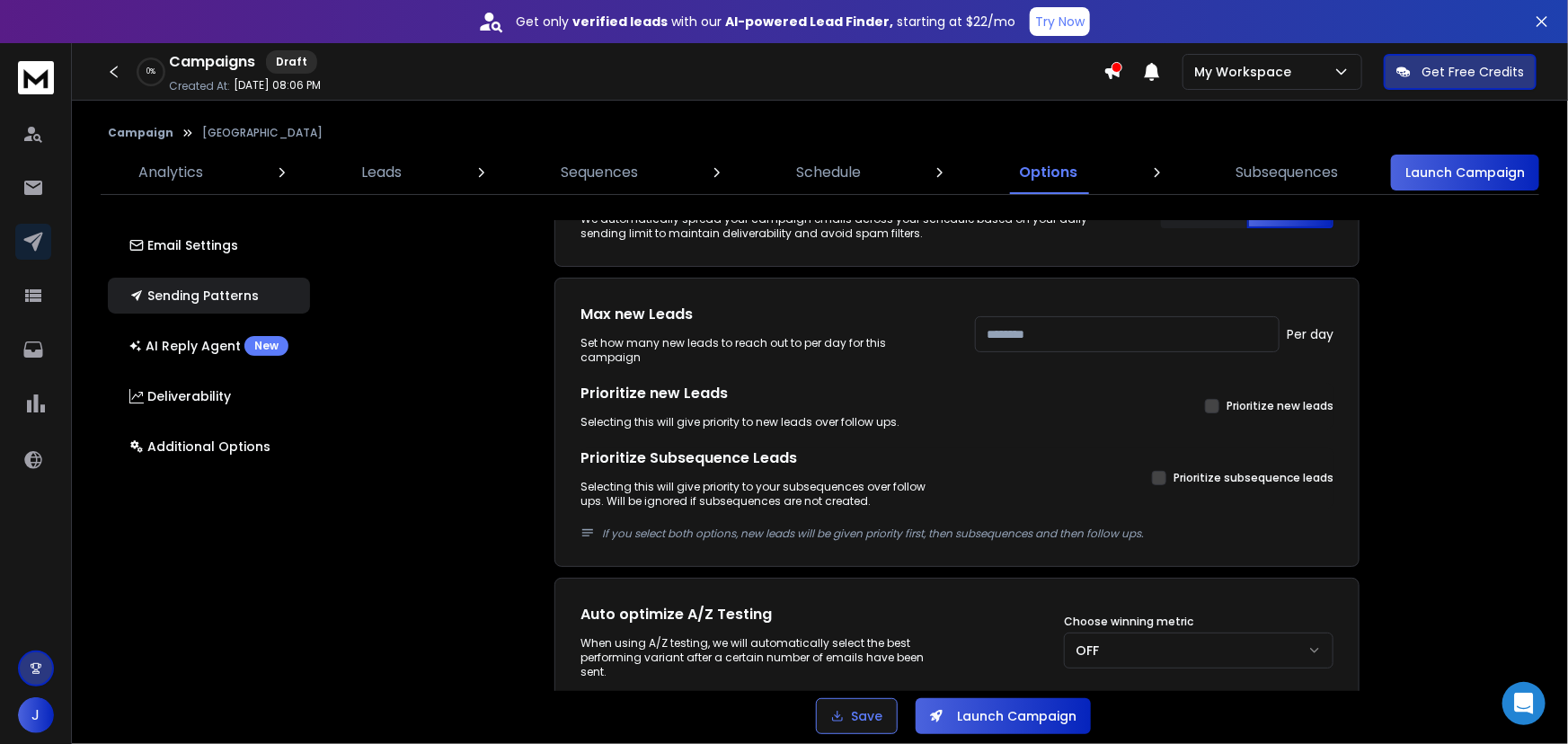
scroll to position [1061, 0]
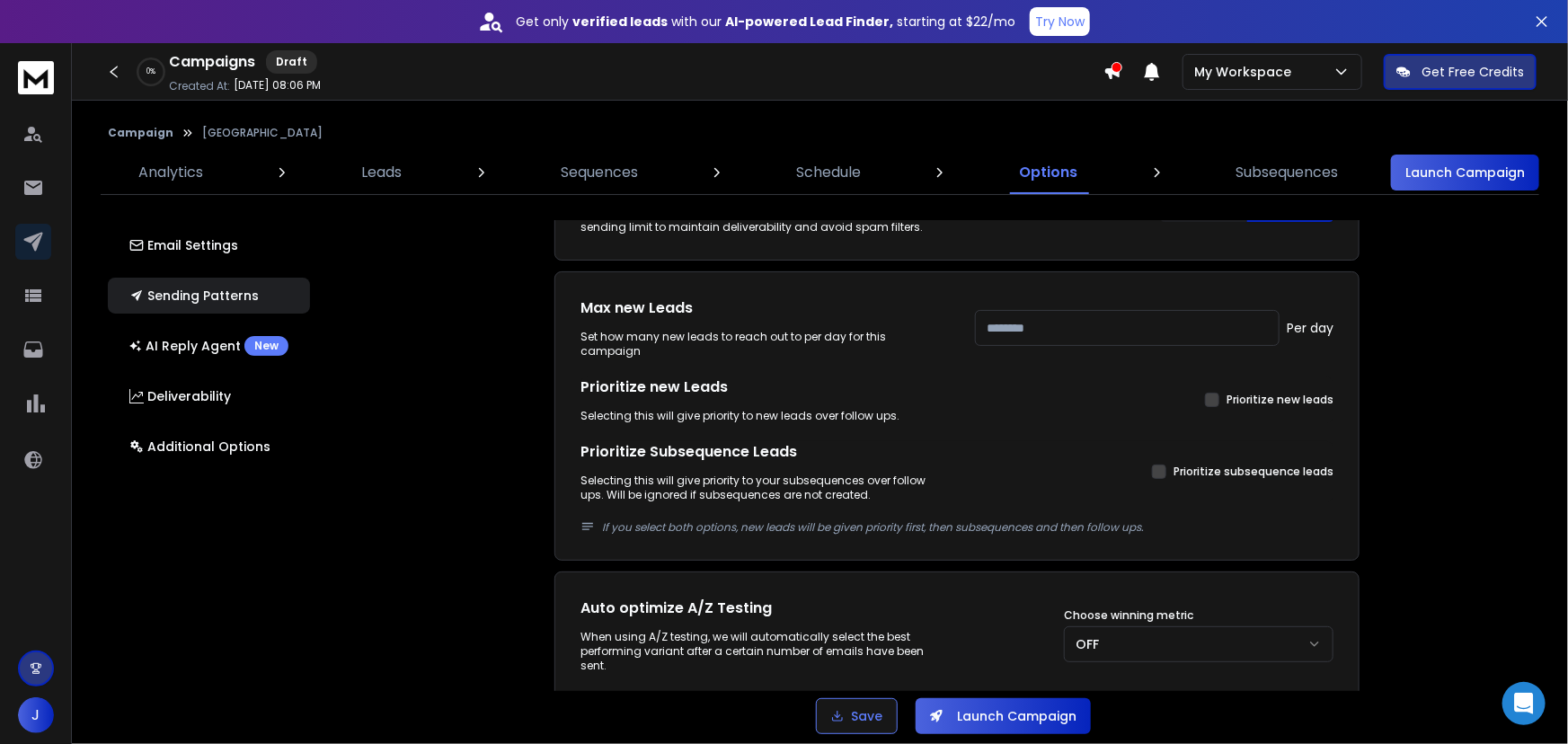
type input "**"
click at [1213, 402] on button "Prioritize new leads" at bounding box center [1212, 400] width 15 height 15
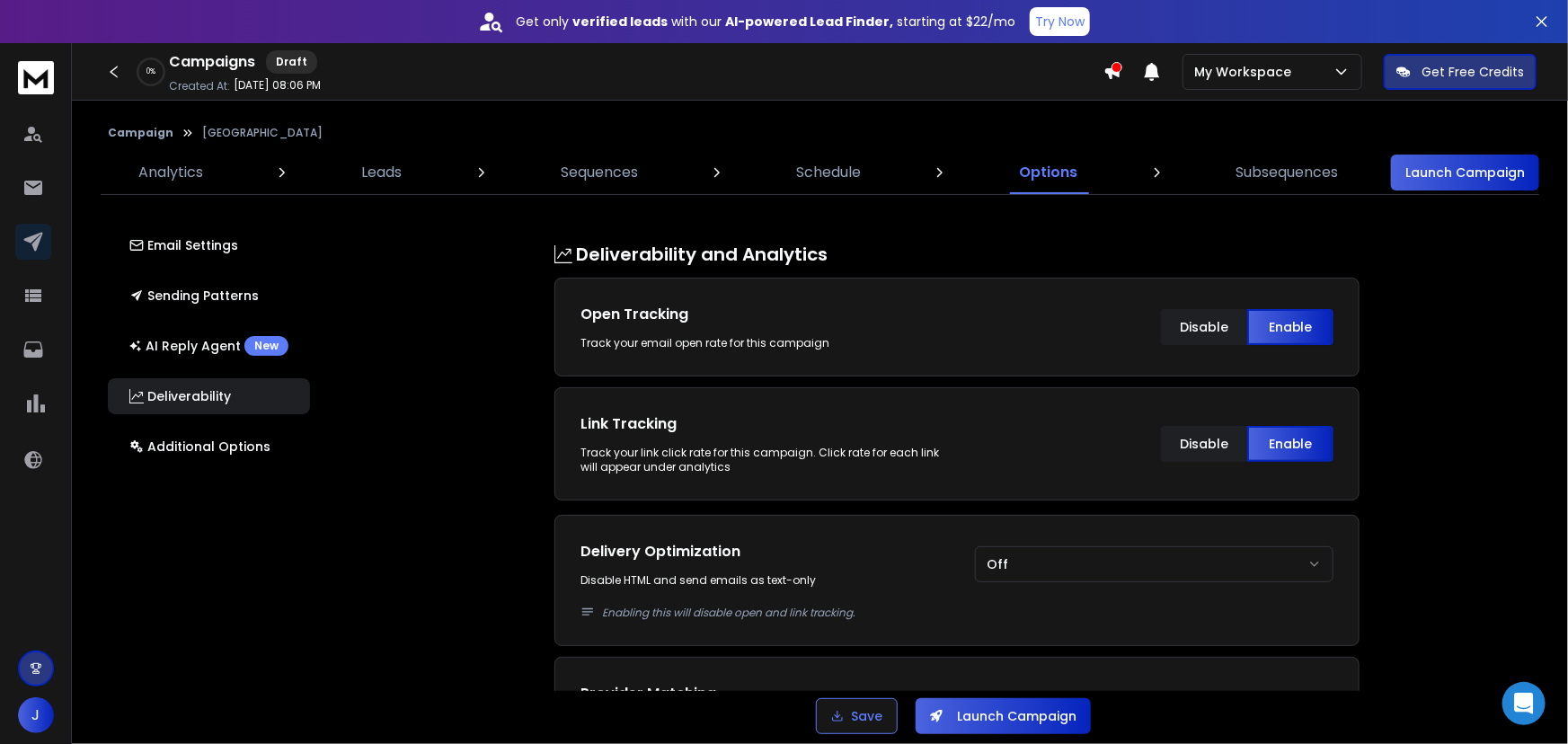
scroll to position [2042, 0]
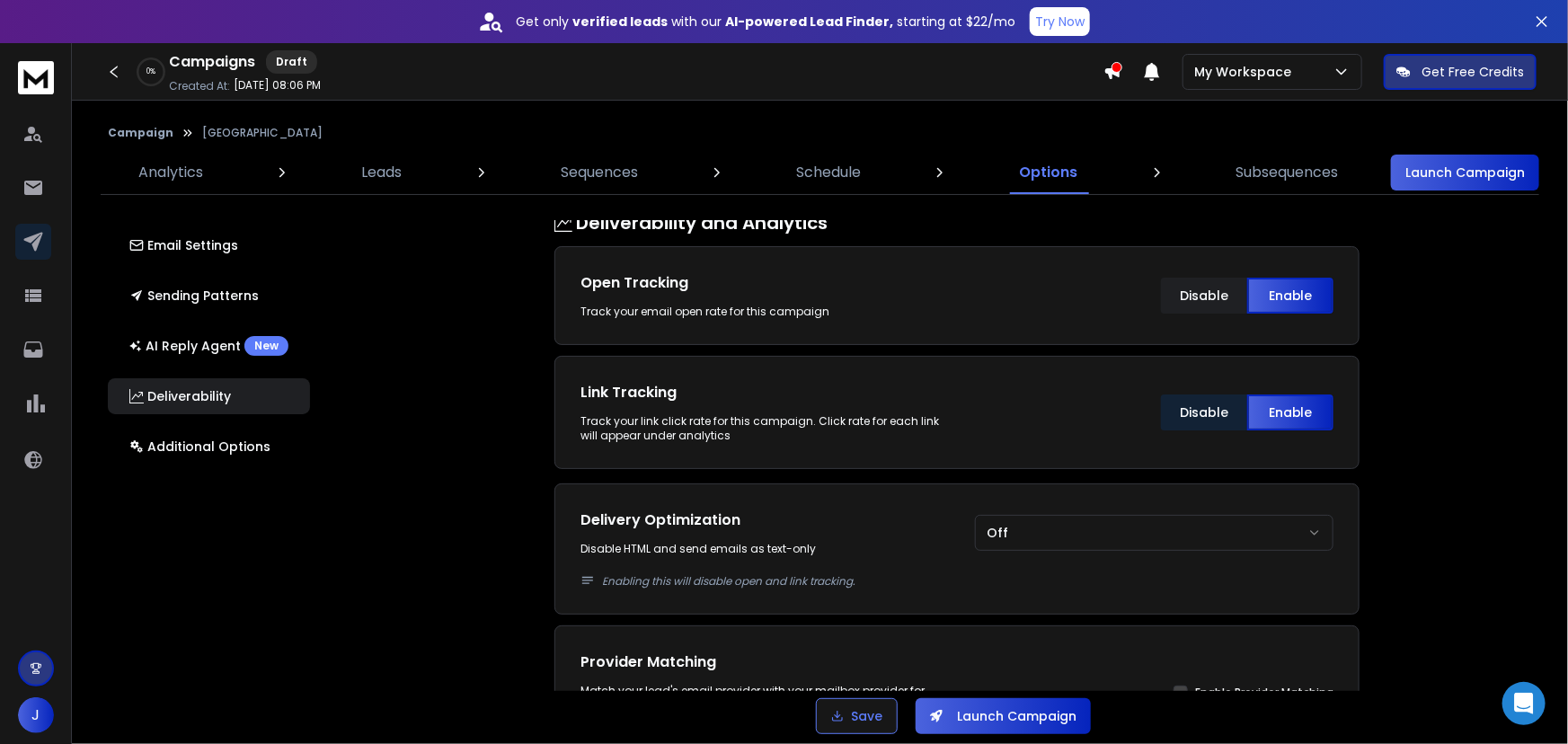
click at [1206, 413] on button "Disable" at bounding box center [1204, 412] width 86 height 36
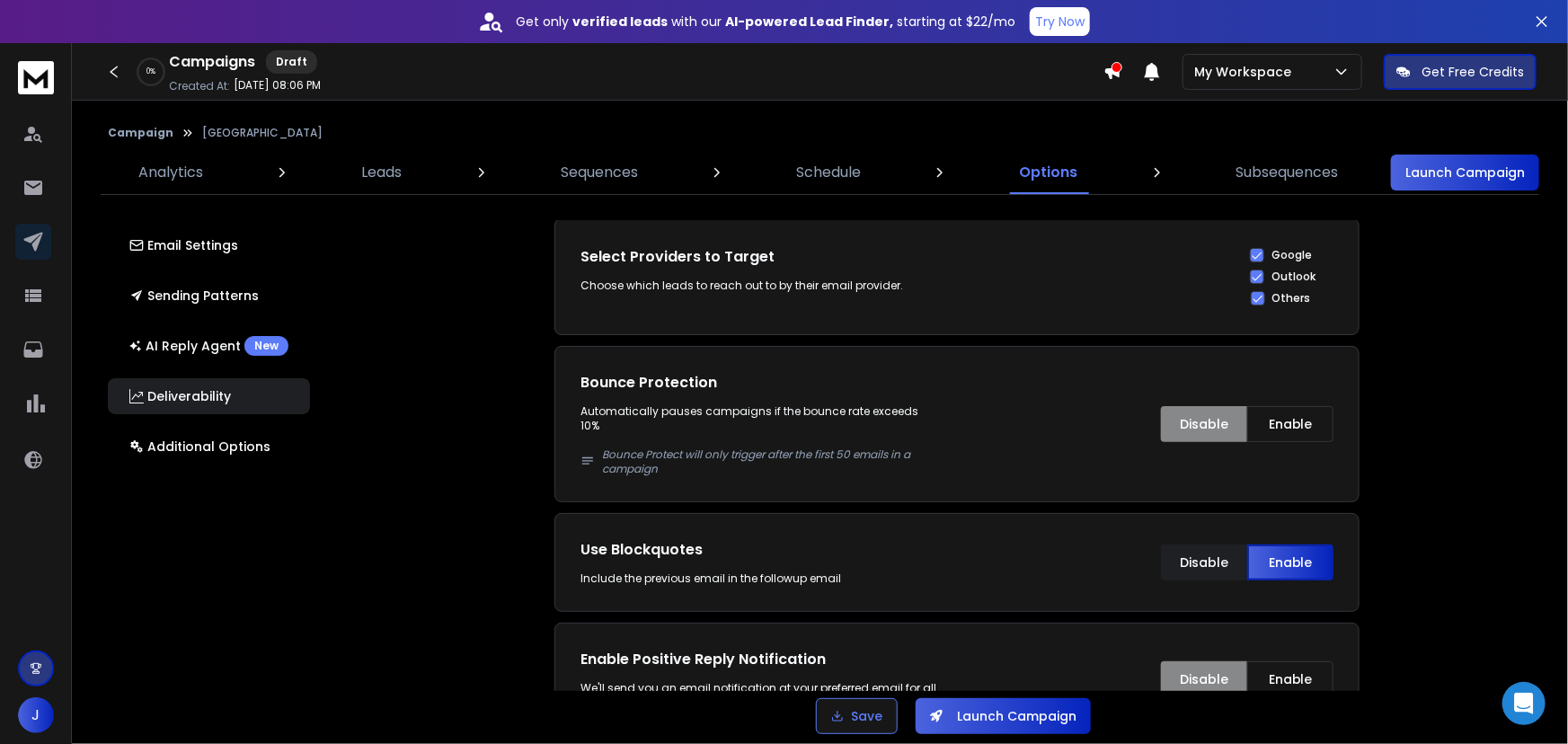
scroll to position [2750, 0]
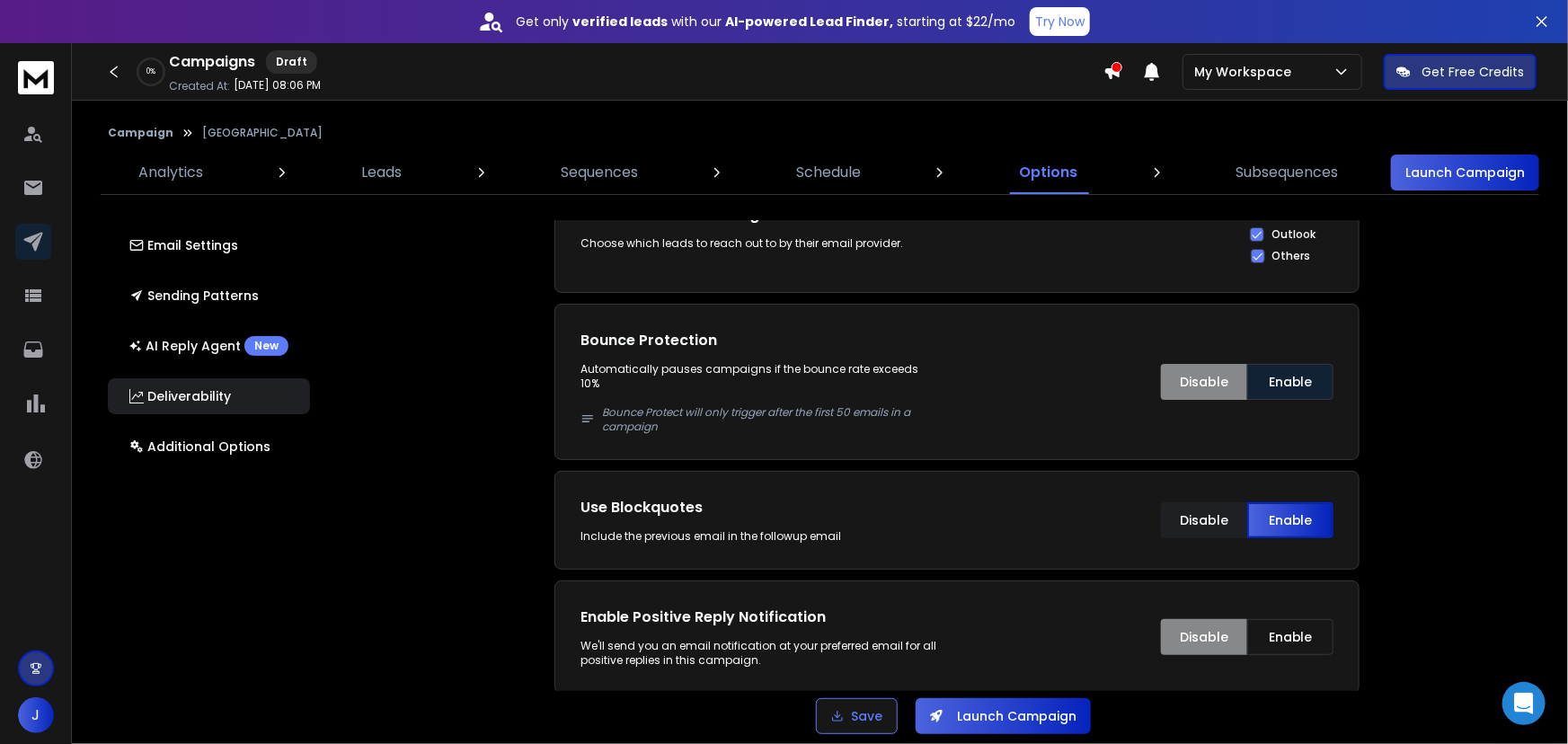
click at [1296, 369] on button "Enable" at bounding box center [1290, 382] width 86 height 36
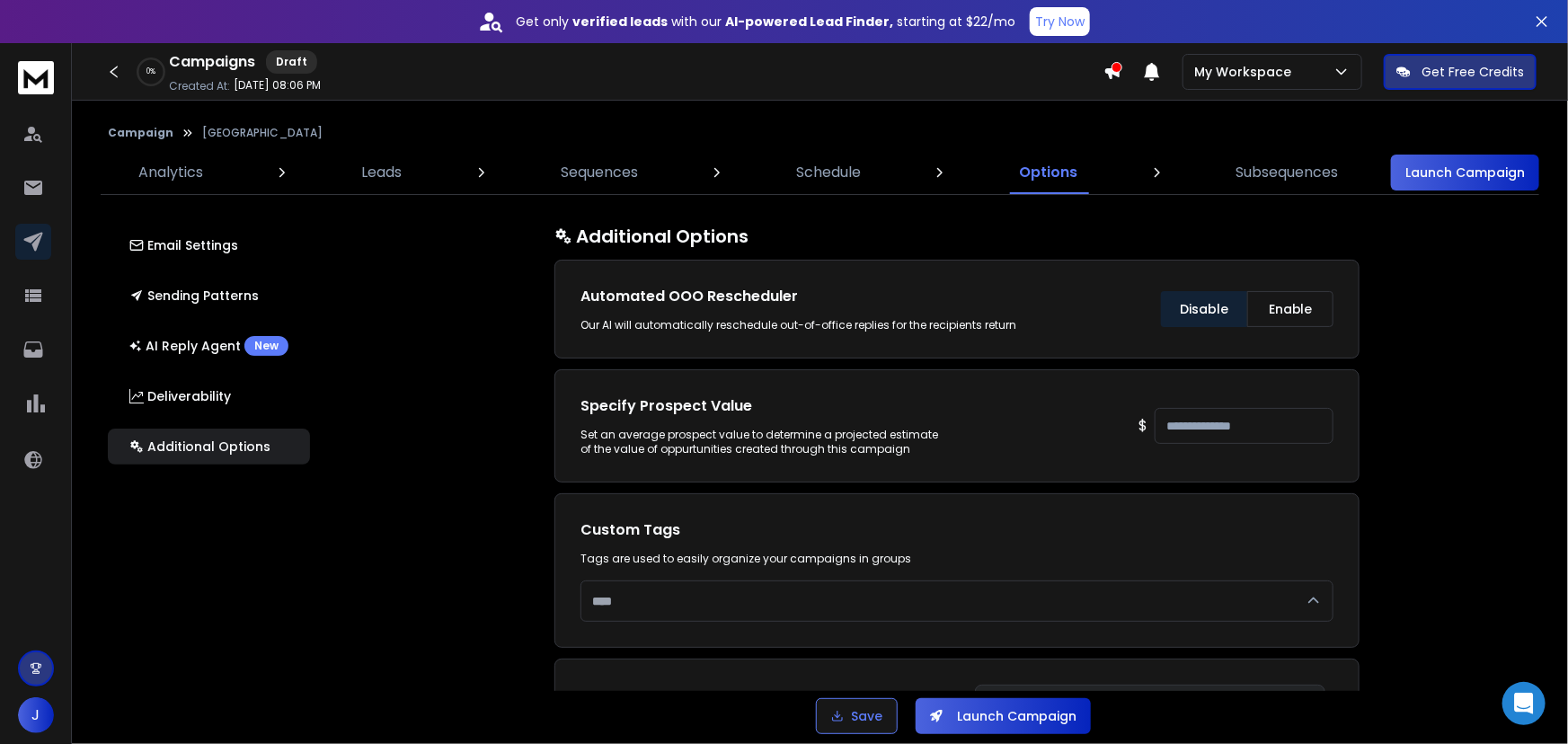
scroll to position [3241, 0]
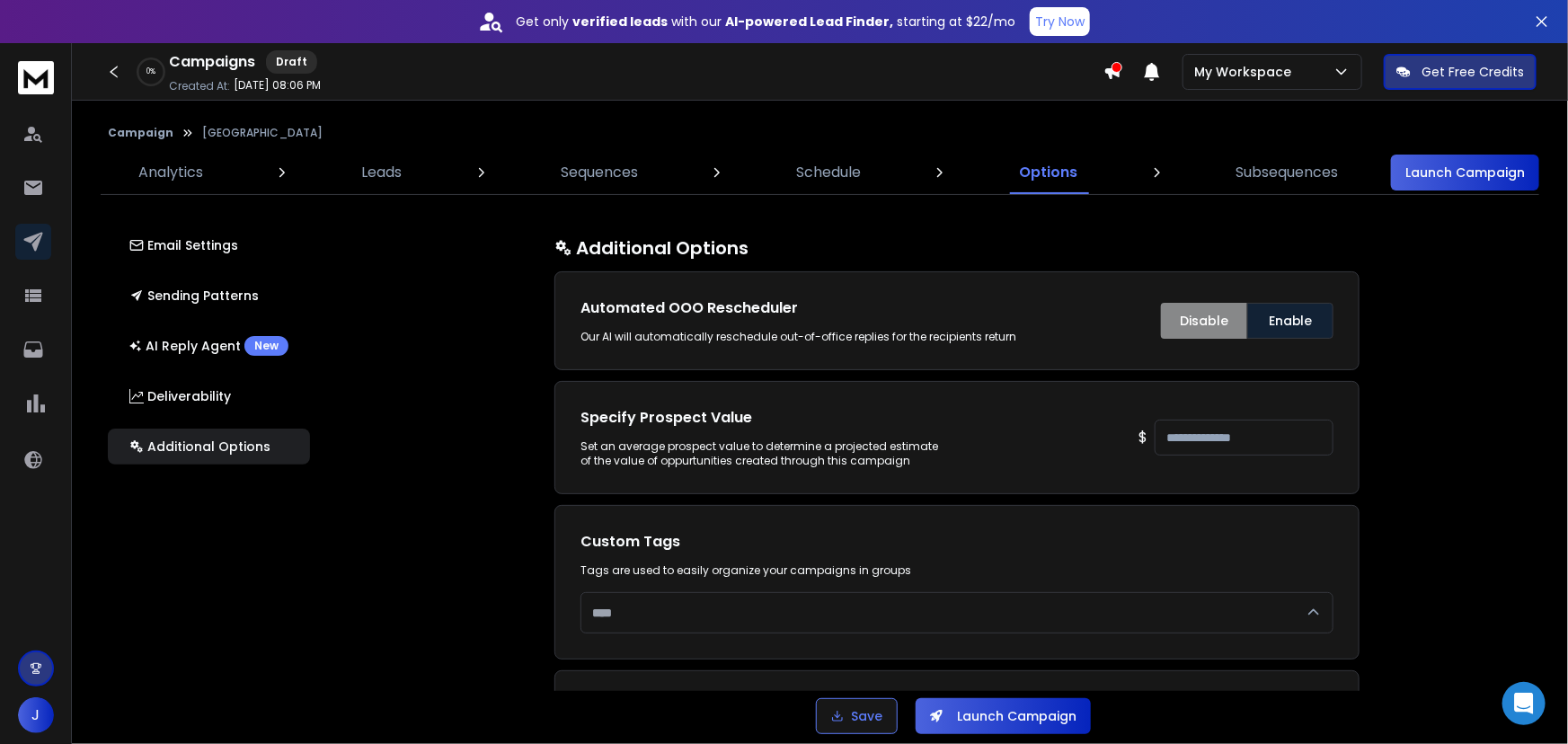
click at [1253, 303] on button "Enable" at bounding box center [1290, 320] width 86 height 36
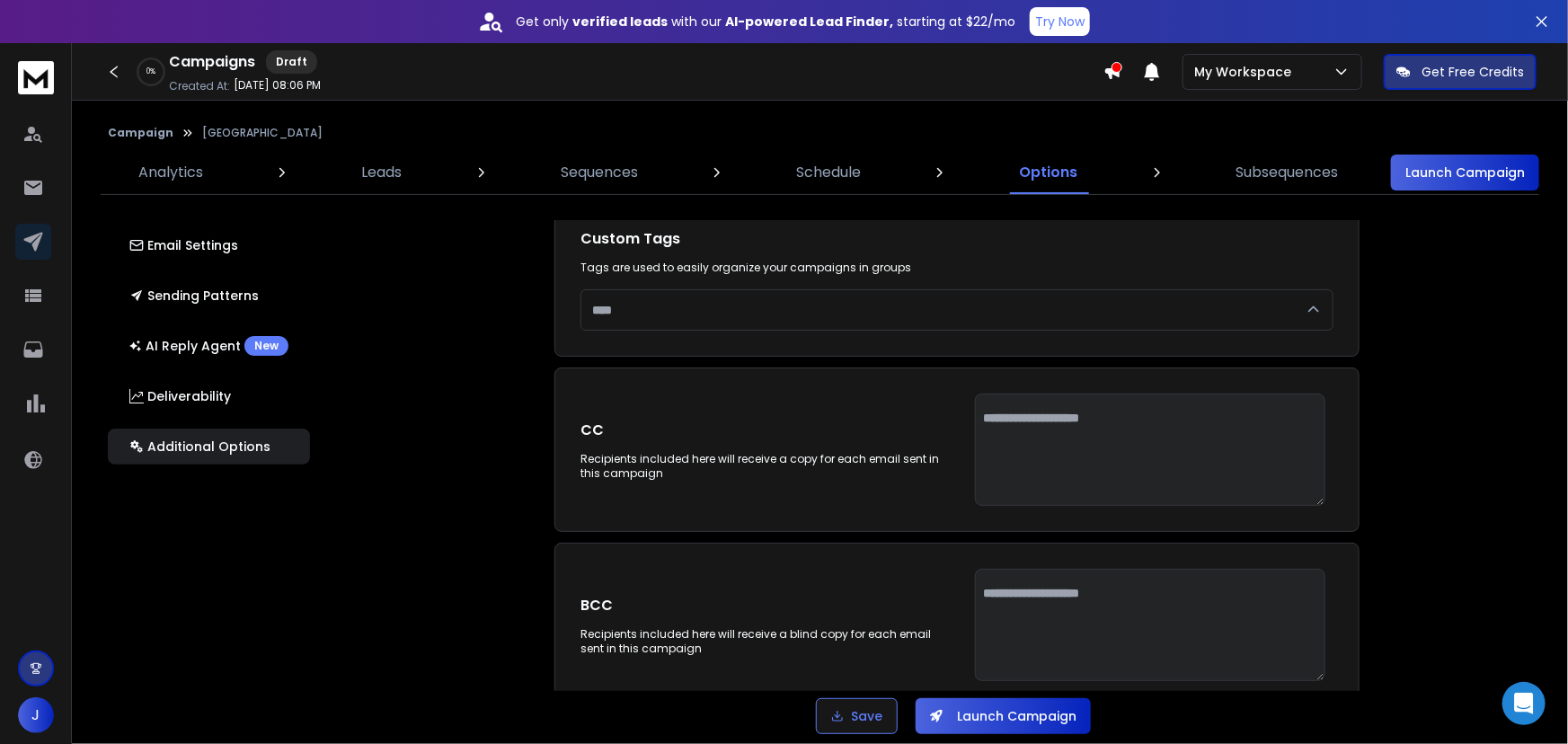
scroll to position [3721, 0]
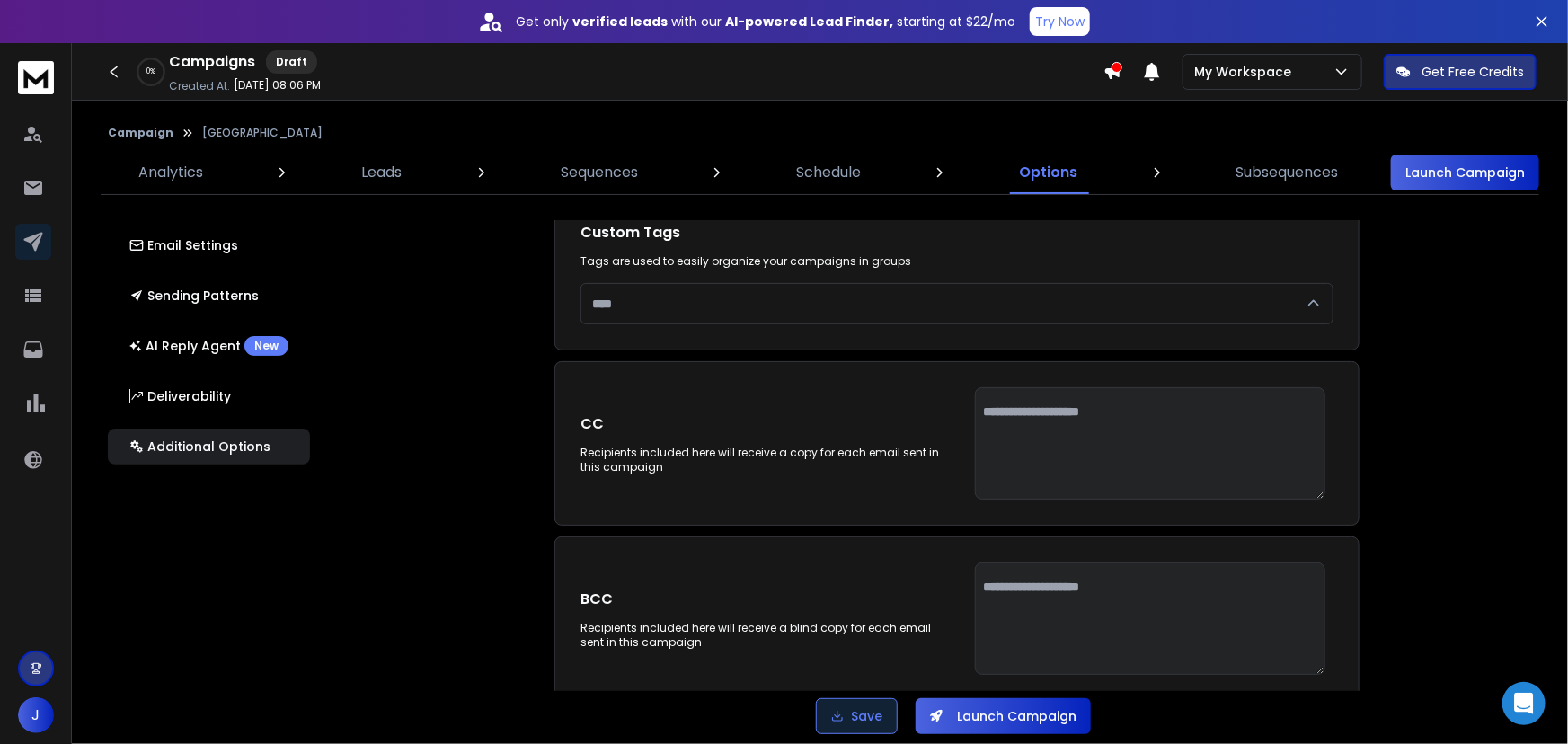
click at [852, 717] on button "Save" at bounding box center [856, 716] width 82 height 36
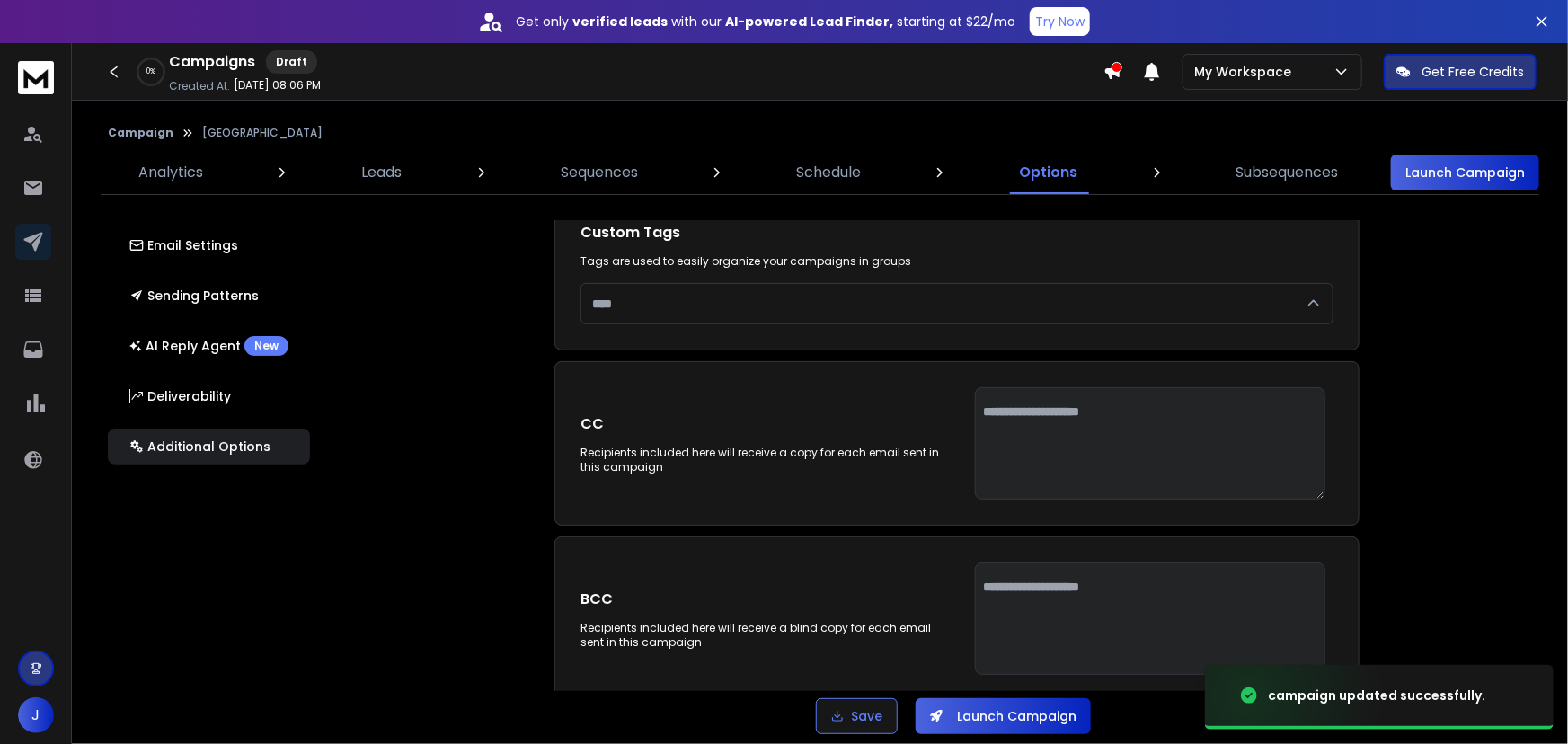
click at [994, 719] on button "Launch Campaign" at bounding box center [1002, 716] width 175 height 36
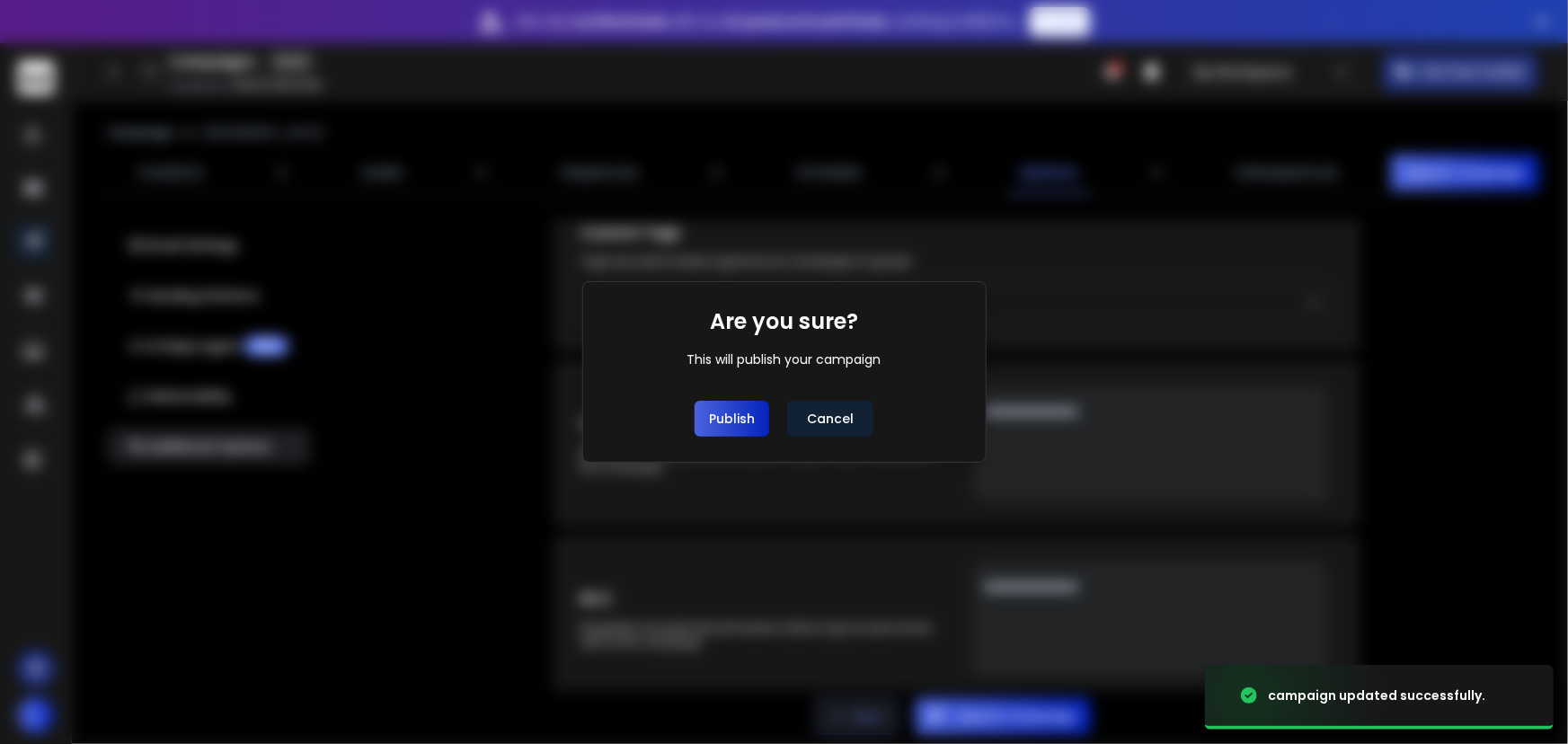
click at [729, 419] on button "Publish" at bounding box center [731, 418] width 74 height 36
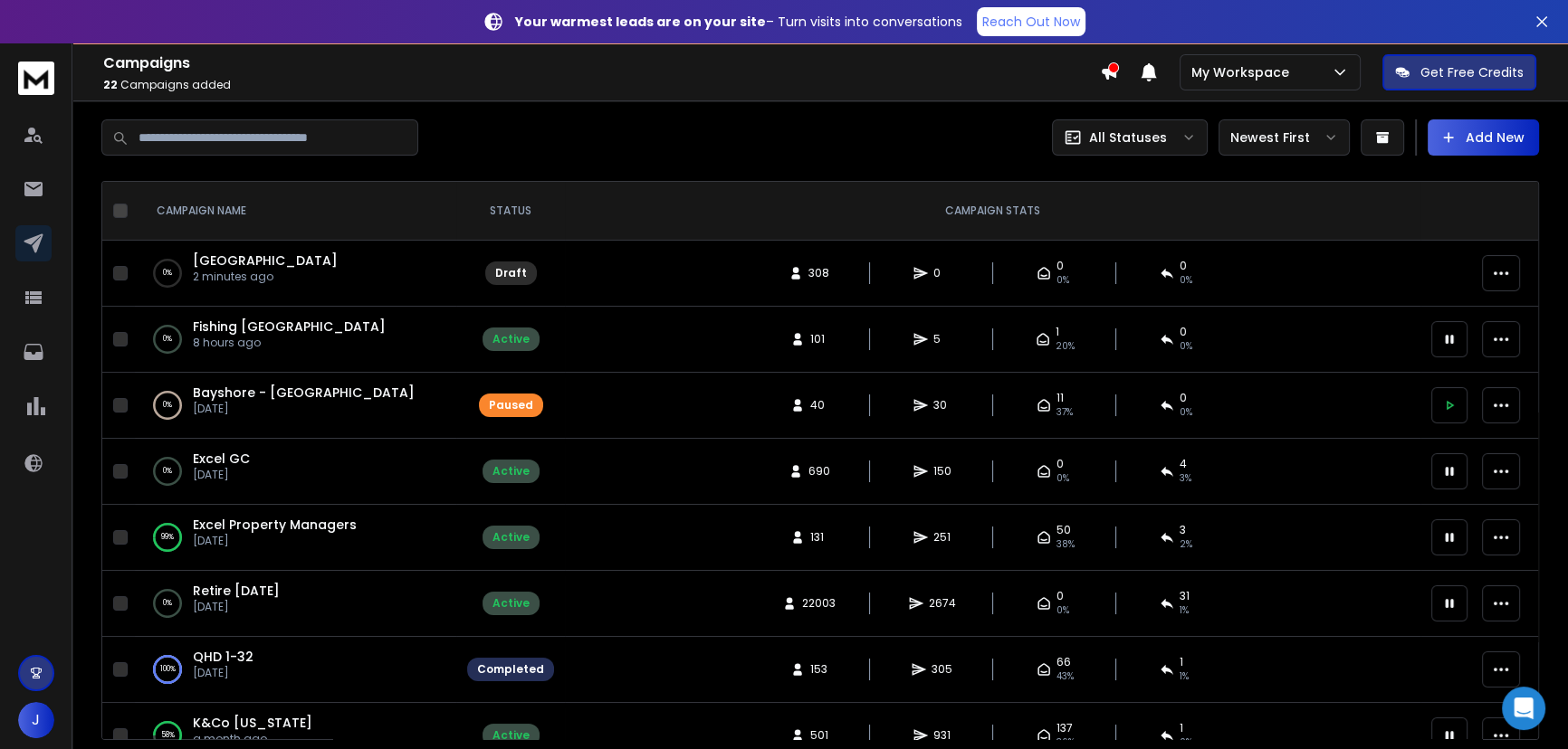
click at [384, 394] on div "0 % Bayshore - Wireless Tower [DATE]" at bounding box center [296, 405] width 286 height 43
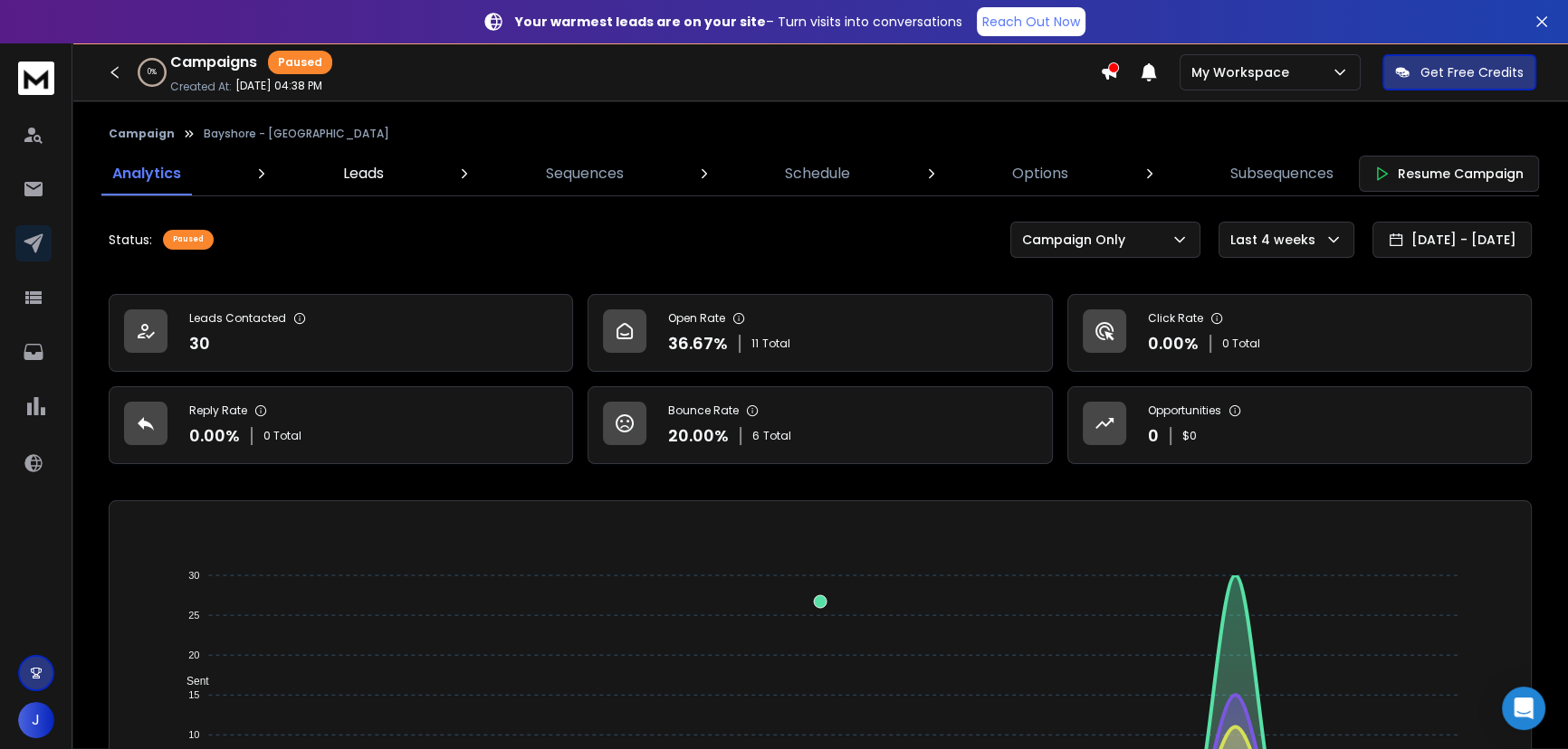
click at [380, 174] on p "Leads" at bounding box center [363, 174] width 41 height 22
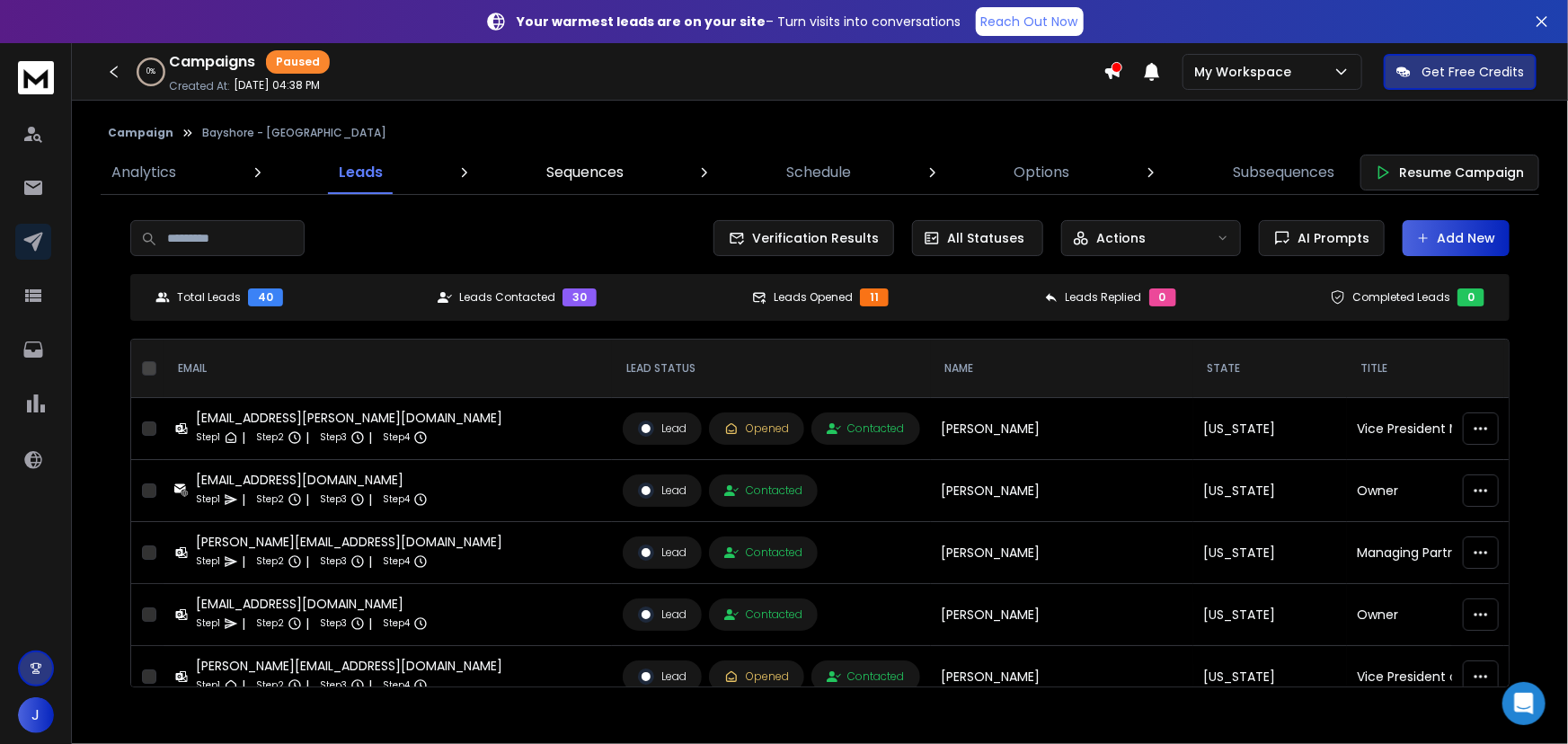
click at [575, 179] on p "Sequences" at bounding box center [585, 172] width 77 height 22
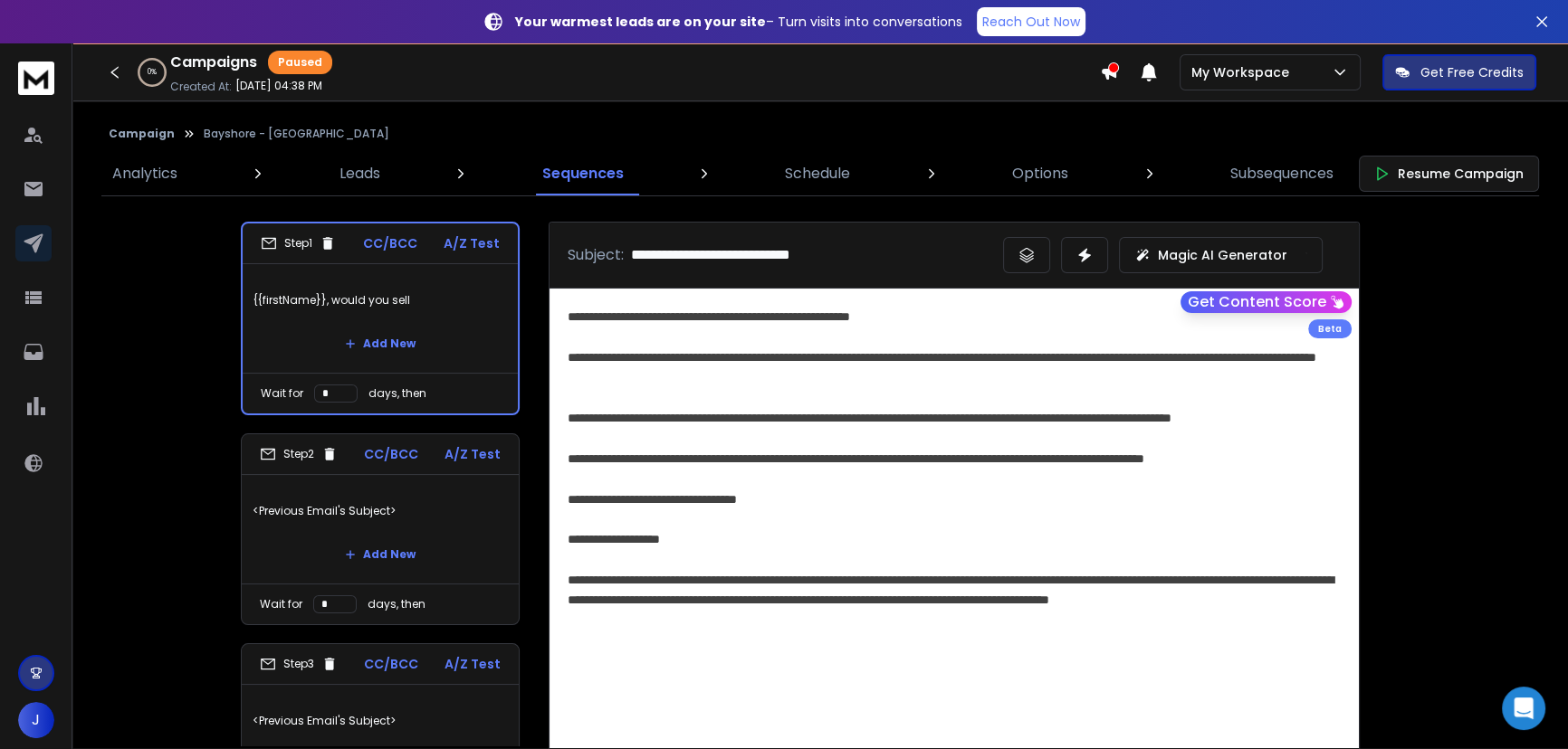
drag, startPoint x: 788, startPoint y: 253, endPoint x: 597, endPoint y: 252, distance: 191.0
click at [598, 252] on div "**********" at bounding box center [776, 256] width 418 height 22
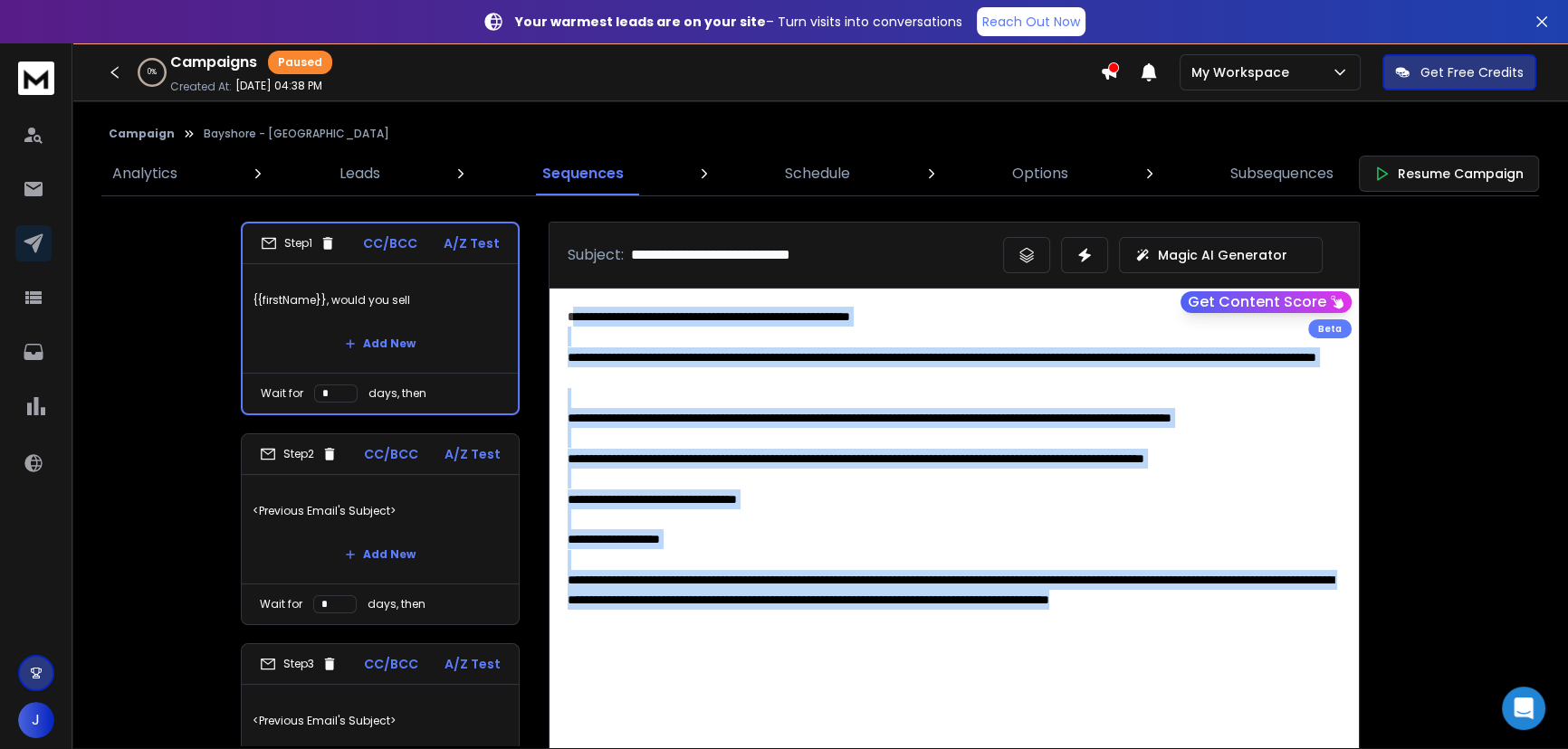
drag, startPoint x: 1114, startPoint y: 578, endPoint x: 570, endPoint y: 312, distance: 605.6
click at [570, 312] on div "**********" at bounding box center [954, 513] width 809 height 450
click at [922, 332] on div at bounding box center [954, 337] width 773 height 20
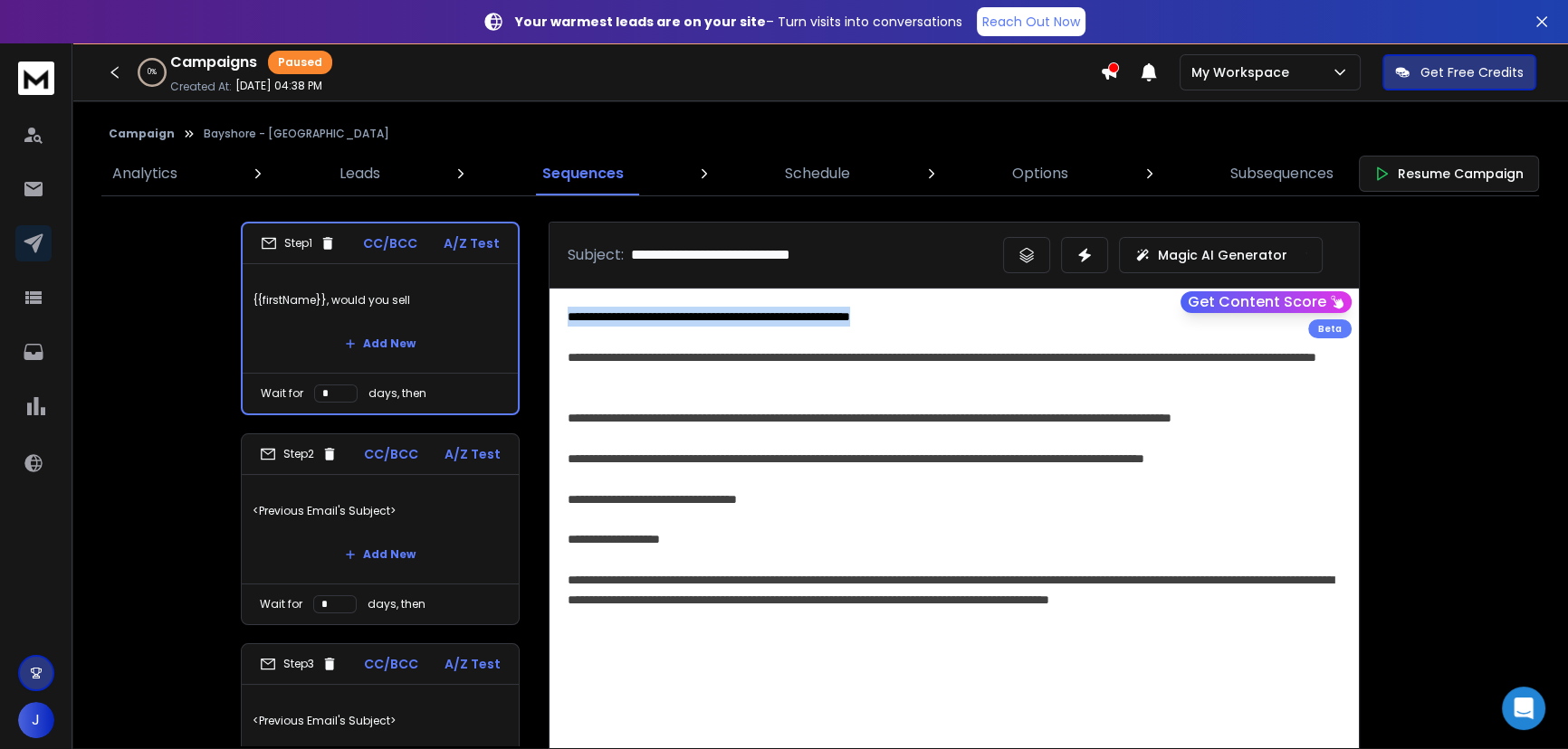
drag, startPoint x: 890, startPoint y: 316, endPoint x: 515, endPoint y: 314, distance: 375.0
click at [515, 314] on div "**********" at bounding box center [820, 511] width 1159 height 579
copy div "**********"
click at [432, 500] on p "<Previous Email's Subject>" at bounding box center [380, 511] width 255 height 51
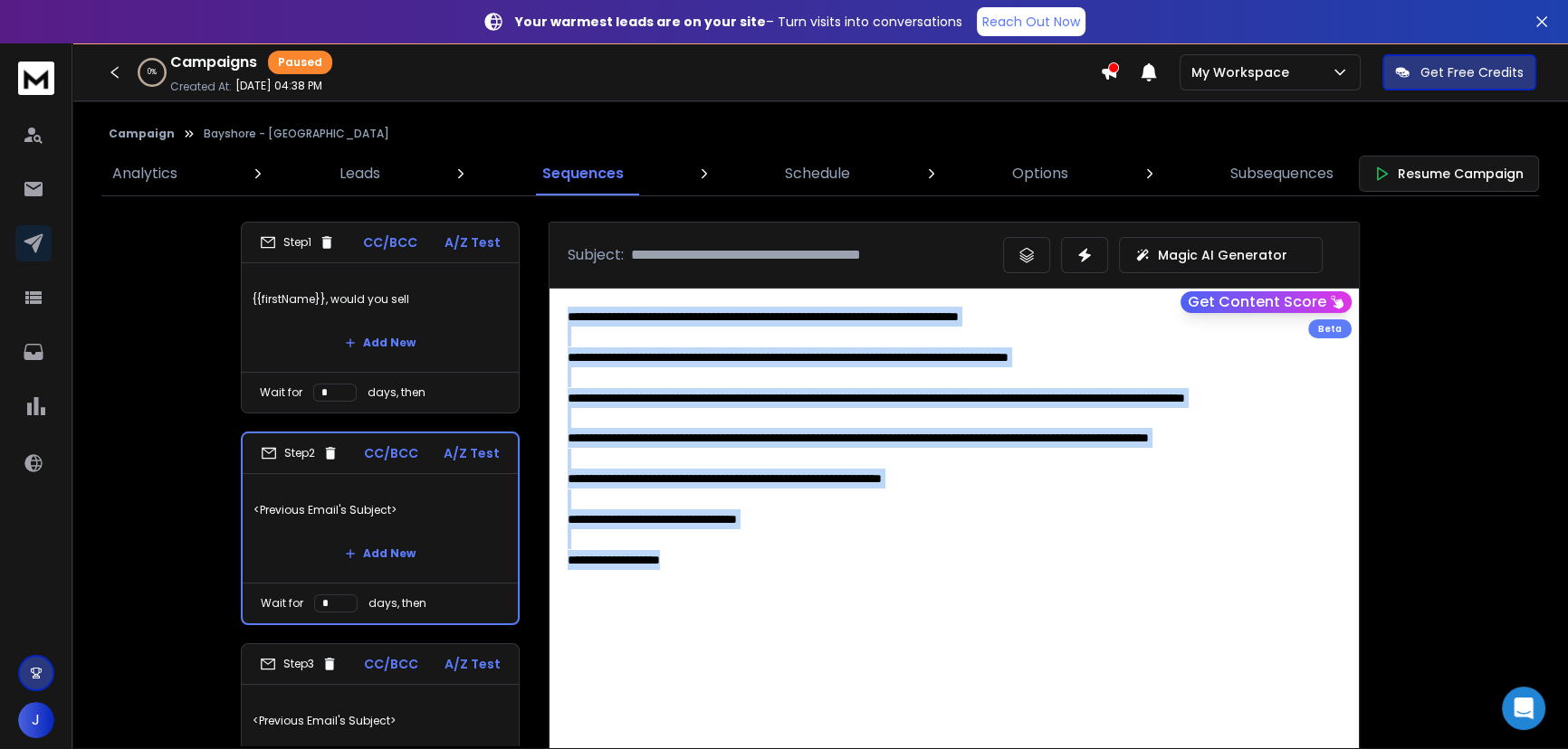
drag, startPoint x: 701, startPoint y: 565, endPoint x: 556, endPoint y: 290, distance: 310.9
click at [556, 290] on div "**********" at bounding box center [954, 513] width 809 height 450
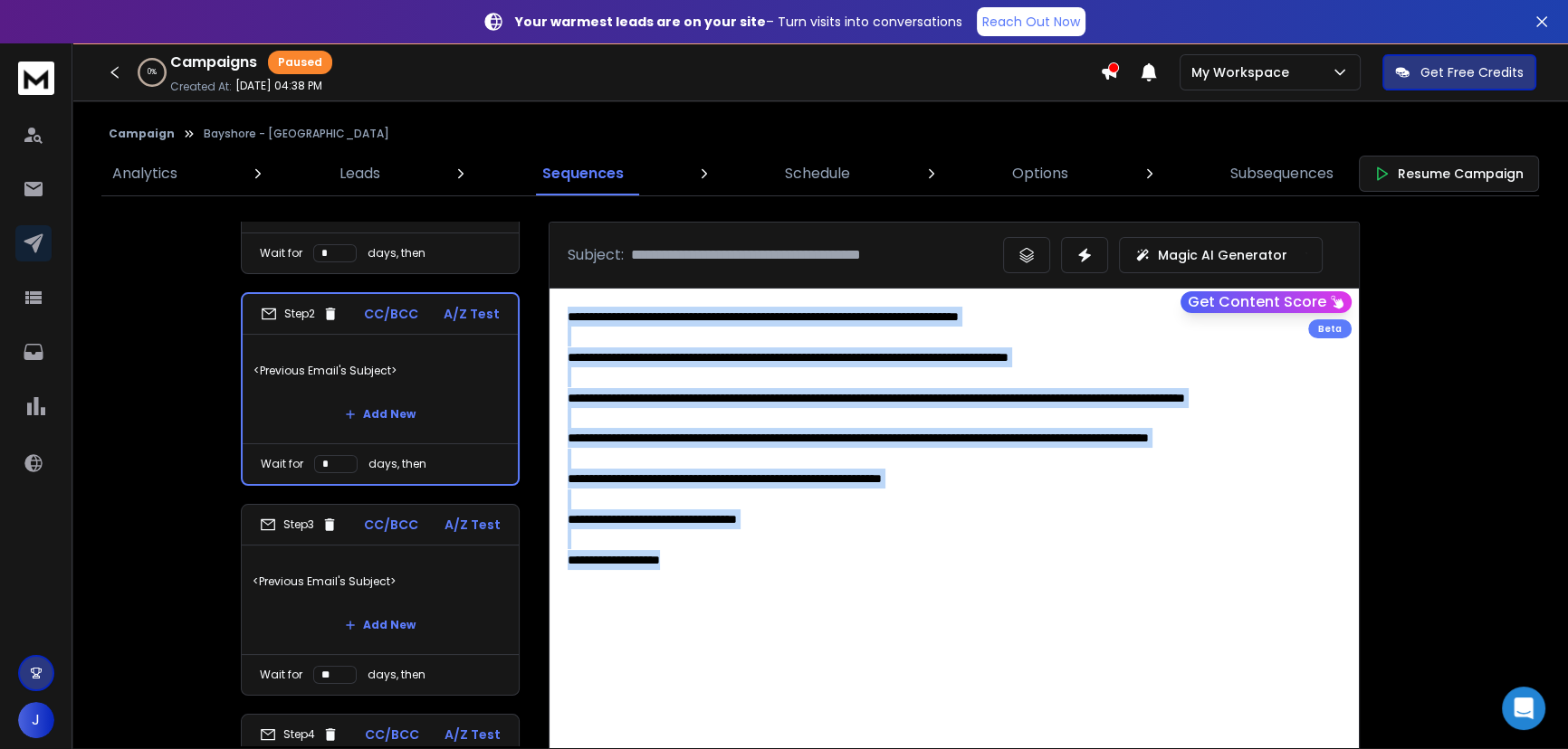
scroll to position [191, 0]
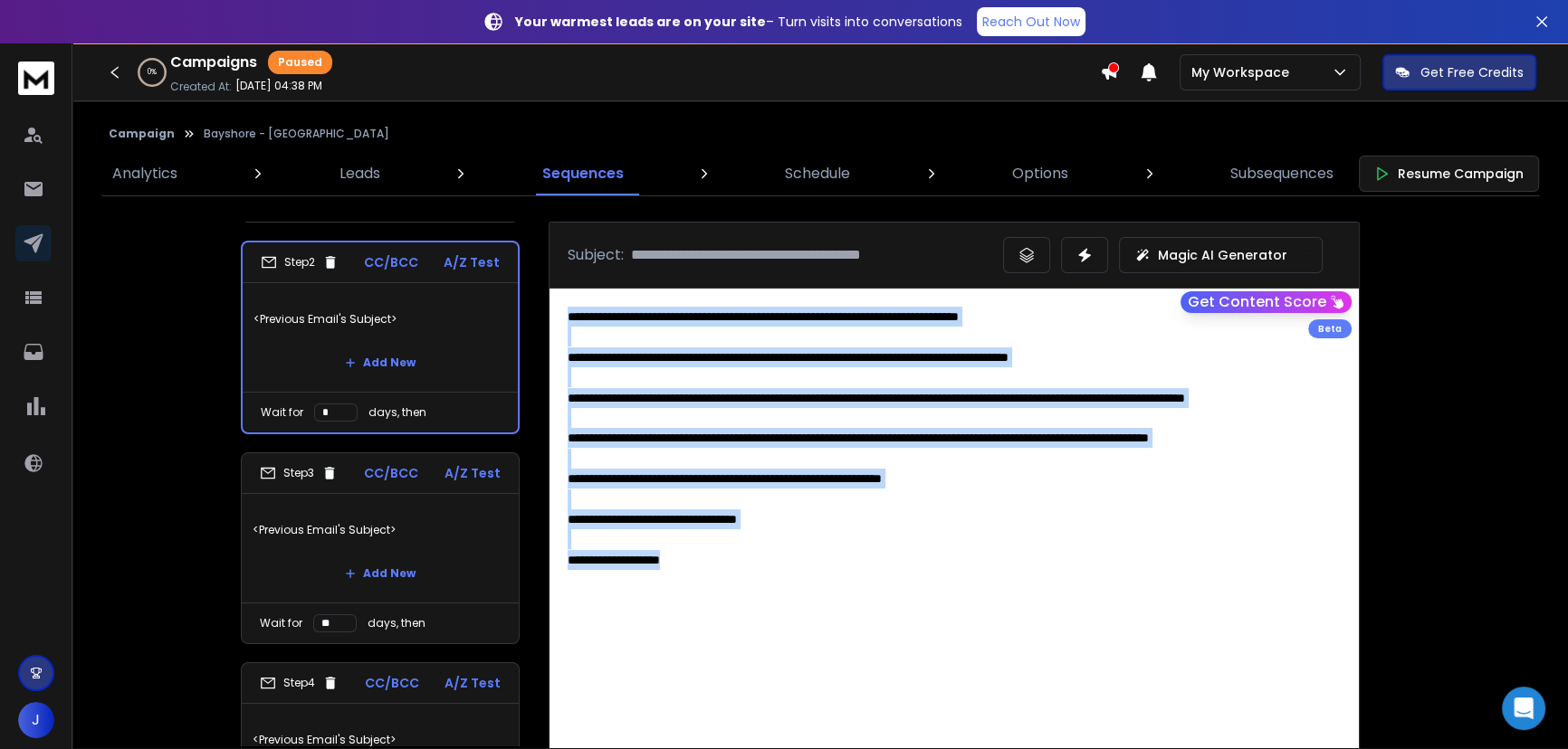
click at [443, 535] on p "<Previous Email's Subject>" at bounding box center [380, 530] width 255 height 51
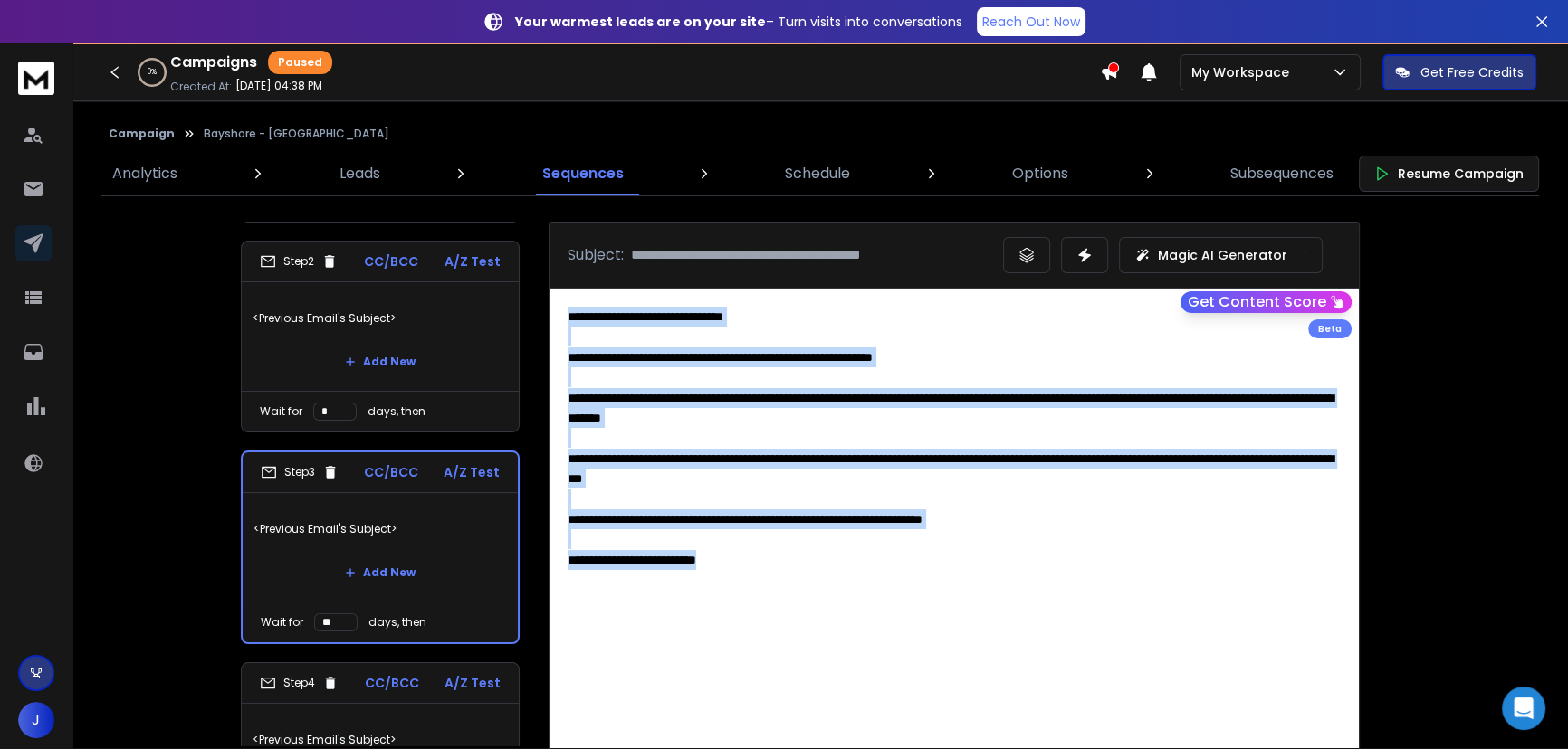
drag, startPoint x: 771, startPoint y: 566, endPoint x: 534, endPoint y: 311, distance: 348.1
click at [534, 311] on div "**********" at bounding box center [820, 511] width 1159 height 579
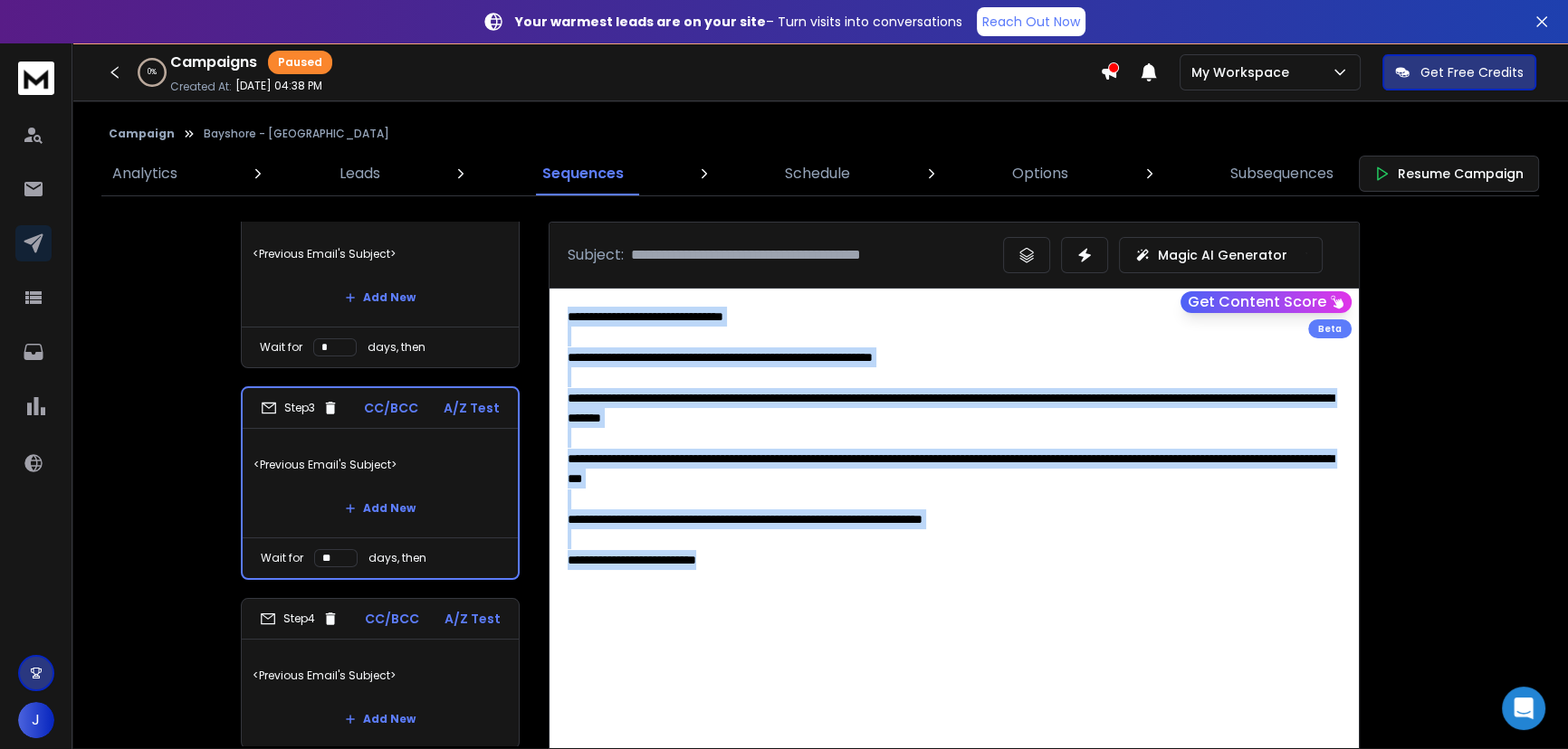
scroll to position [256, 0]
click at [415, 677] on p "<Previous Email's Subject>" at bounding box center [380, 674] width 255 height 51
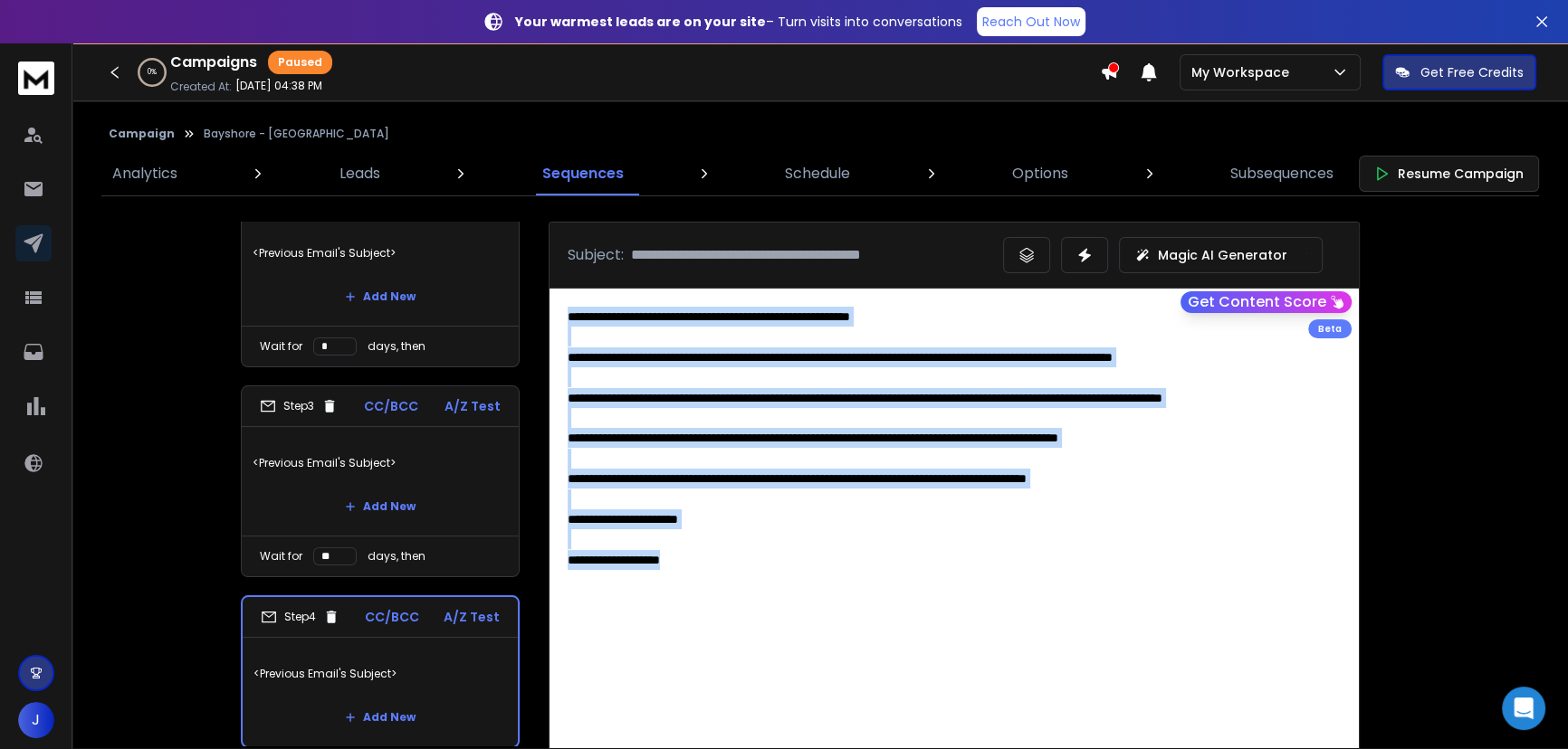
drag, startPoint x: 718, startPoint y: 562, endPoint x: 561, endPoint y: 292, distance: 312.3
click at [561, 292] on div "**********" at bounding box center [954, 513] width 809 height 450
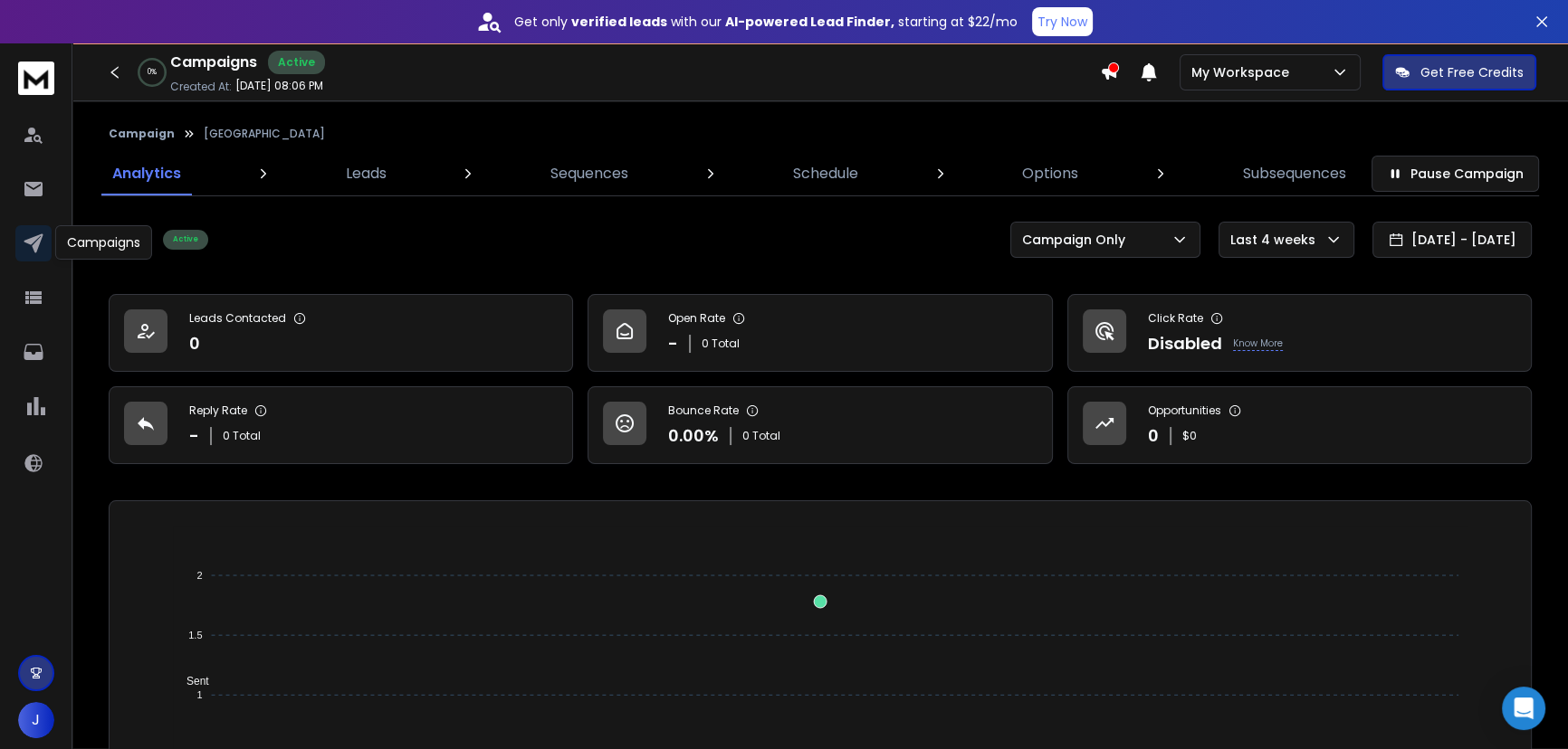
click at [33, 236] on icon at bounding box center [33, 244] width 22 height 22
